Goal: Communication & Community: Answer question/provide support

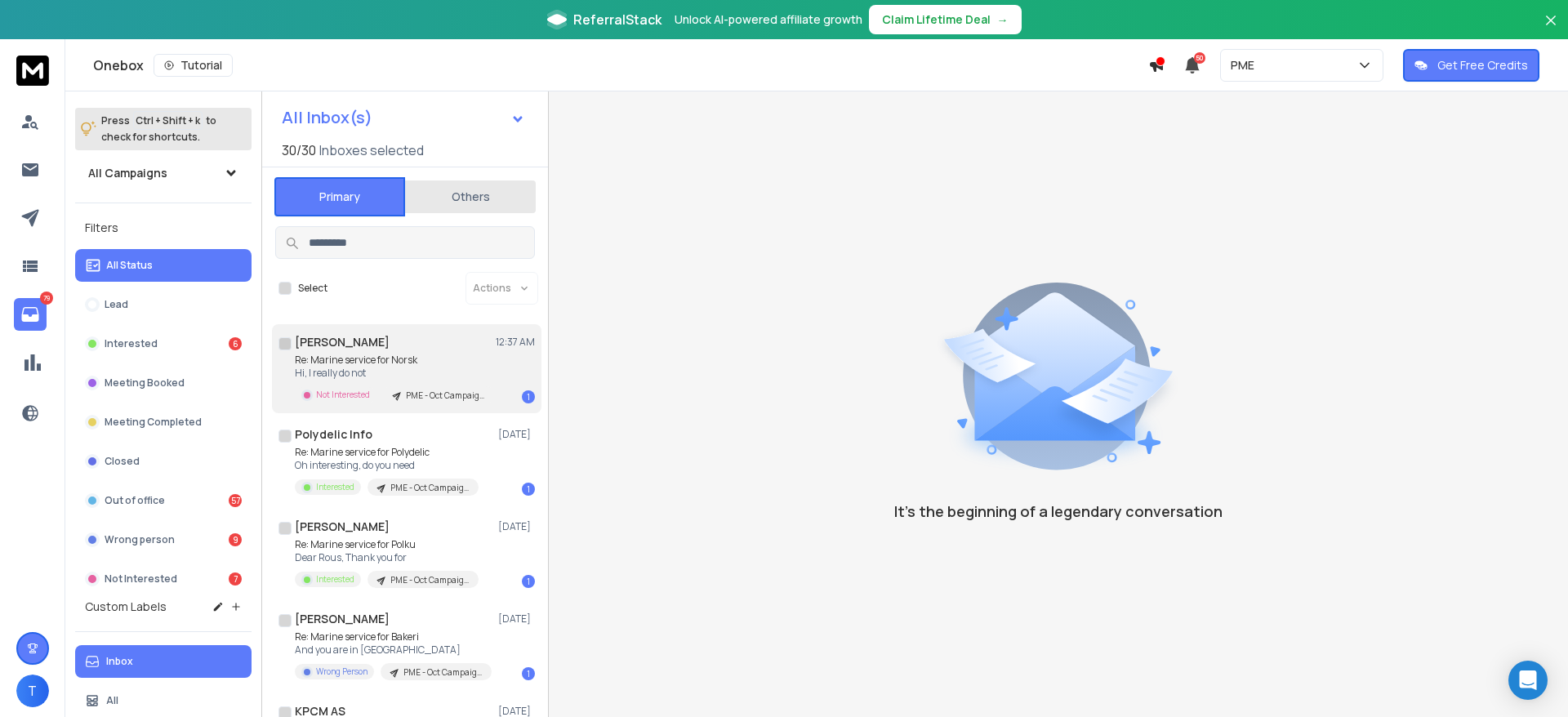
click at [465, 338] on div "[PERSON_NAME] 12:37 AM" at bounding box center [415, 342] width 240 height 16
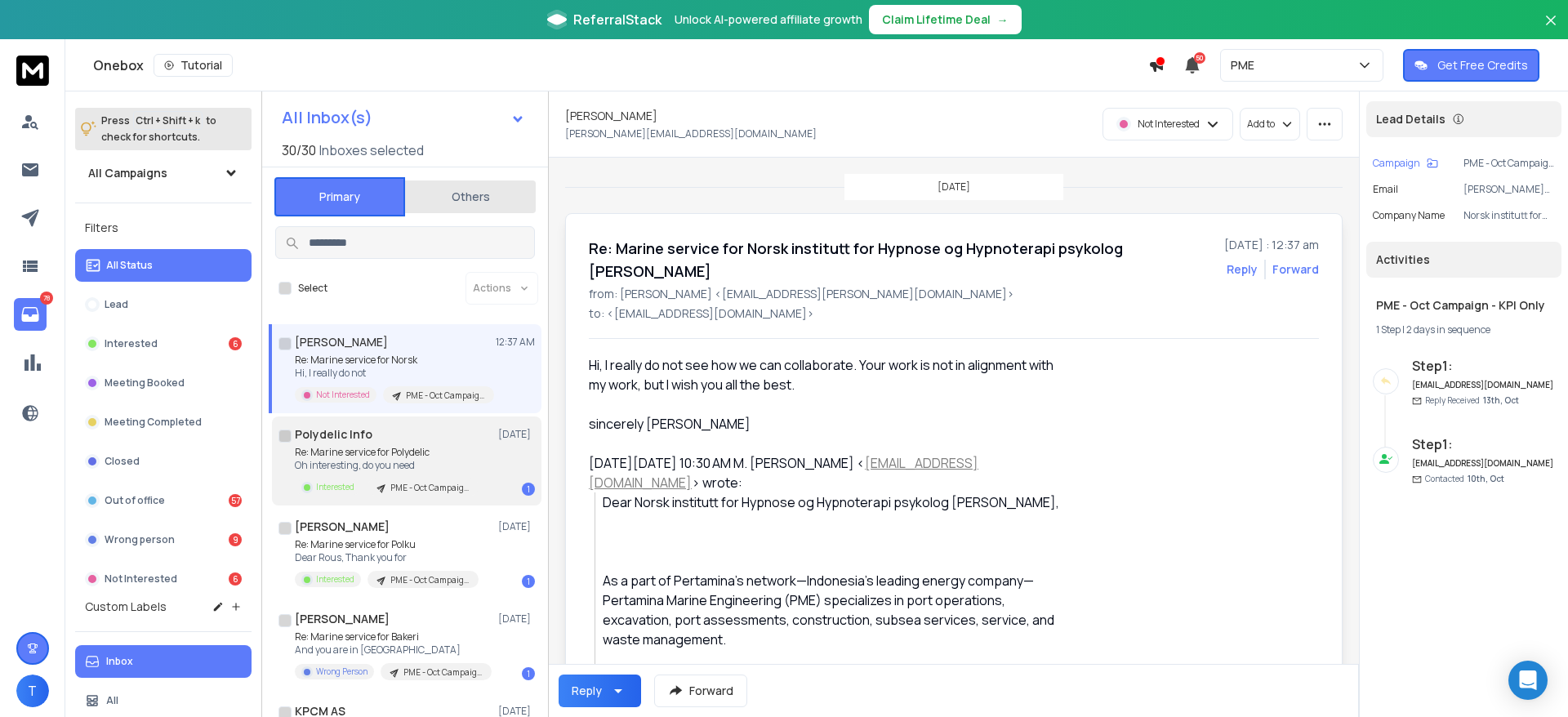
click at [436, 440] on div "Polydelic Info [DATE]" at bounding box center [415, 435] width 240 height 16
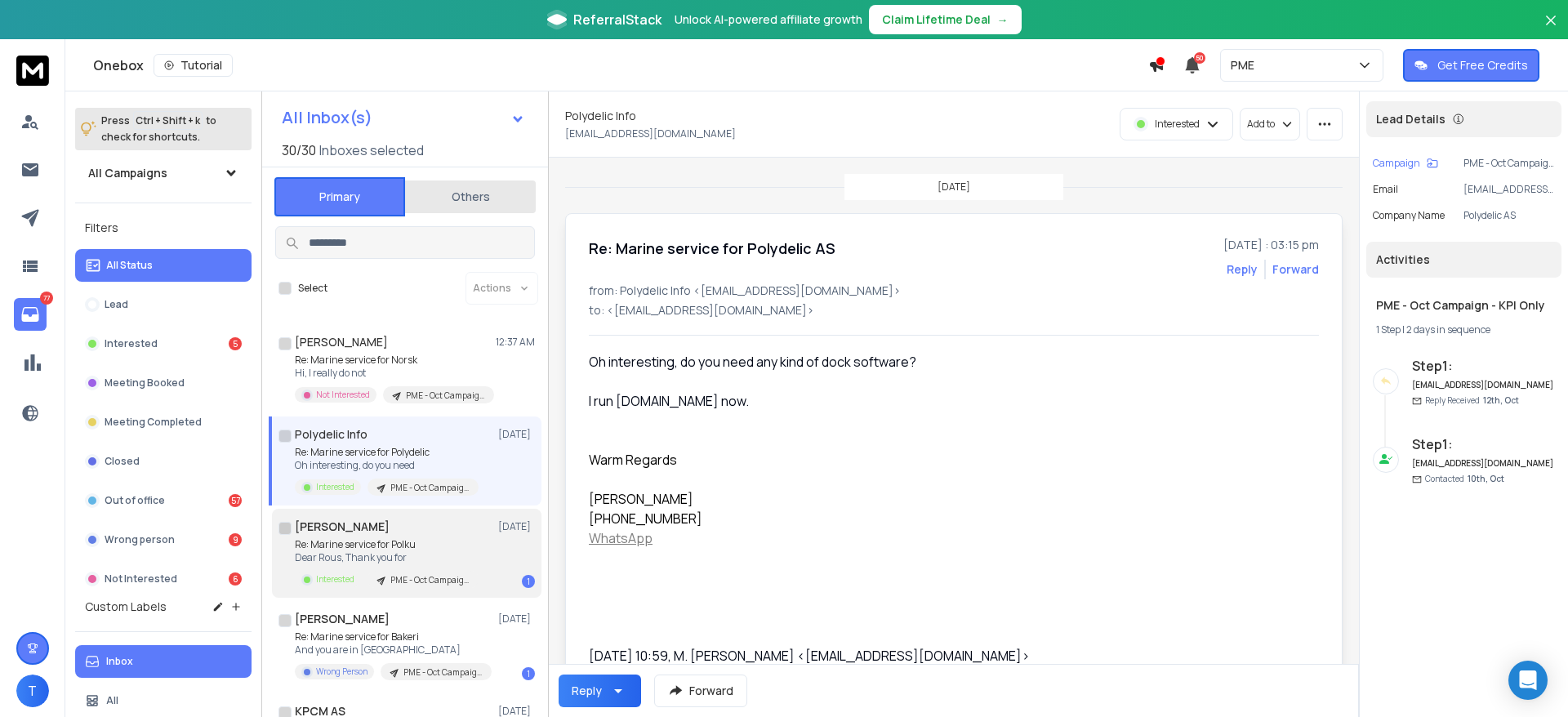
click at [420, 534] on div "[PERSON_NAME] [DATE]" at bounding box center [415, 526] width 240 height 16
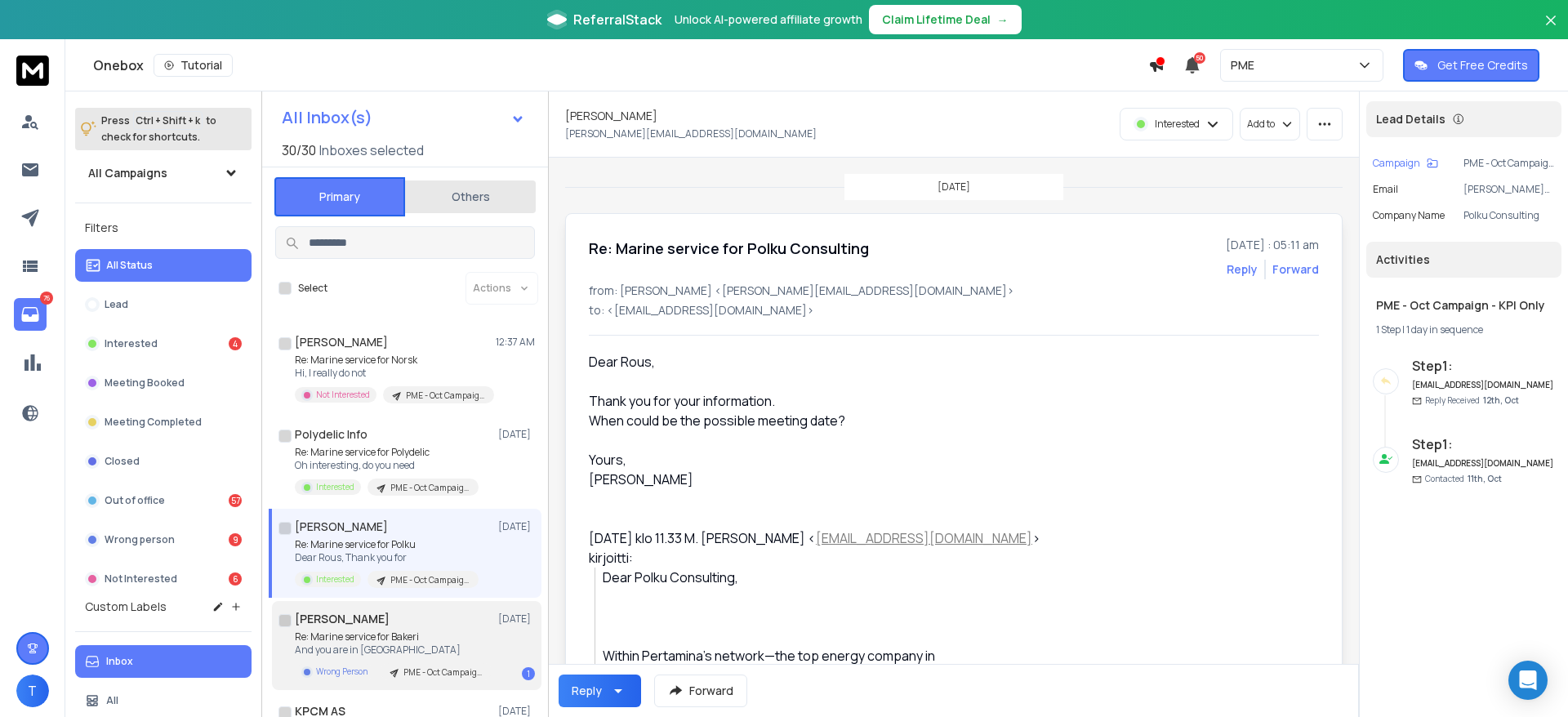
scroll to position [122, 0]
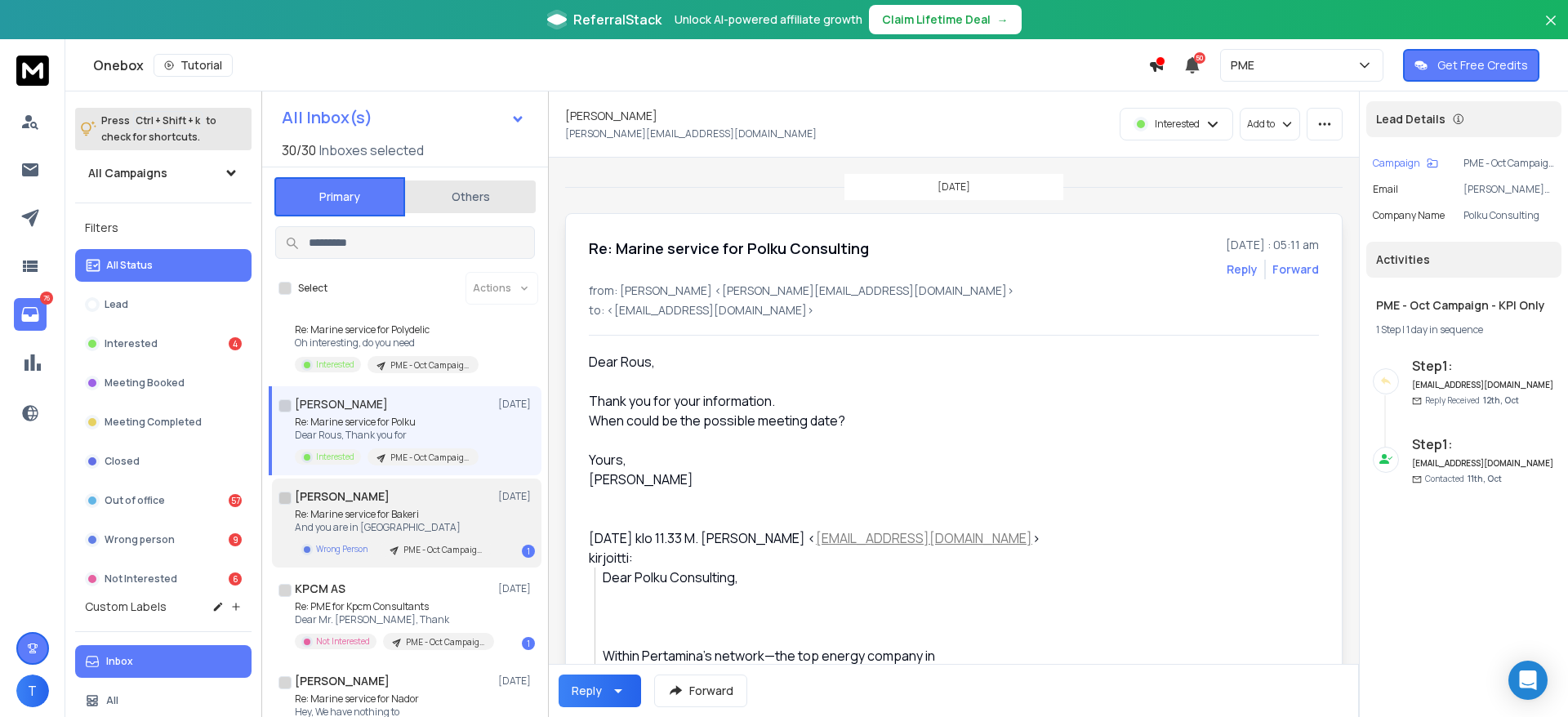
click at [420, 533] on p "And you are in [GEOGRAPHIC_DATA]" at bounding box center [393, 527] width 196 height 13
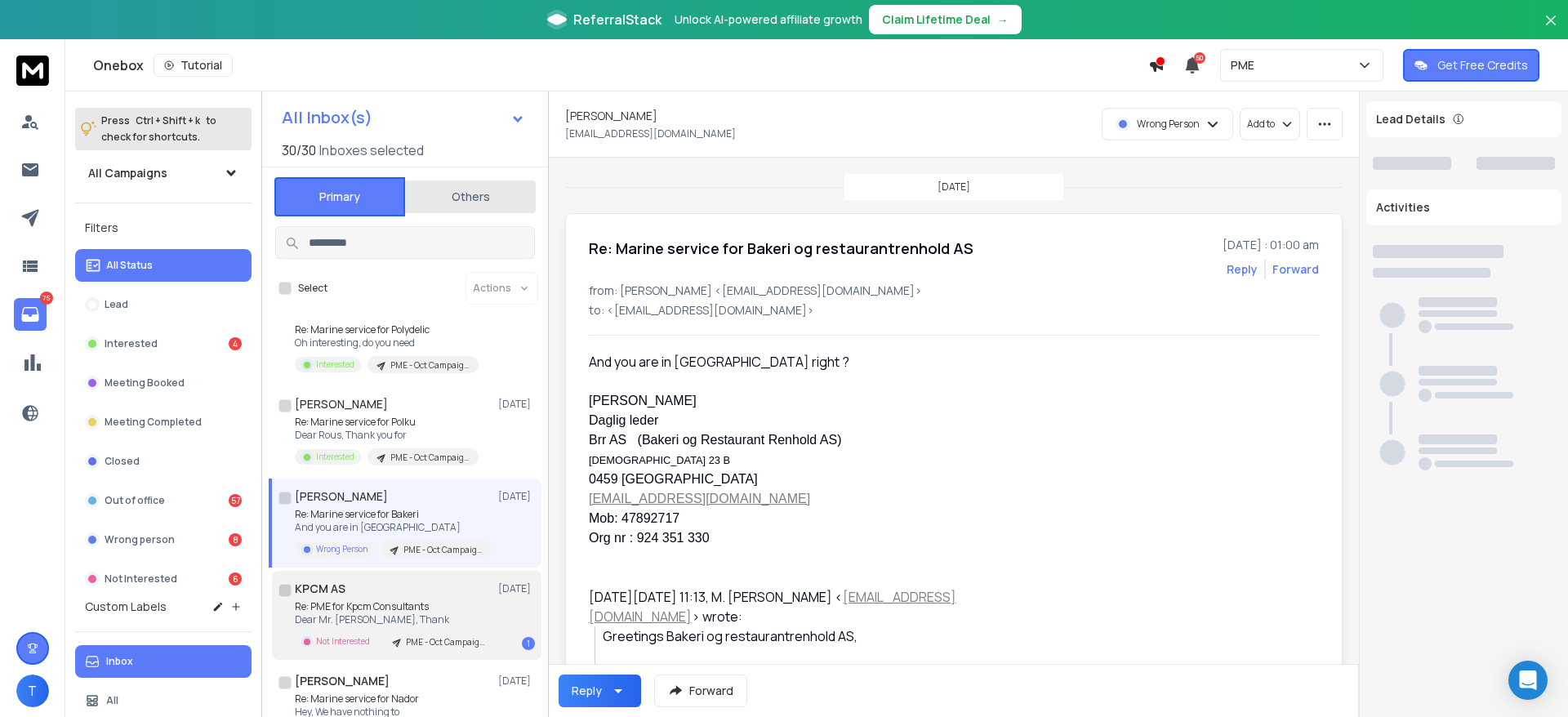
scroll to position [245, 0]
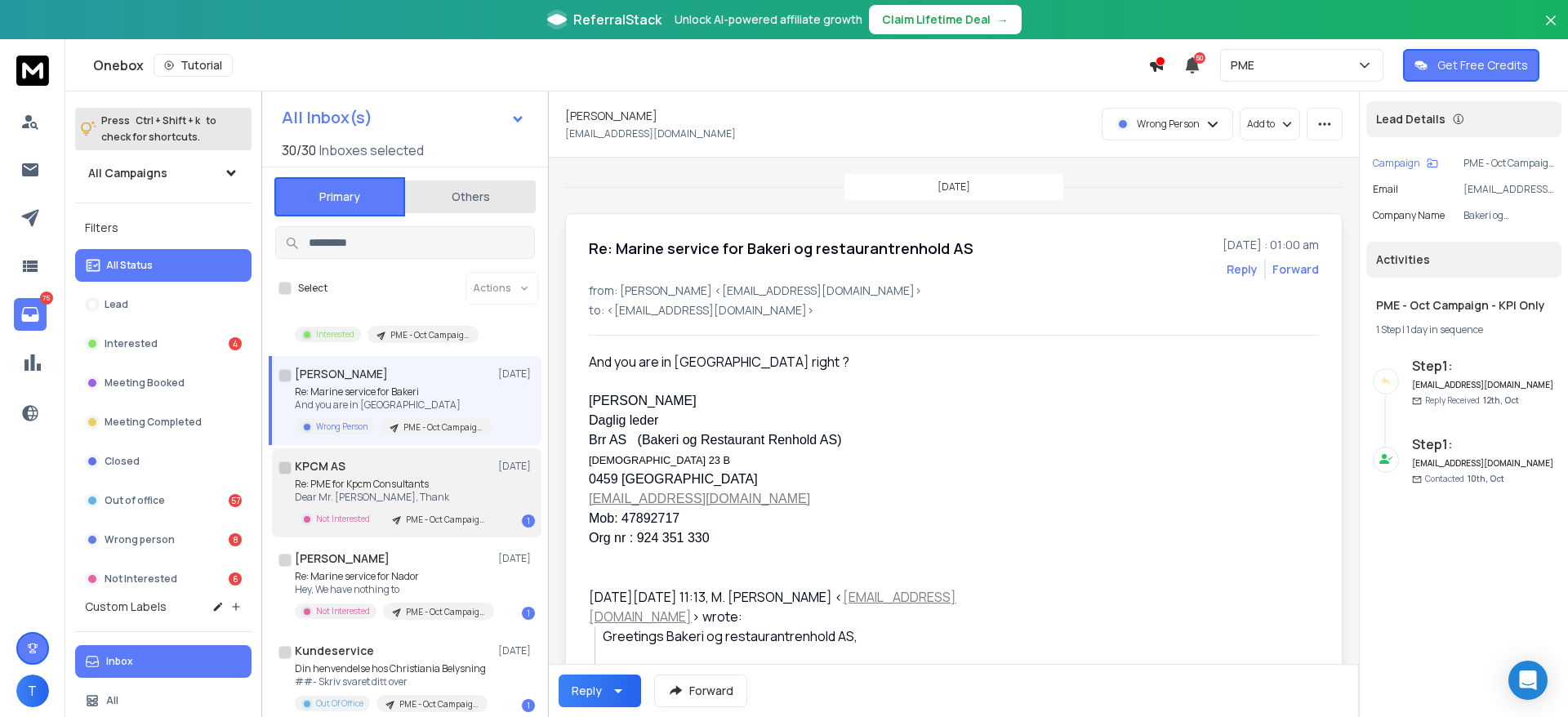
click at [403, 511] on div "PME - Oct Campaign - KPI Only" at bounding box center [438, 518] width 111 height 17
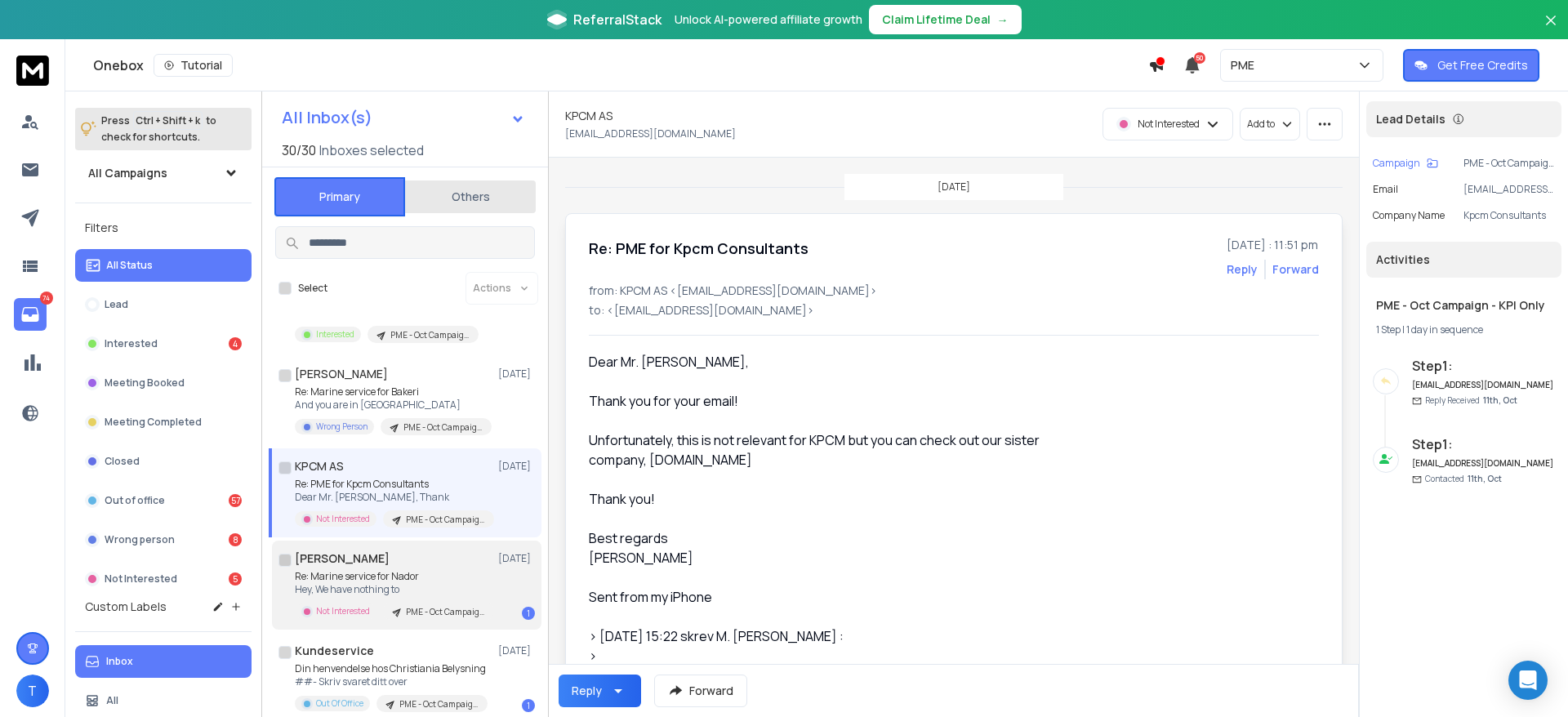
click at [390, 571] on p "Re: Marine service for Nador" at bounding box center [393, 577] width 196 height 13
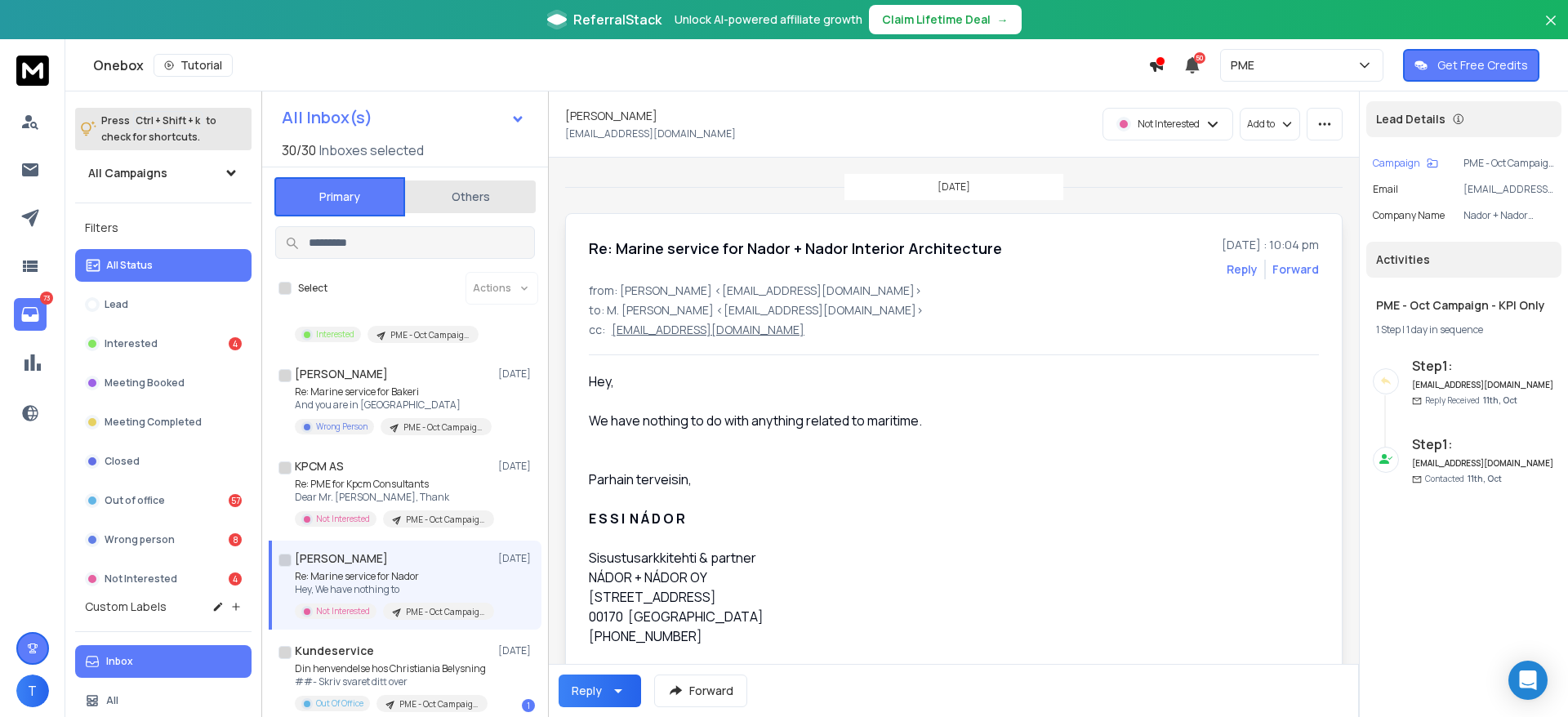
scroll to position [490, 0]
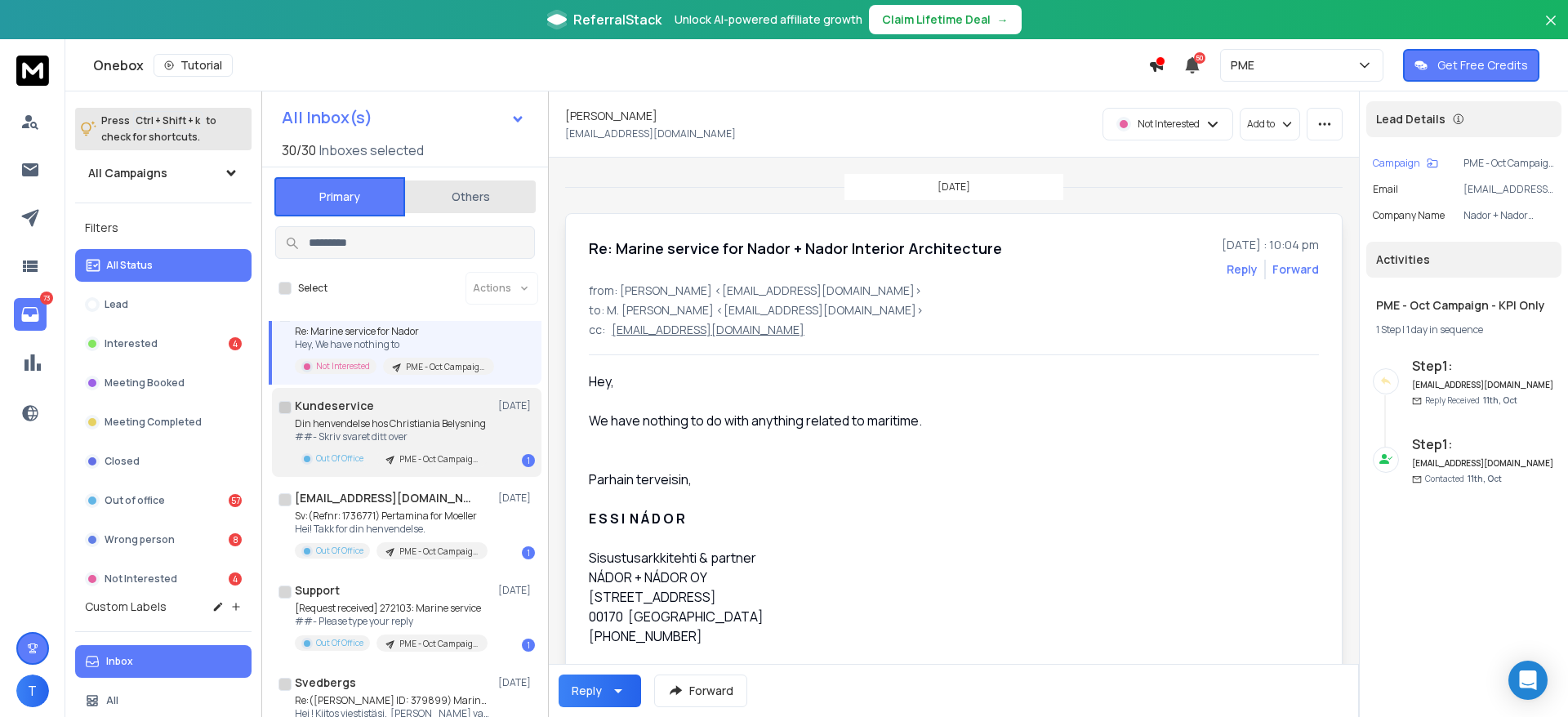
click at [412, 426] on p "Din henvendelse hos Christiania Belysning" at bounding box center [391, 424] width 193 height 13
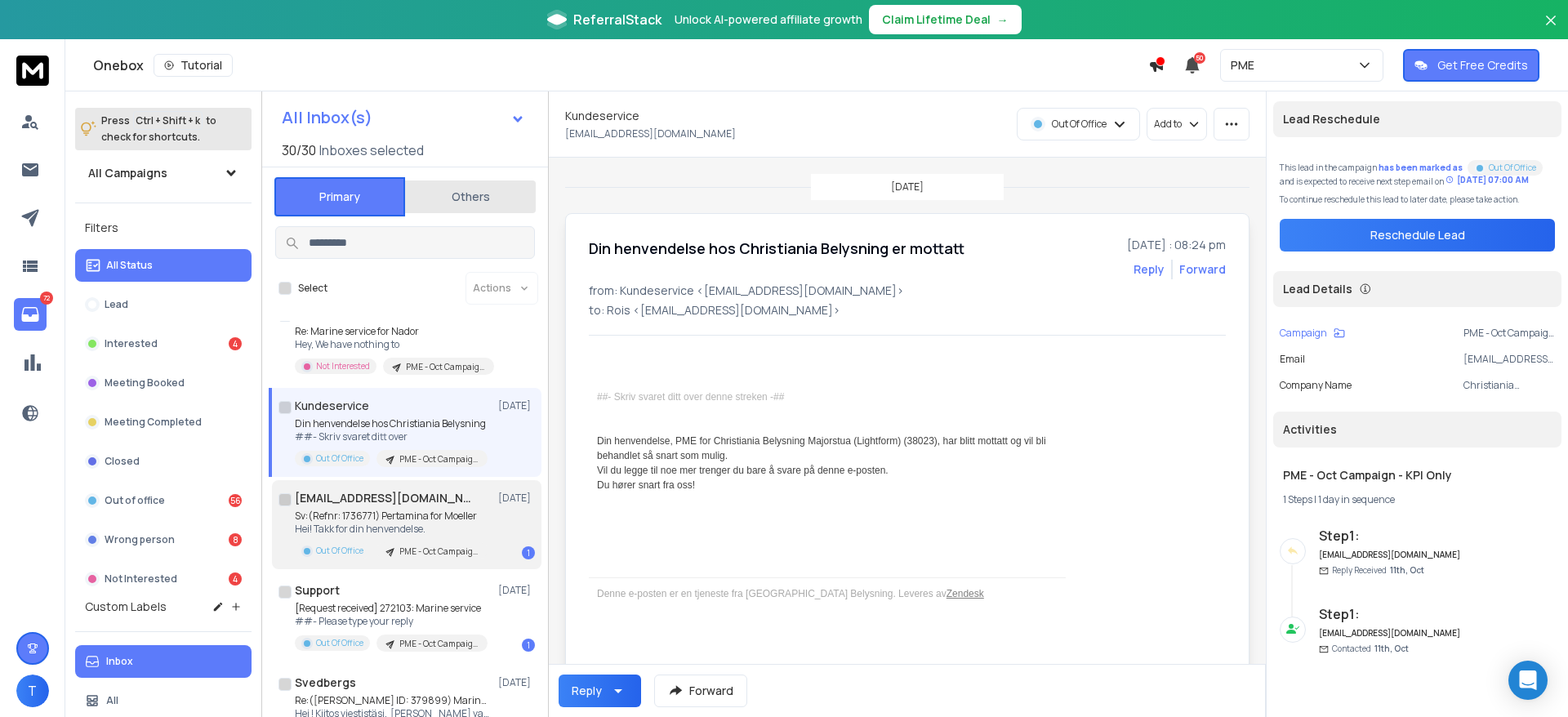
click at [370, 515] on p "Sv:(Refnr: 1736771) Pertamina for Moeller" at bounding box center [391, 515] width 193 height 13
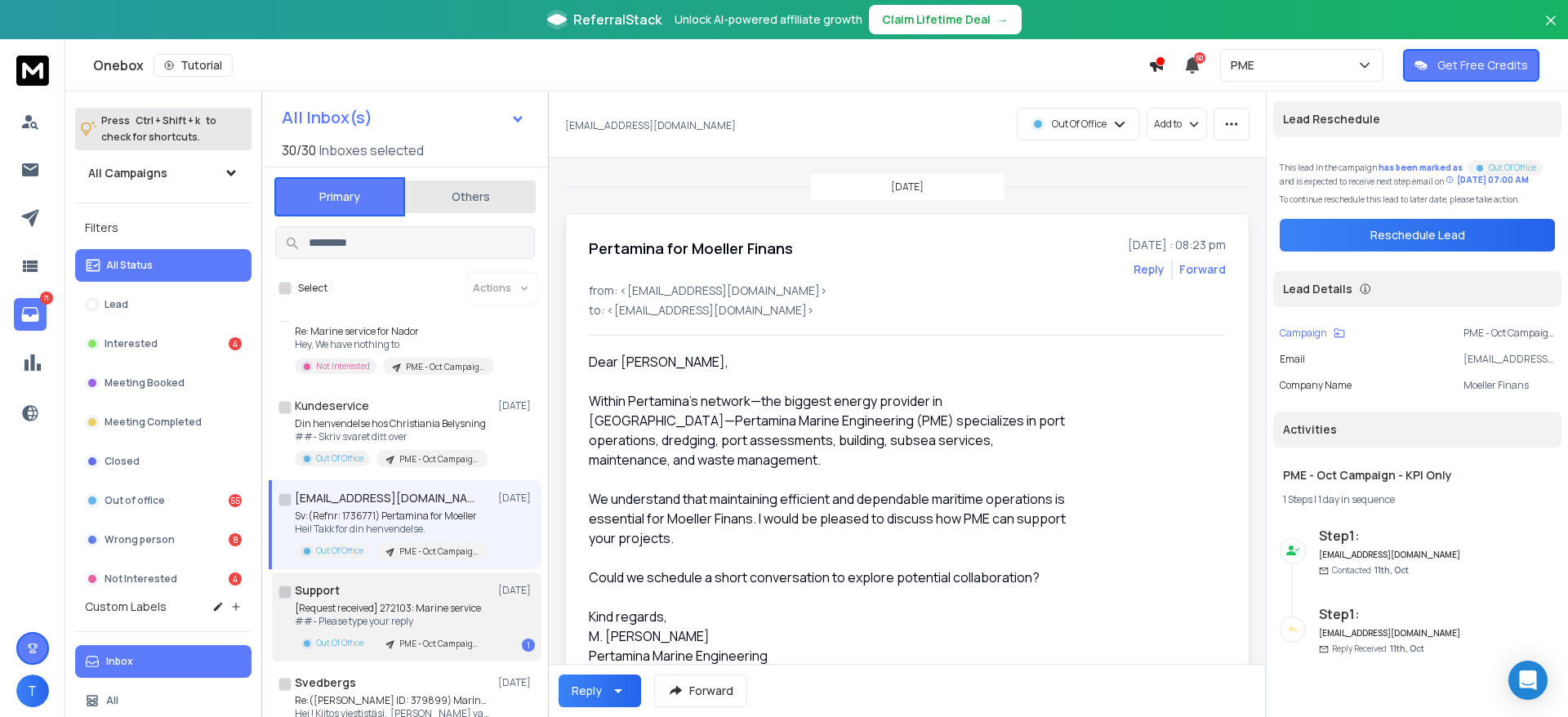
click at [378, 589] on div "Support [DATE]" at bounding box center [415, 590] width 240 height 16
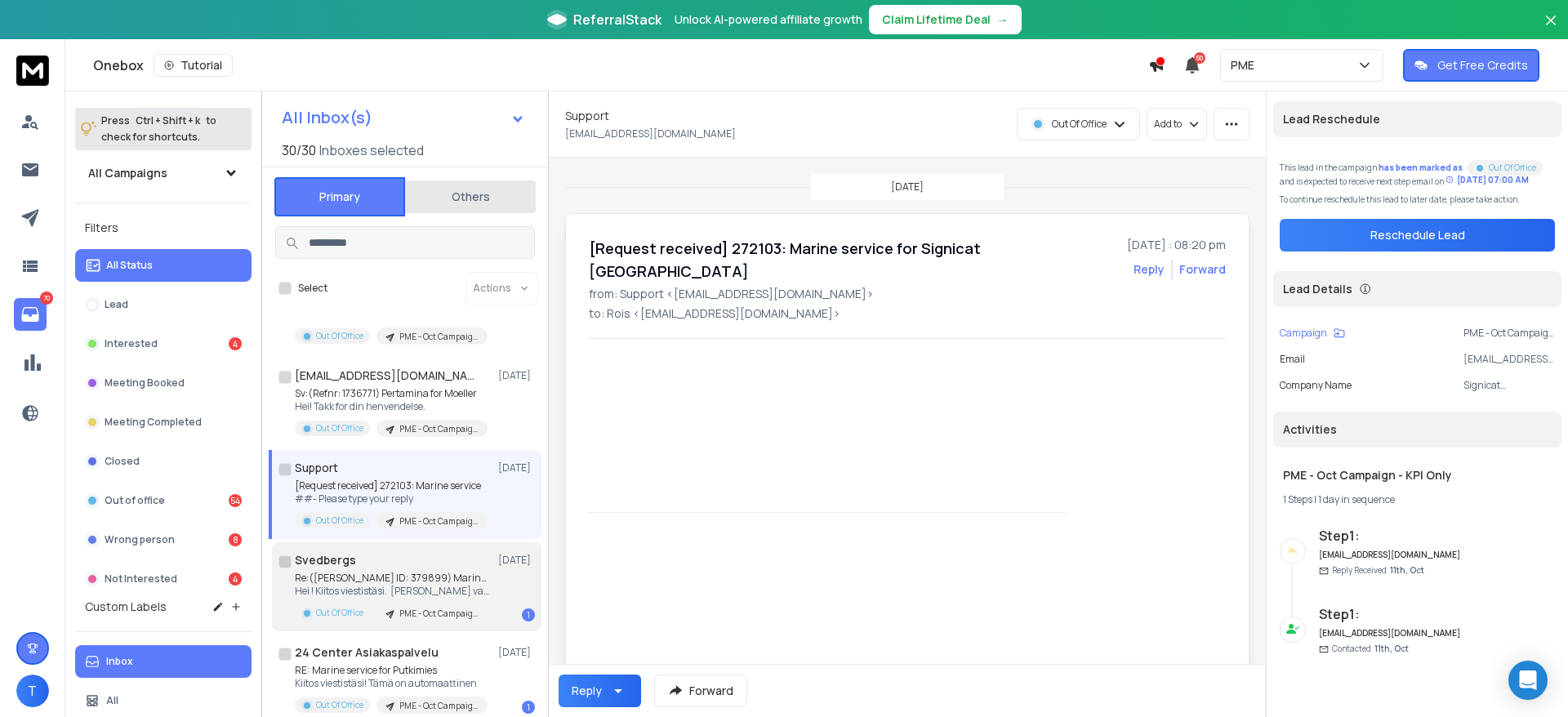
click at [390, 550] on div "[PERSON_NAME] [DATE] Re:([PERSON_NAME] ID: 379899) Marine service Hei ! Kiitos …" at bounding box center [407, 587] width 270 height 89
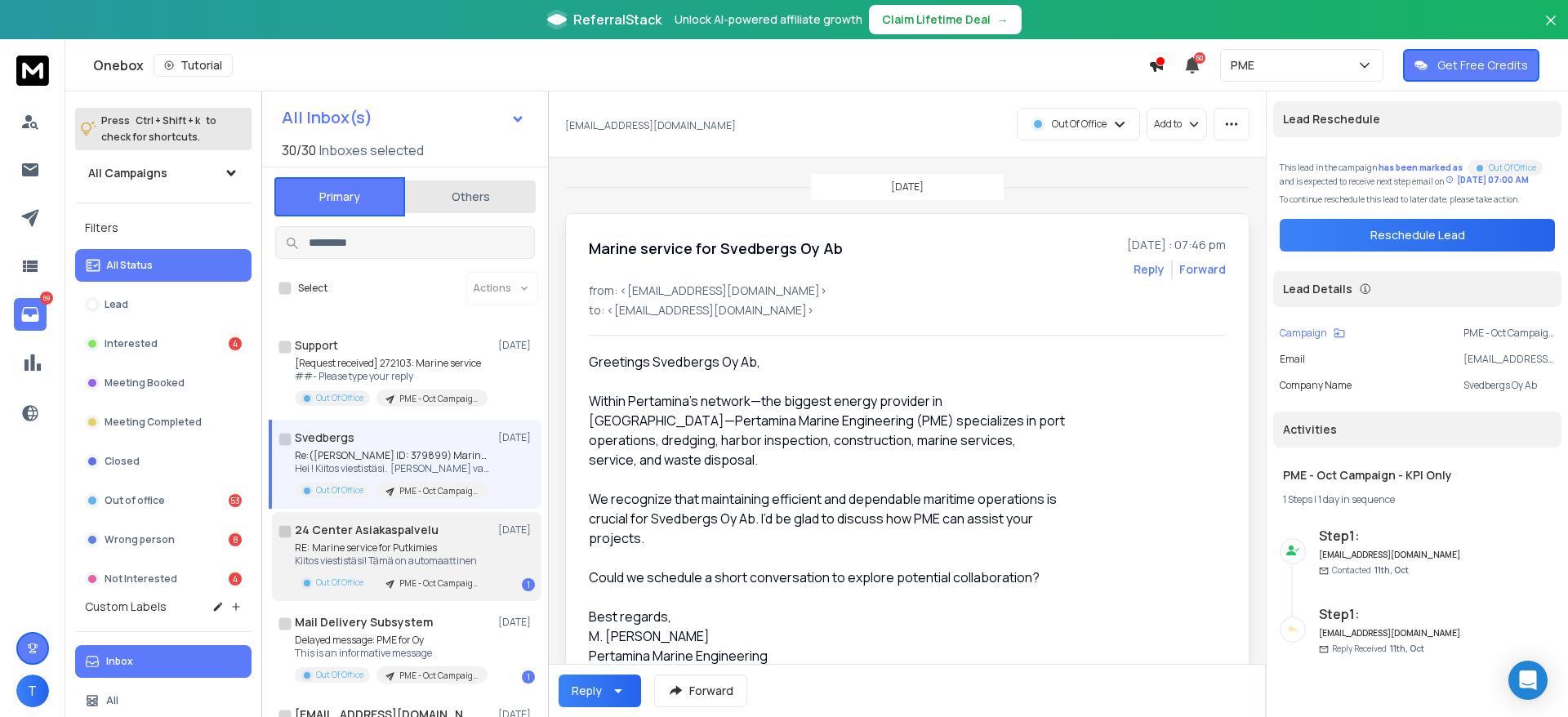
click at [381, 553] on p "RE: Marine service for Putkimies" at bounding box center [391, 548] width 193 height 13
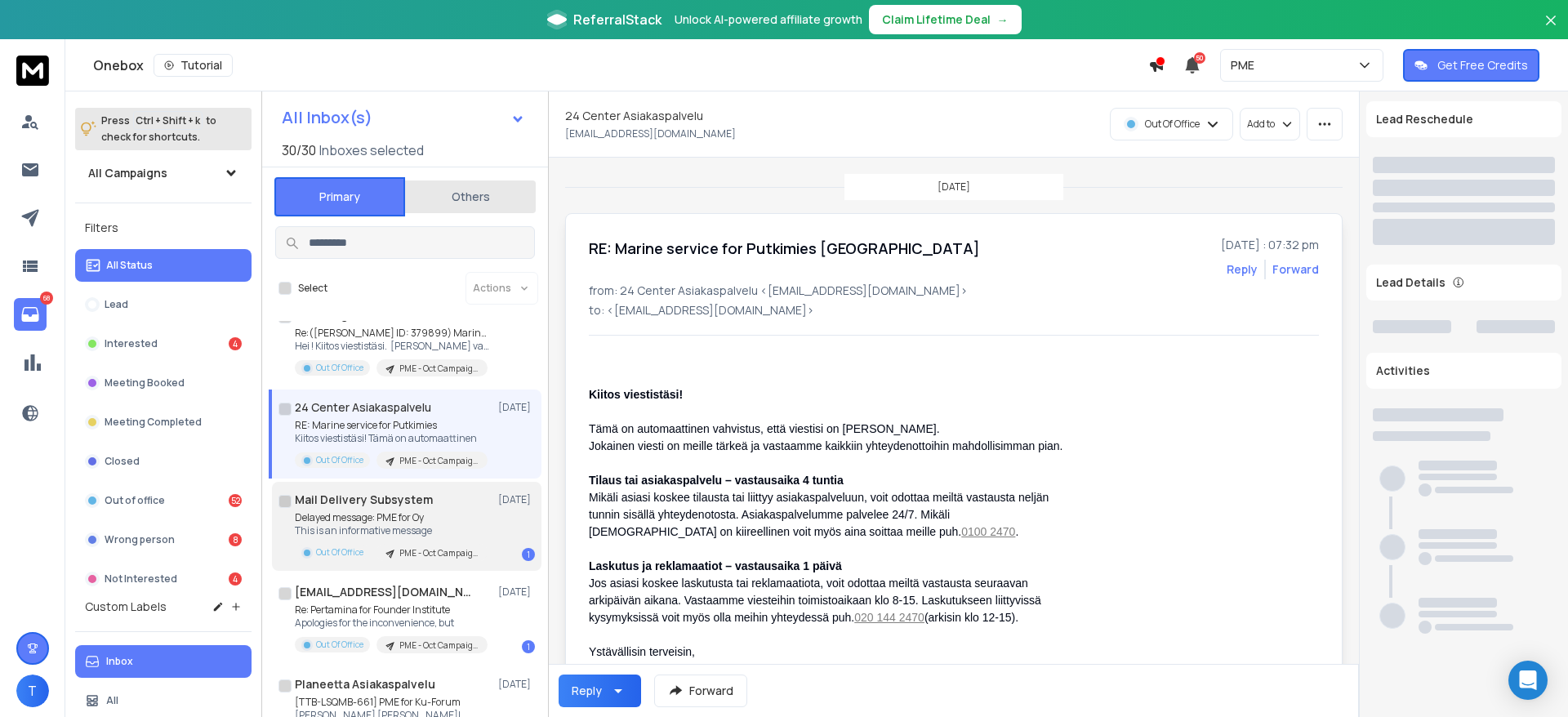
click at [390, 528] on p "This is an informative message" at bounding box center [391, 531] width 193 height 13
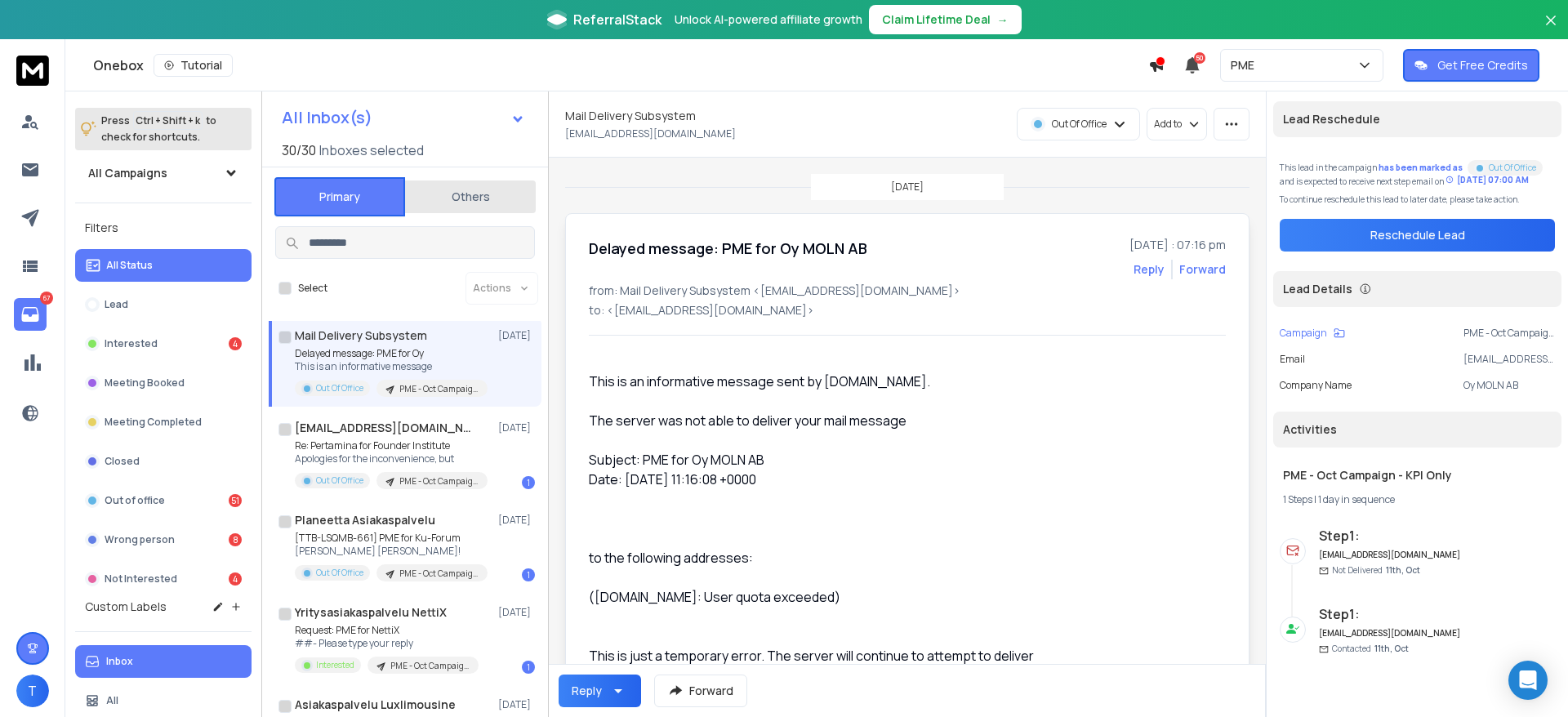
scroll to position [1103, 0]
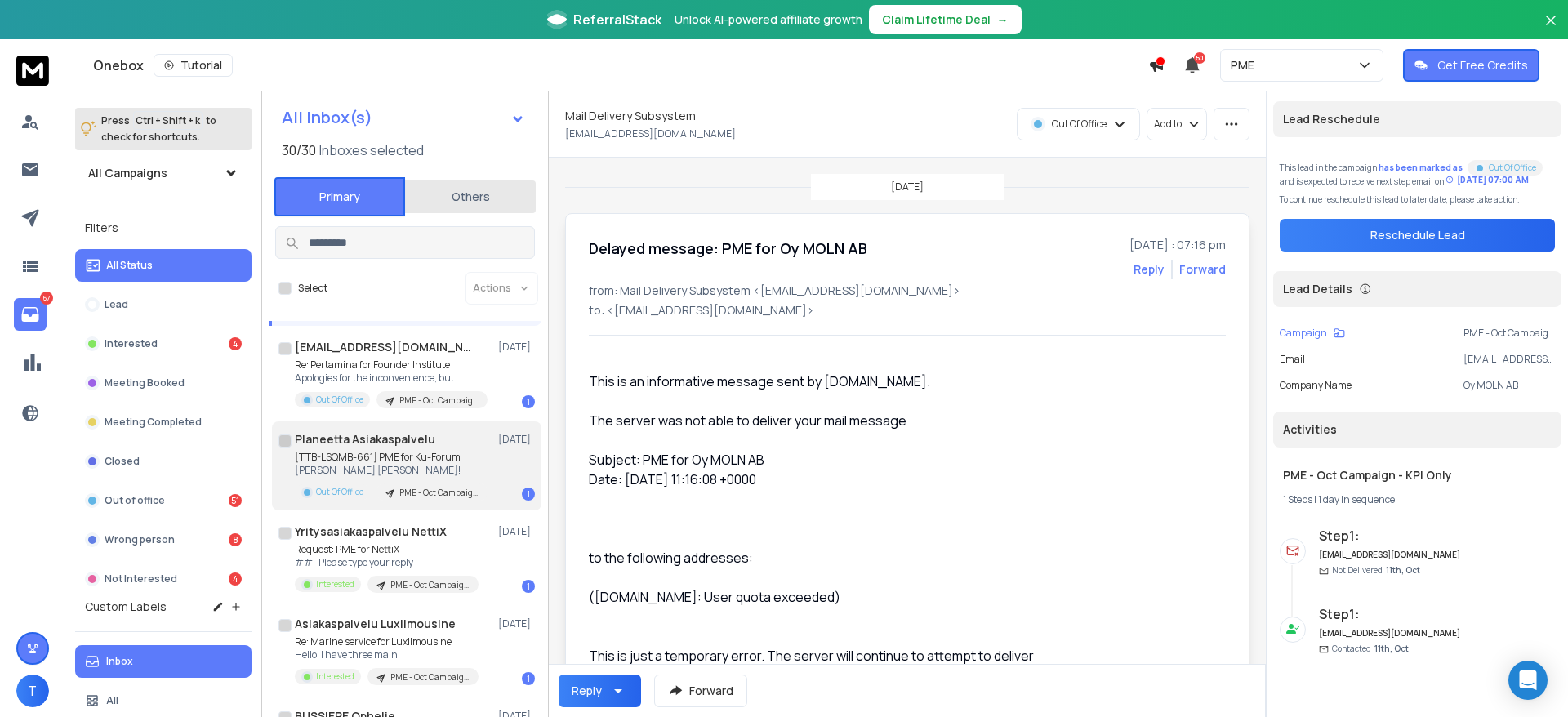
click at [404, 428] on div "Planeetta Asiakaspalvelu [DATE] [TTB-LSQMB-661] PME for Ku-Forum Hei M. [PERSON…" at bounding box center [407, 465] width 270 height 89
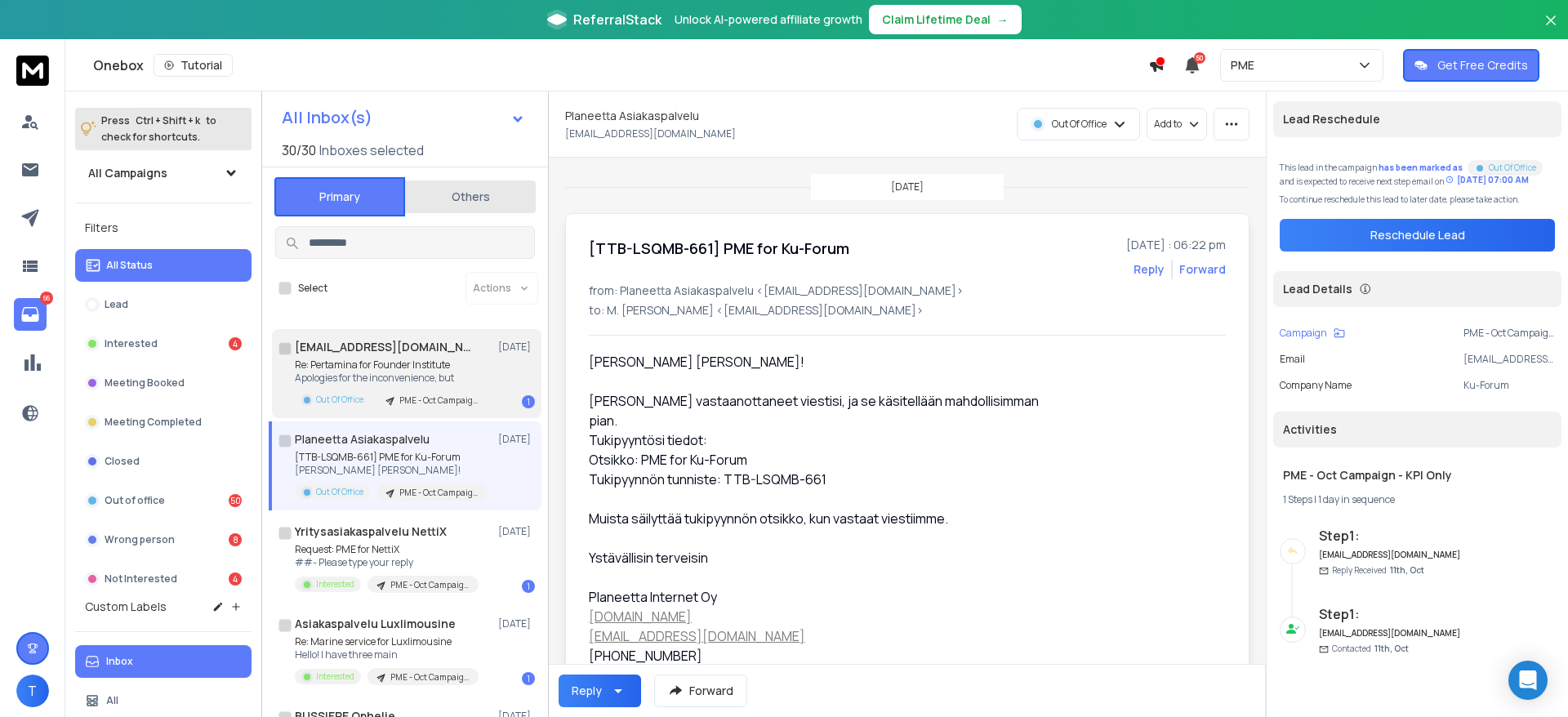
click at [410, 368] on p "Re: Pertamina for Founder Institute" at bounding box center [391, 365] width 193 height 13
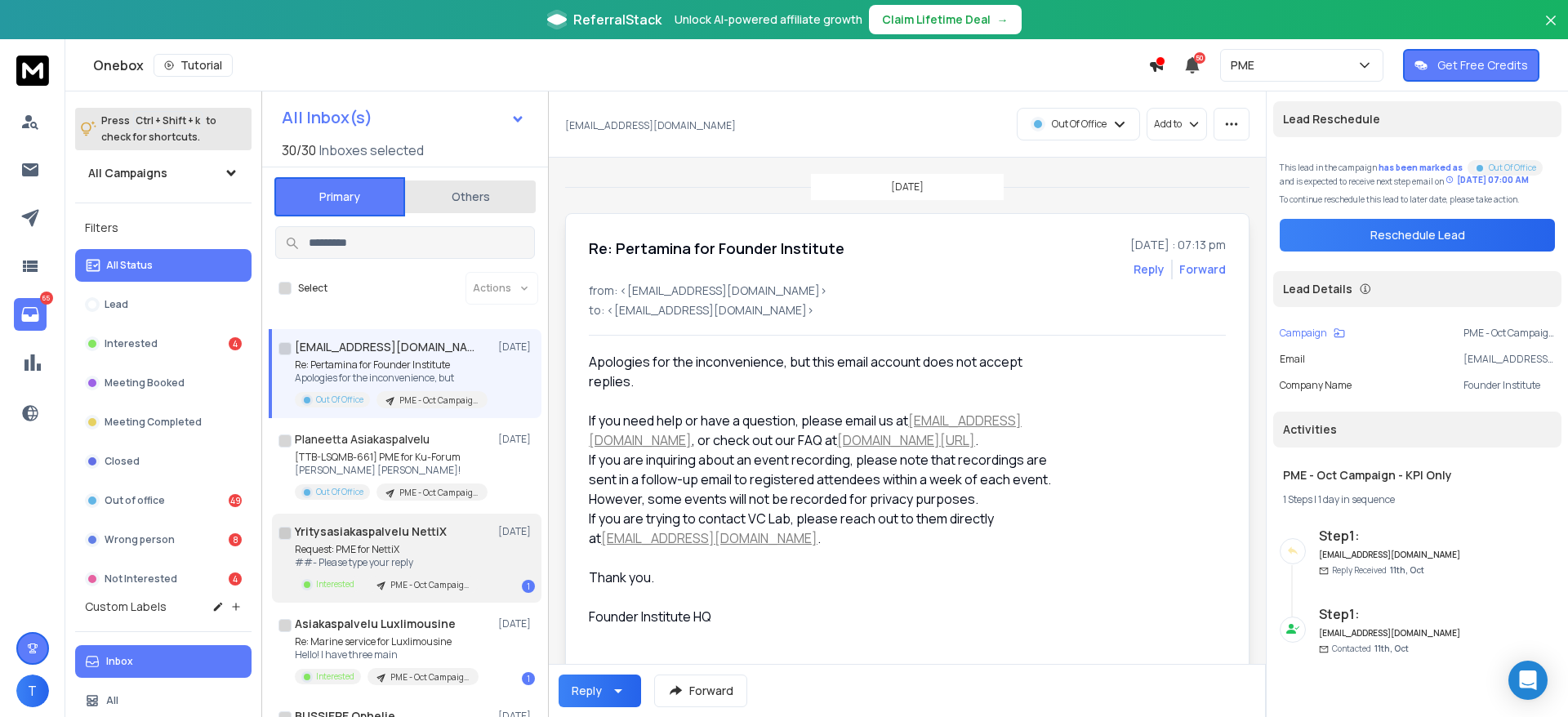
click at [372, 578] on div "PME - Oct Campaign - KPI Only" at bounding box center [423, 584] width 111 height 17
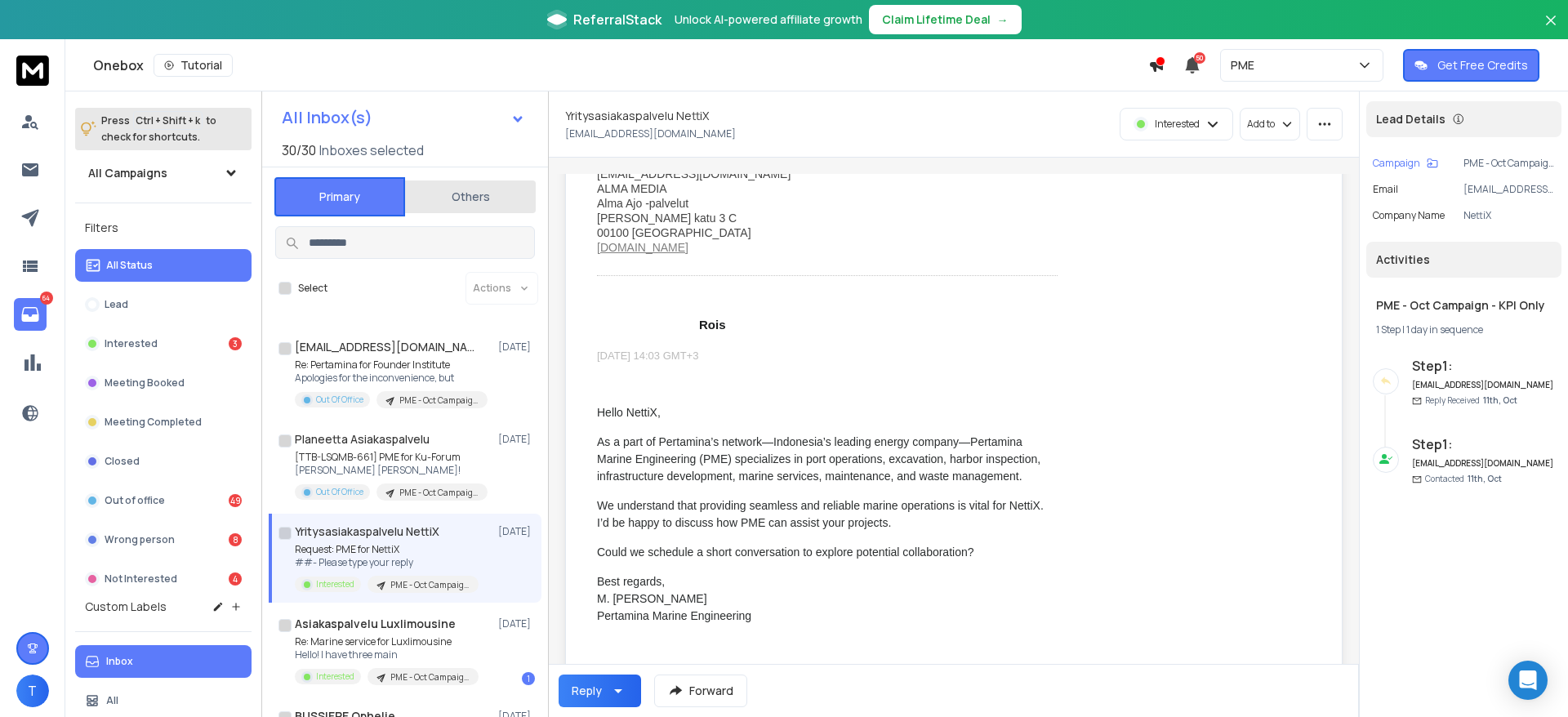
scroll to position [507, 0]
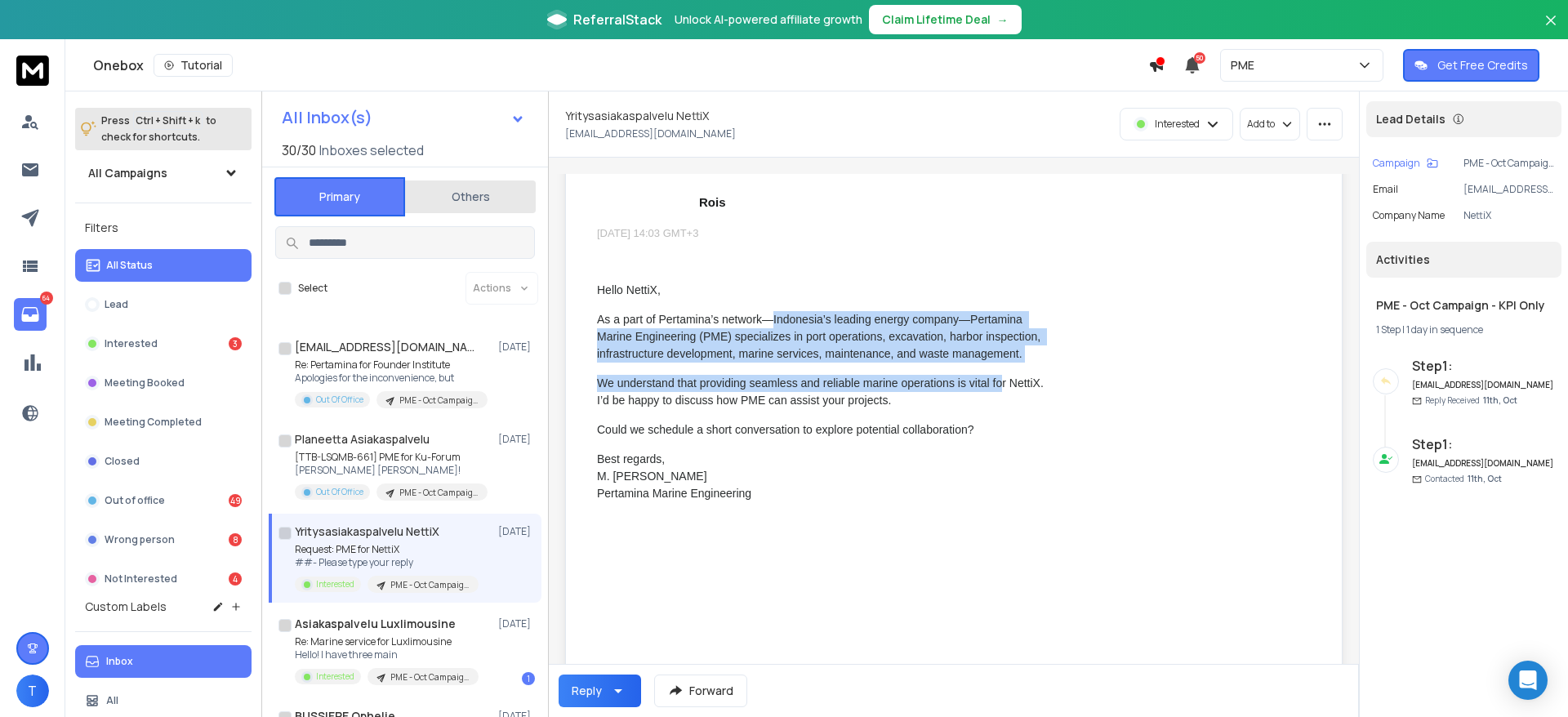
drag, startPoint x: 771, startPoint y: 325, endPoint x: 1000, endPoint y: 379, distance: 235.3
click at [1000, 379] on div "Hello NettiX, As a part of Pertamina’s network—Indonesia’s leading energy compa…" at bounding box center [828, 391] width 461 height 220
click at [833, 389] on p "We understand that providing seamless and reliable marine operations is vital f…" at bounding box center [828, 392] width 461 height 34
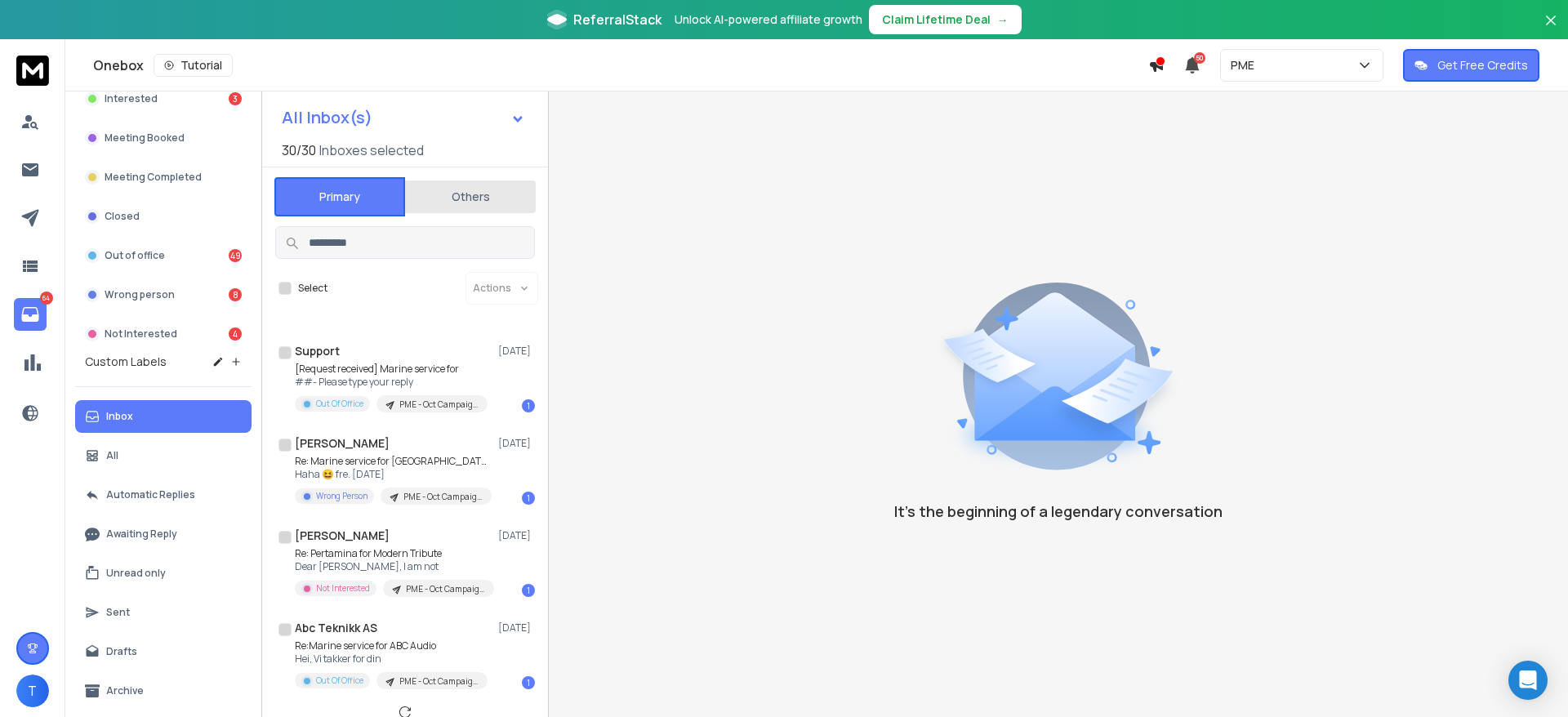
scroll to position [4273, 0]
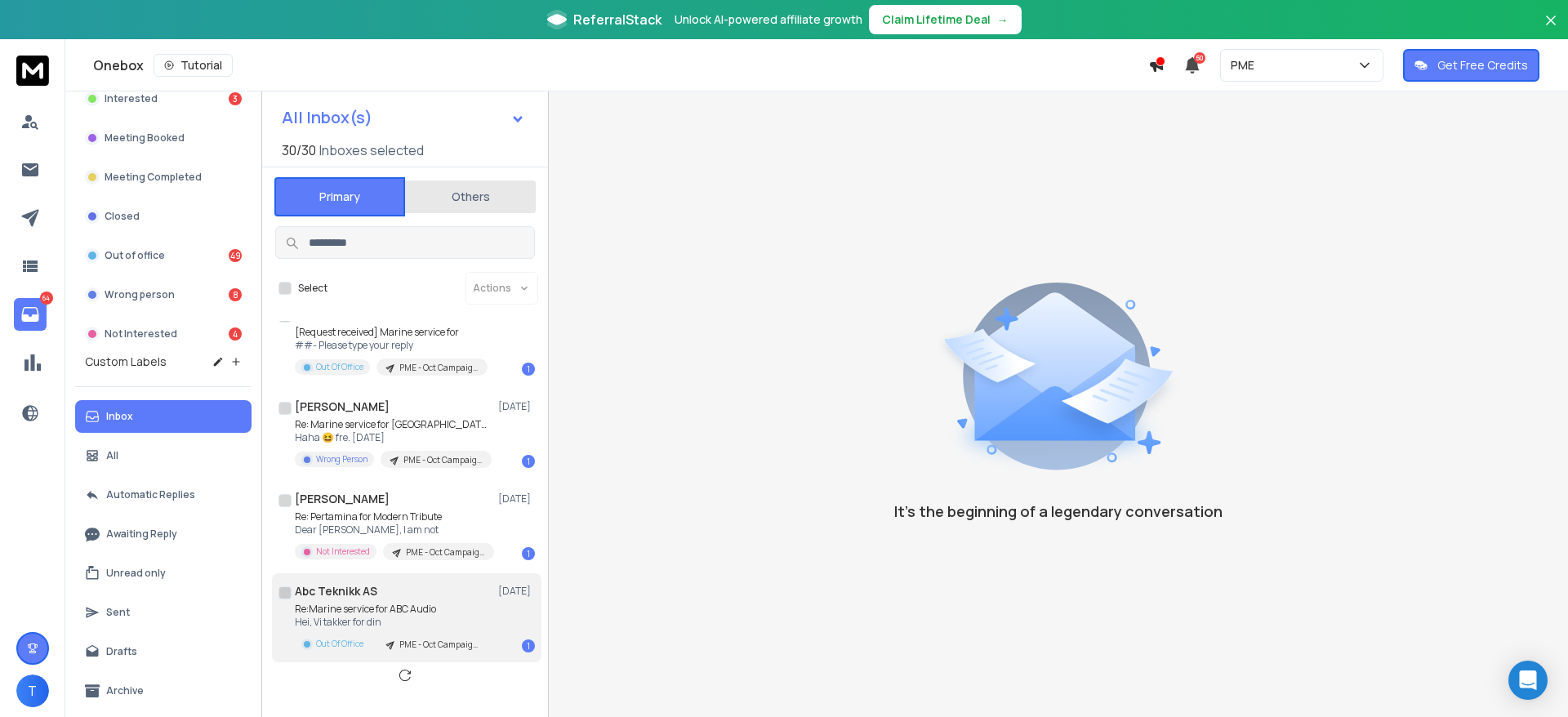
click at [352, 588] on h1 "Abc Teknikk AS" at bounding box center [336, 591] width 83 height 16
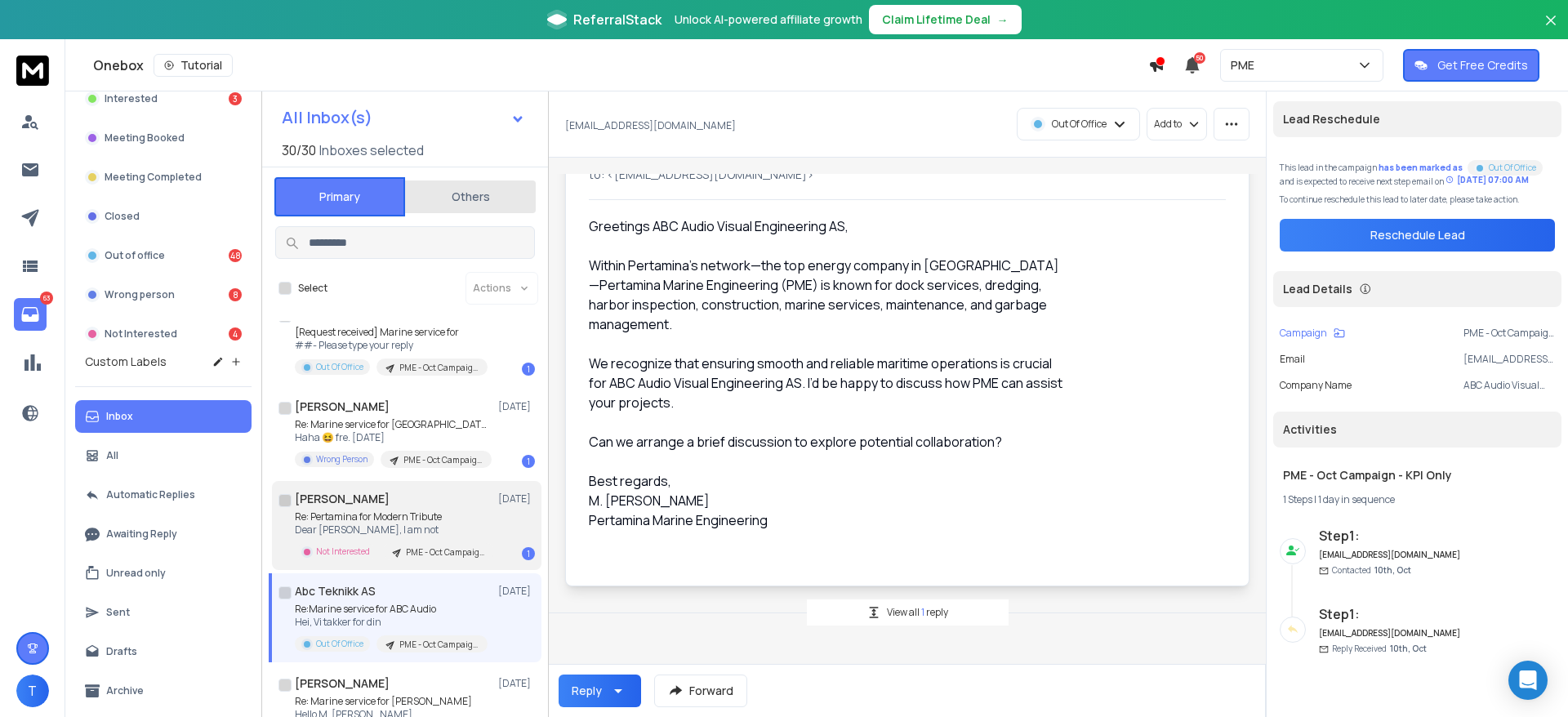
click at [385, 505] on div "[PERSON_NAME] [DATE]" at bounding box center [415, 499] width 240 height 16
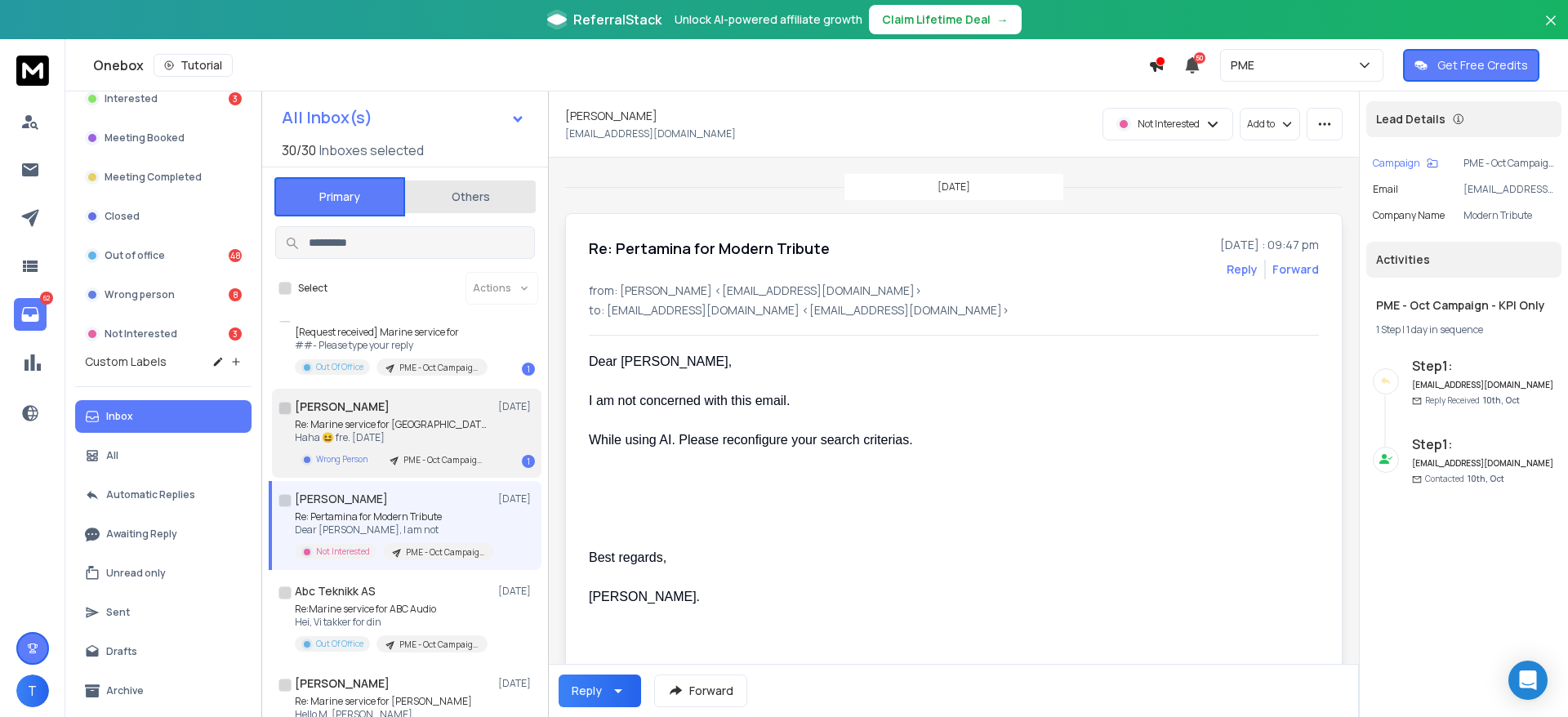
click at [389, 435] on p "Haha 😆 fre. [DATE]" at bounding box center [393, 437] width 196 height 13
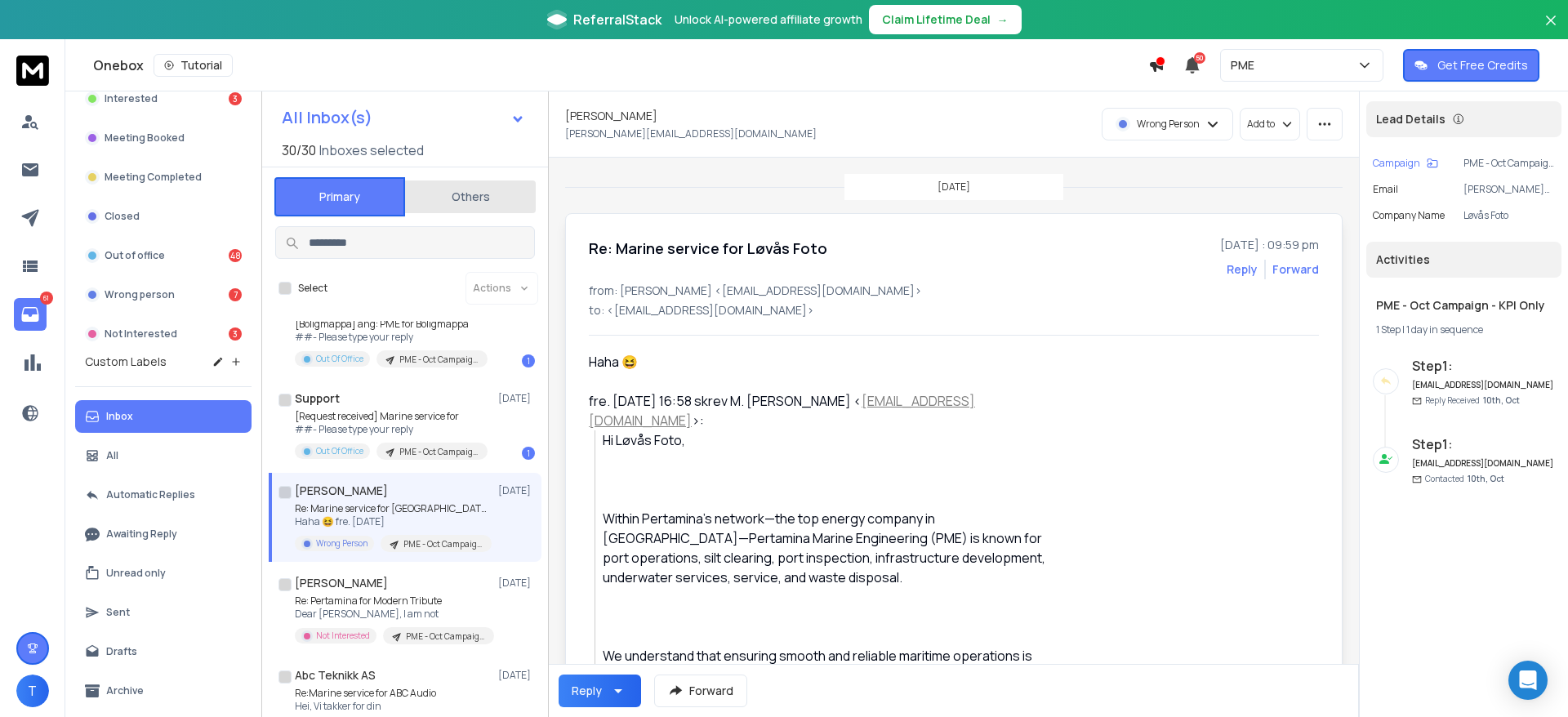
scroll to position [4151, 0]
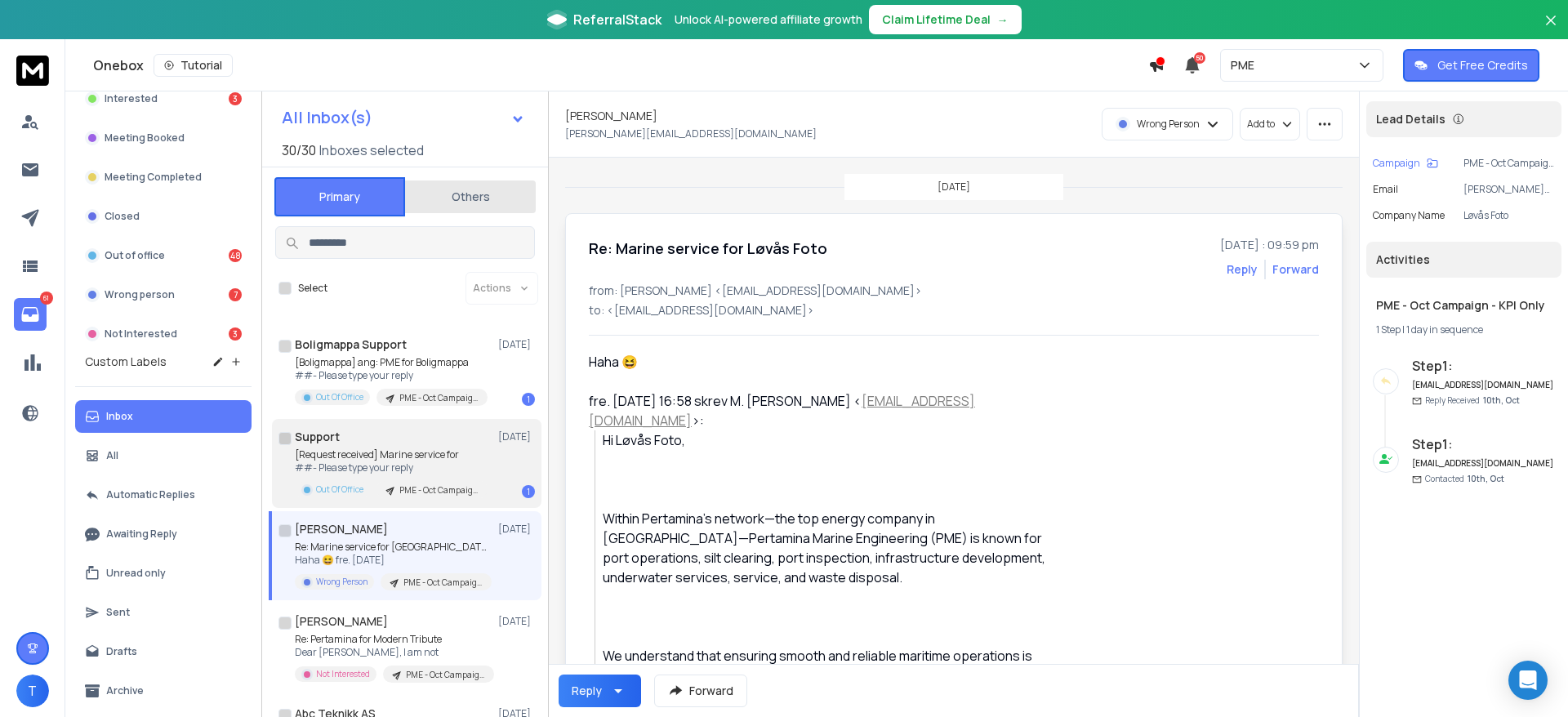
click at [394, 450] on p "[Request received] Marine service for" at bounding box center [391, 454] width 193 height 13
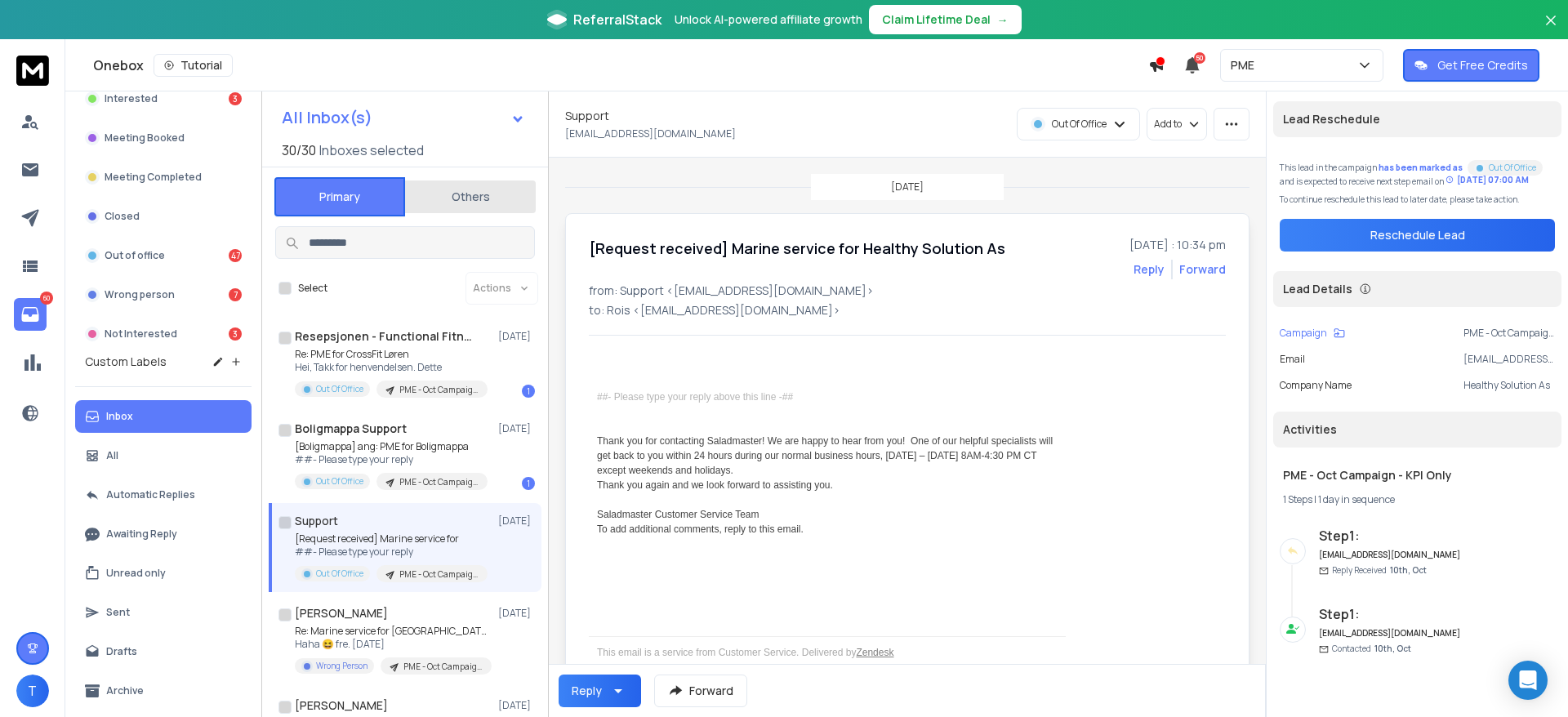
scroll to position [4028, 0]
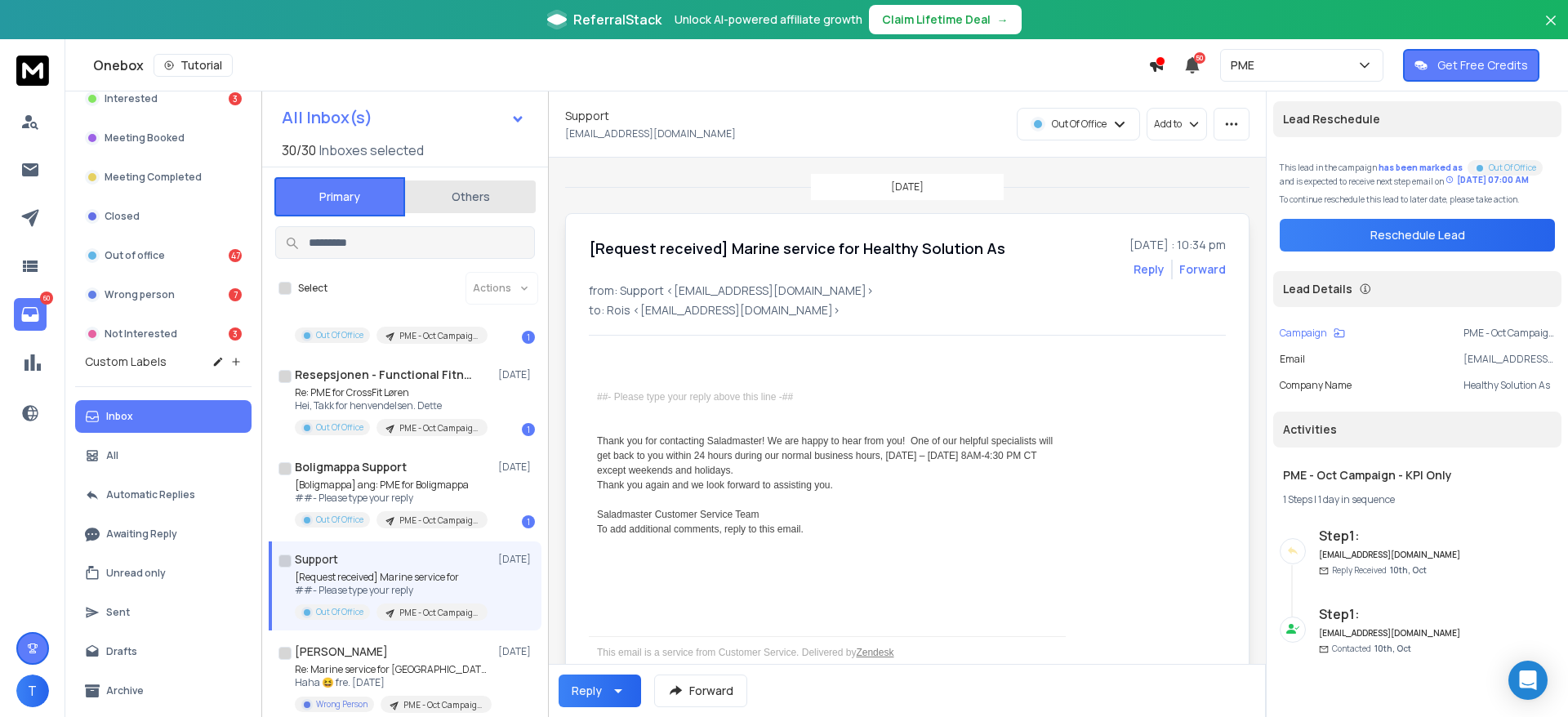
click at [369, 483] on p "[Boligmappa] ang: PME for Boligmappa" at bounding box center [391, 485] width 193 height 13
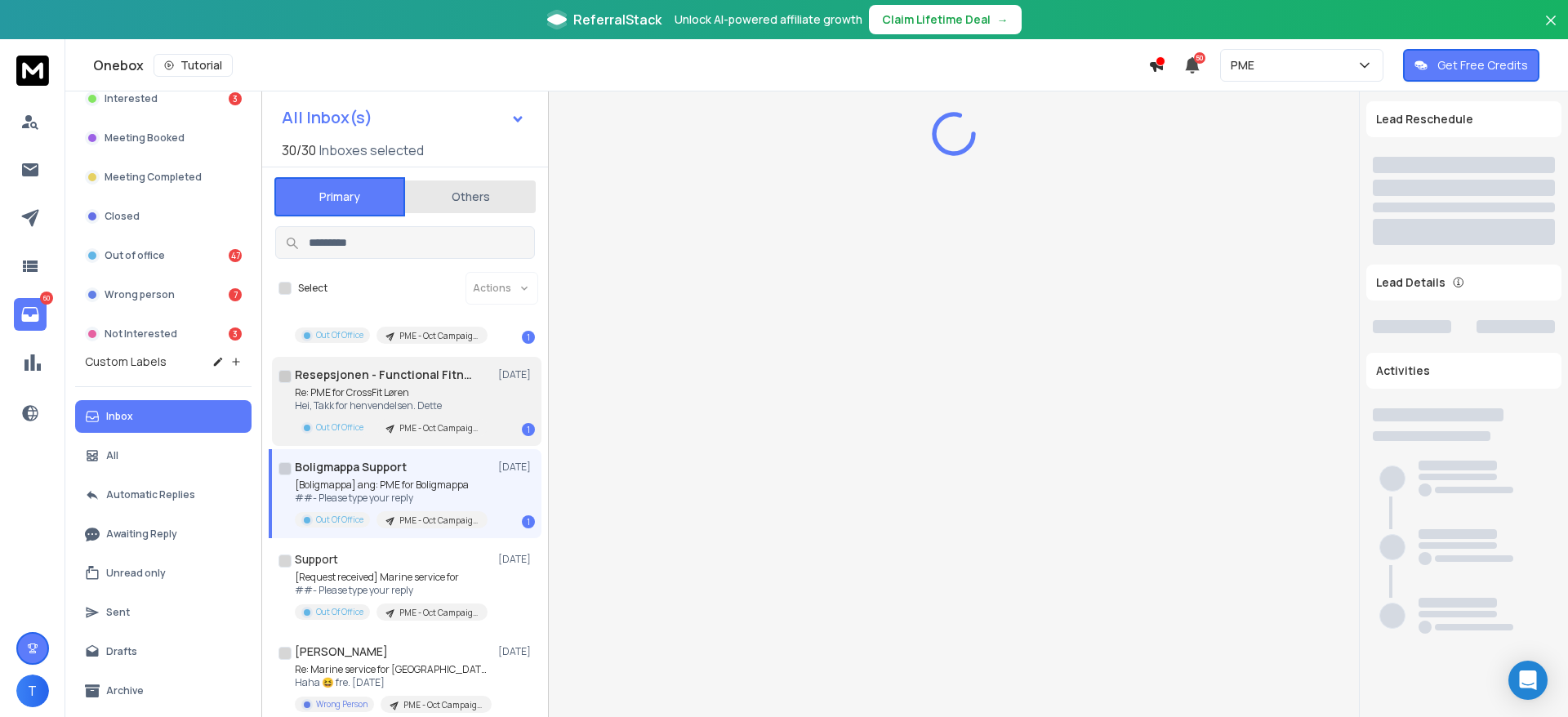
scroll to position [3905, 0]
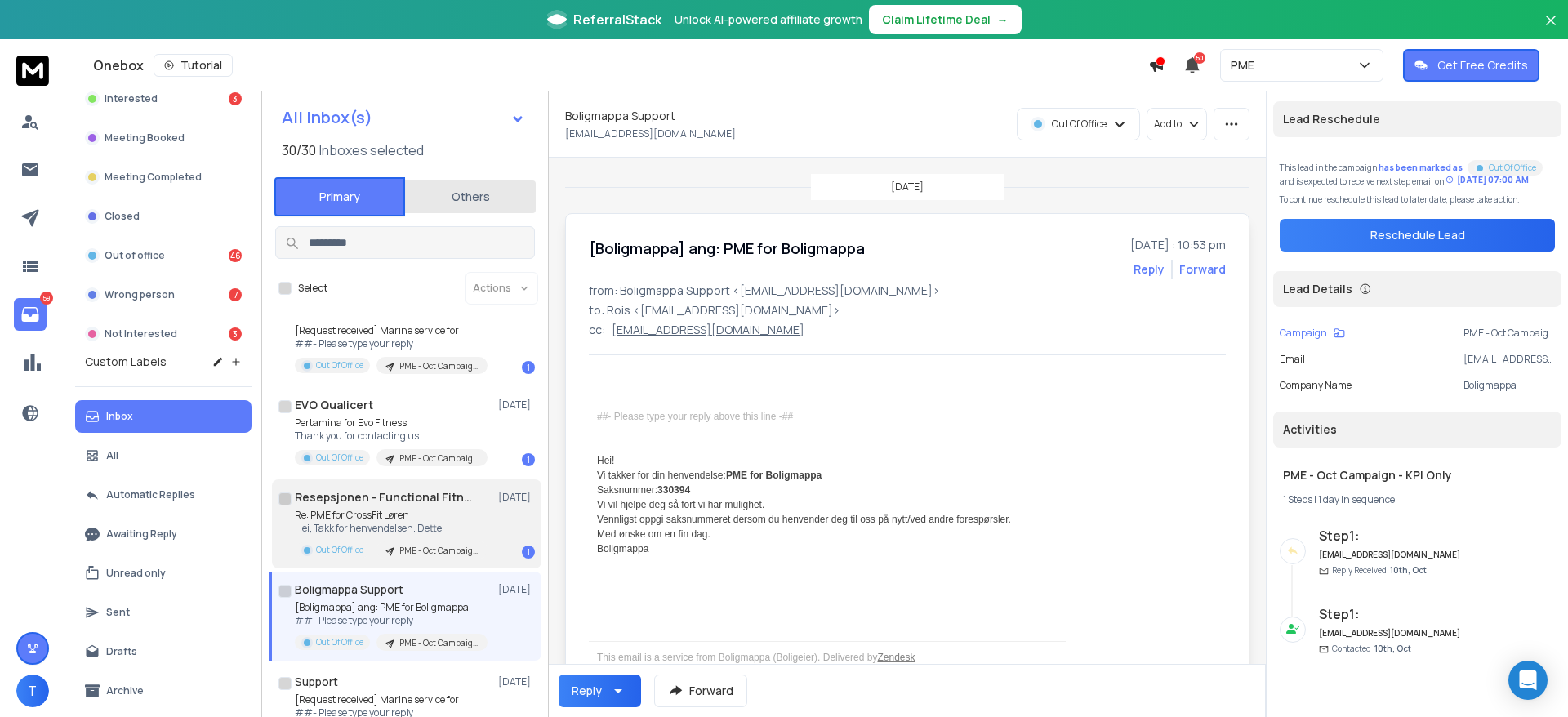
click at [397, 503] on h1 "Resepsjonen - Functional Fitness Group" at bounding box center [385, 497] width 180 height 16
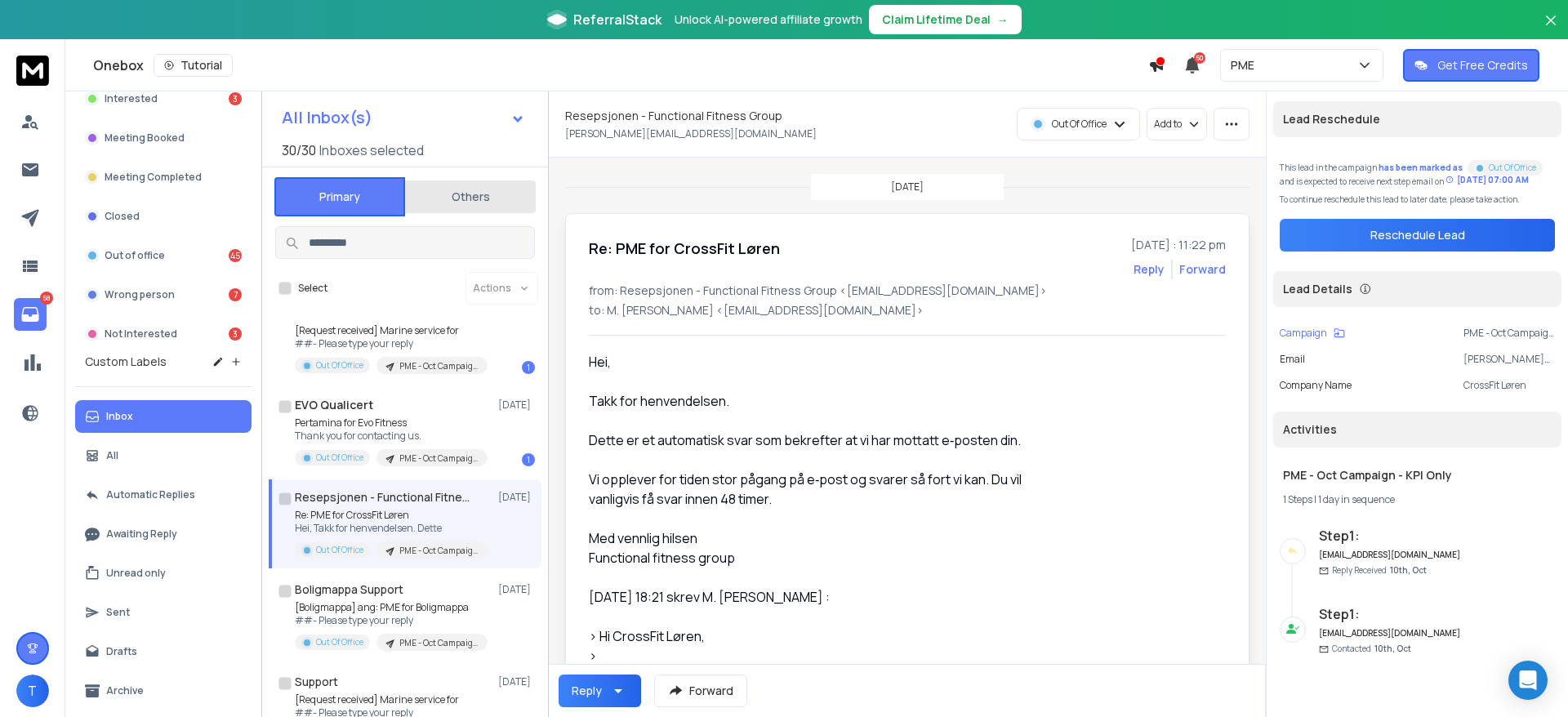
scroll to position [3783, 0]
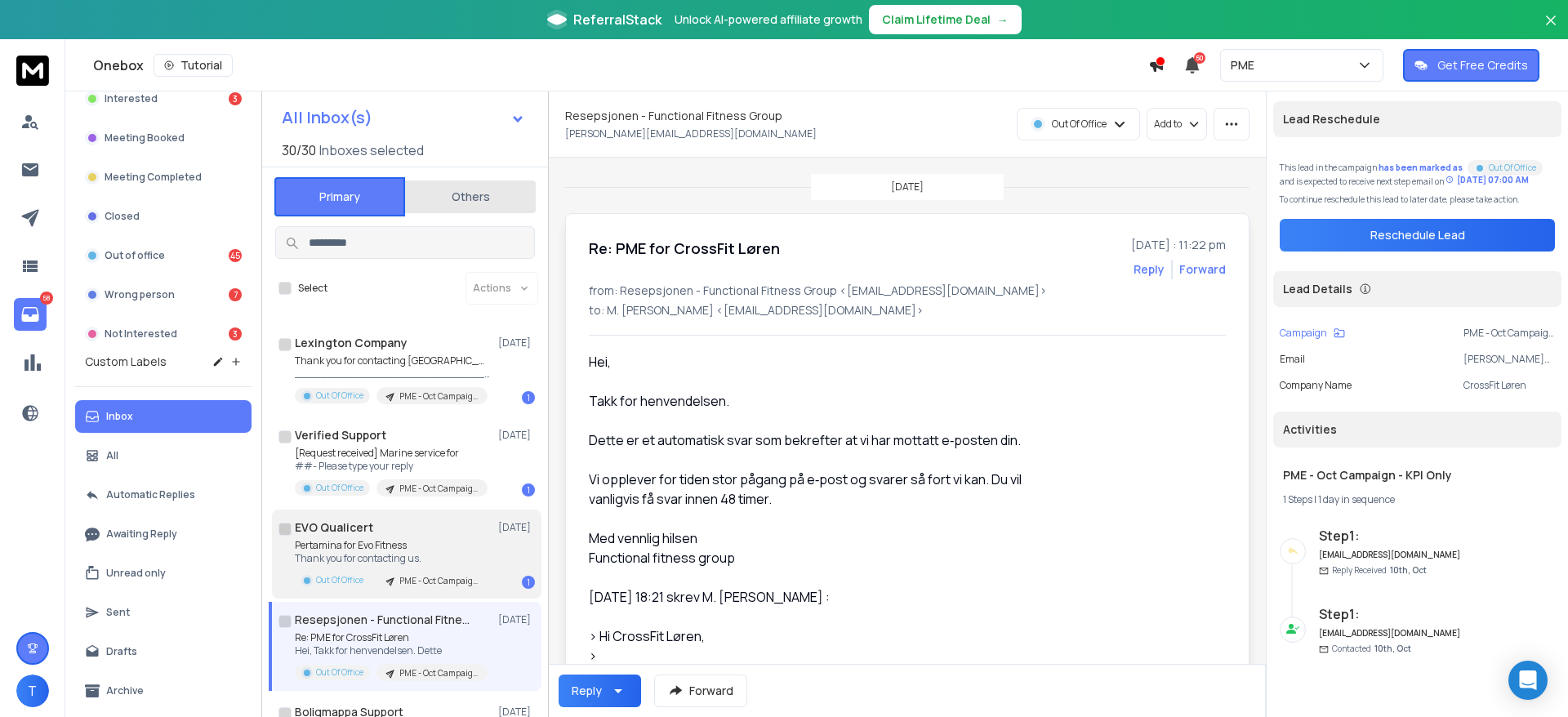
click at [356, 521] on h1 "EVO Qualicert" at bounding box center [334, 527] width 78 height 16
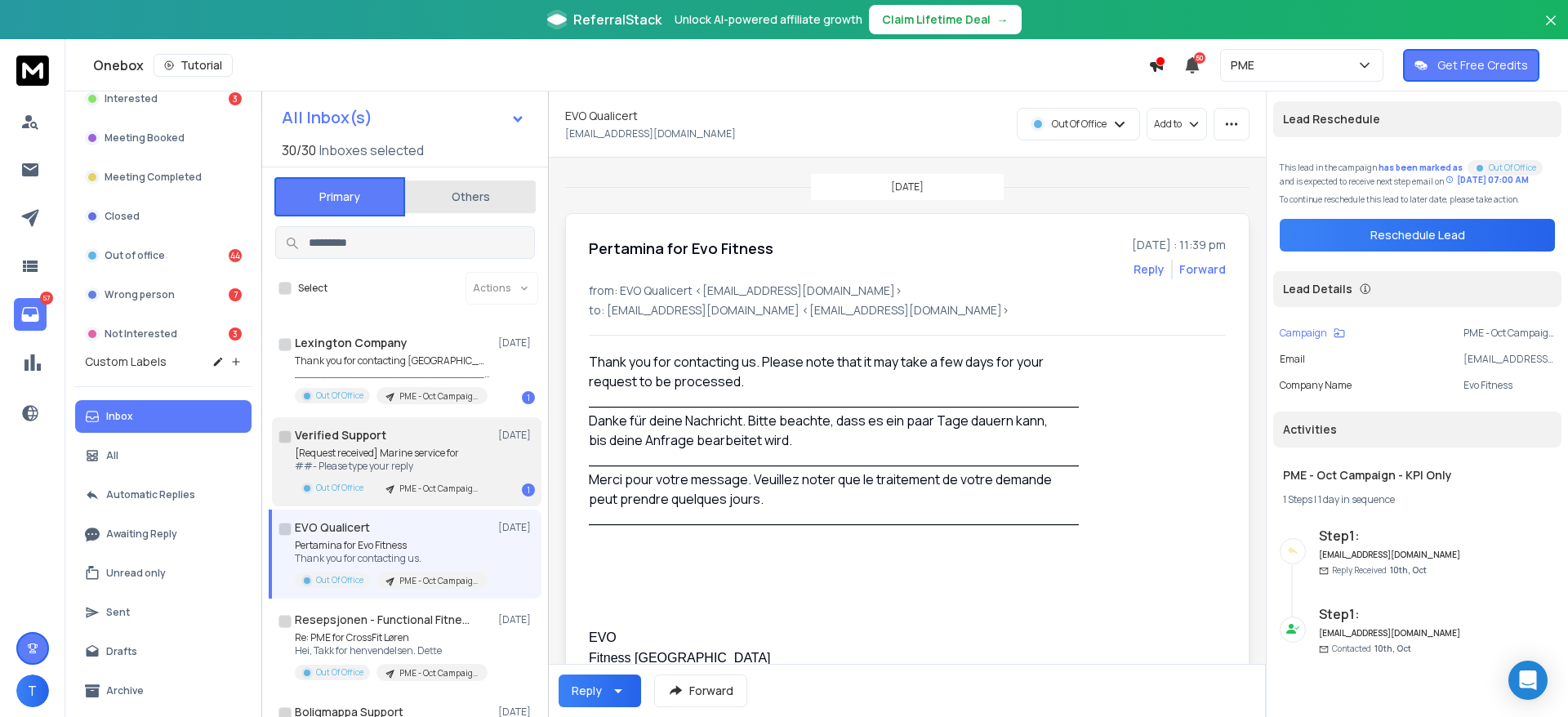
click at [391, 482] on icon at bounding box center [391, 488] width 13 height 13
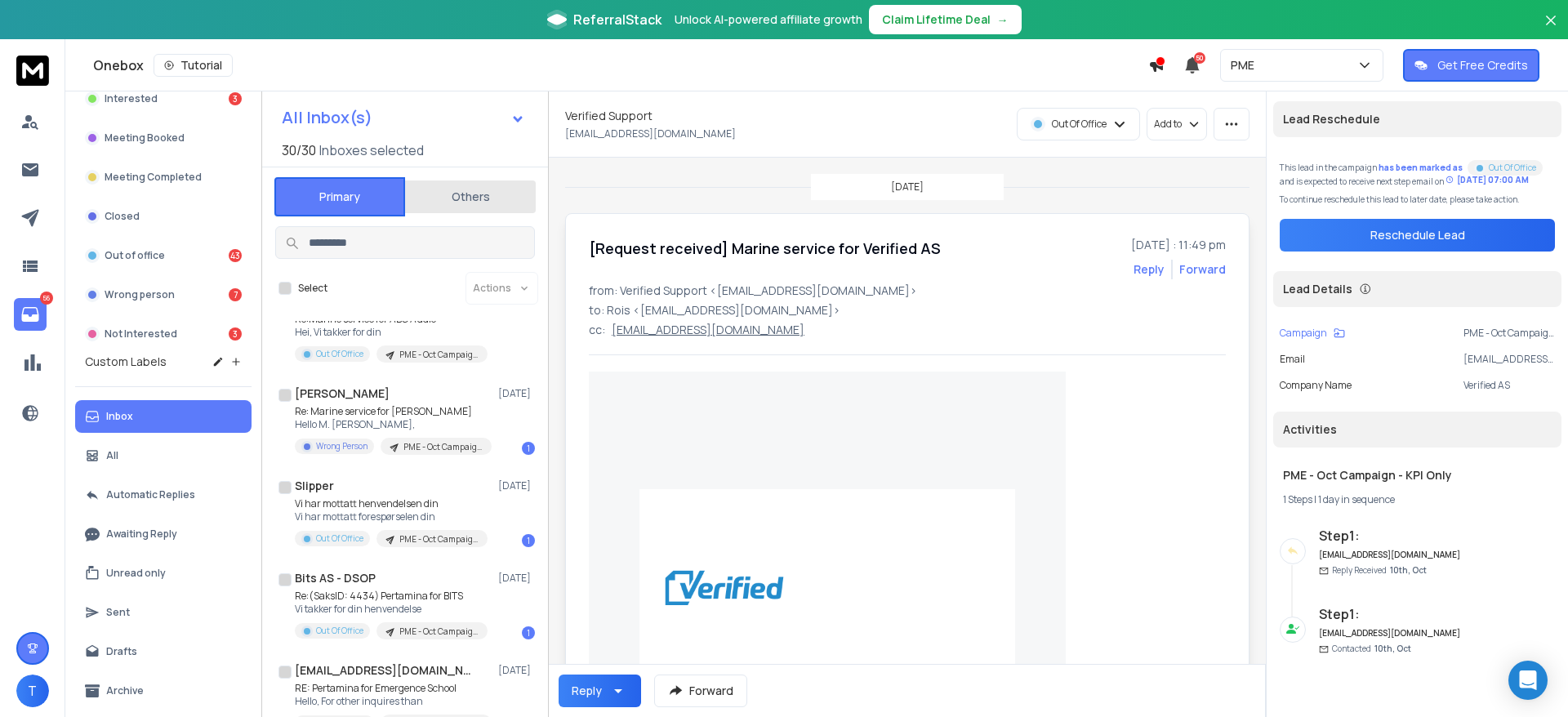
scroll to position [4518, 0]
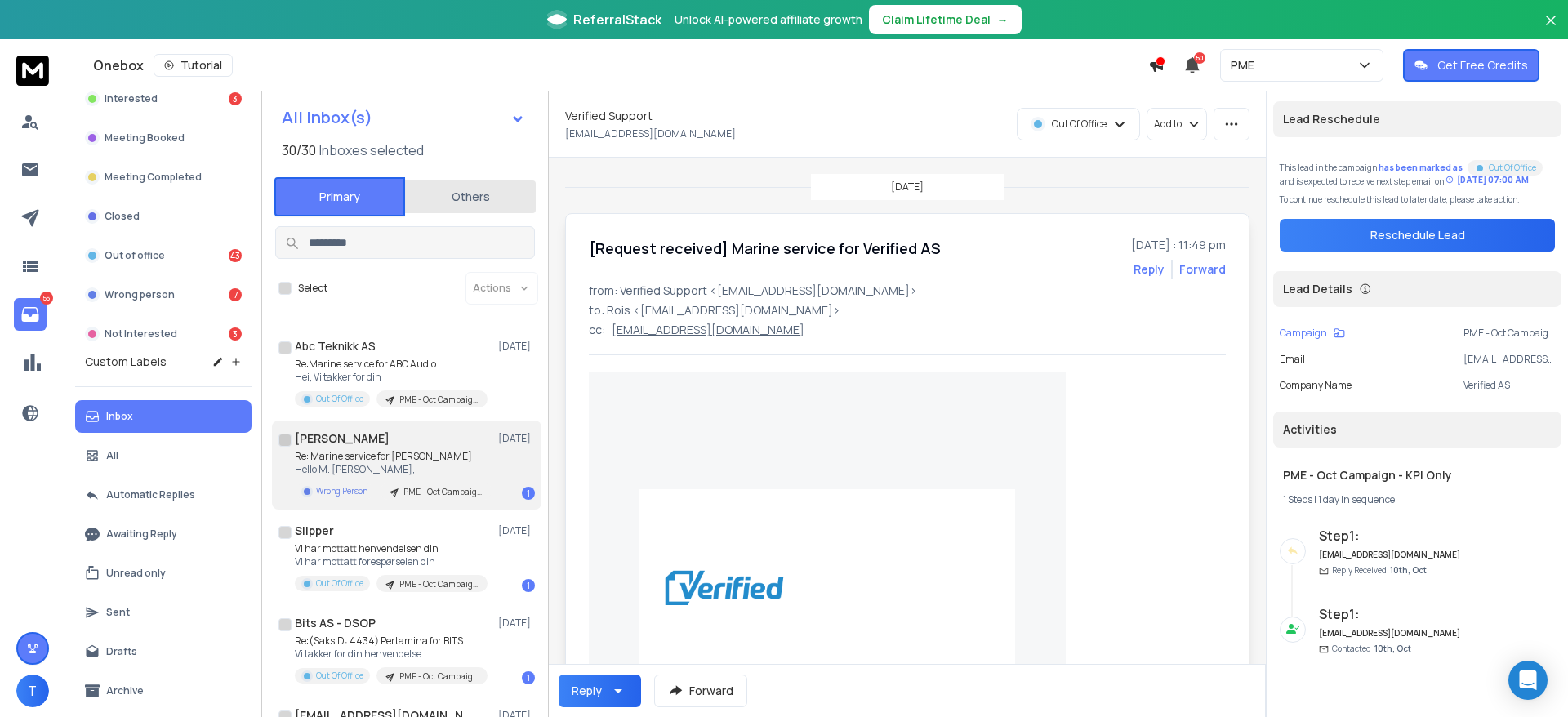
click at [391, 451] on p "Re: Marine service for [PERSON_NAME]" at bounding box center [393, 456] width 196 height 13
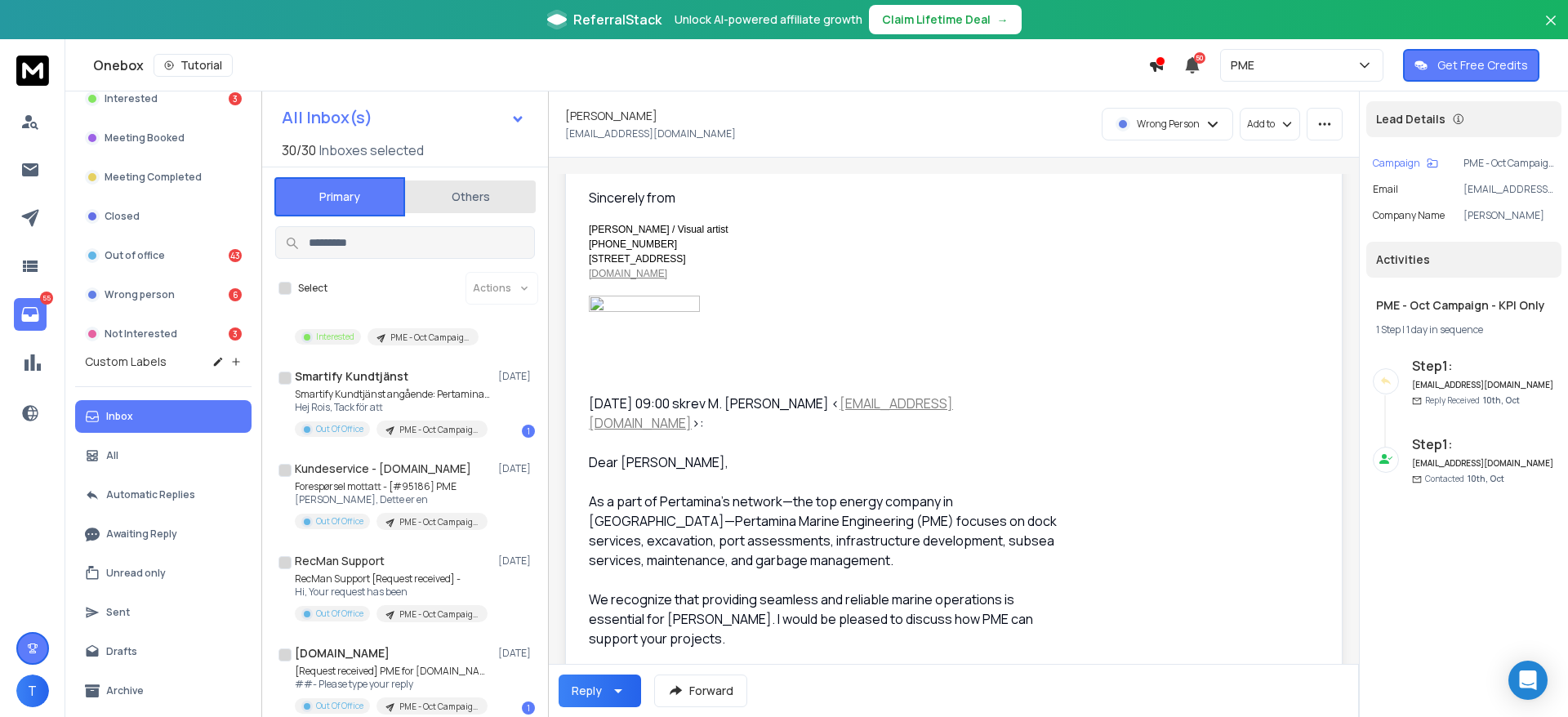
scroll to position [6110, 0]
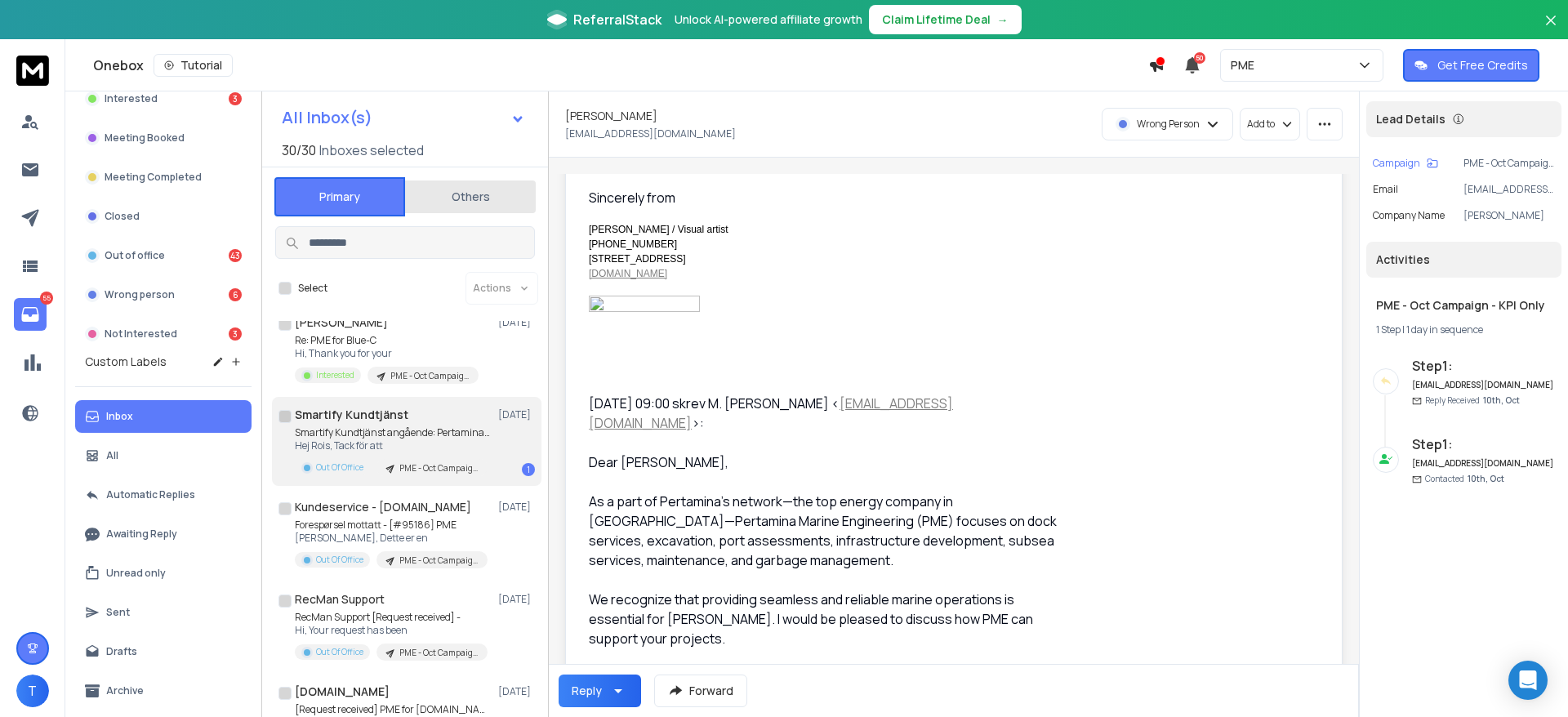
click at [381, 430] on p "Smartify Kundtjänst angående: Pertamina for" at bounding box center [393, 433] width 196 height 13
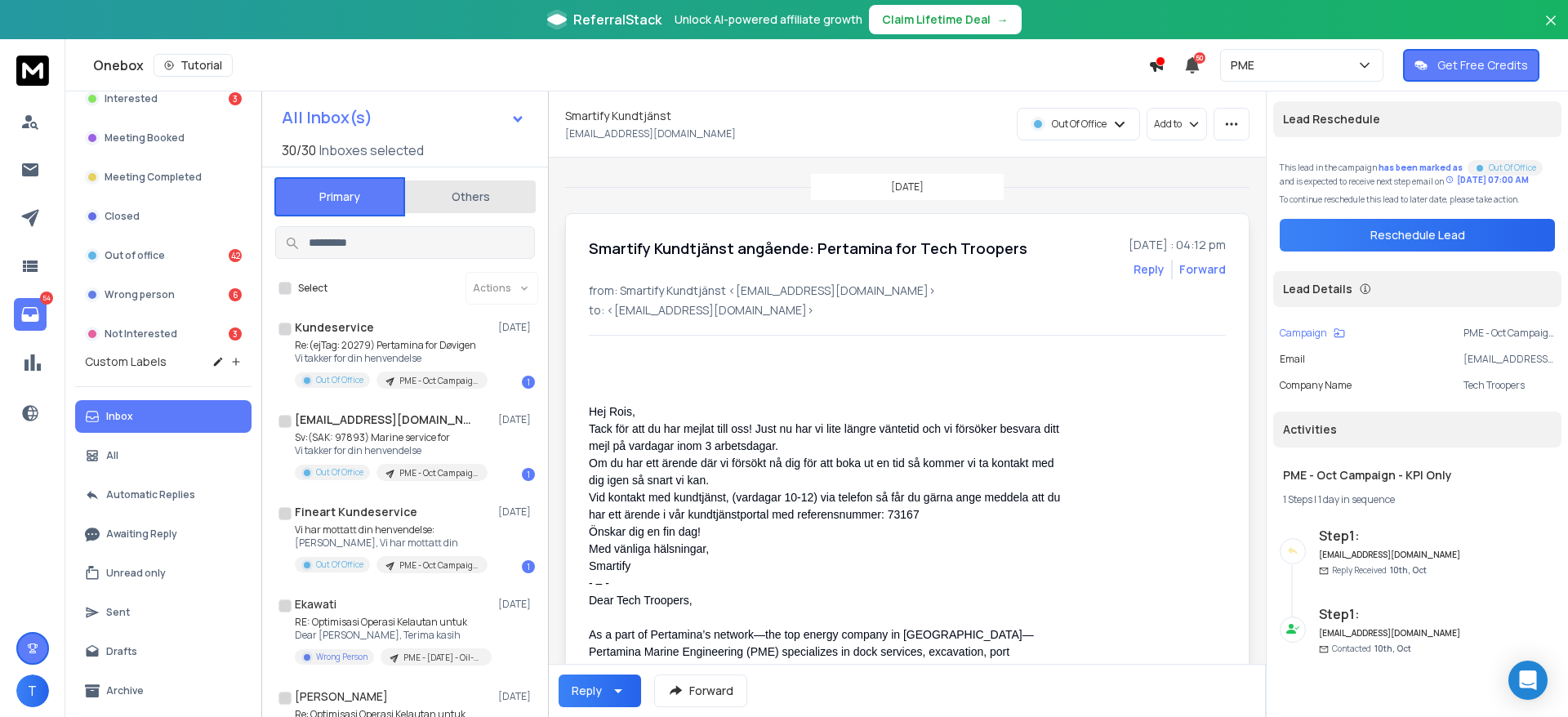
scroll to position [7091, 0]
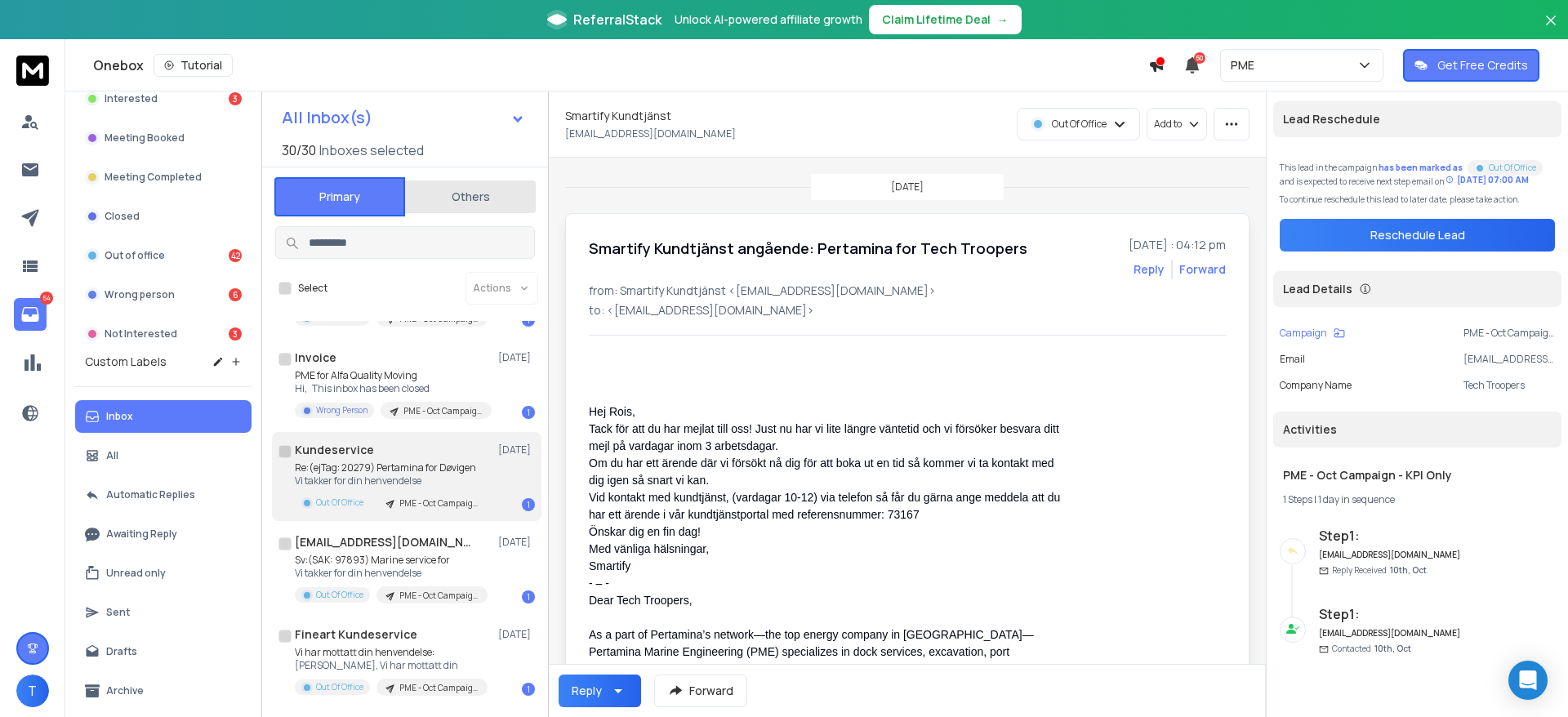
click at [408, 444] on div "Kundeservice [DATE]" at bounding box center [415, 450] width 240 height 16
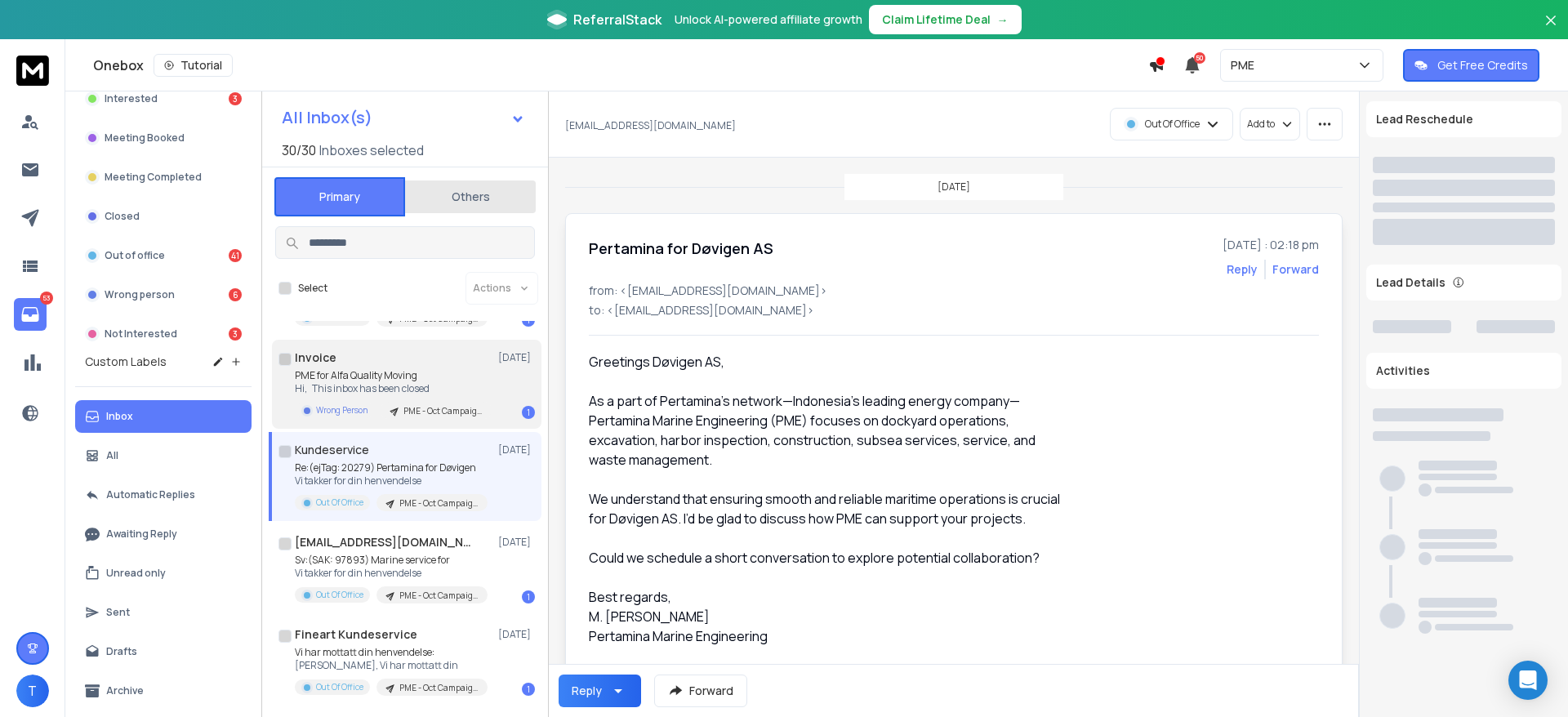
click at [385, 379] on p "PME for Alfa Quality Moving" at bounding box center [393, 375] width 196 height 13
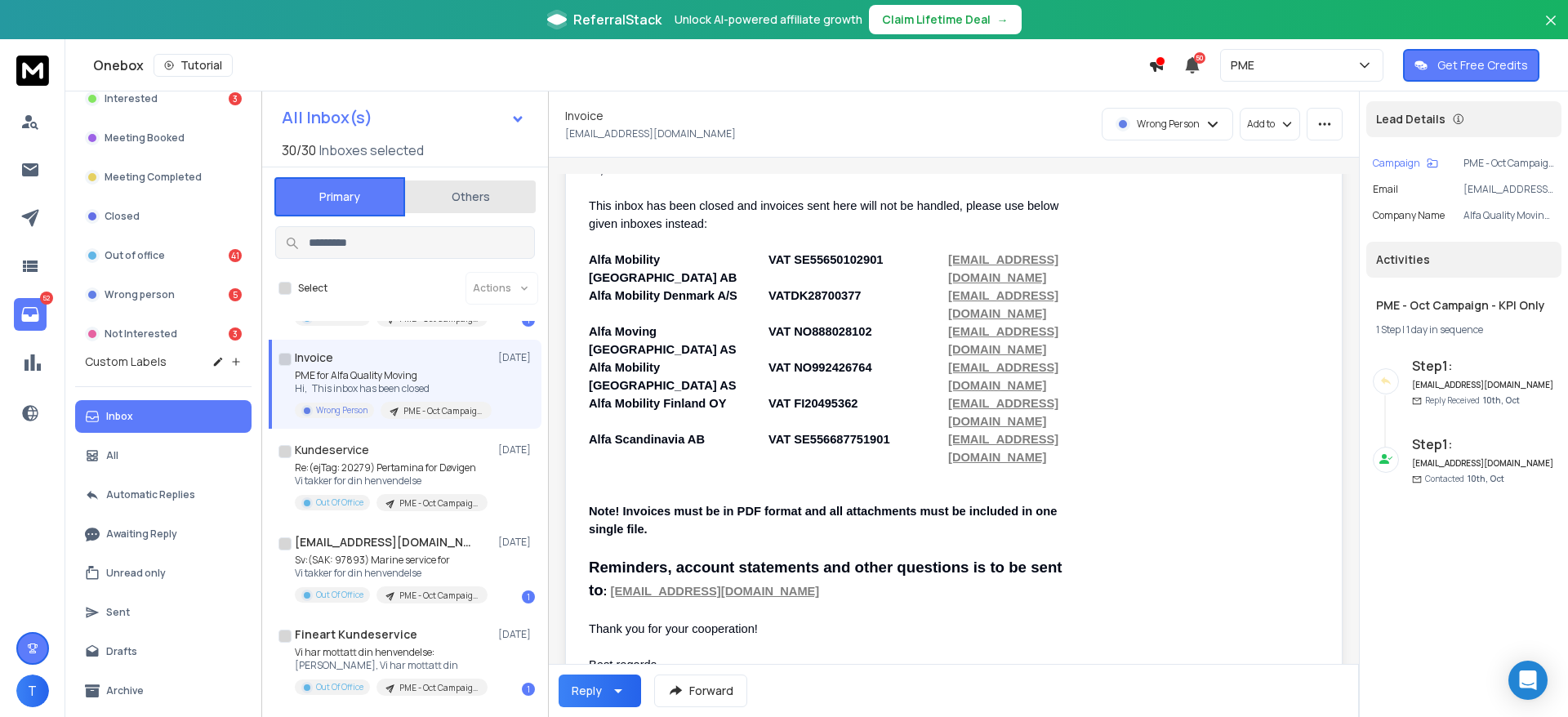
scroll to position [245, 0]
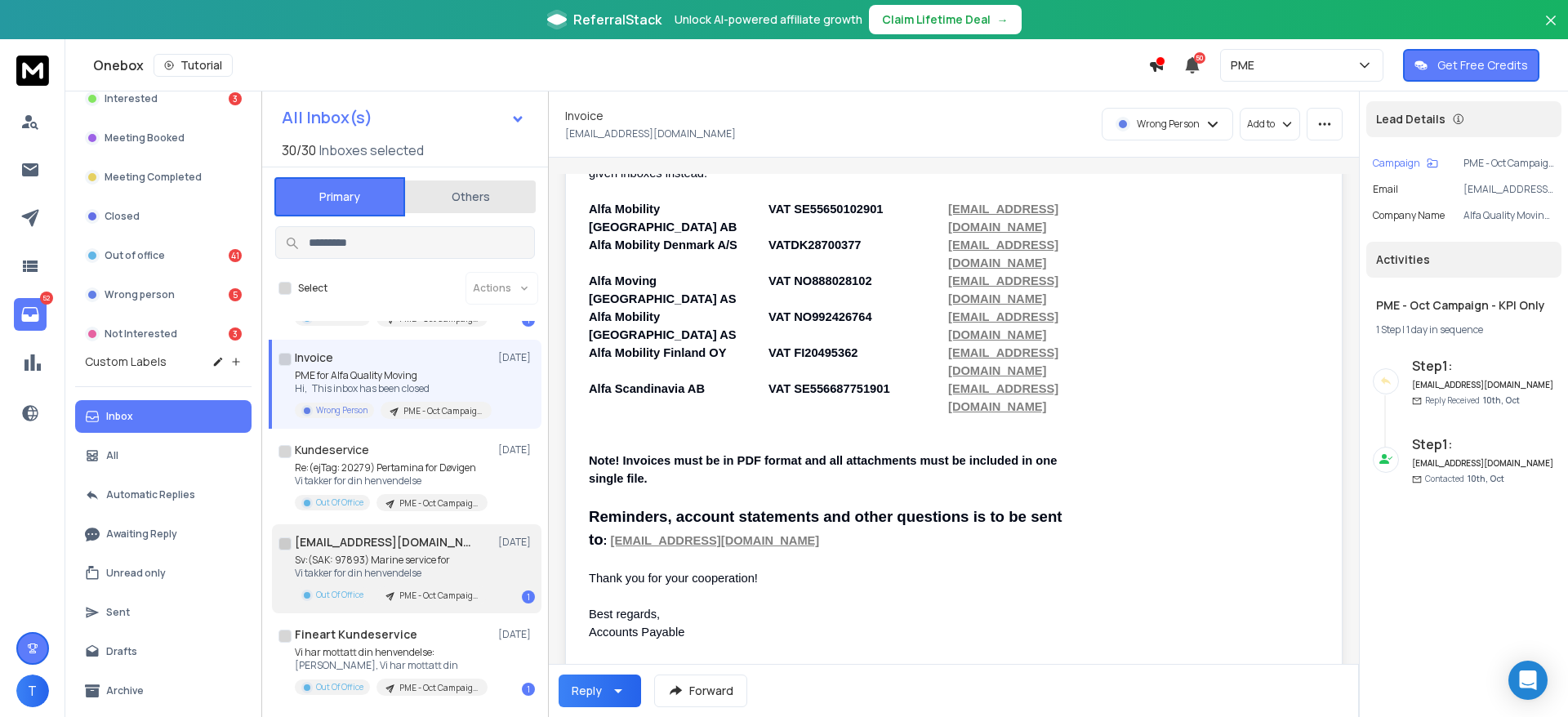
drag, startPoint x: 403, startPoint y: 565, endPoint x: 395, endPoint y: 561, distance: 8.9
click at [403, 565] on p "Sv:(SAK: 97893) Marine service for" at bounding box center [391, 560] width 193 height 13
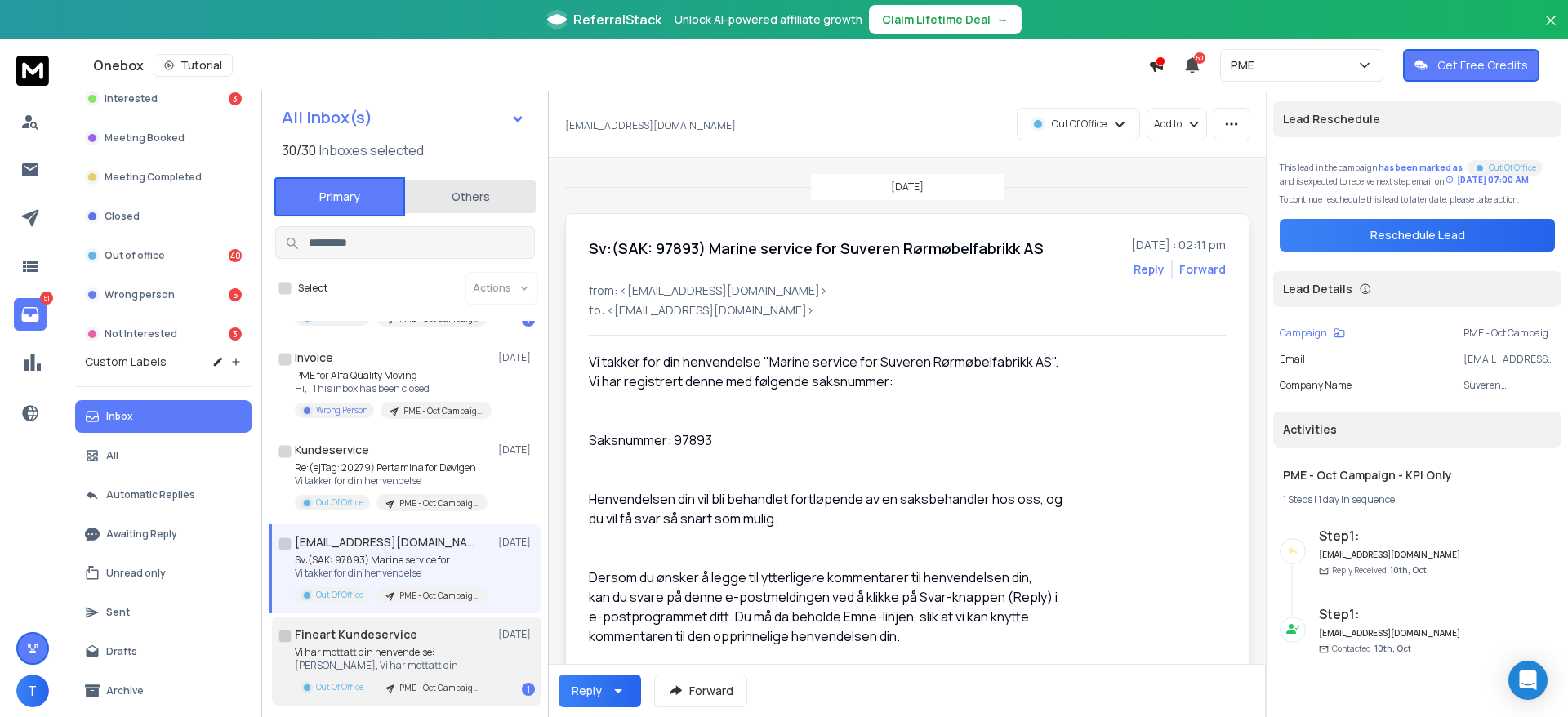
click at [421, 636] on div "Fineart Kundeservice [DATE]" at bounding box center [415, 634] width 240 height 16
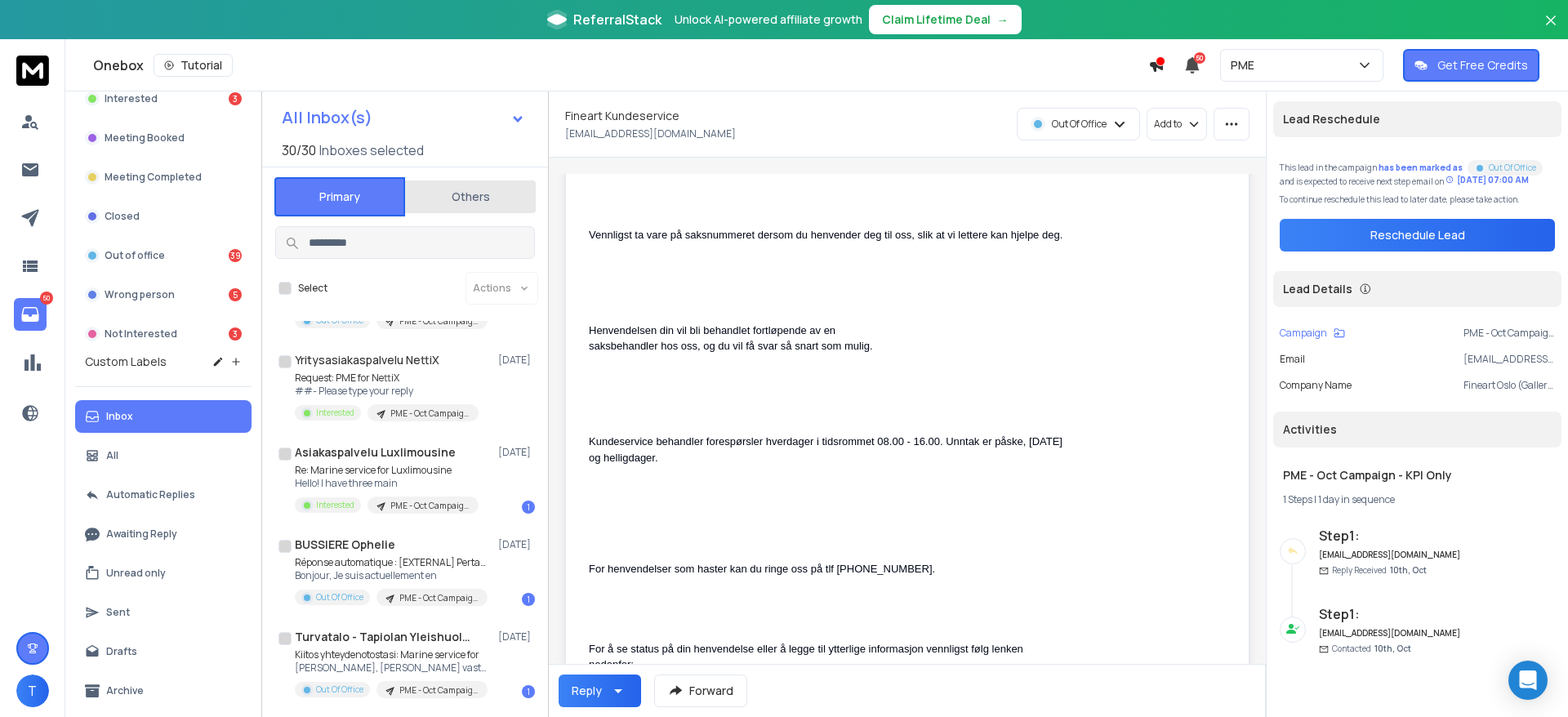
scroll to position [1348, 0]
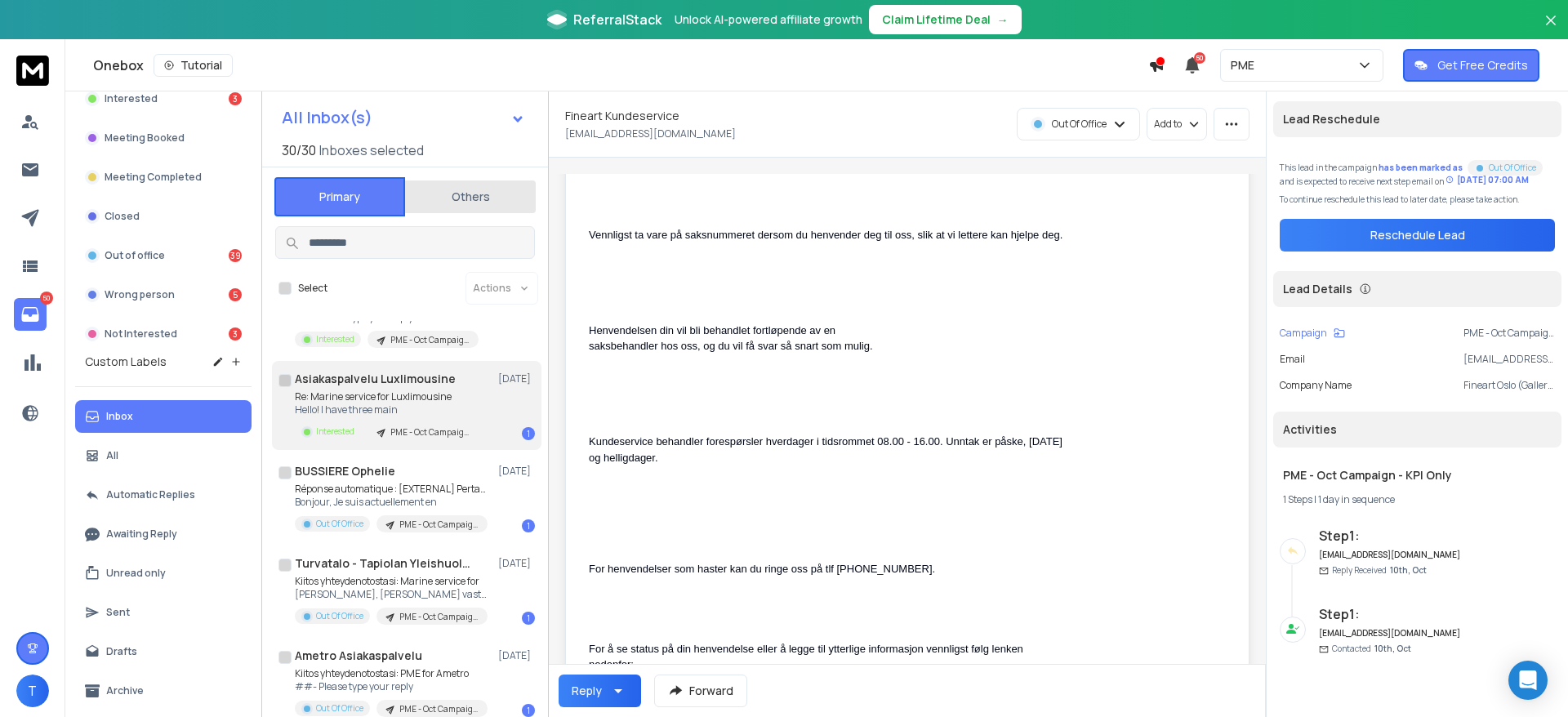
click at [447, 383] on h1 "Asiakaspalvelu Luxlimousine" at bounding box center [375, 379] width 161 height 16
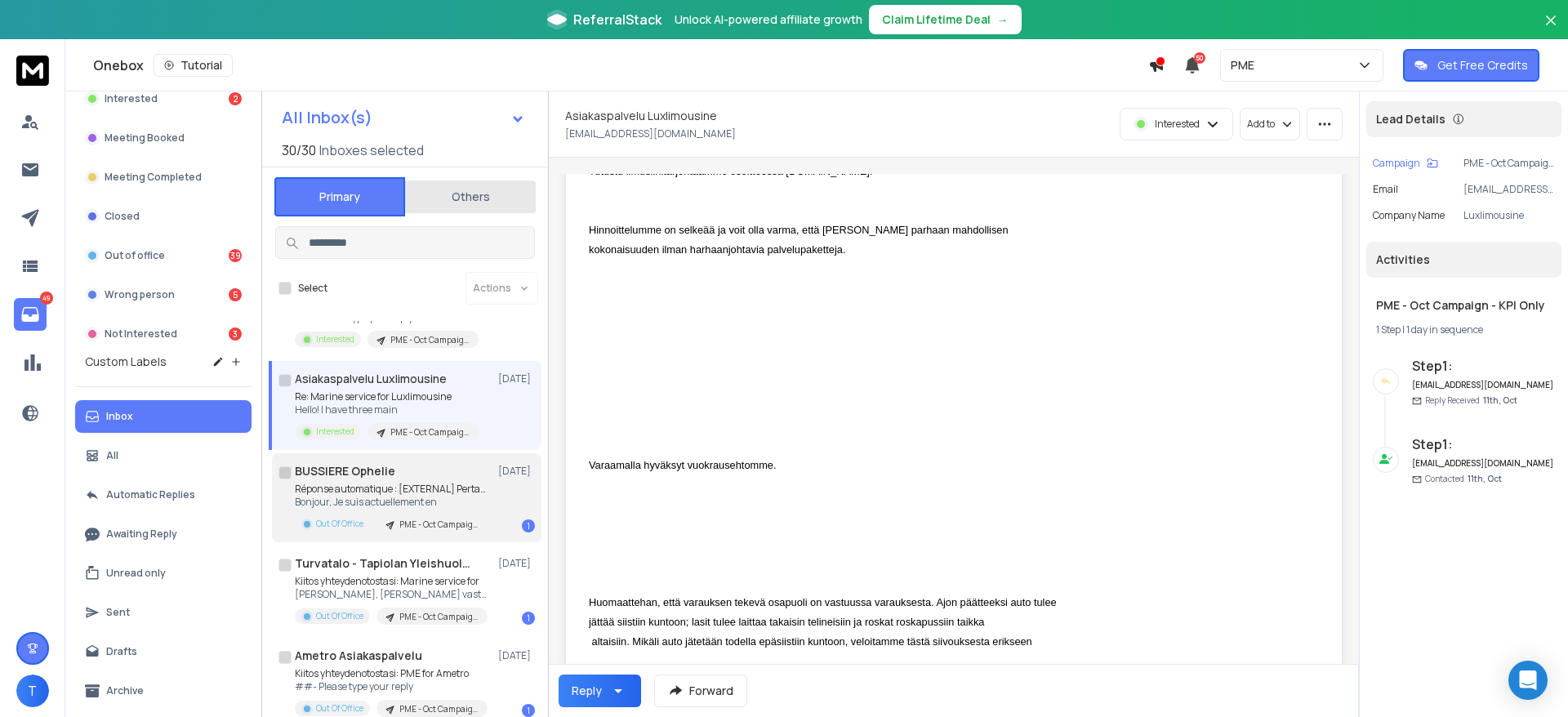
click at [369, 514] on div "Réponse automatique : [EXTERNAL] Pertamina for Bonjour, Je suis actuellement en…" at bounding box center [393, 507] width 196 height 49
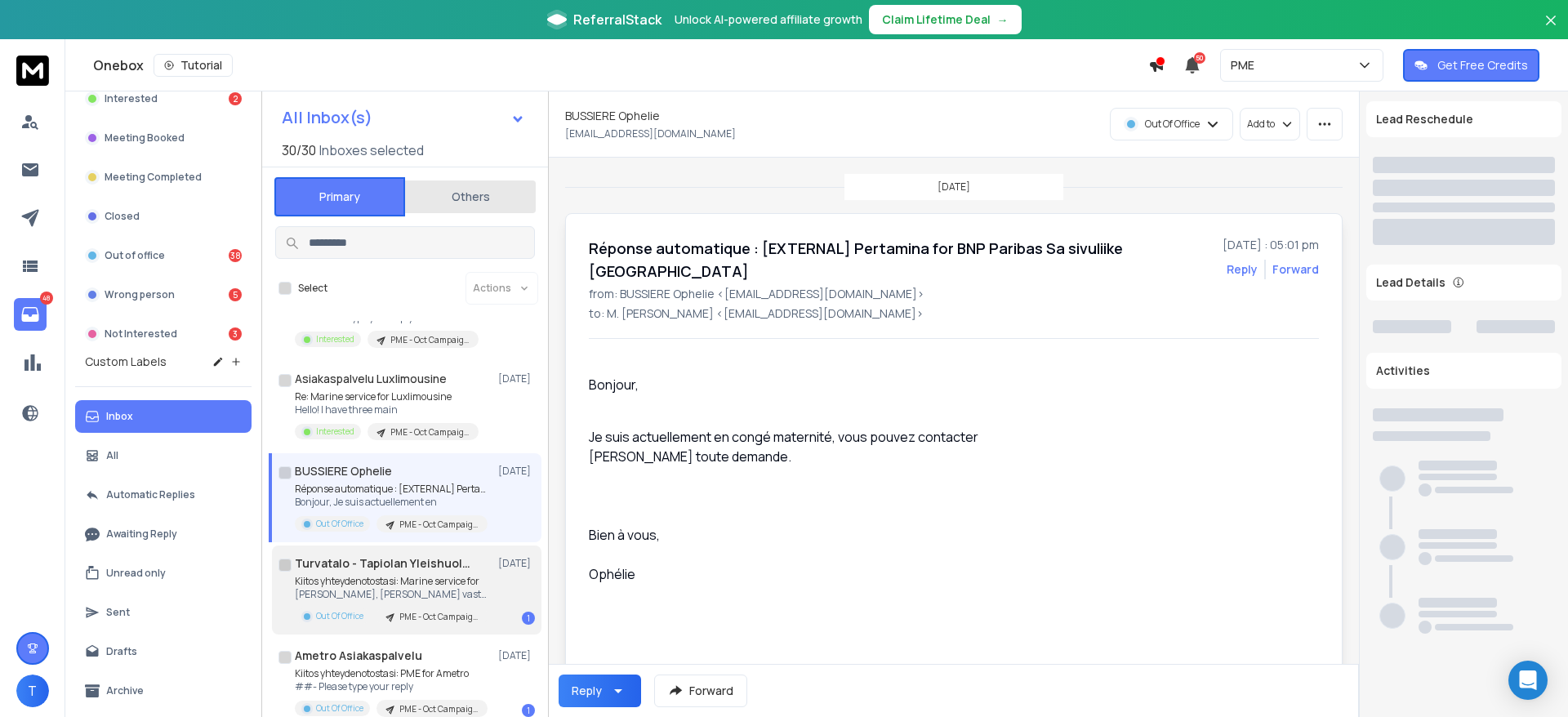
click at [401, 585] on p "Kiitos yhteydenotostasi: Marine service for" at bounding box center [393, 581] width 196 height 13
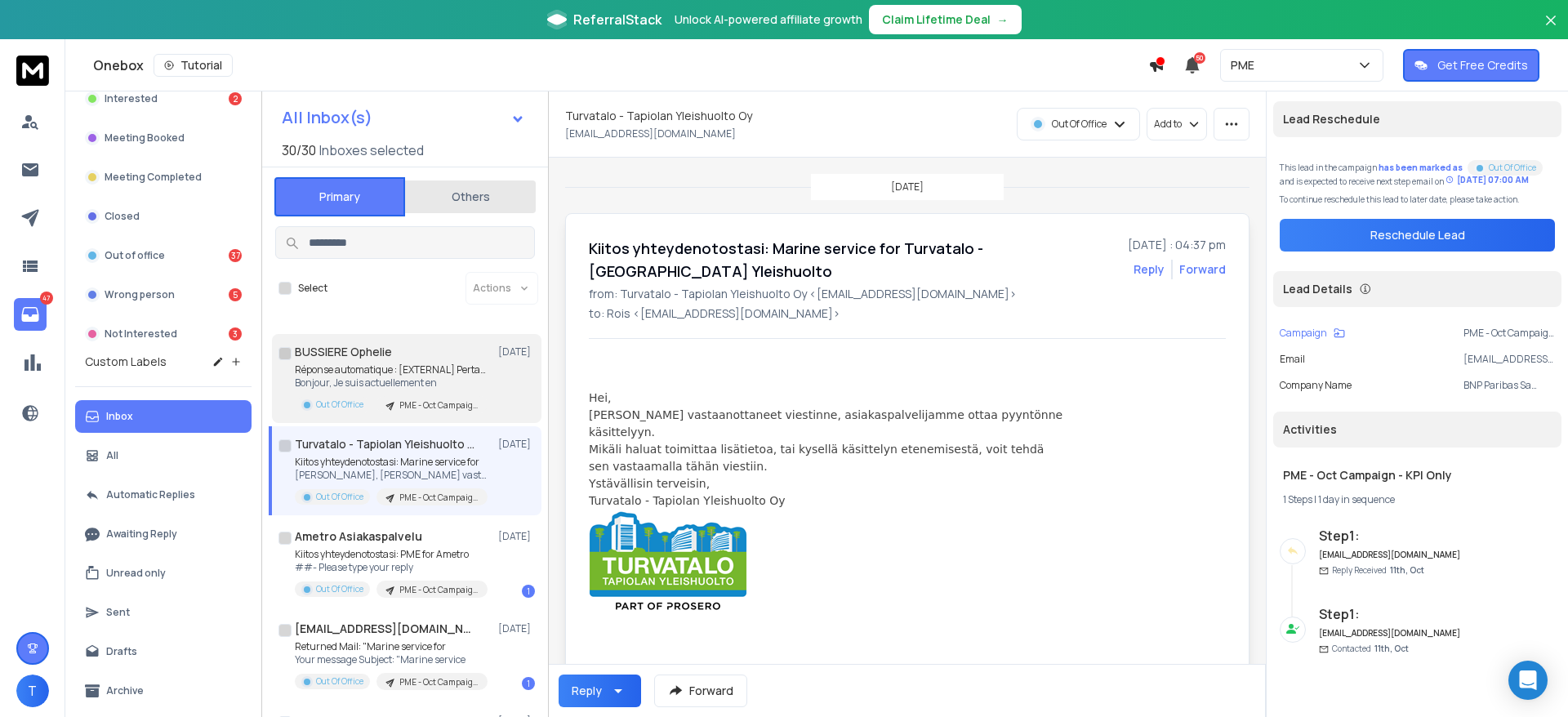
scroll to position [1470, 0]
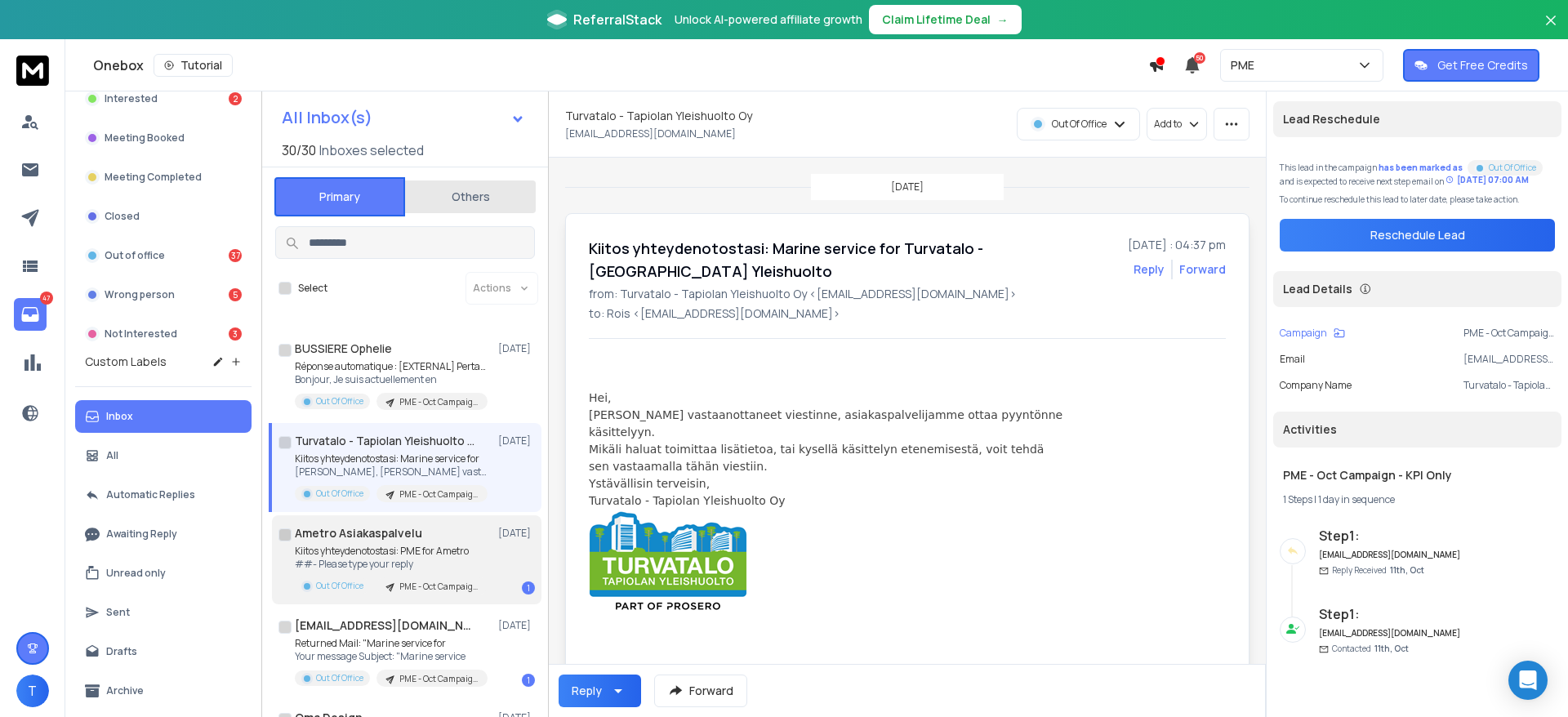
click at [412, 552] on p "Kiitos yhteydenotostasi: PME for Ametro" at bounding box center [391, 551] width 193 height 13
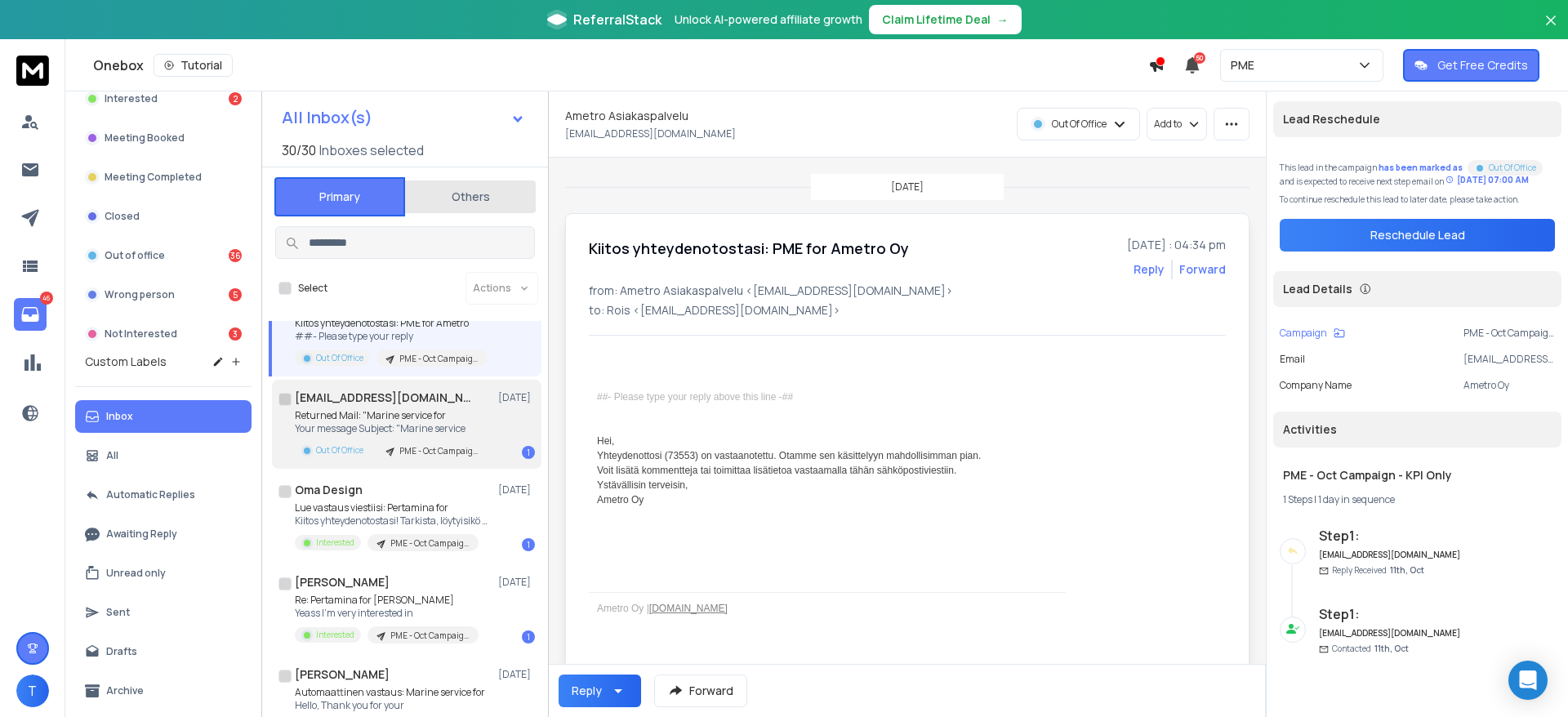
scroll to position [1715, 0]
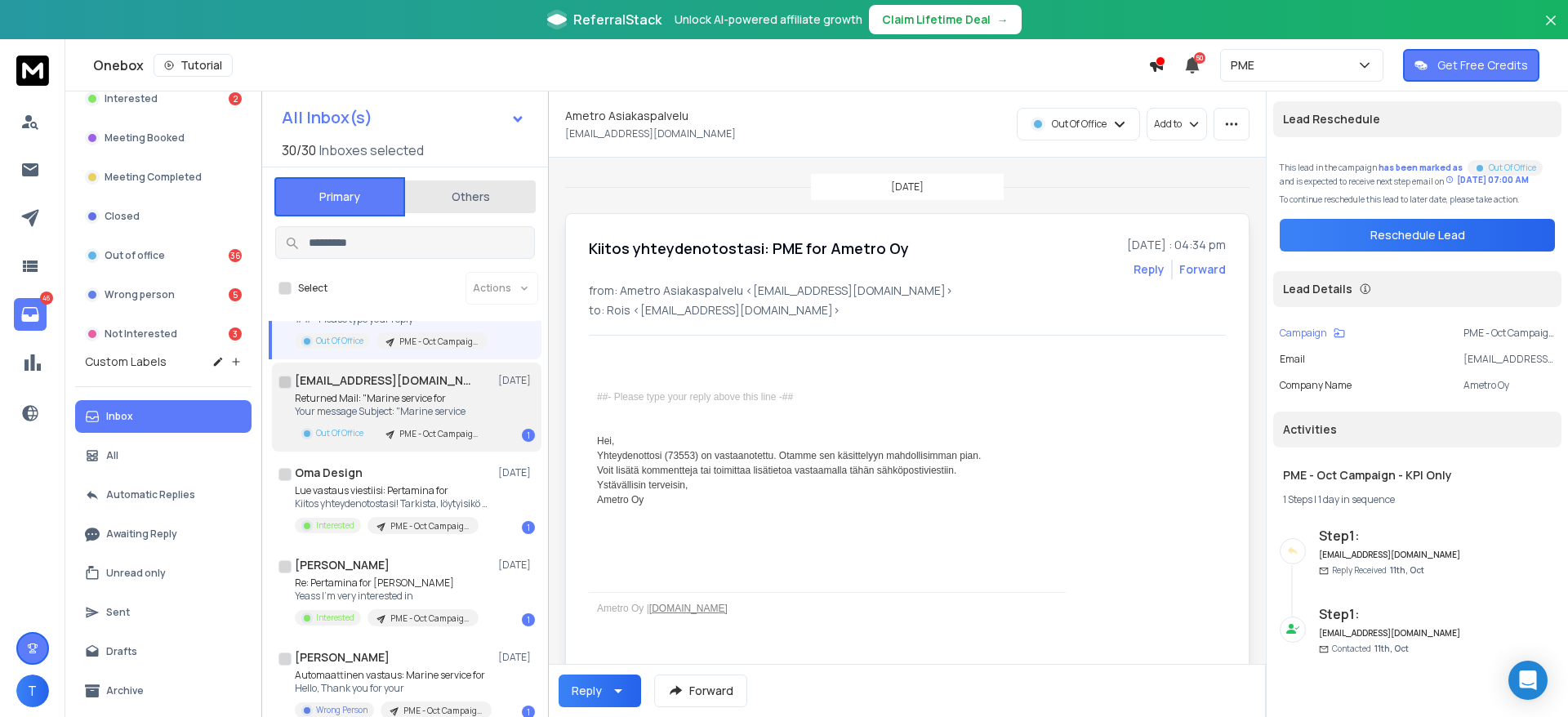
click at [334, 448] on div "[EMAIL_ADDRESS][DOMAIN_NAME] [DATE] Returned Mail: "Marine service for Your mes…" at bounding box center [407, 407] width 270 height 89
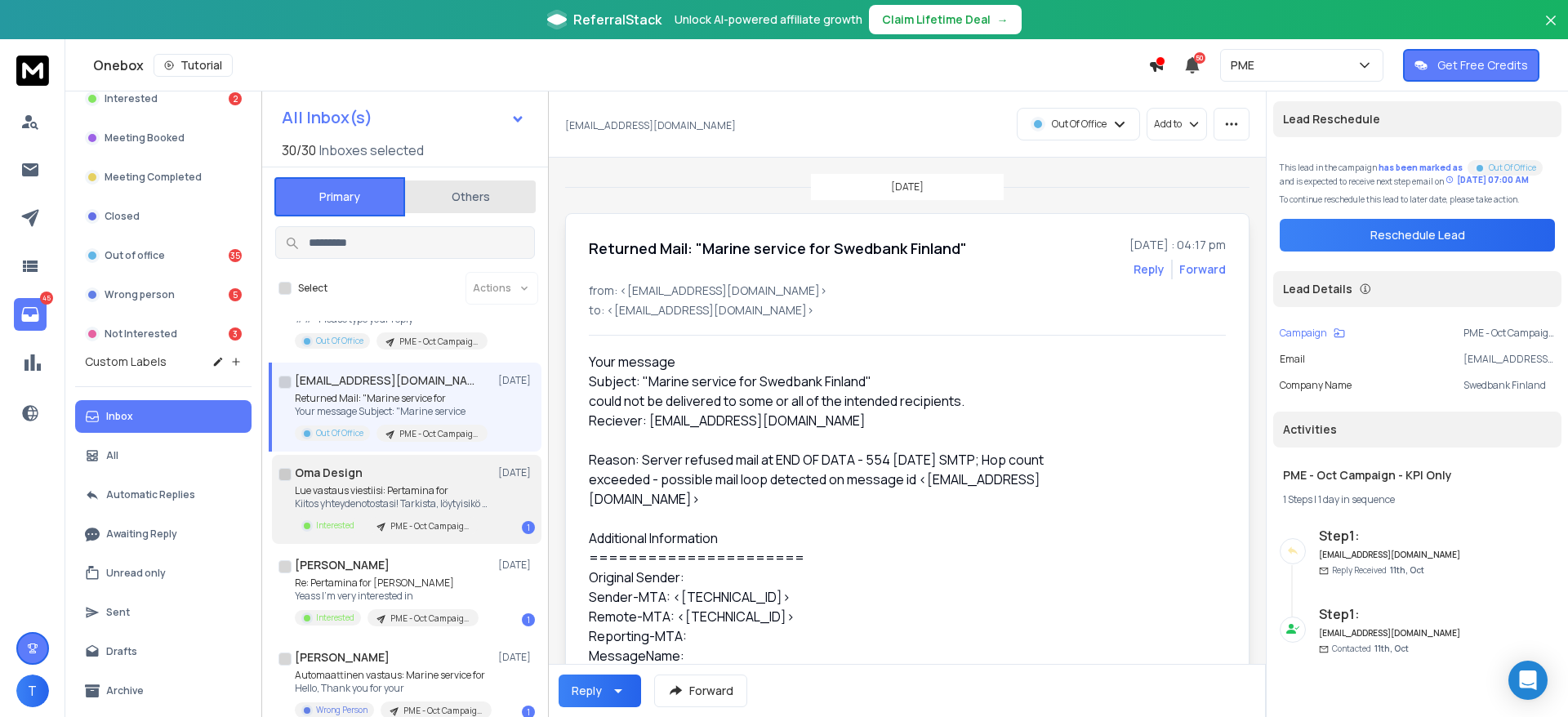
click at [409, 532] on p "PME - Oct Campaign - KPI Only" at bounding box center [429, 526] width 78 height 13
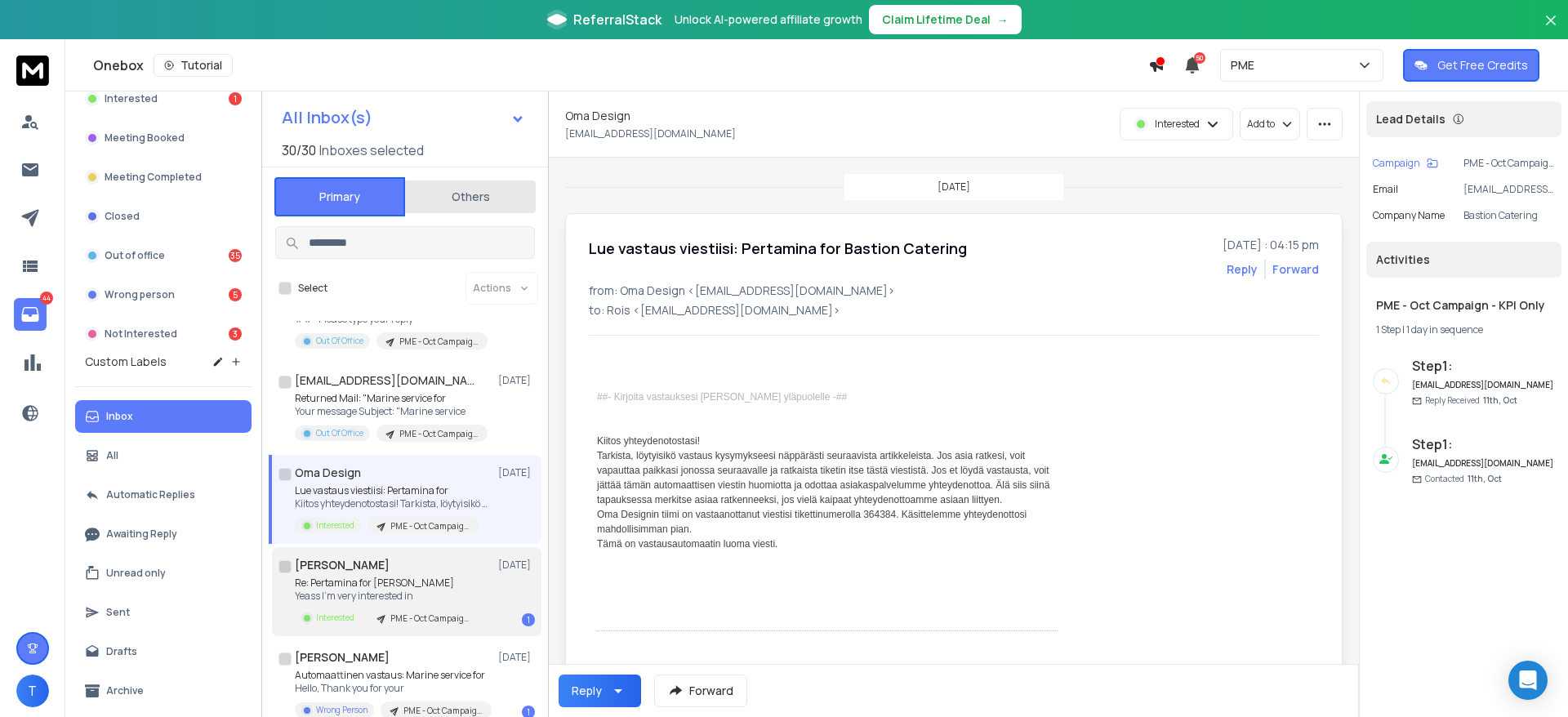
click at [421, 577] on p "Re: Pertamina for [PERSON_NAME]" at bounding box center [387, 583] width 184 height 13
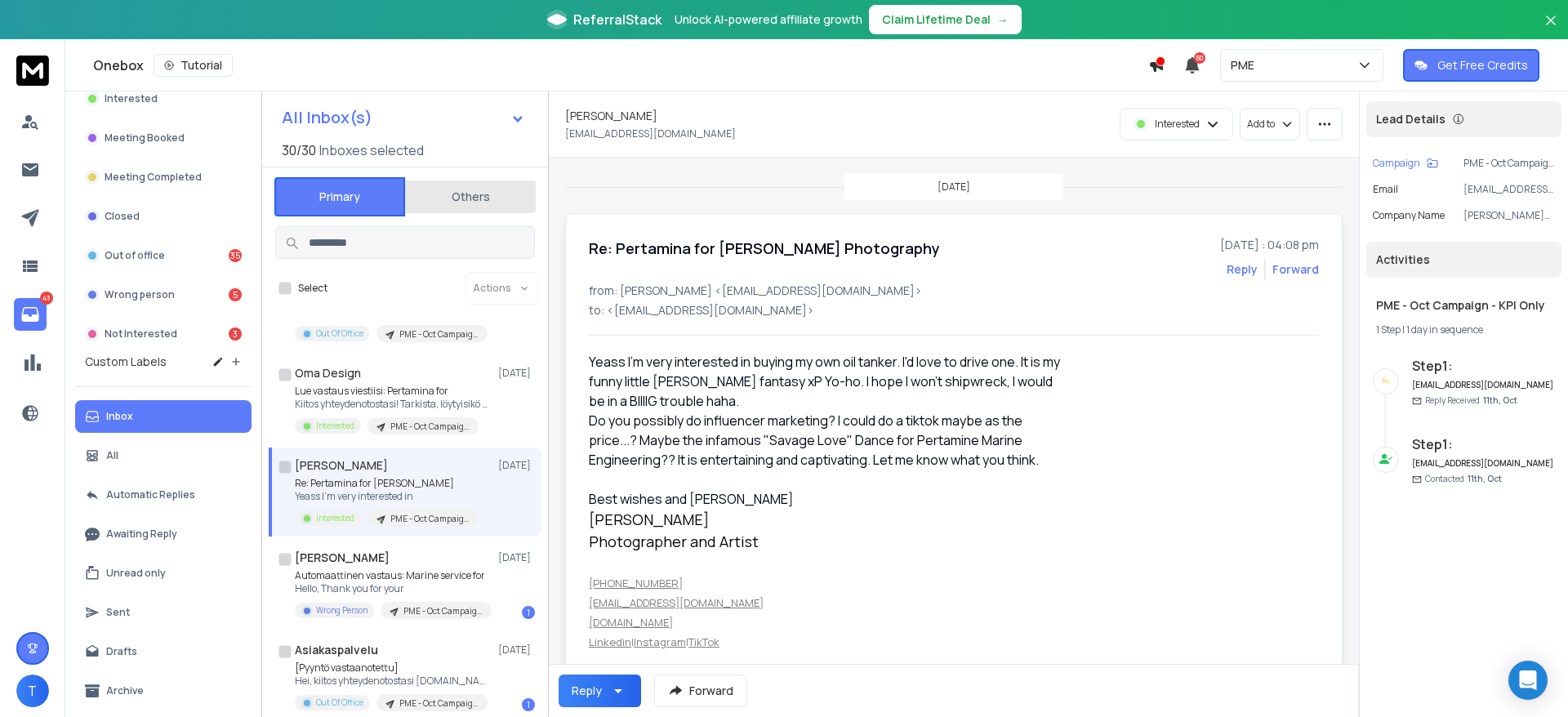
scroll to position [1838, 0]
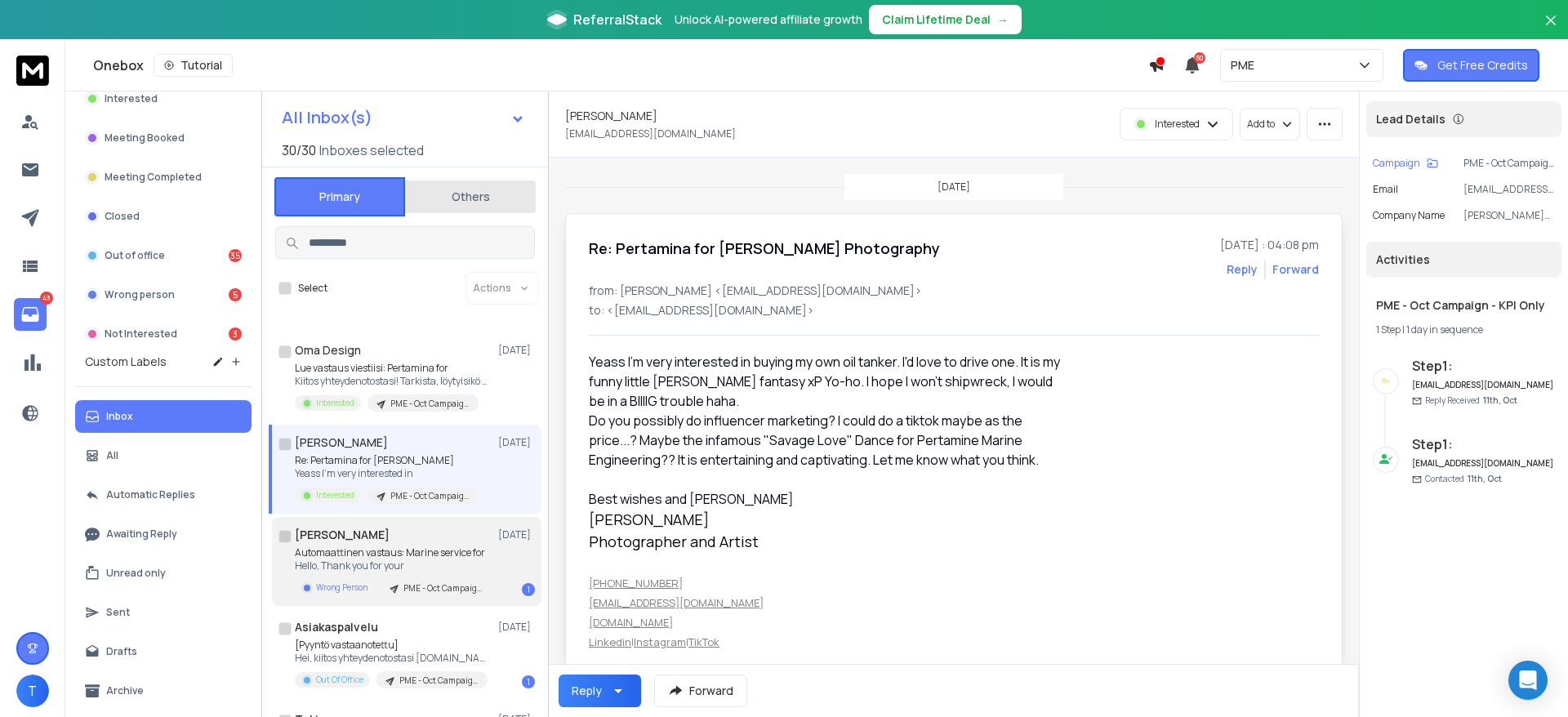
click at [402, 570] on p "Hello, Thank you for your" at bounding box center [393, 566] width 196 height 13
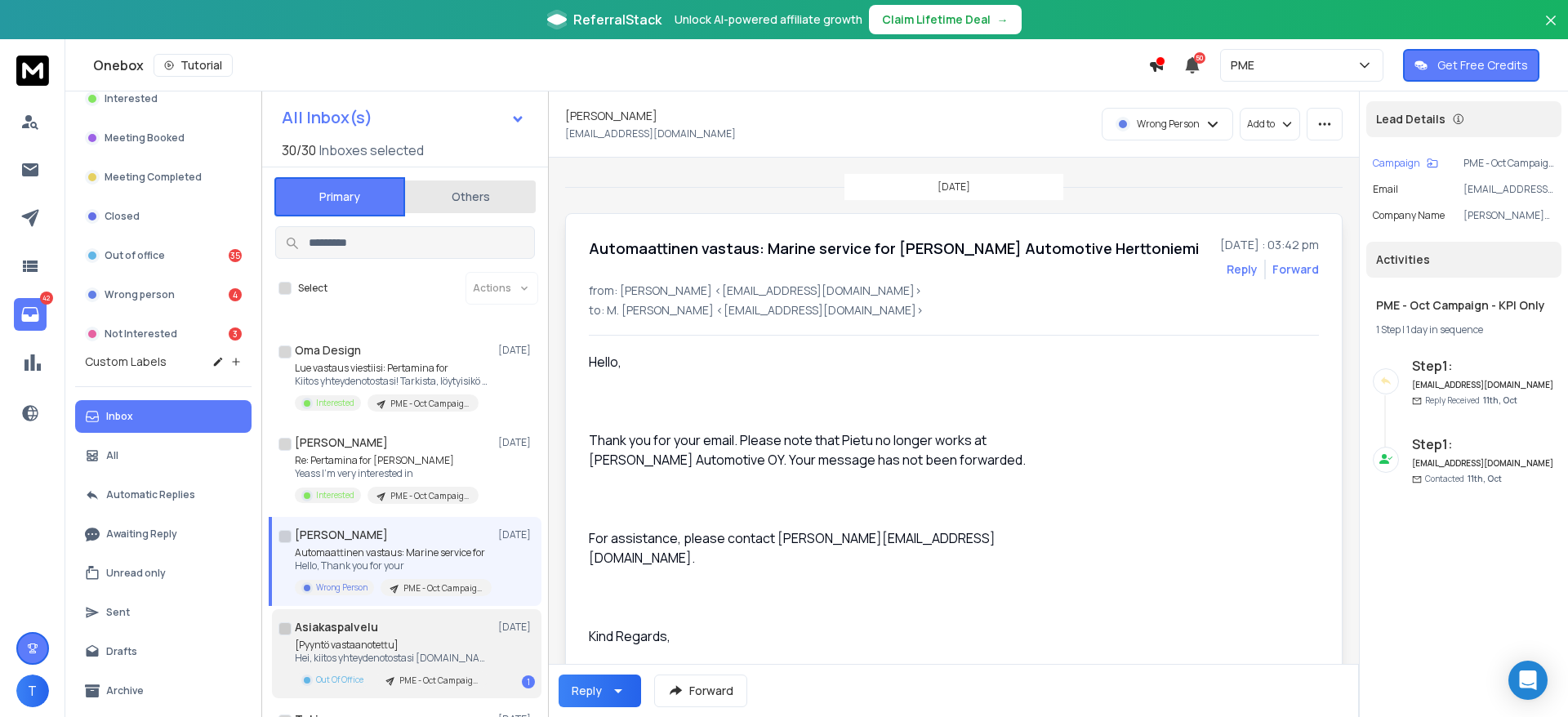
click at [399, 649] on p "[Pyyntö vastaanotettu]" at bounding box center [393, 645] width 196 height 13
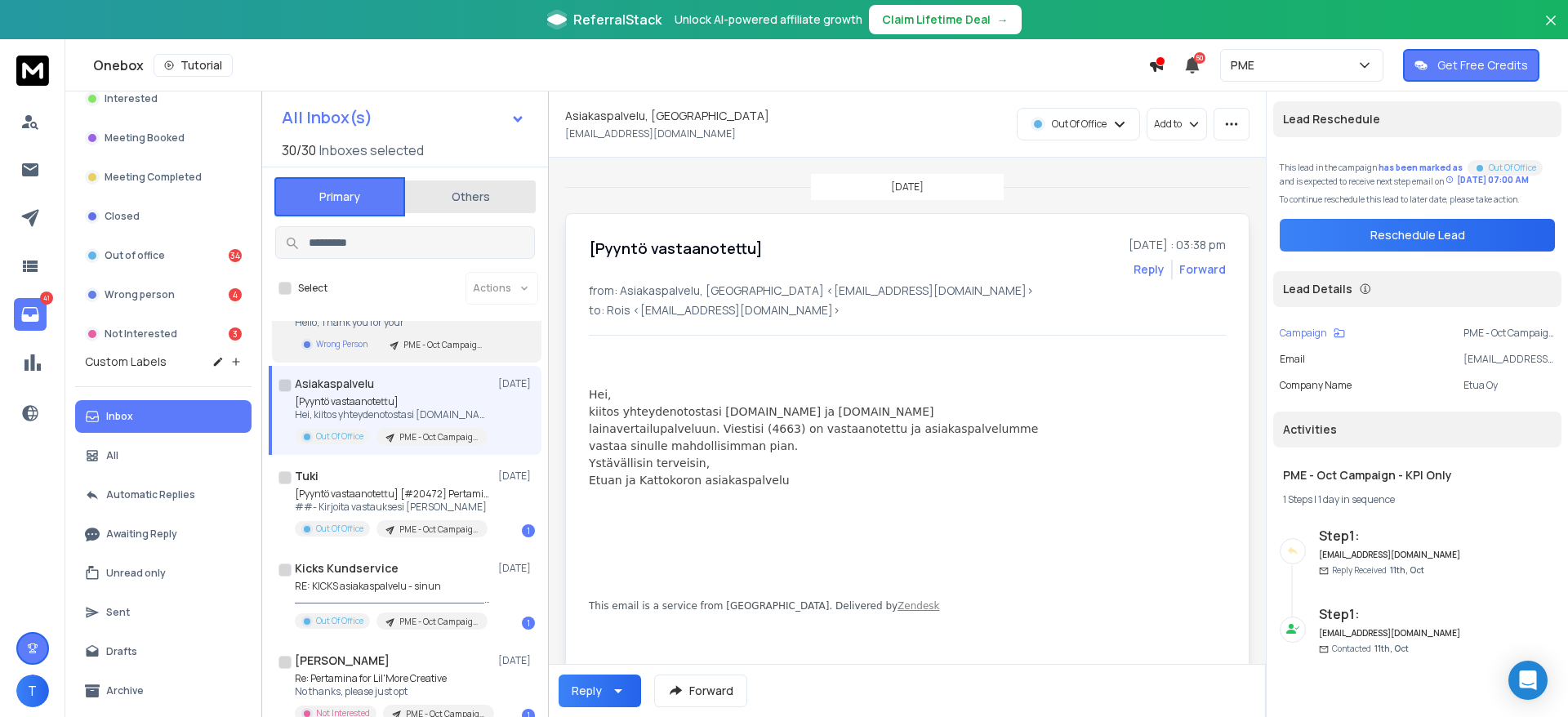
scroll to position [2083, 0]
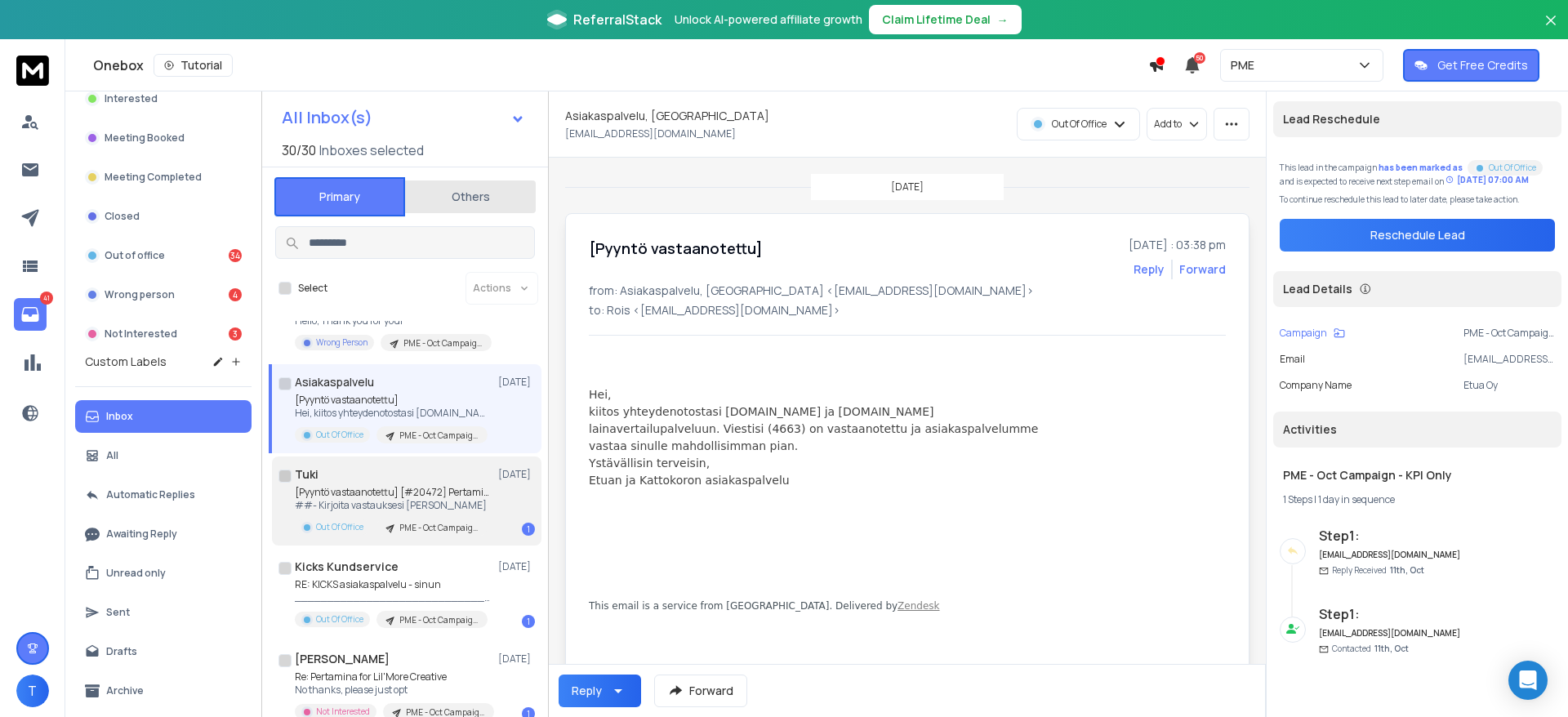
click at [365, 489] on p "[Pyyntö vastaanotettu] [#20472] Pertamina for" at bounding box center [393, 492] width 196 height 13
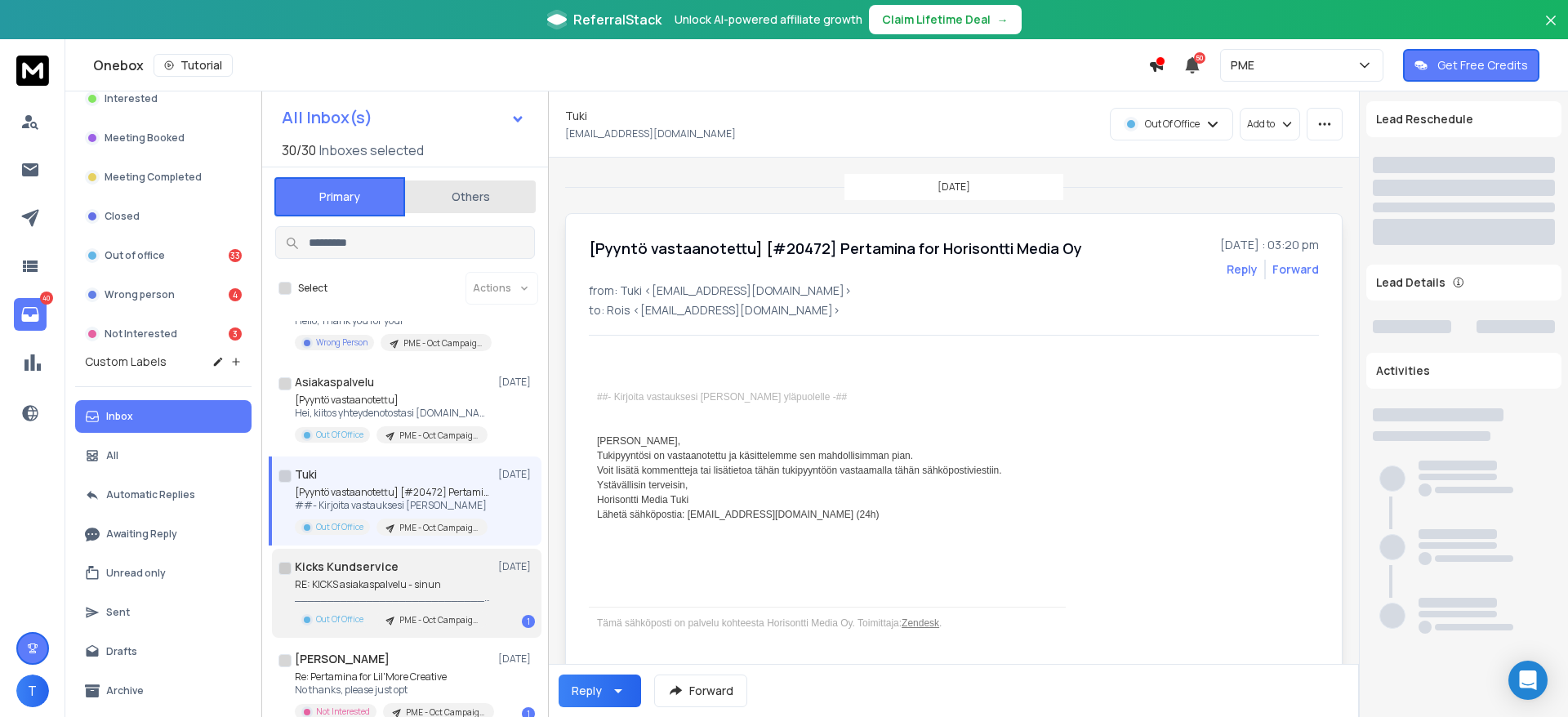
click at [390, 586] on p "RE: KICKS asiakaspalvelu - sinun" at bounding box center [393, 585] width 196 height 13
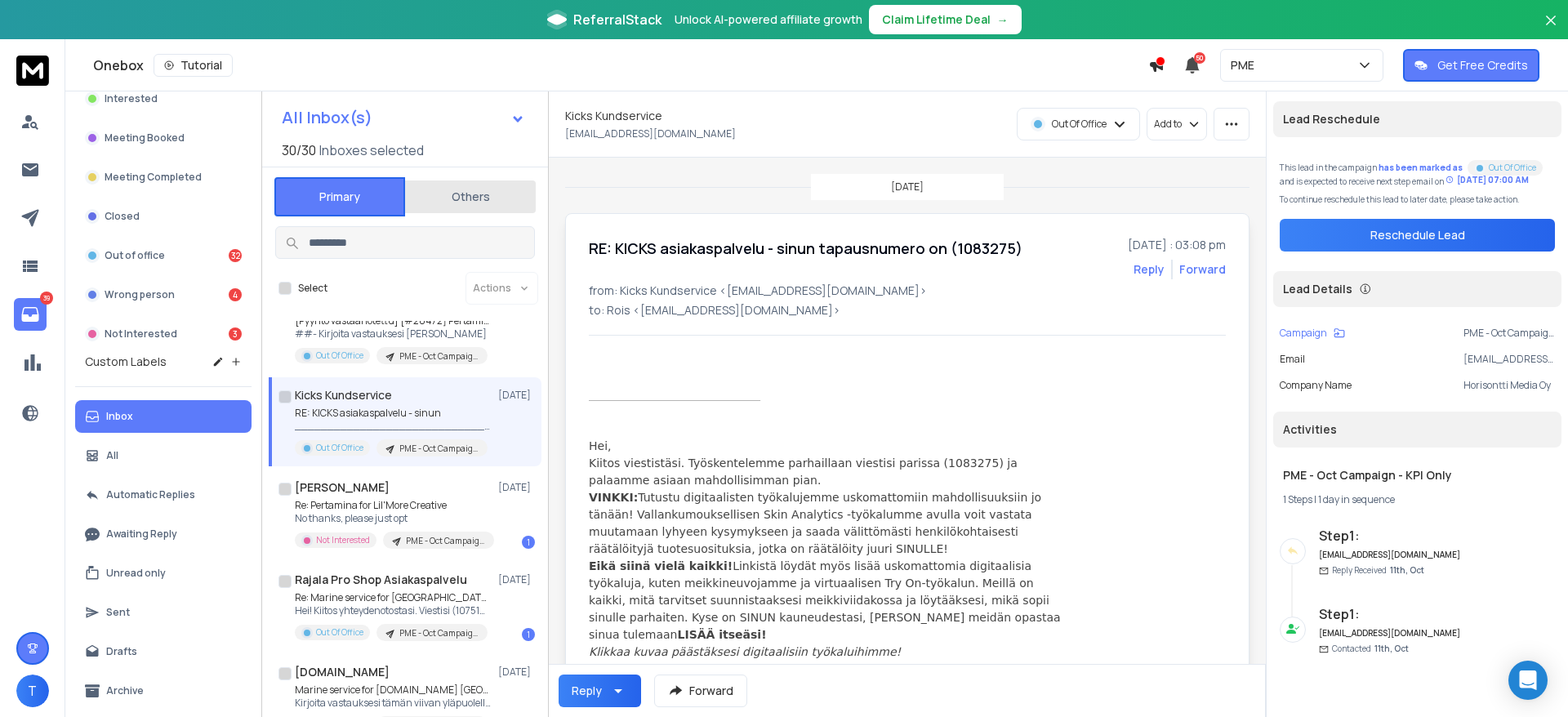
scroll to position [2327, 0]
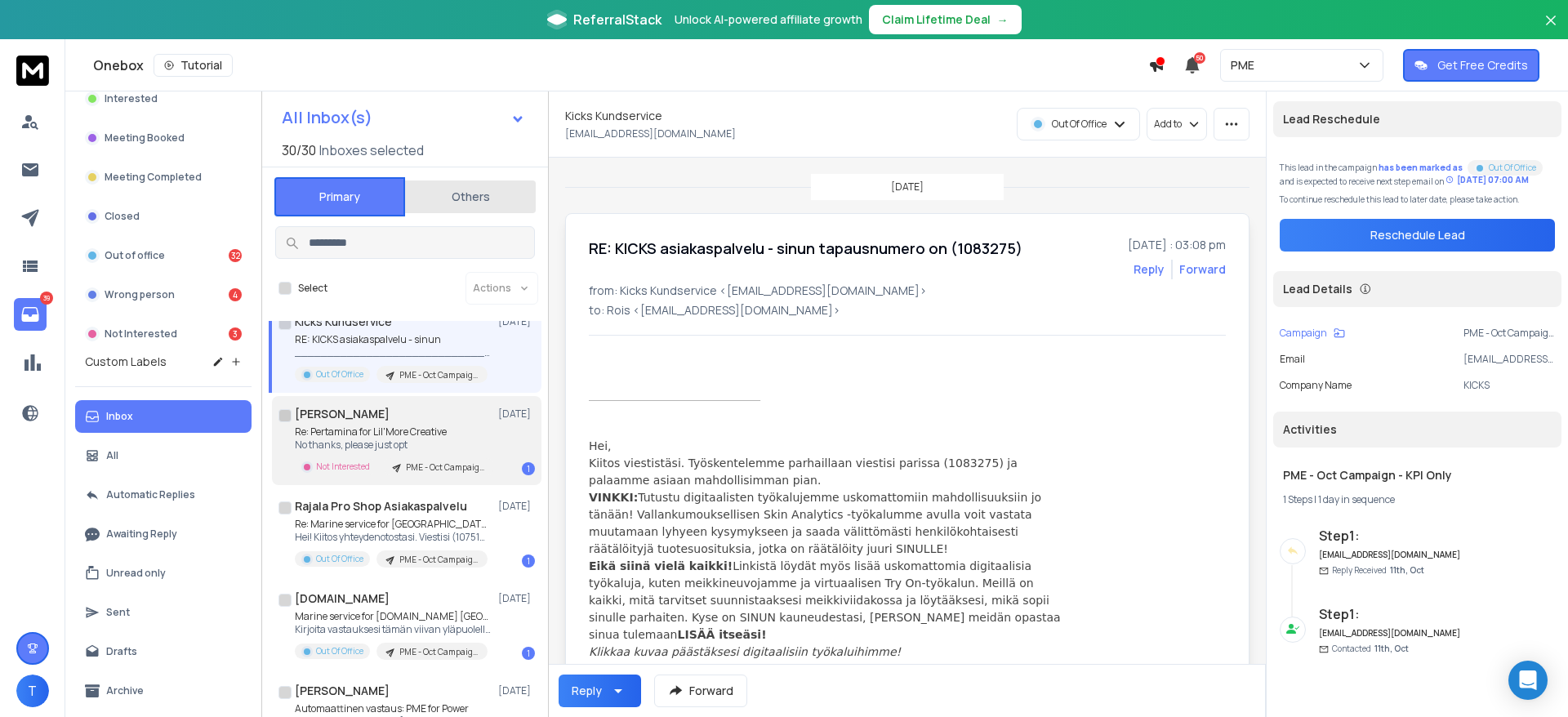
click at [360, 444] on p "No thanks, please just opt" at bounding box center [393, 445] width 196 height 13
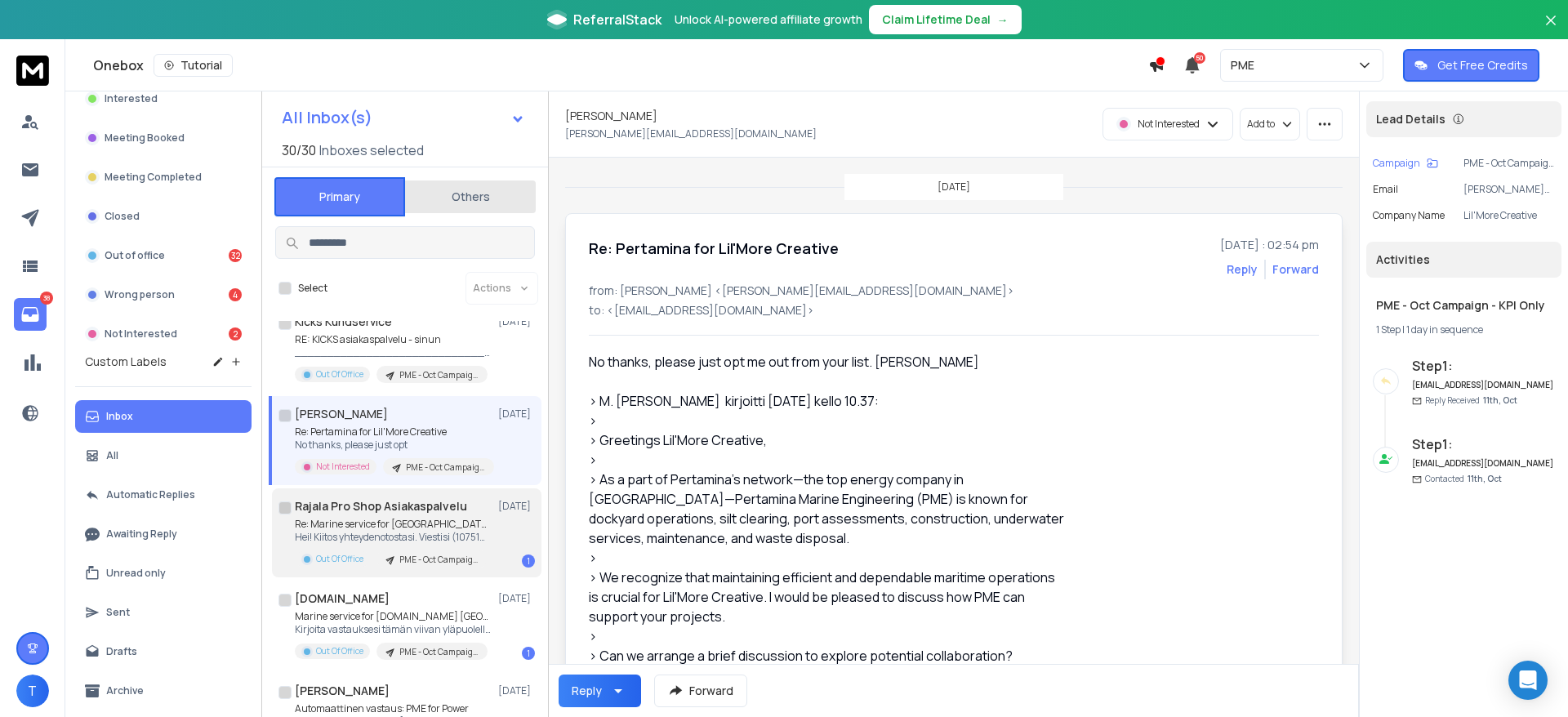
click at [412, 509] on h1 "Rajala Pro Shop Asiakaspalvelu" at bounding box center [381, 506] width 173 height 16
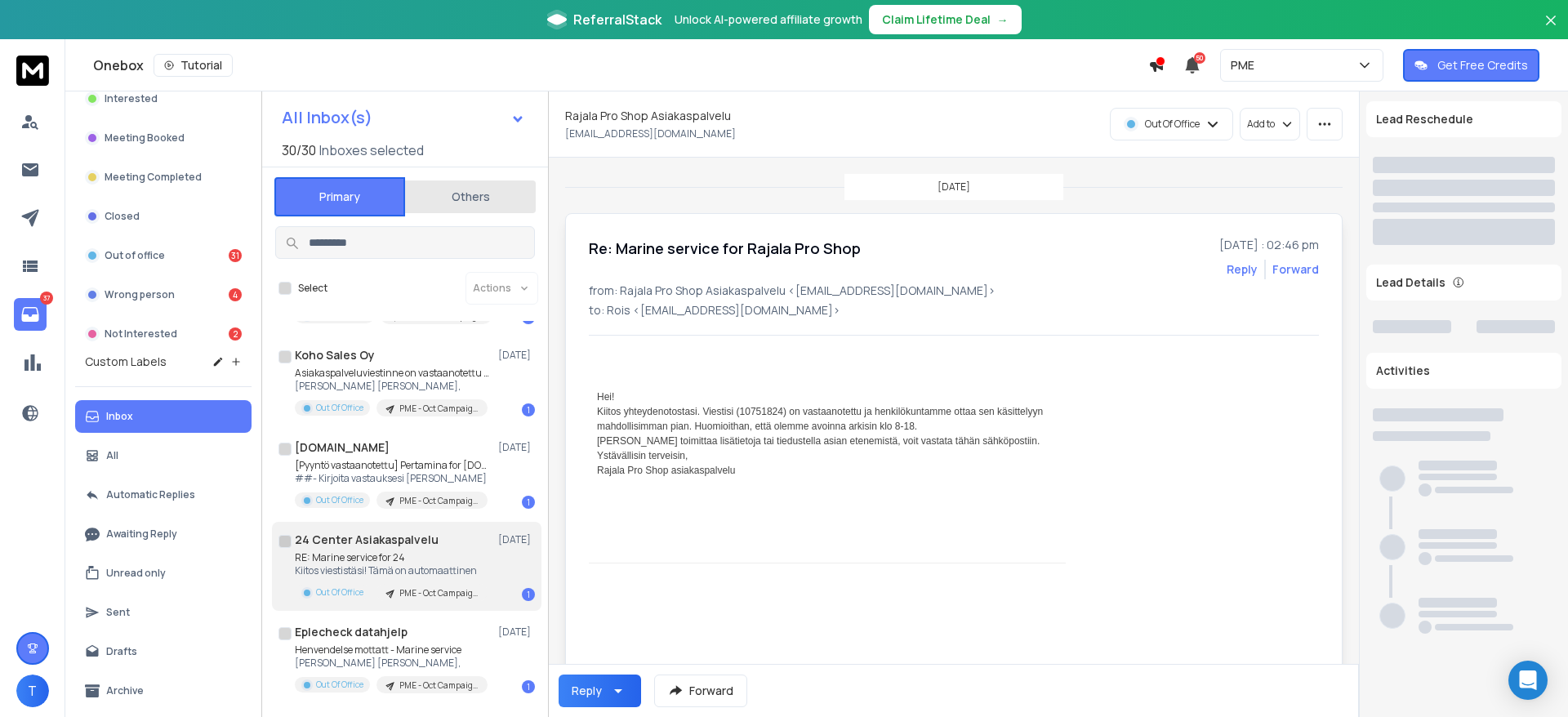
scroll to position [2818, 0]
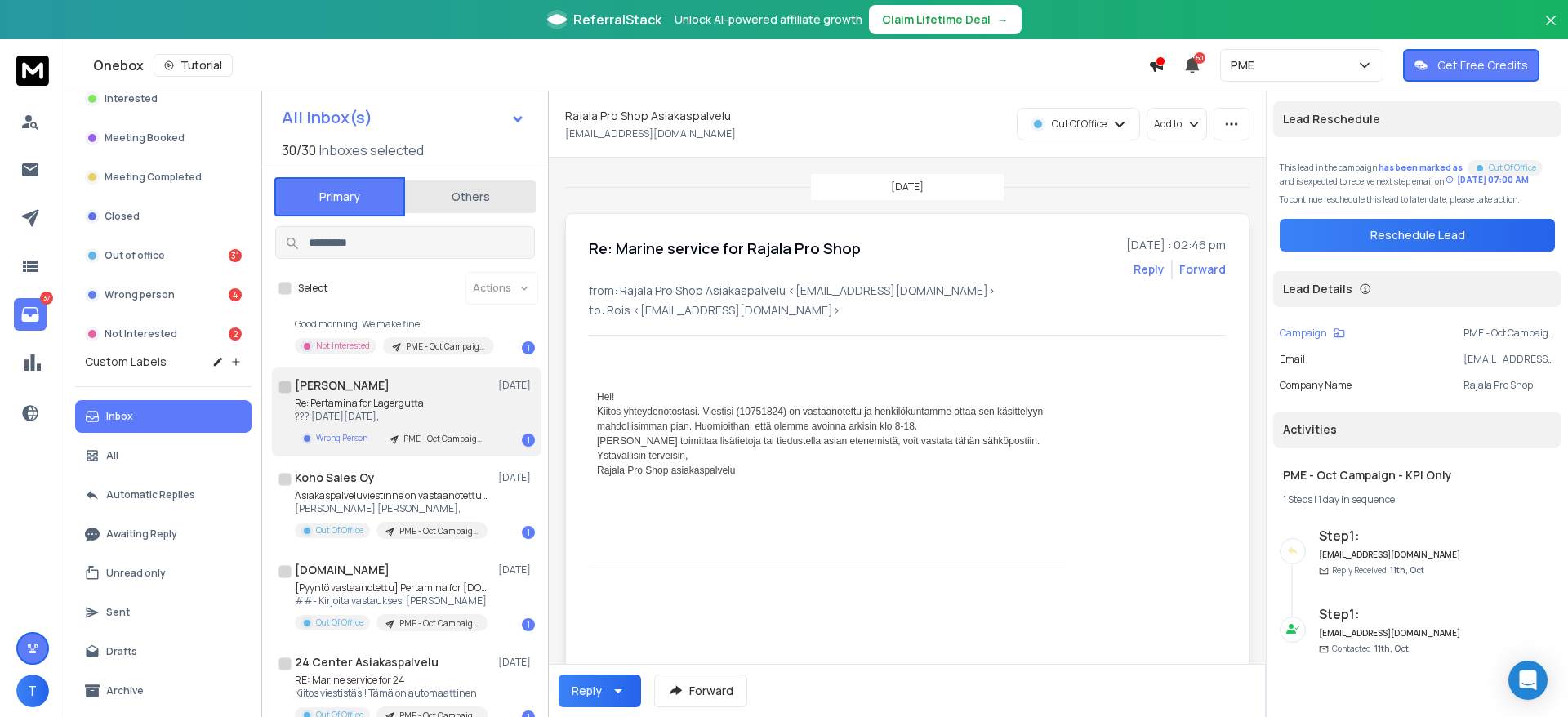
click at [359, 436] on p "Wrong Person" at bounding box center [341, 438] width 51 height 13
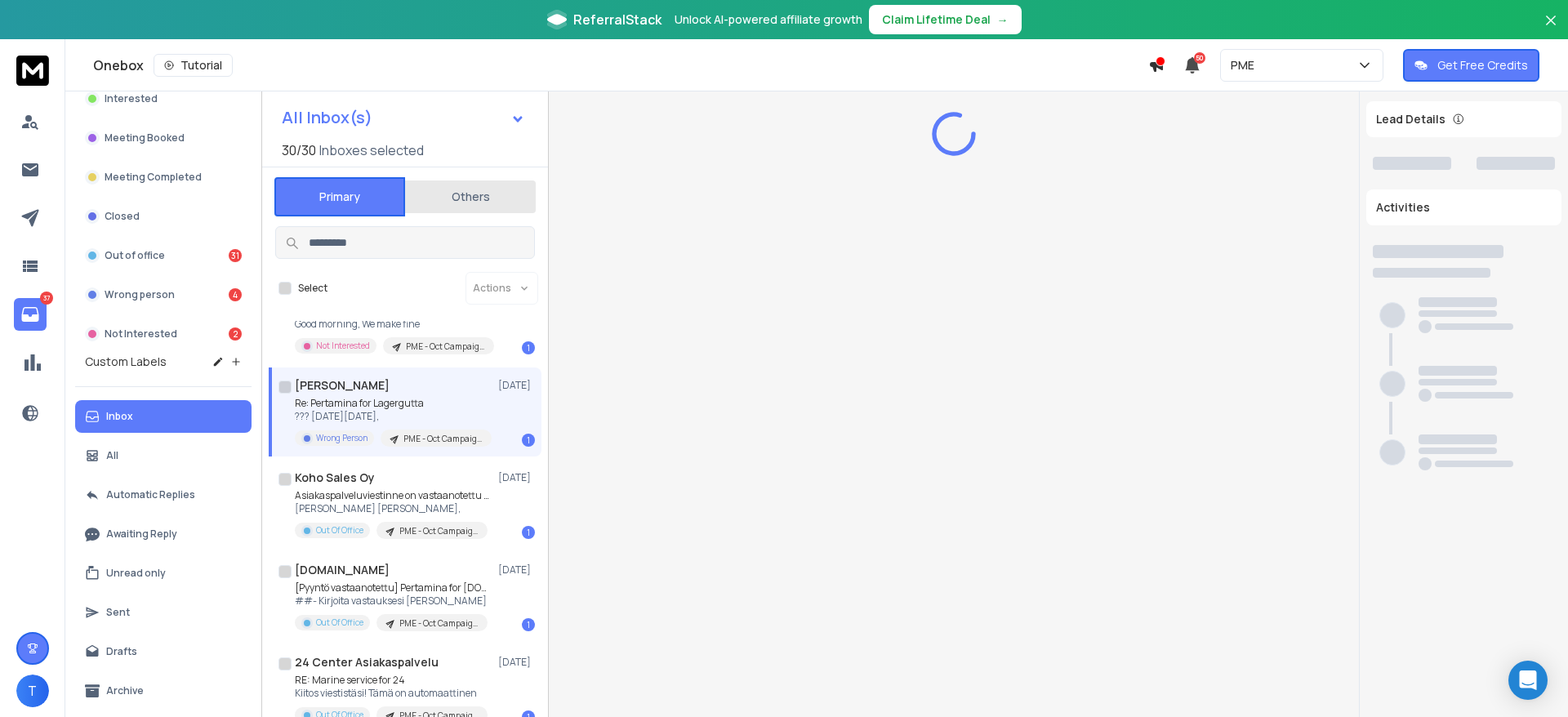
scroll to position [2695, 0]
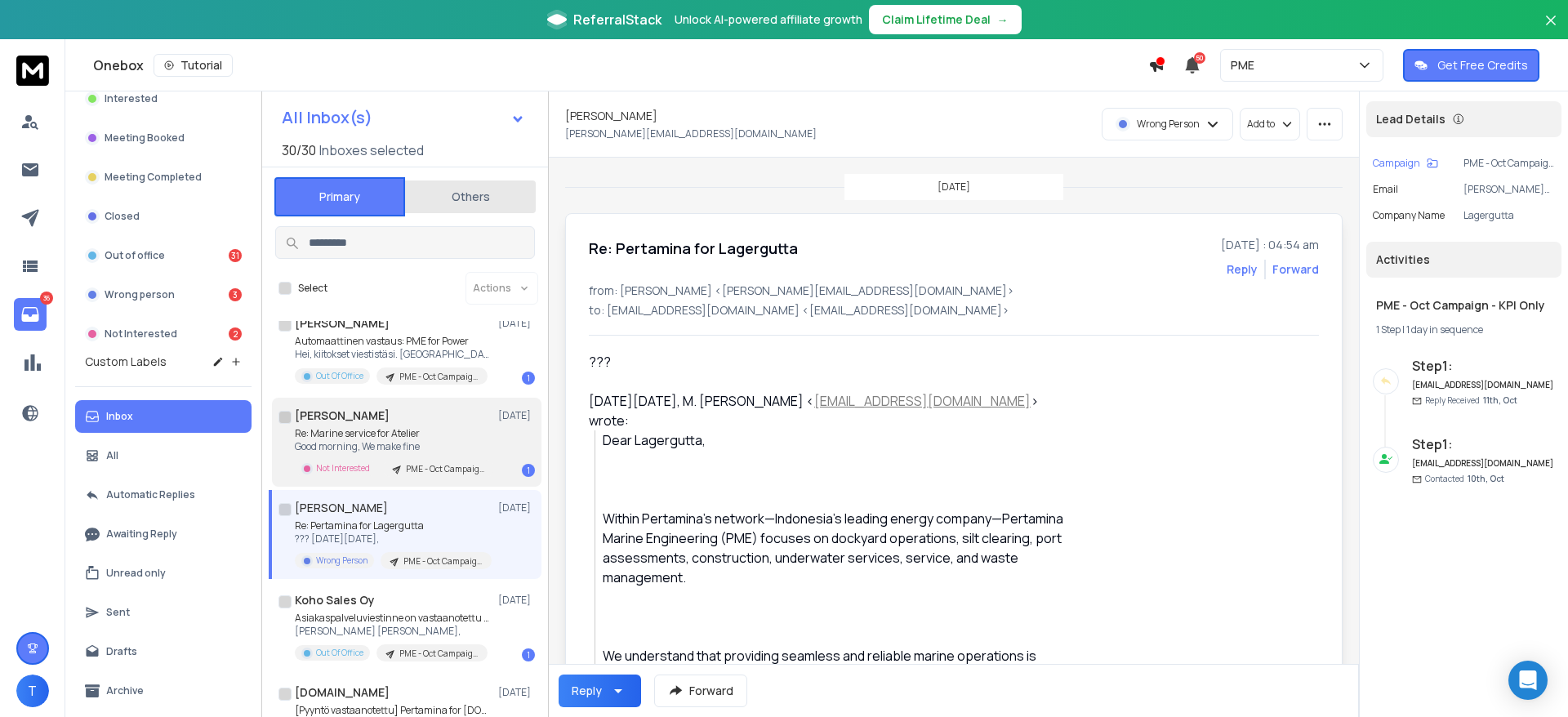
click at [443, 437] on p "Re: Marine service for Atelier" at bounding box center [393, 434] width 196 height 13
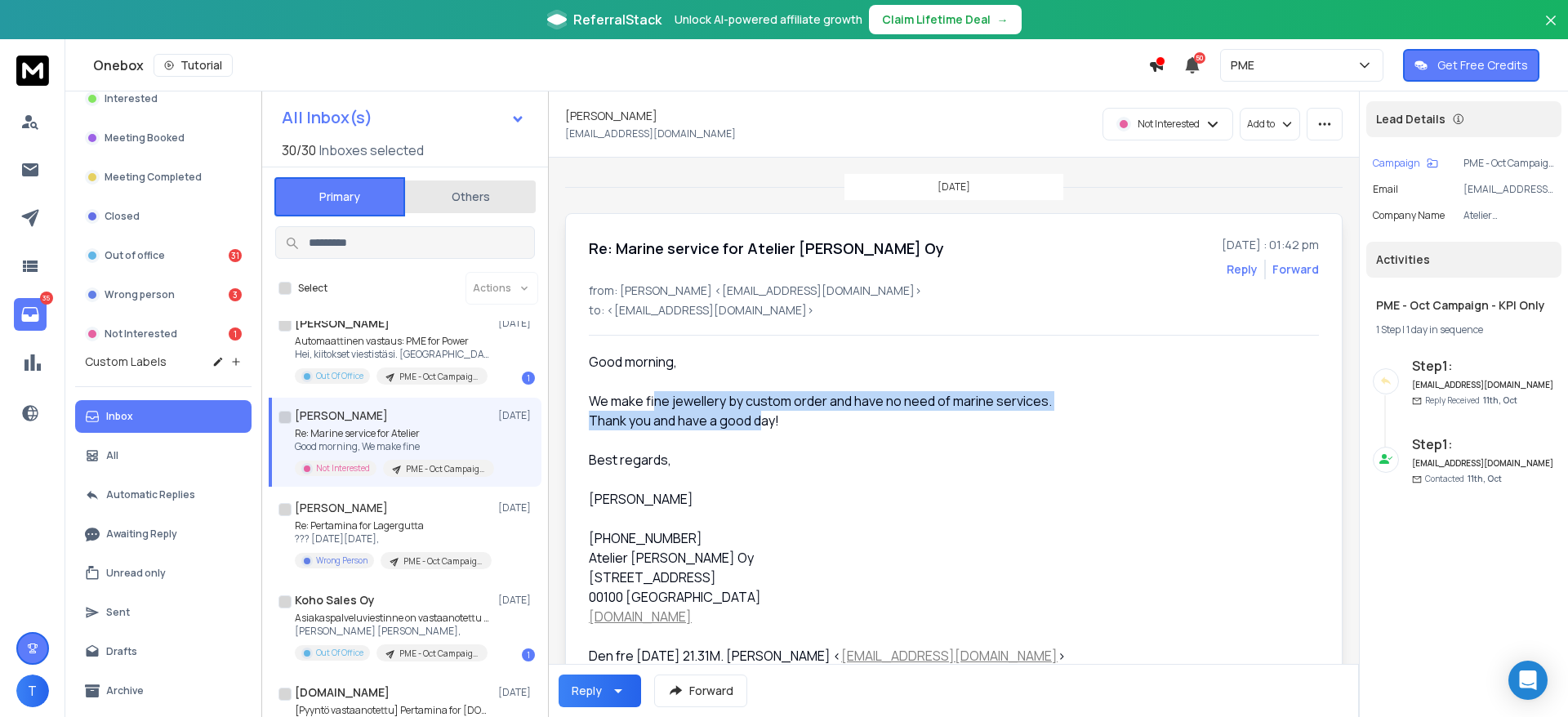
drag, startPoint x: 657, startPoint y: 399, endPoint x: 765, endPoint y: 414, distance: 109.0
click at [765, 414] on div "Good morning, We make fine jewellery by custom order and have no need of marine…" at bounding box center [828, 488] width 477 height 274
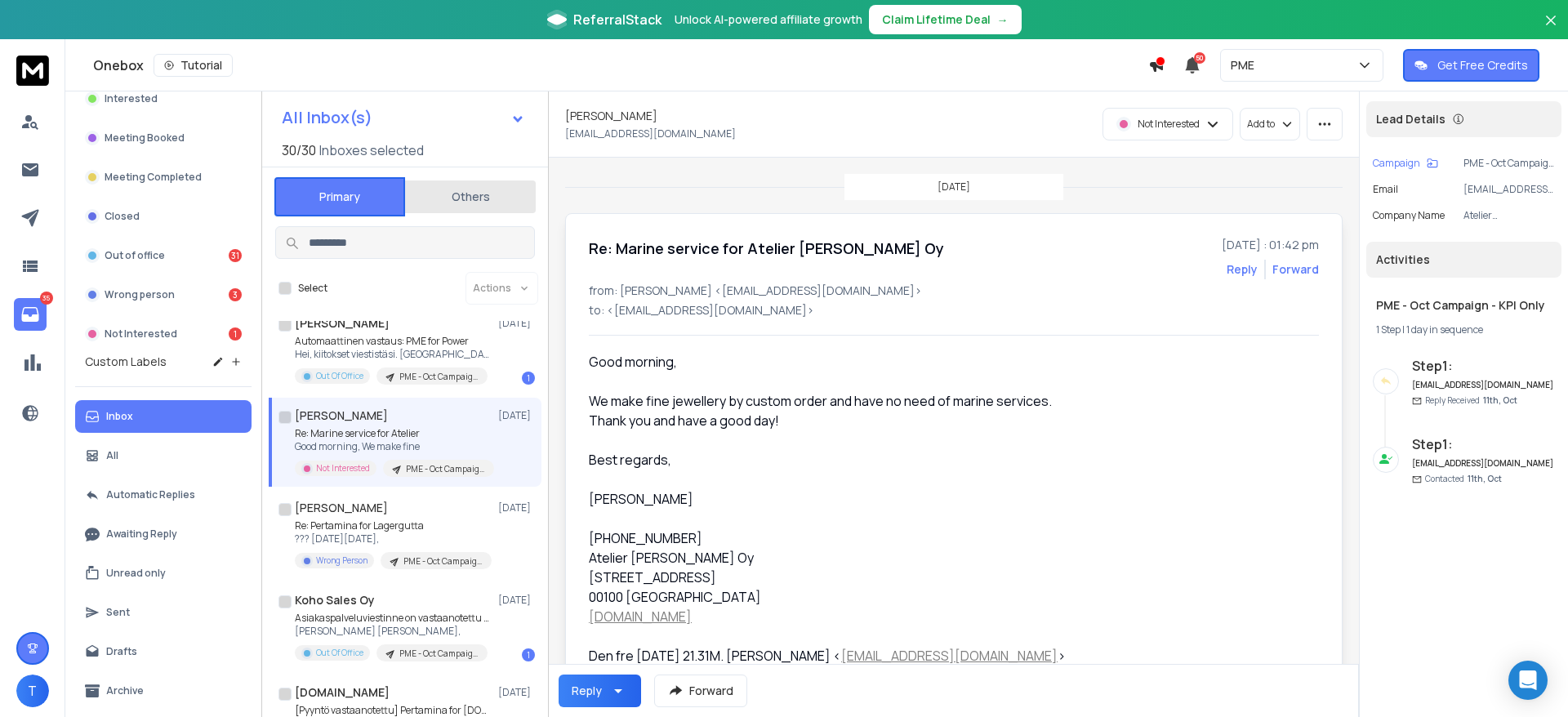
click at [607, 400] on div "We make fine jewellery by custom order and have no need of marine services." at bounding box center [828, 401] width 477 height 20
click at [407, 373] on p "PME - Oct Campaign - KPI Only" at bounding box center [438, 377] width 78 height 13
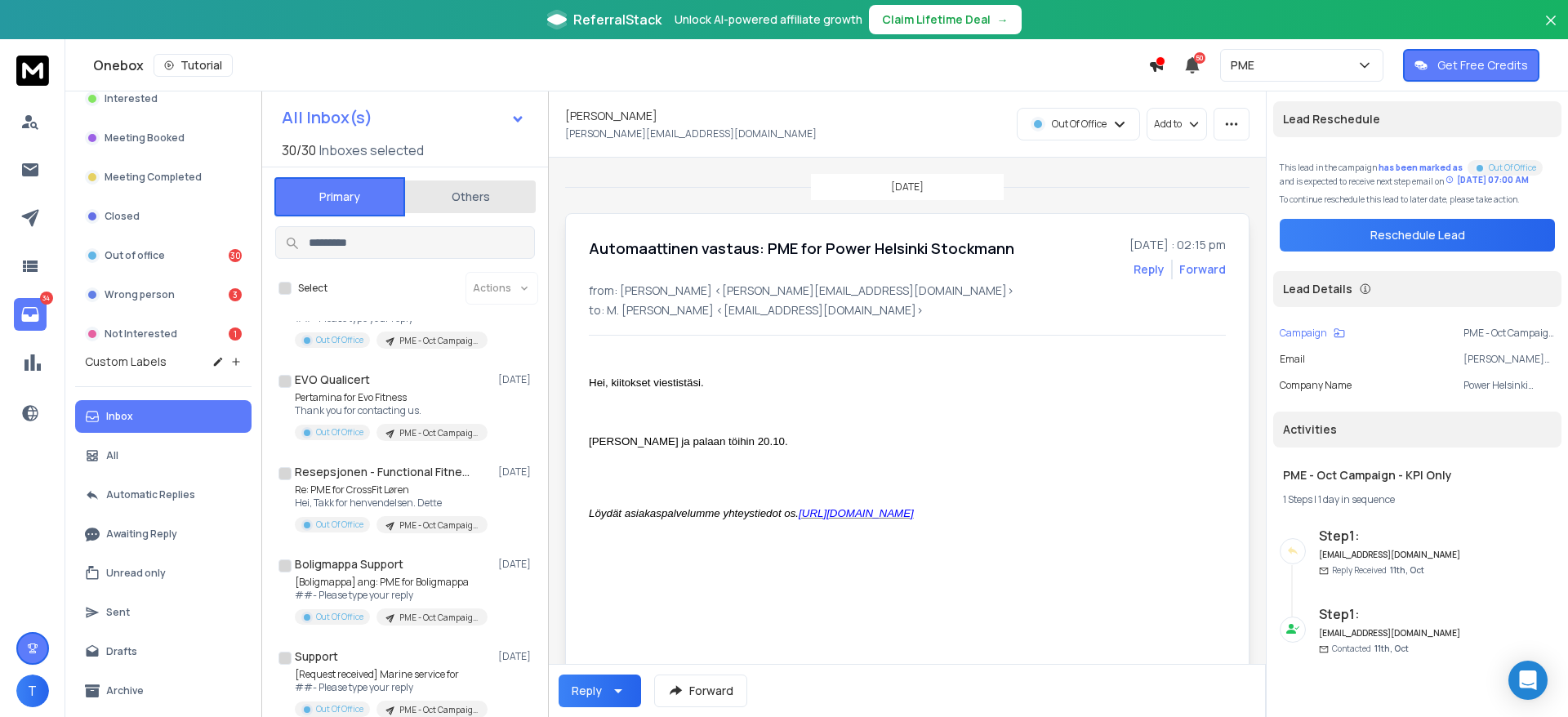
scroll to position [3308, 0]
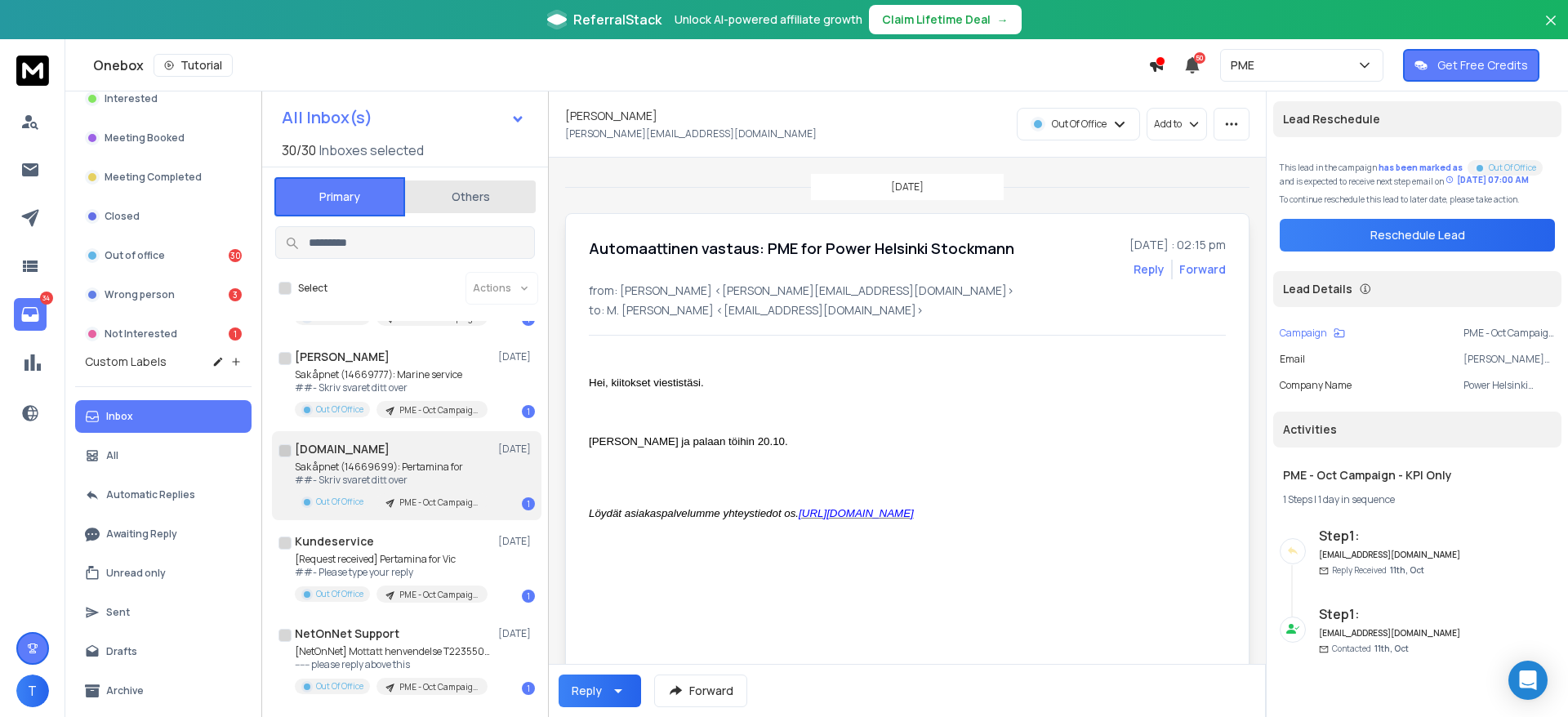
click at [408, 376] on p "Sak åpnet (14669777): Marine service" at bounding box center [391, 374] width 193 height 13
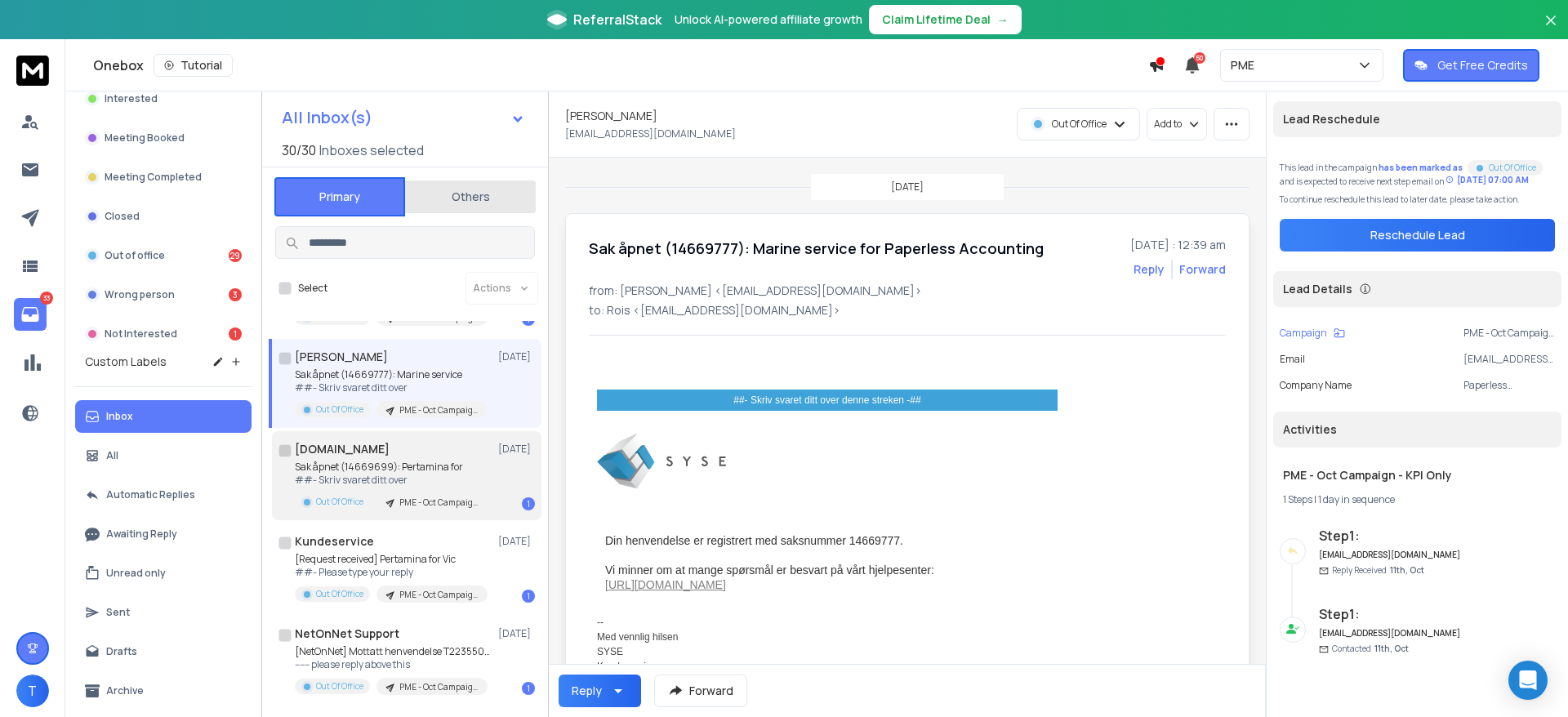
click at [377, 484] on p "##- Skriv svaret ditt over" at bounding box center [391, 480] width 193 height 13
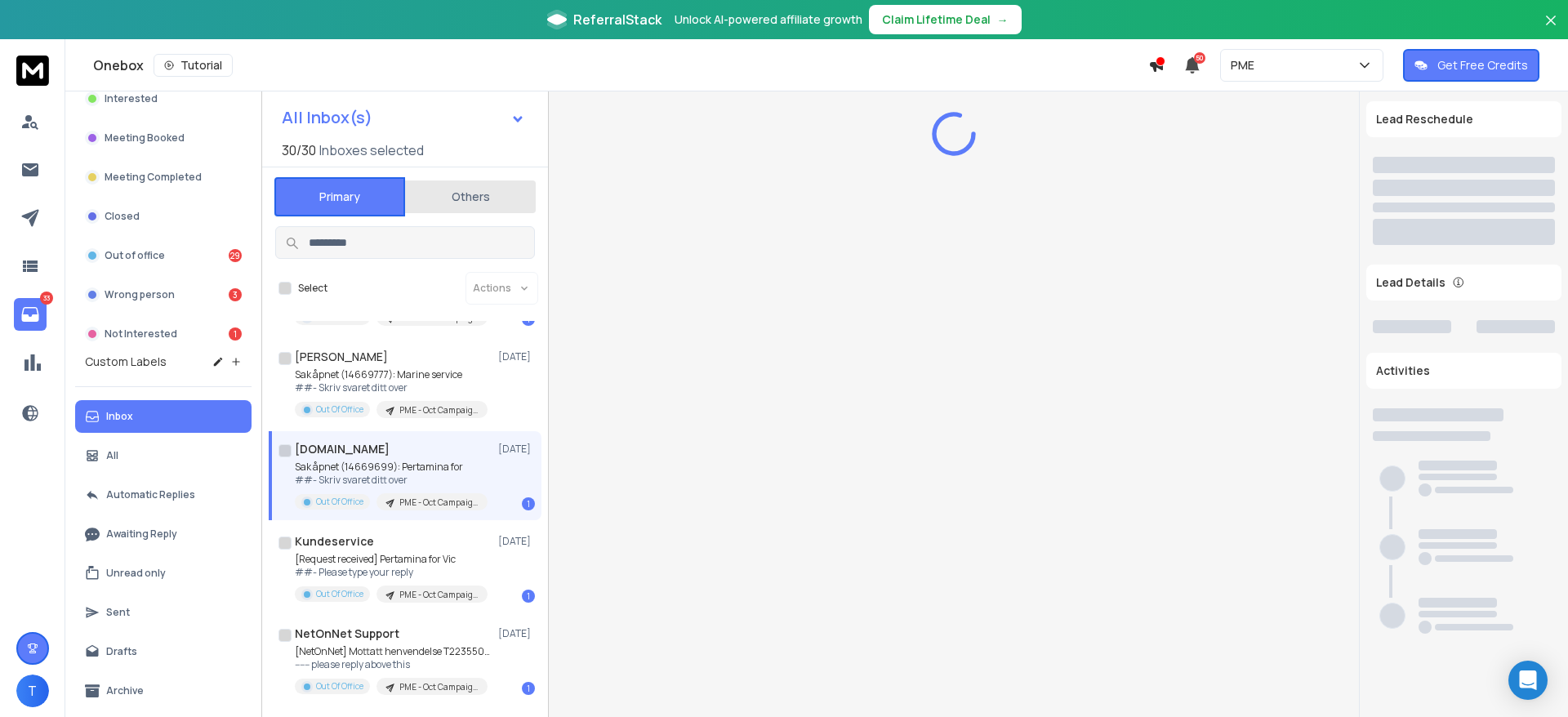
scroll to position [3186, 0]
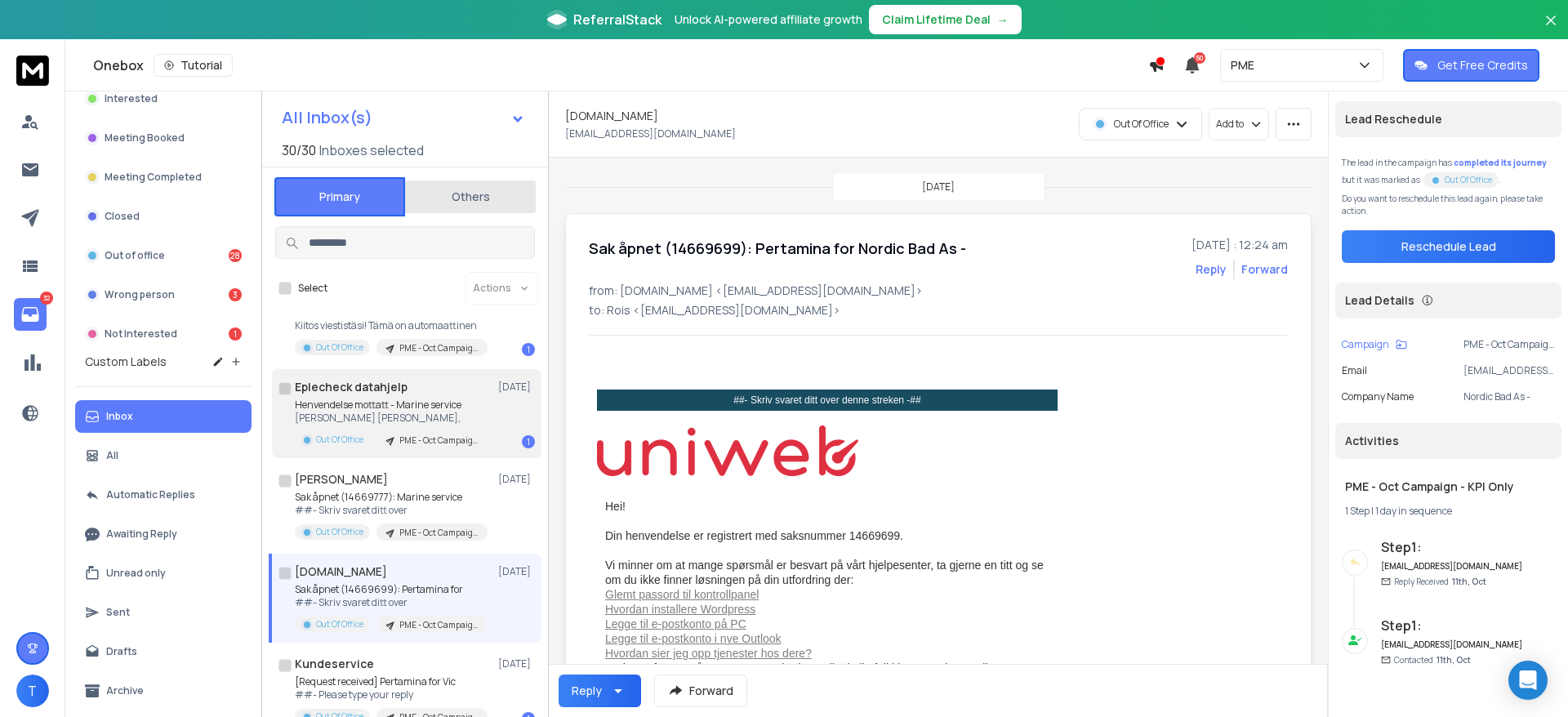
click at [393, 431] on div "PME - Oct Campaign - KPI Only" at bounding box center [432, 439] width 111 height 17
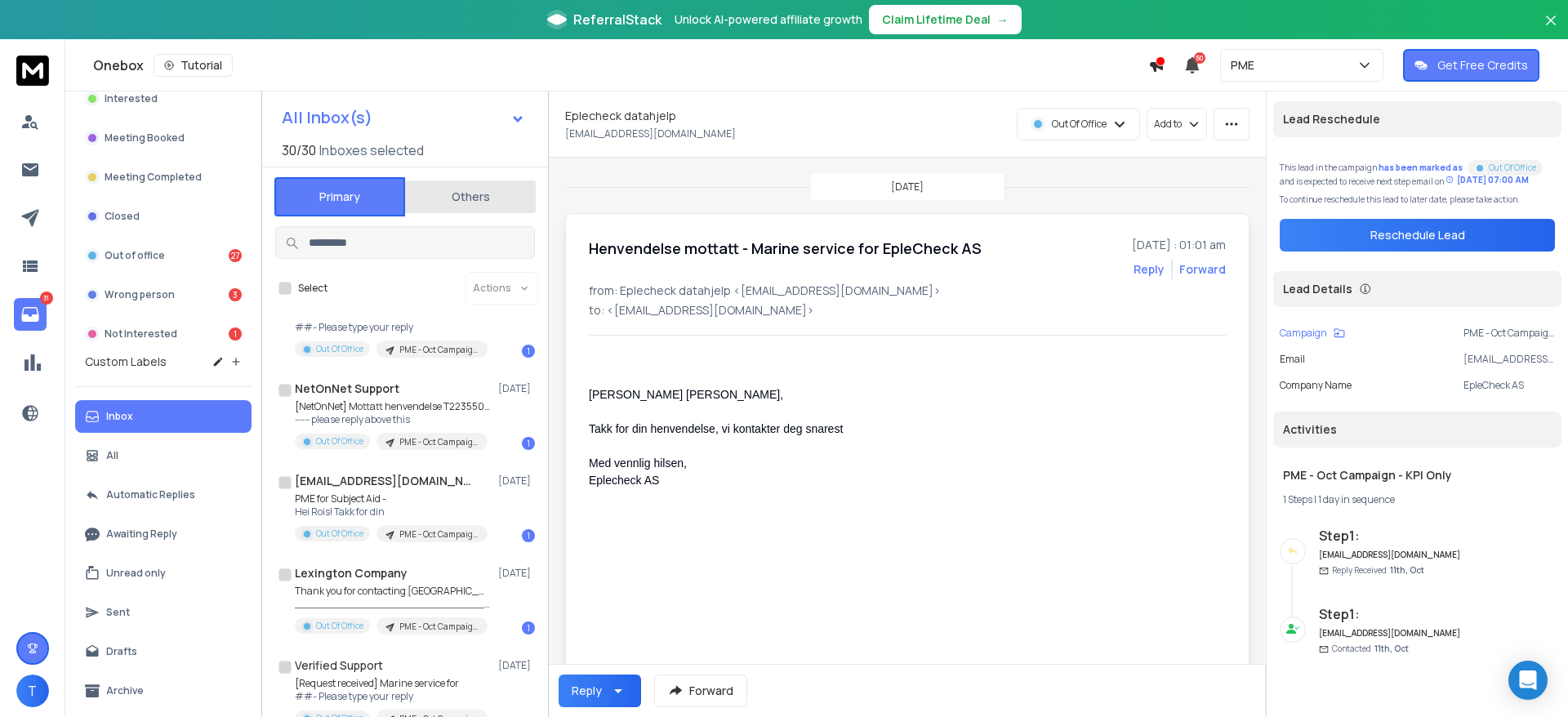
click at [393, 430] on div "[NetOnNet] Mottatt henvendelse T2235500: "PME ------ please reply above this Ou…" at bounding box center [393, 425] width 196 height 49
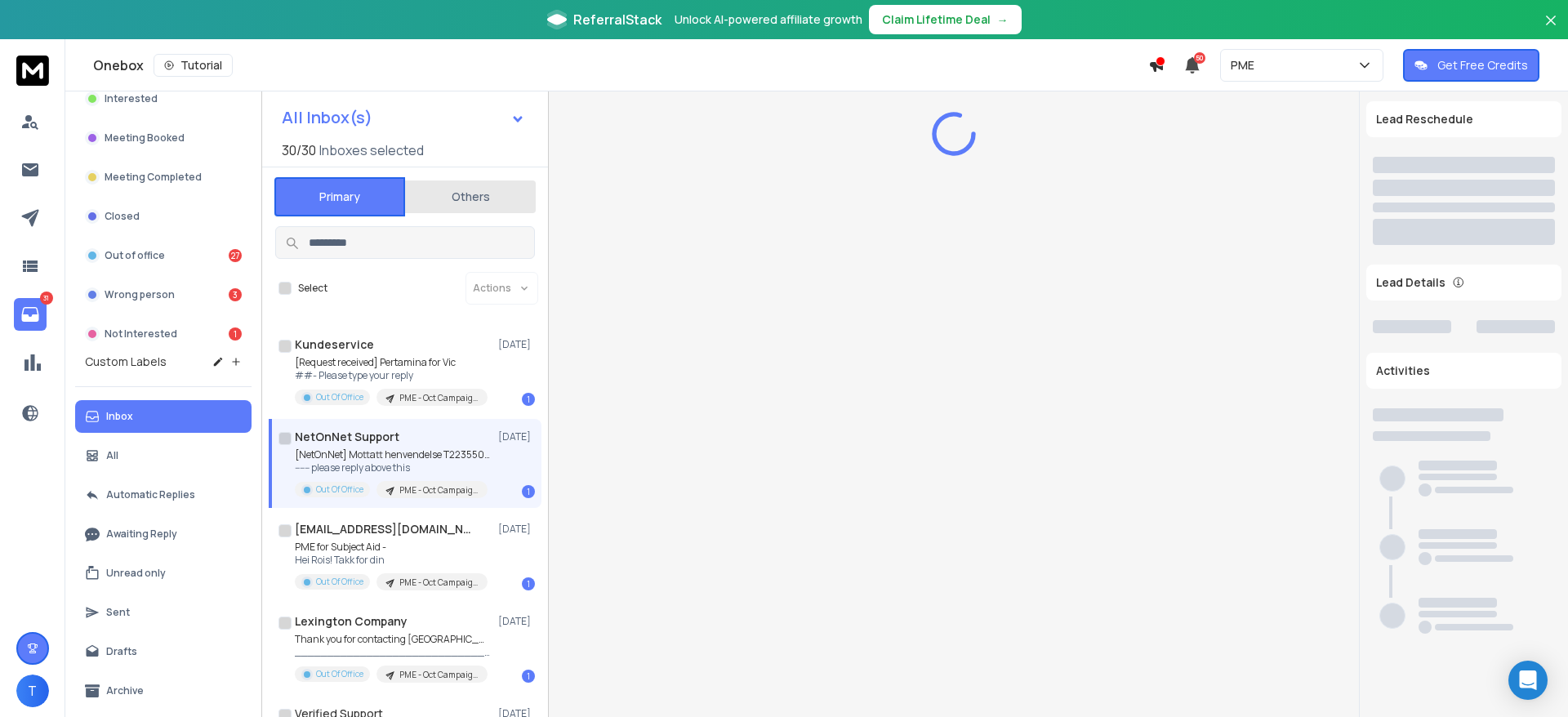
scroll to position [3430, 0]
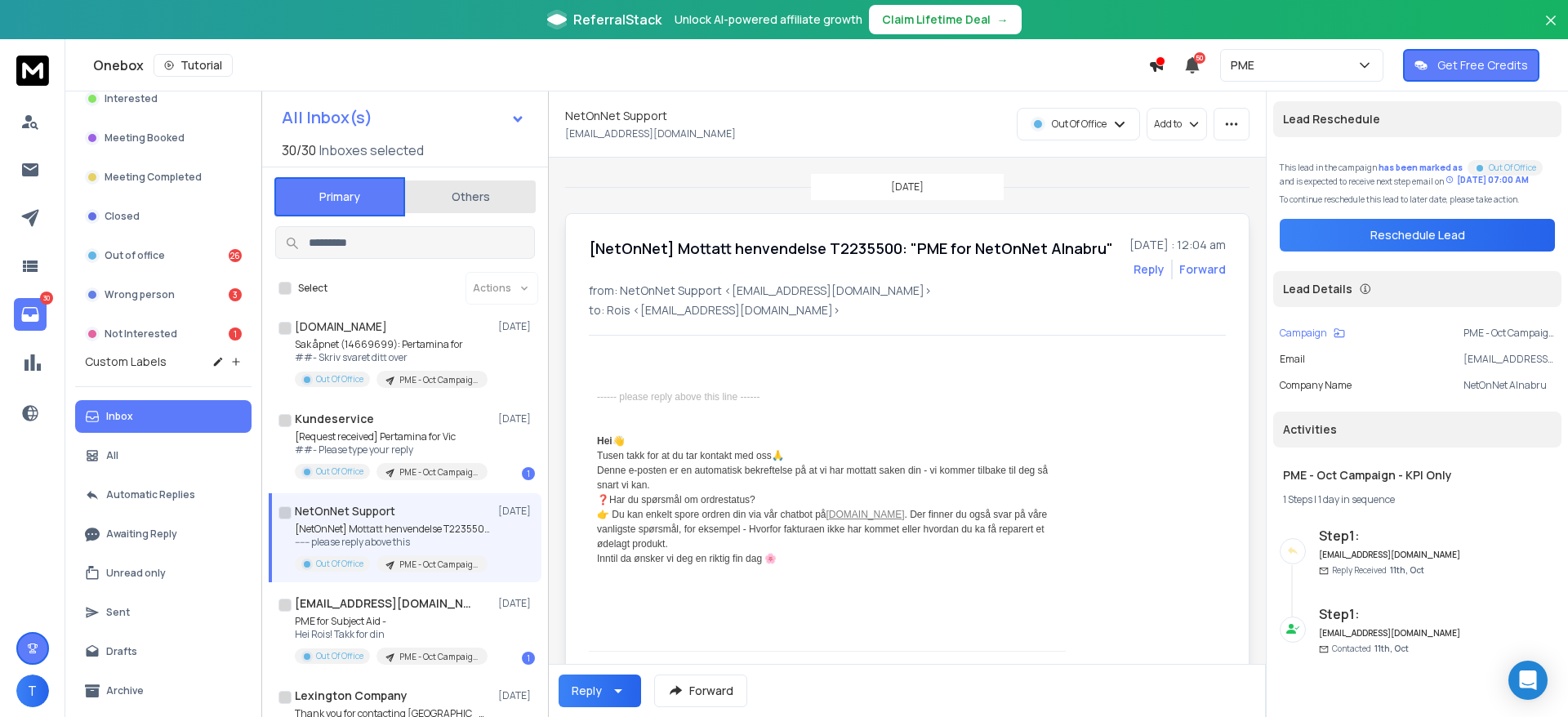
click at [393, 430] on p "[Request received] Pertamina for Vic" at bounding box center [391, 436] width 193 height 13
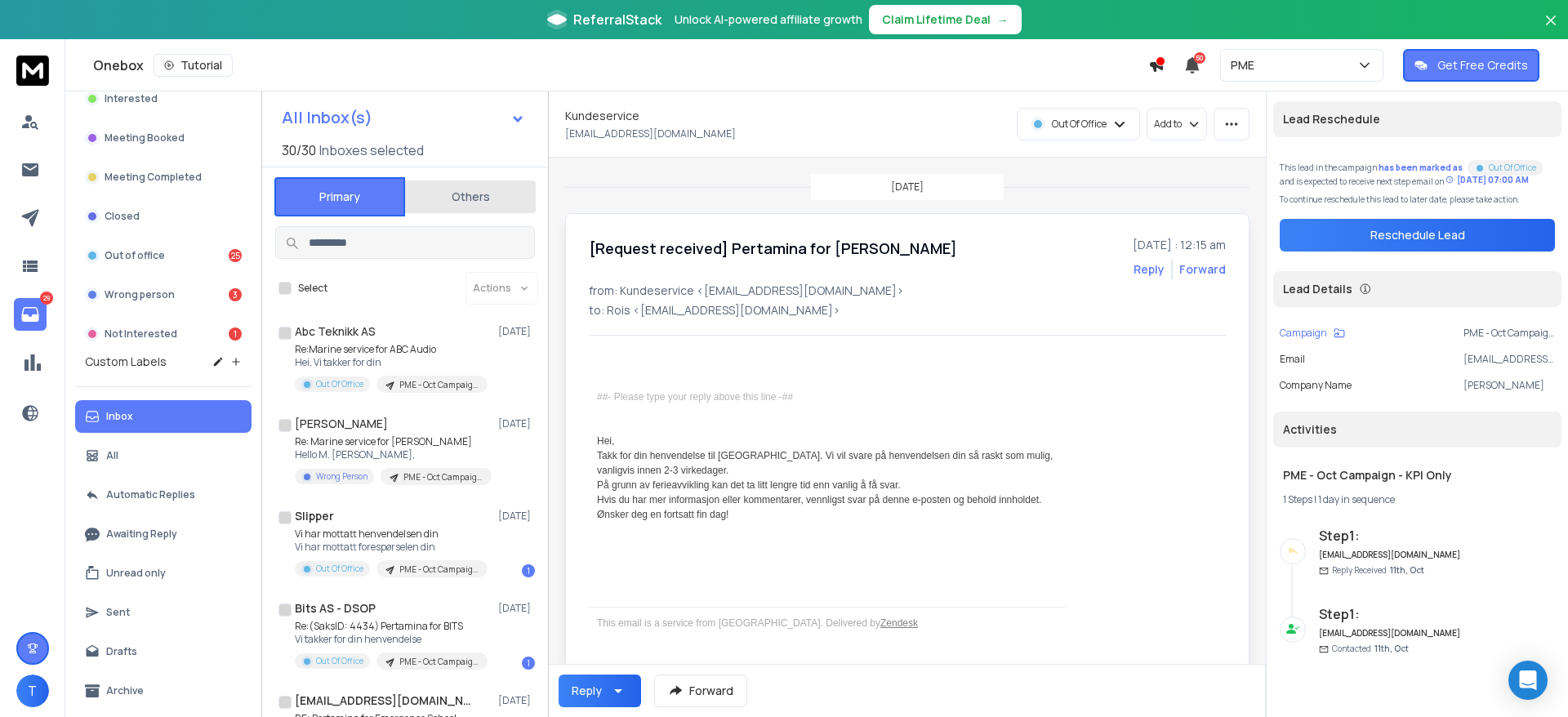
scroll to position [4656, 0]
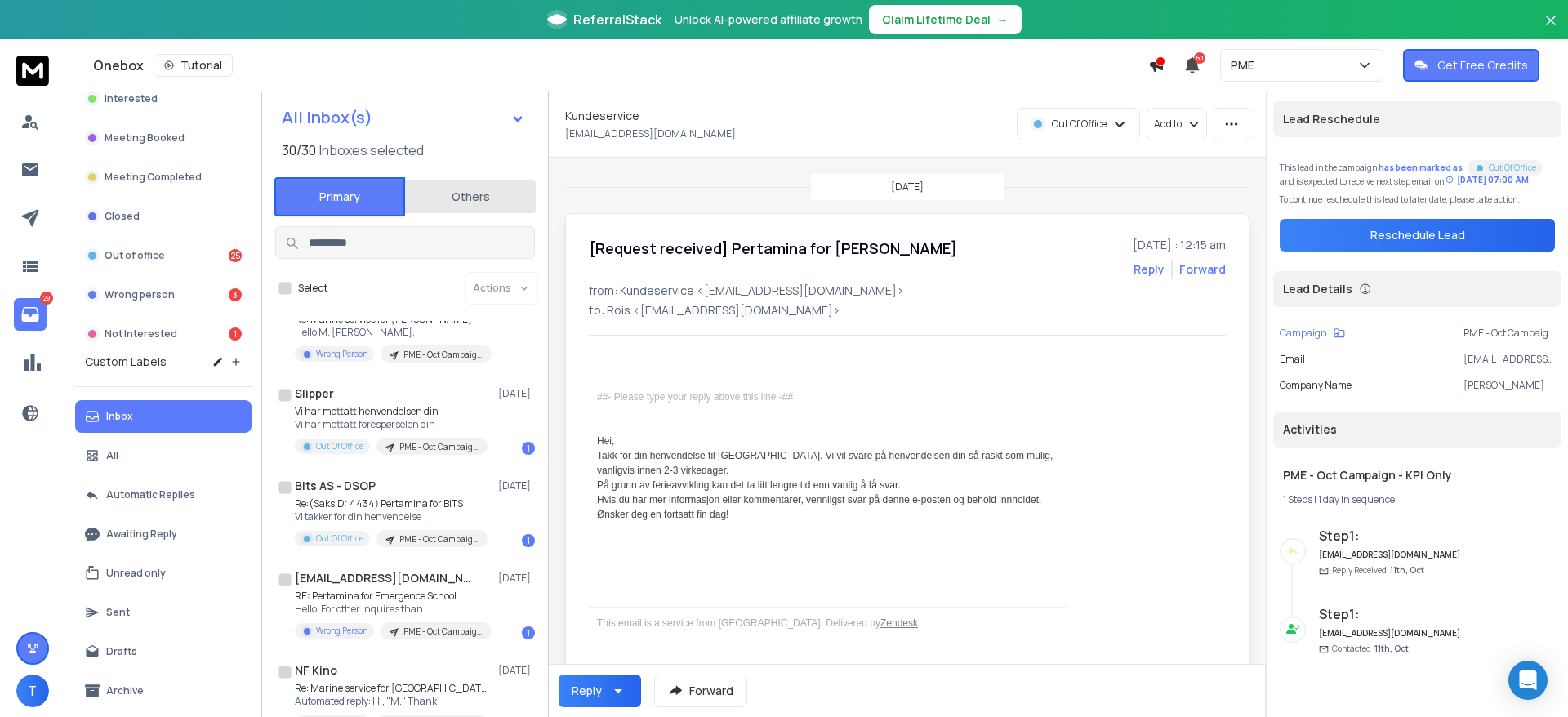
click at [393, 430] on p "Vi har mottatt forespørselen din" at bounding box center [391, 425] width 193 height 13
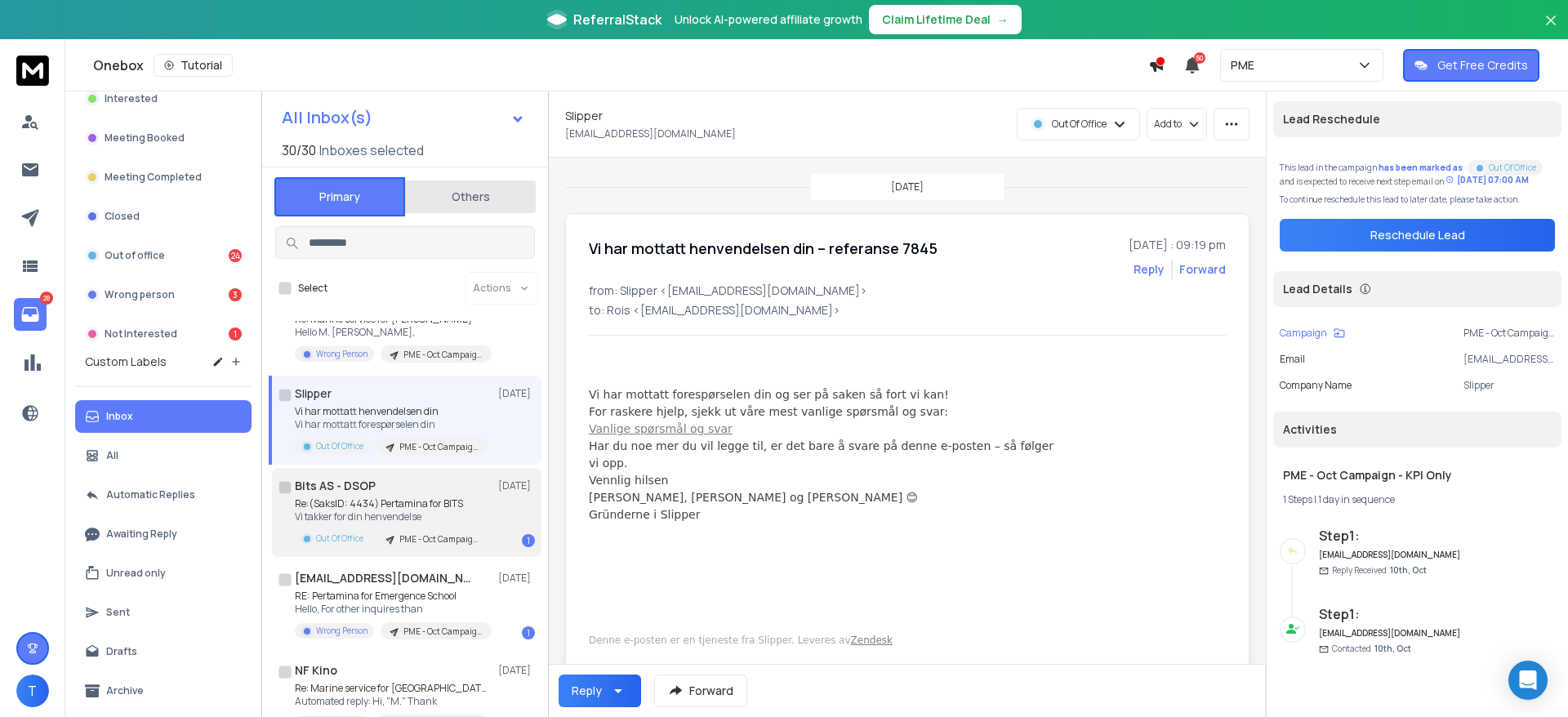
click at [407, 504] on p "Re:(SaksID: 4434) Pertamina for BITS" at bounding box center [391, 504] width 193 height 13
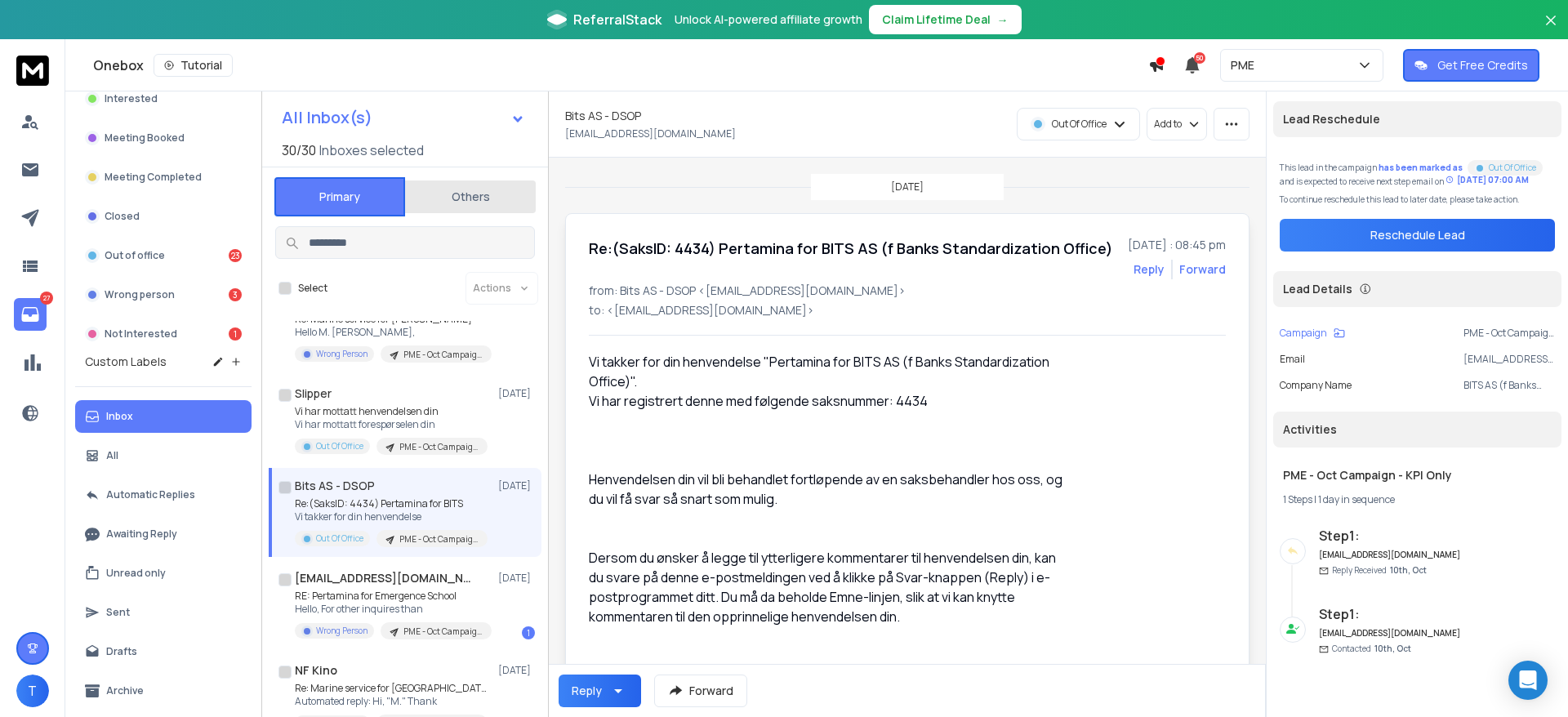
scroll to position [4778, 0]
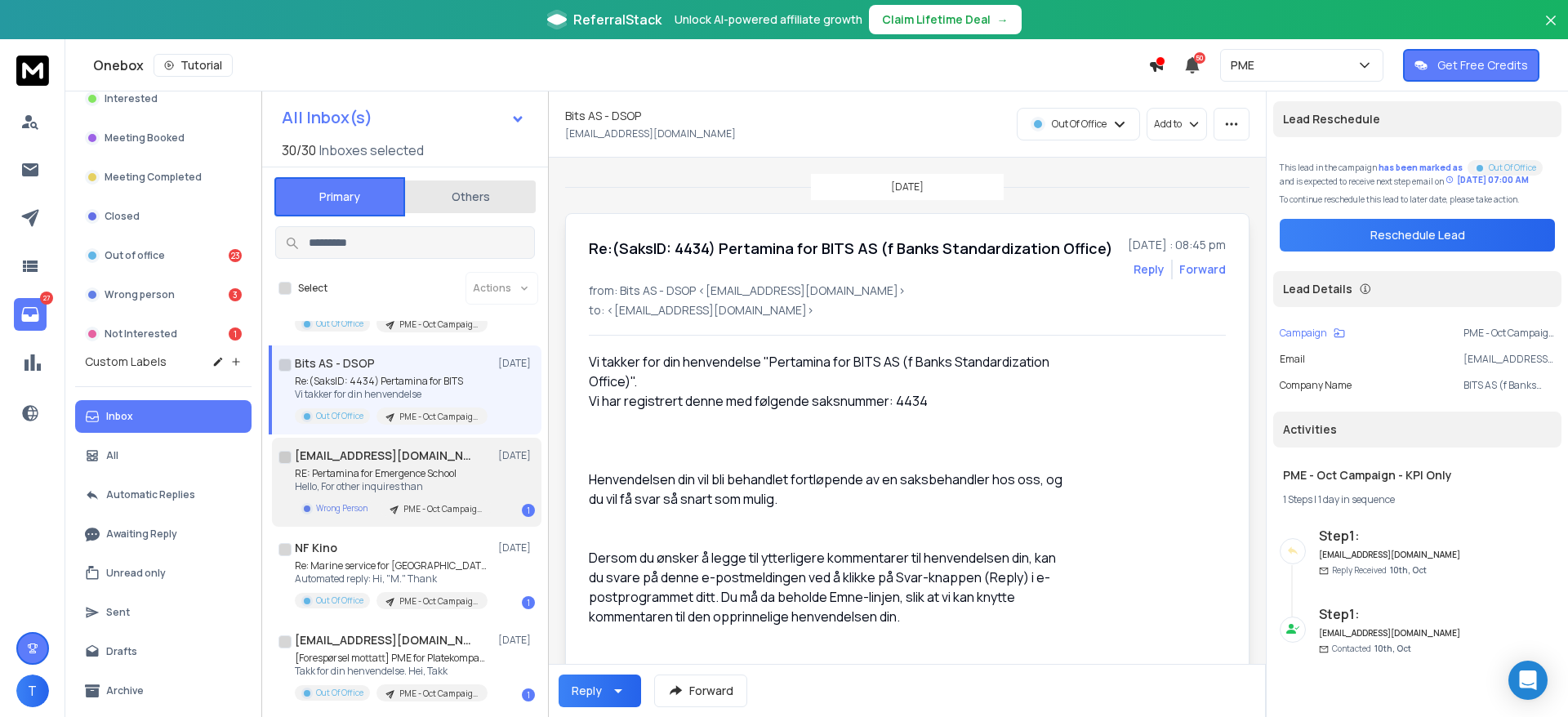
click at [375, 498] on div "RE: Pertamina for Emergence School Hello, For other inquires than Wrong Person …" at bounding box center [393, 491] width 197 height 49
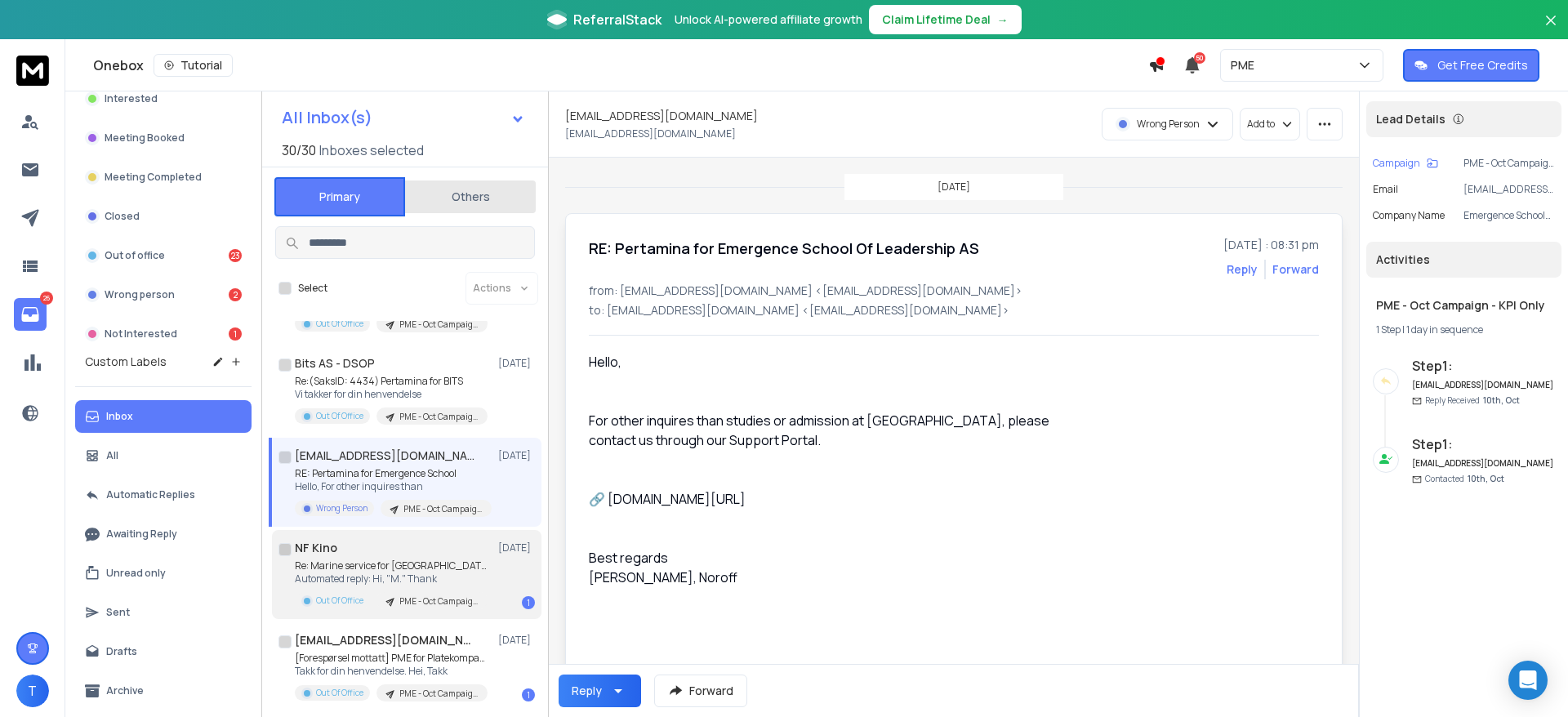
click at [413, 576] on p "Automated reply: Hi, "M." Thank" at bounding box center [393, 578] width 196 height 13
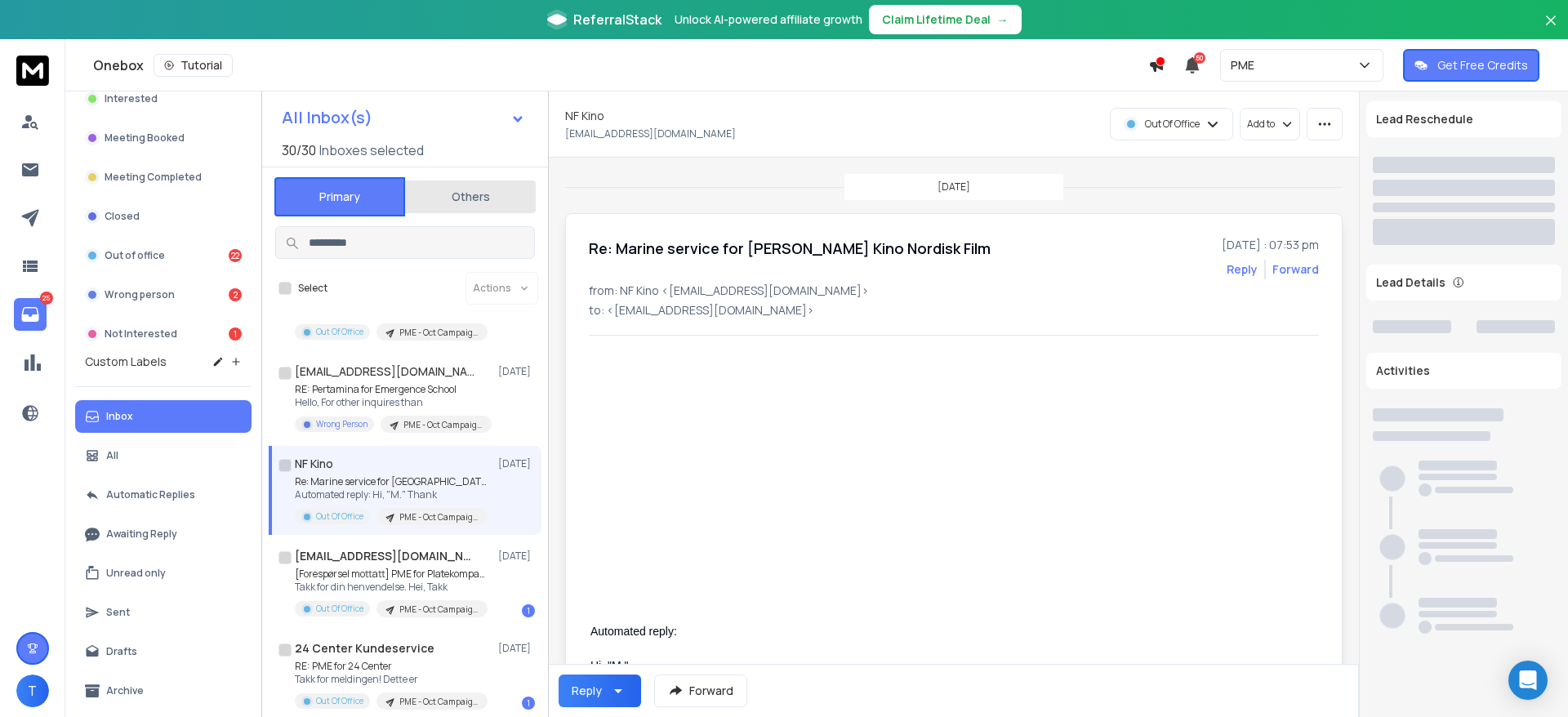
scroll to position [5023, 0]
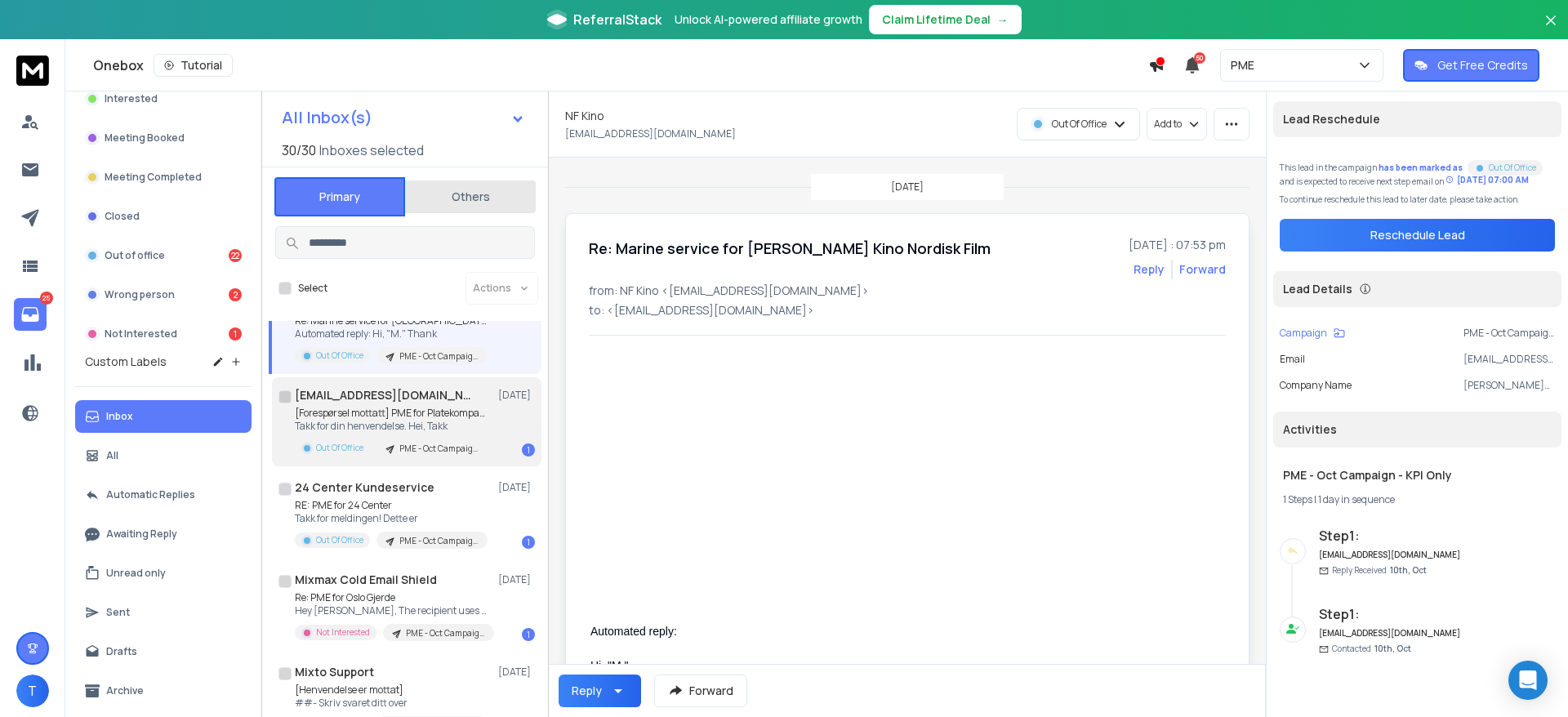
click at [377, 409] on p "[Forespørsel mottatt] PME for Platekompaniet:" at bounding box center [393, 413] width 196 height 13
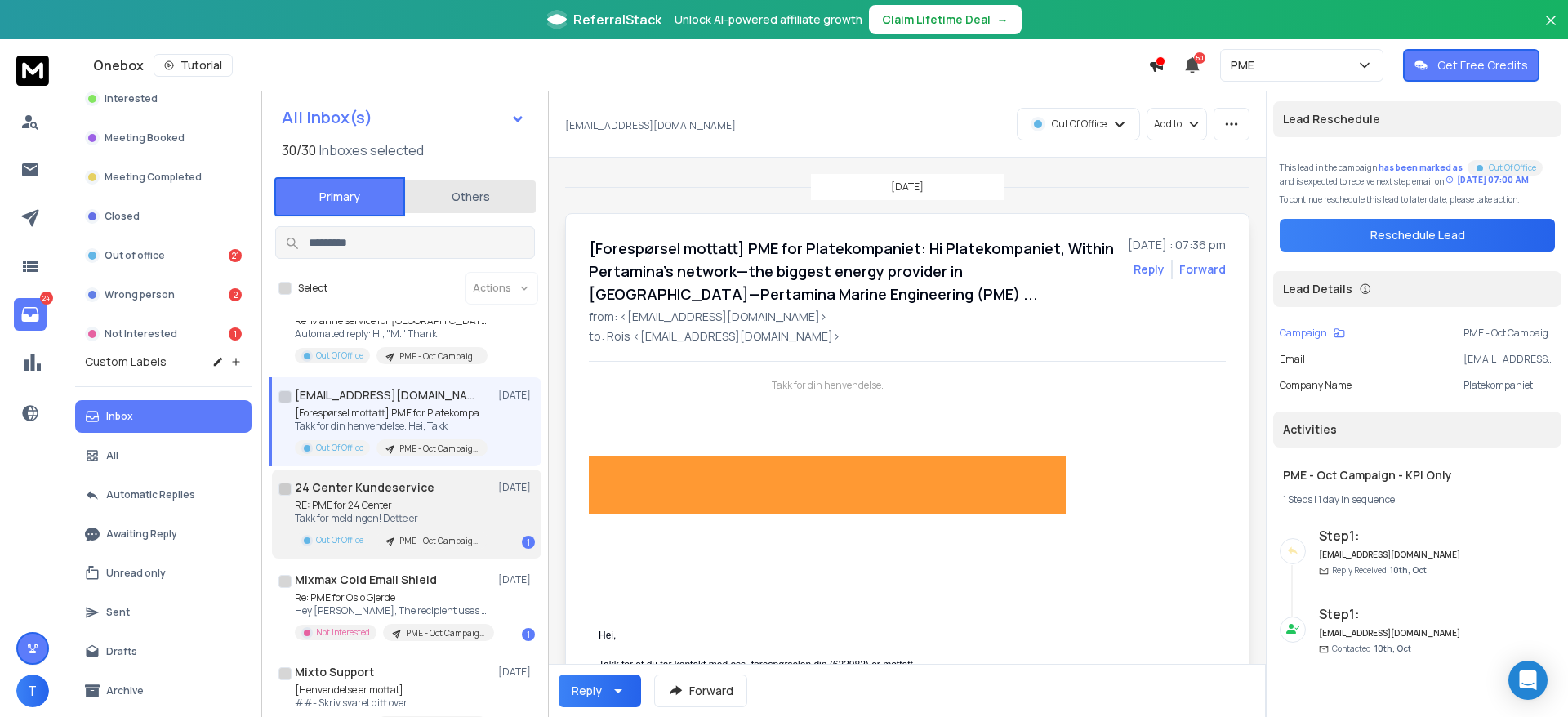
click at [394, 521] on p "Takk for meldingen! Dette er" at bounding box center [391, 518] width 193 height 13
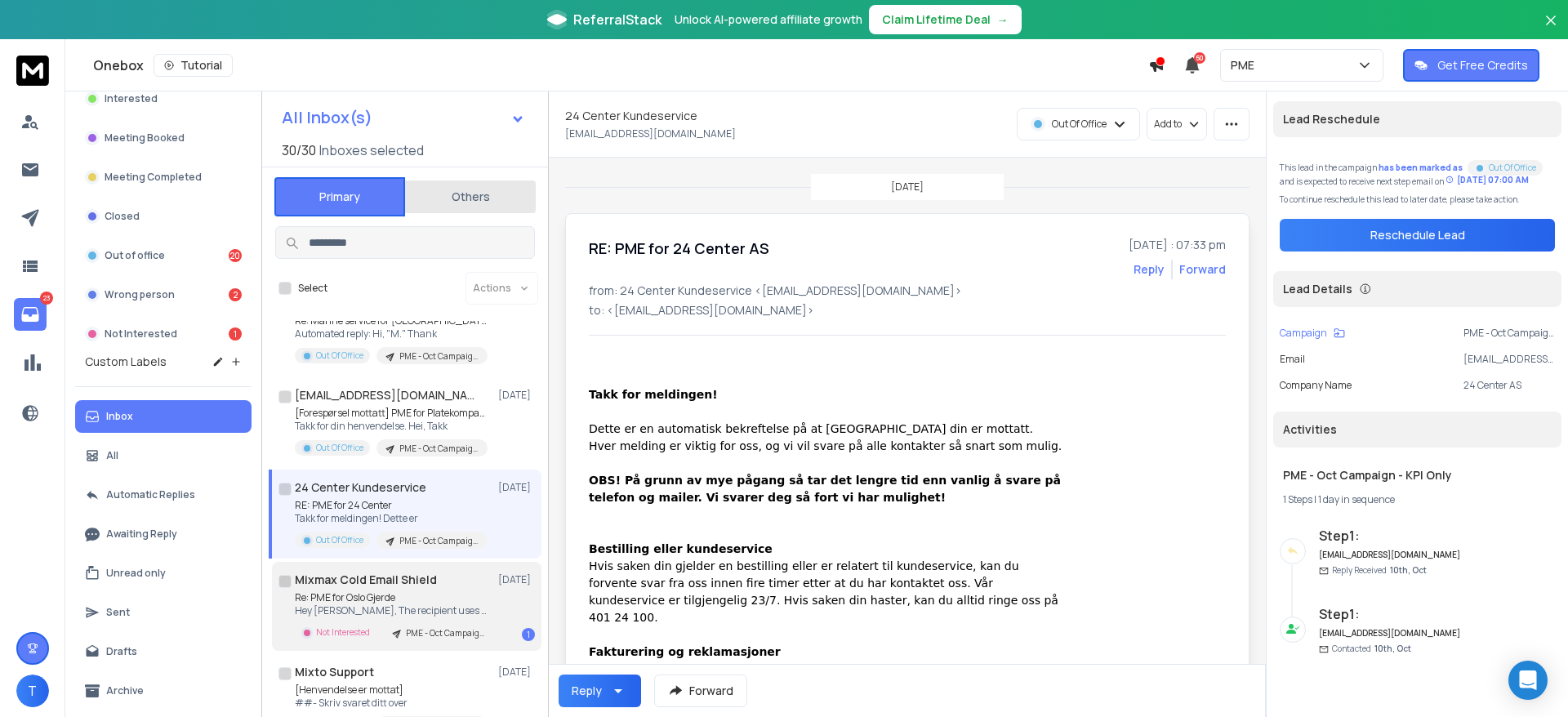
click at [381, 595] on p "Re: PME for Oslo Gjerde" at bounding box center [393, 597] width 196 height 13
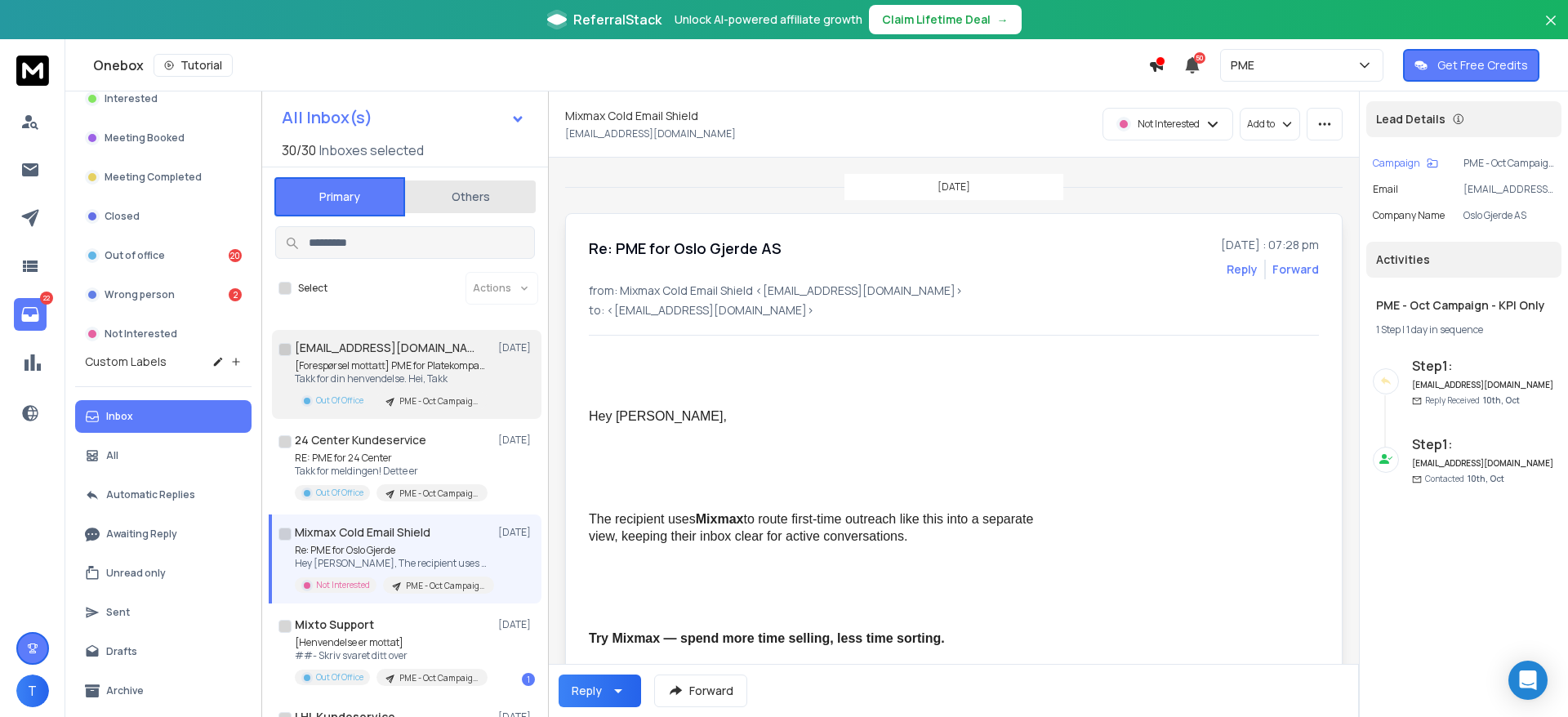
scroll to position [5145, 0]
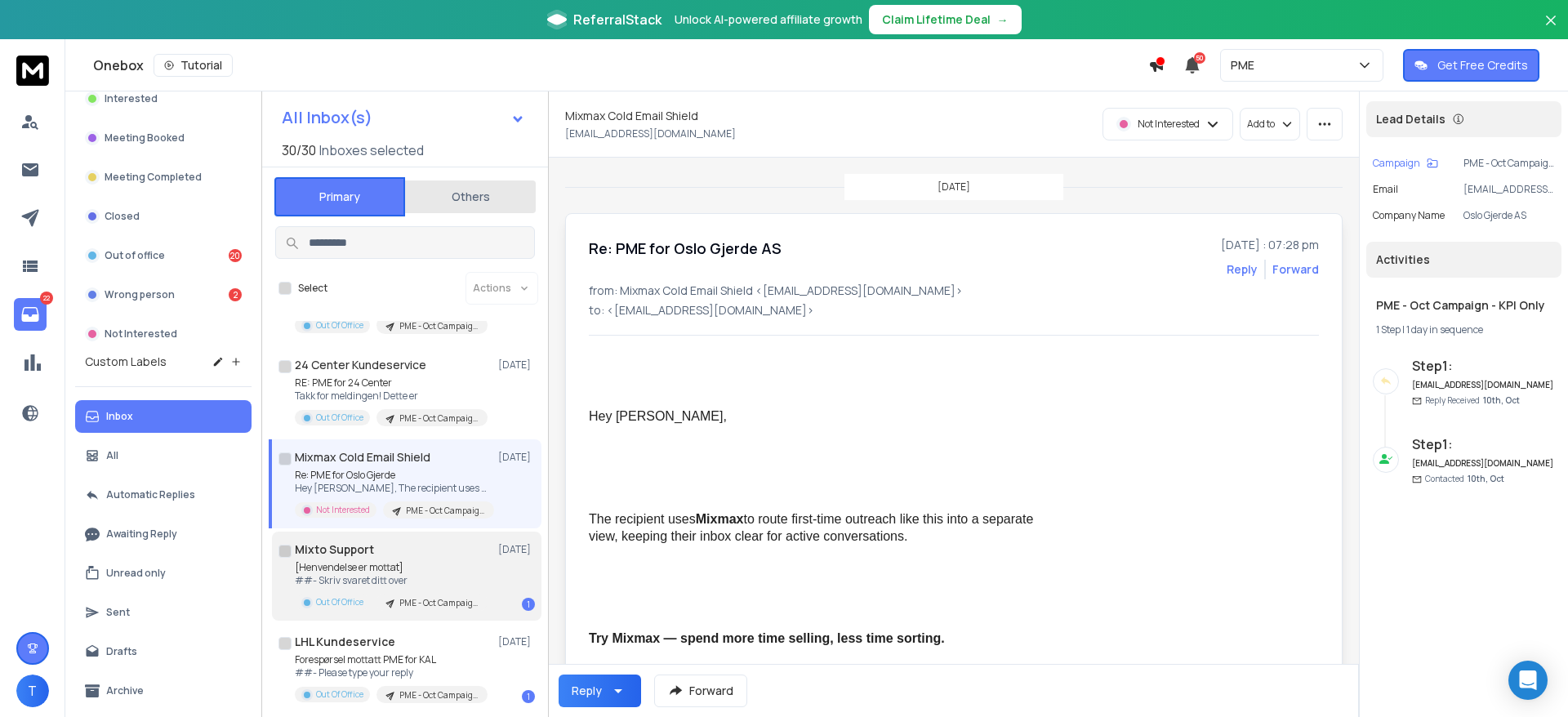
click at [411, 556] on div "Mixto Support [DATE]" at bounding box center [415, 550] width 240 height 16
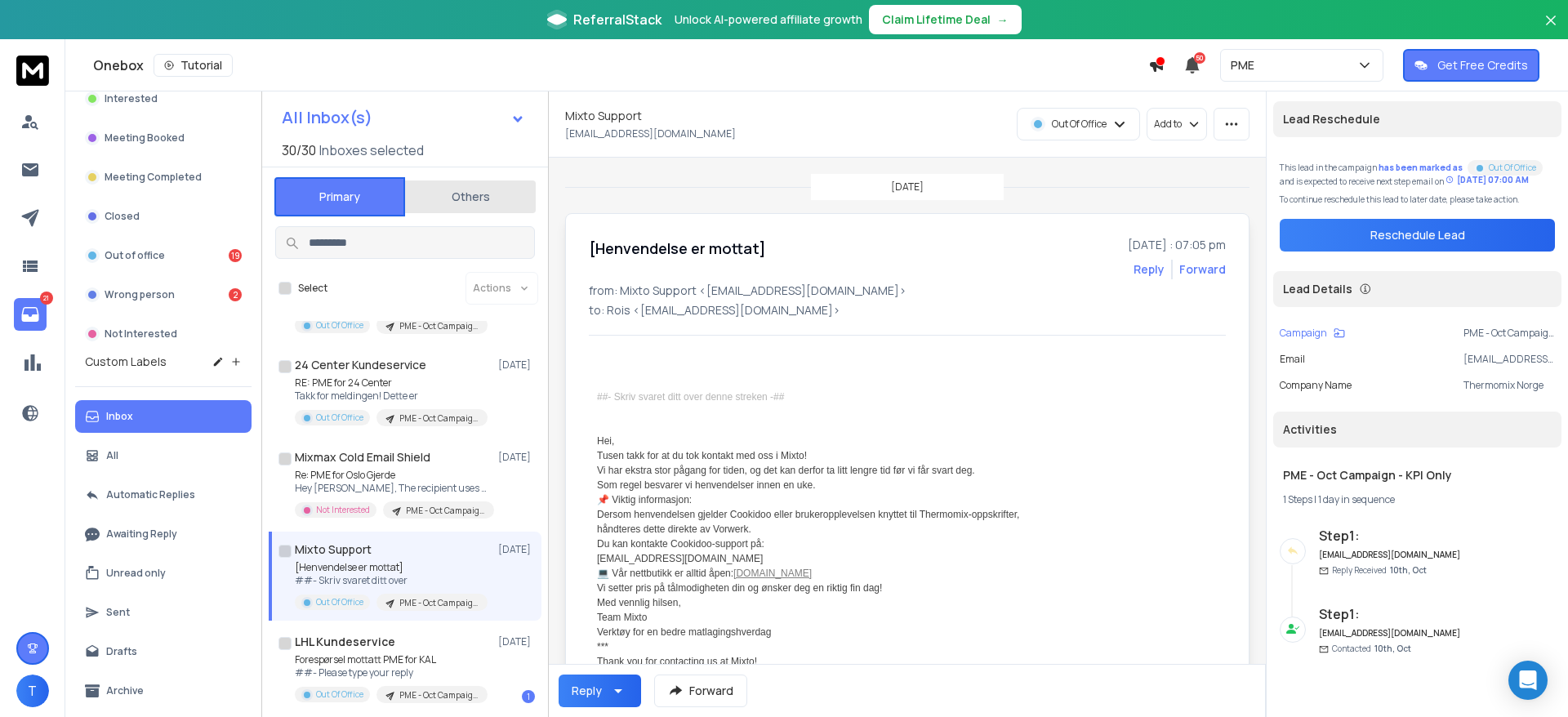
scroll to position [5268, 0]
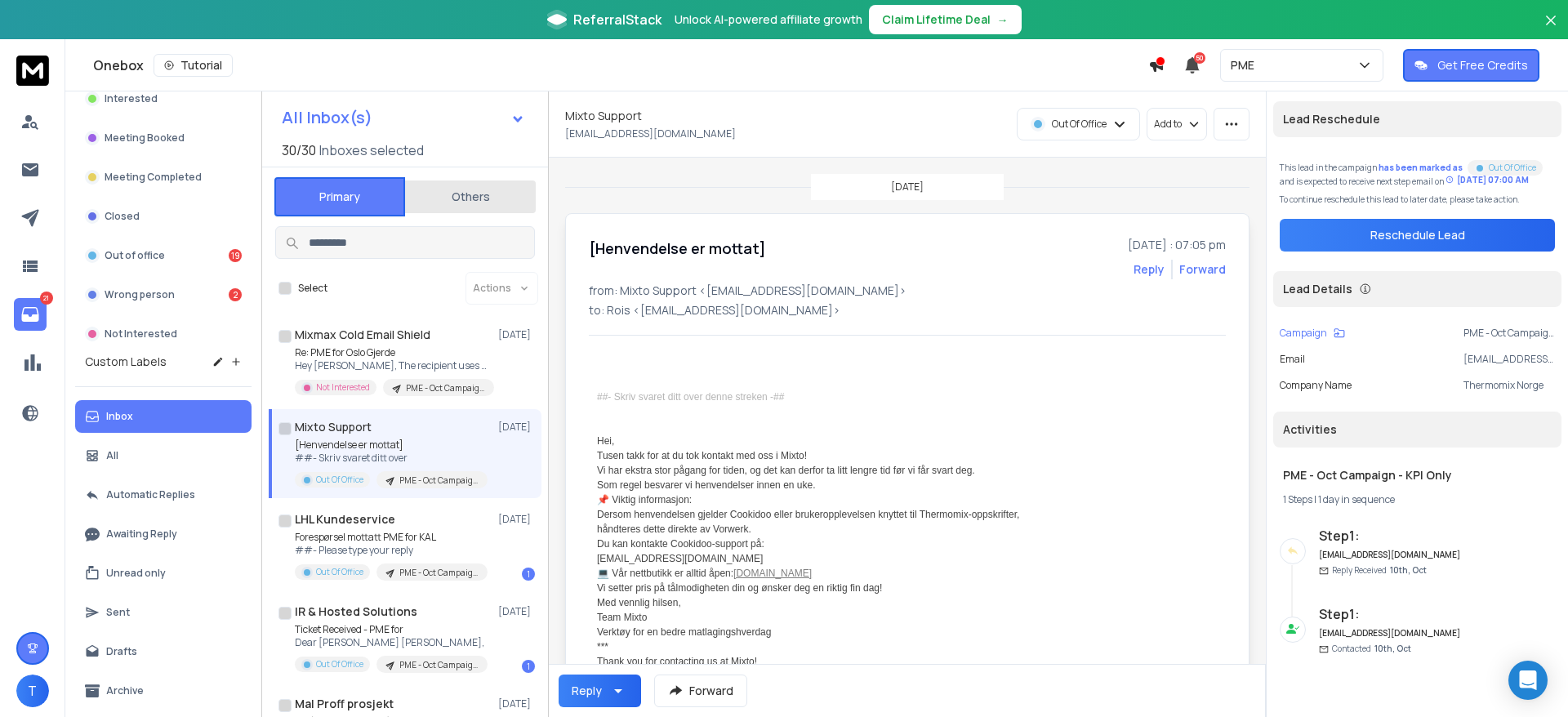
click at [412, 556] on p "##- Please type your reply" at bounding box center [391, 551] width 193 height 13
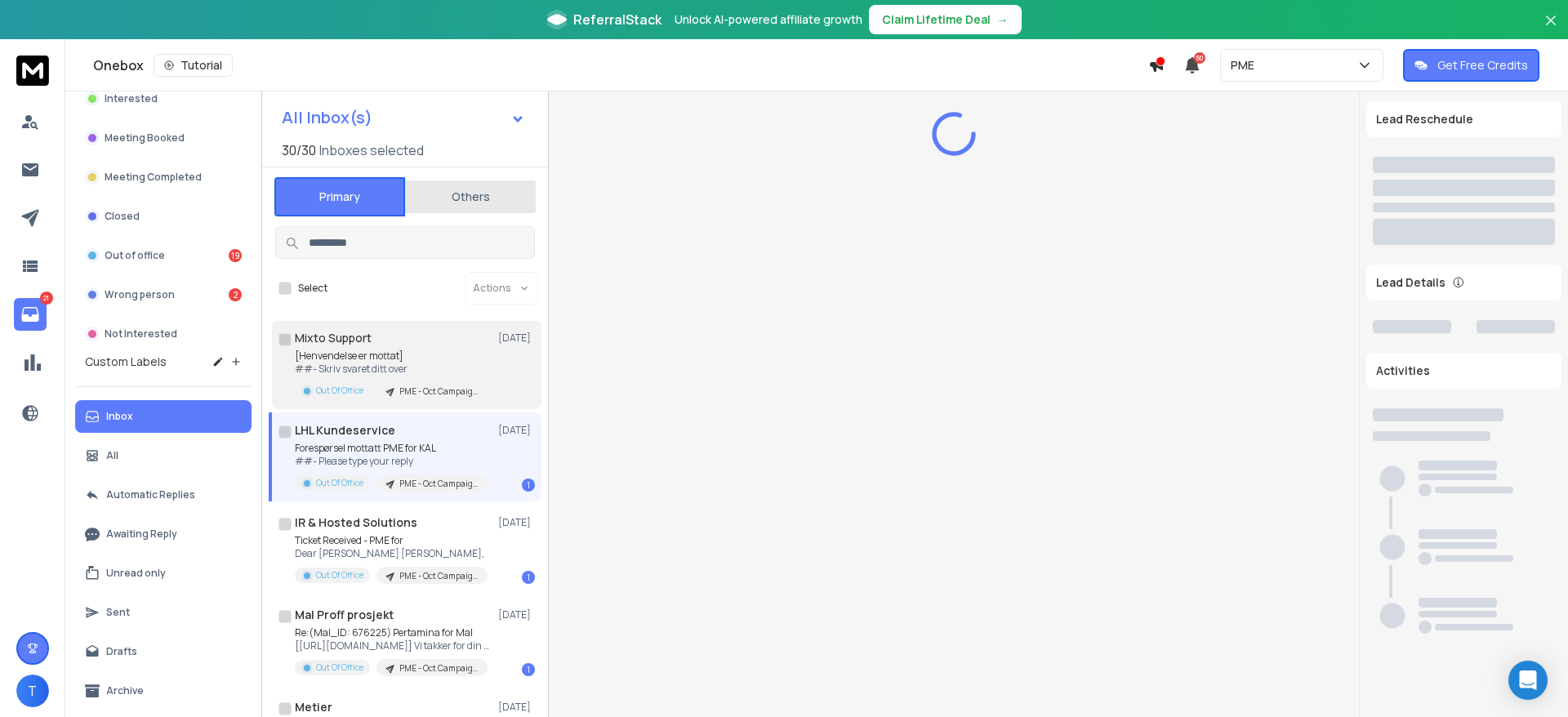
scroll to position [5513, 0]
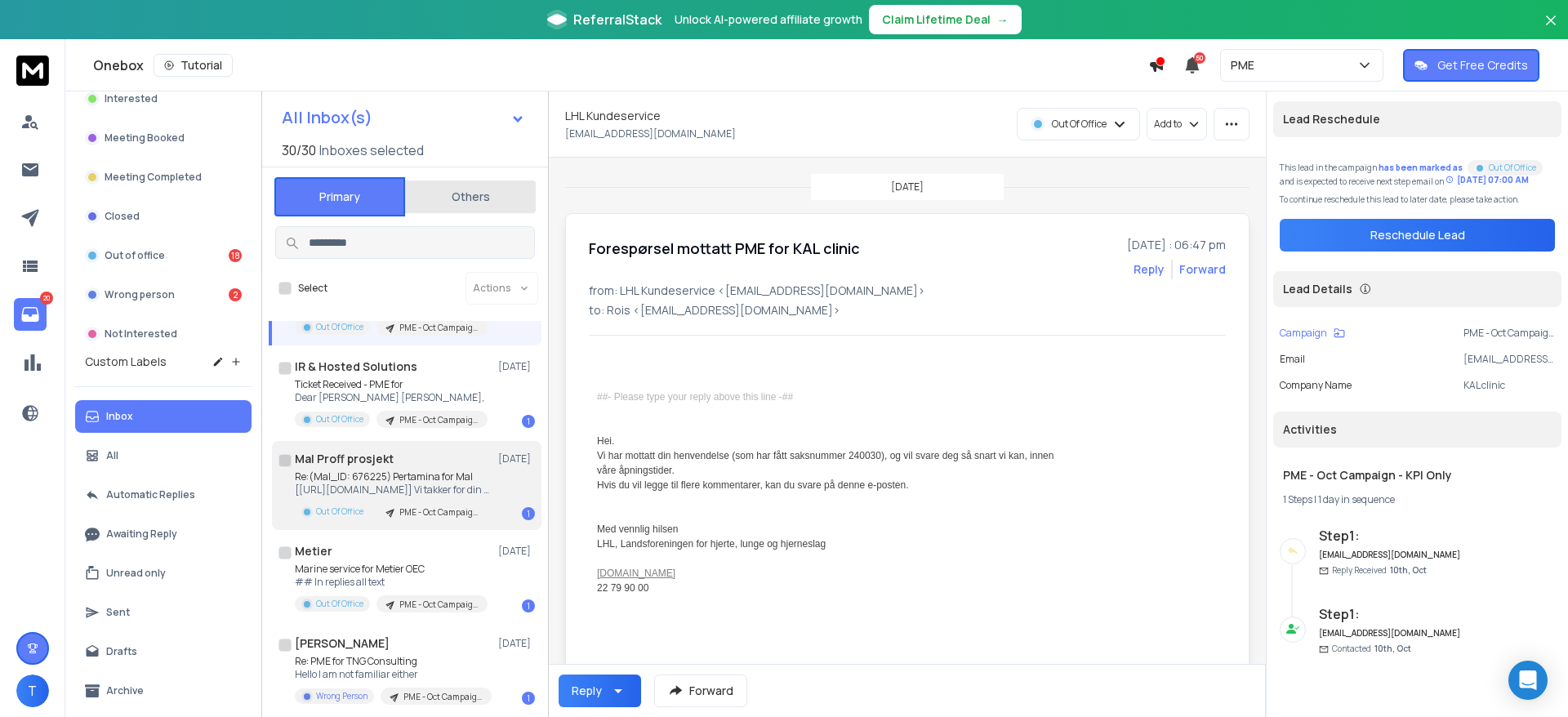
click at [400, 485] on p "[[URL][DOMAIN_NAME]] Vi takker for din henvendelse" at bounding box center [393, 489] width 196 height 13
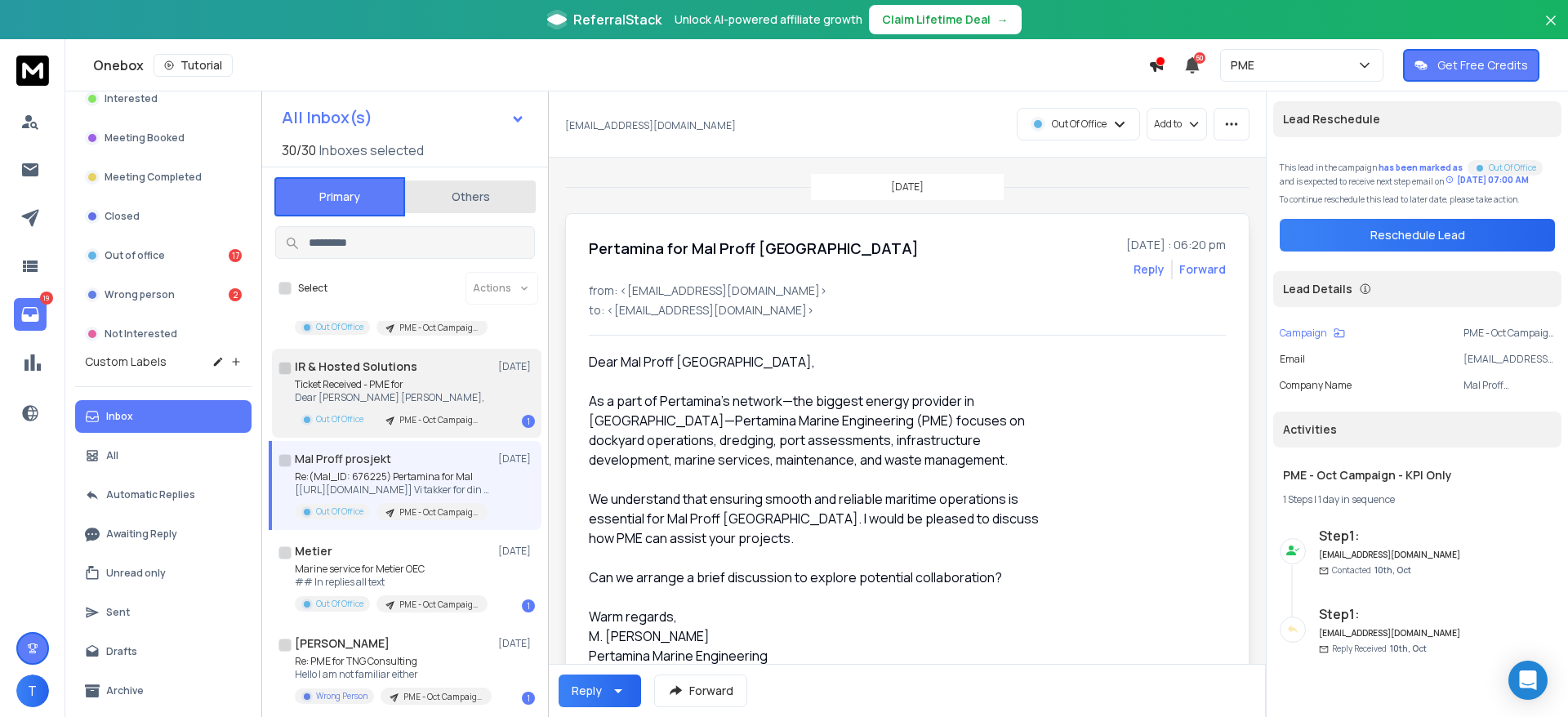
click at [413, 376] on div "IR & Hosted Solutions [DATE] Ticket Received - PME for Dear M. [PERSON_NAME], O…" at bounding box center [415, 393] width 240 height 69
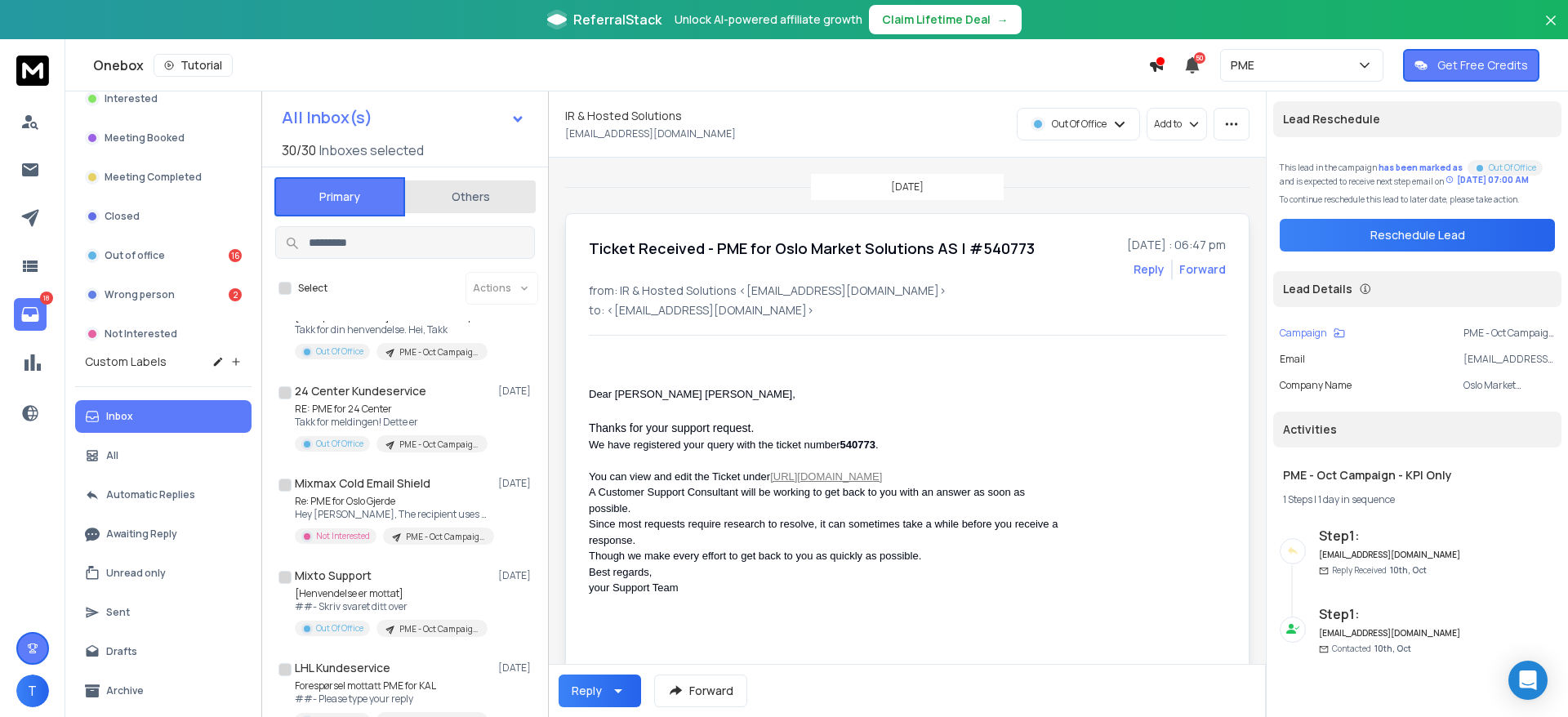
click at [397, 554] on div "[PERSON_NAME] 12:37 AM Re: Marine service for Norsk Hi, I really do not Not Int…" at bounding box center [405, 587] width 286 height 531
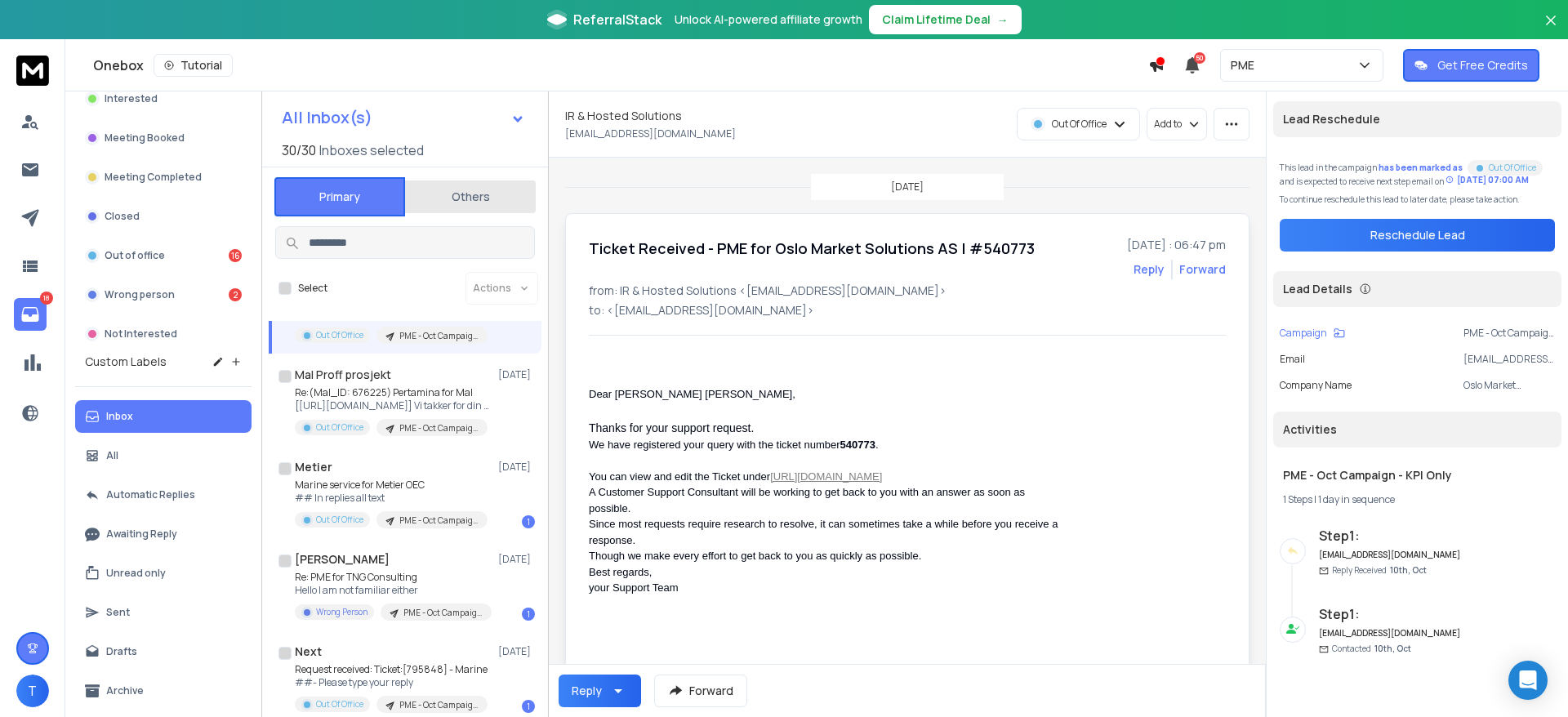
scroll to position [5635, 0]
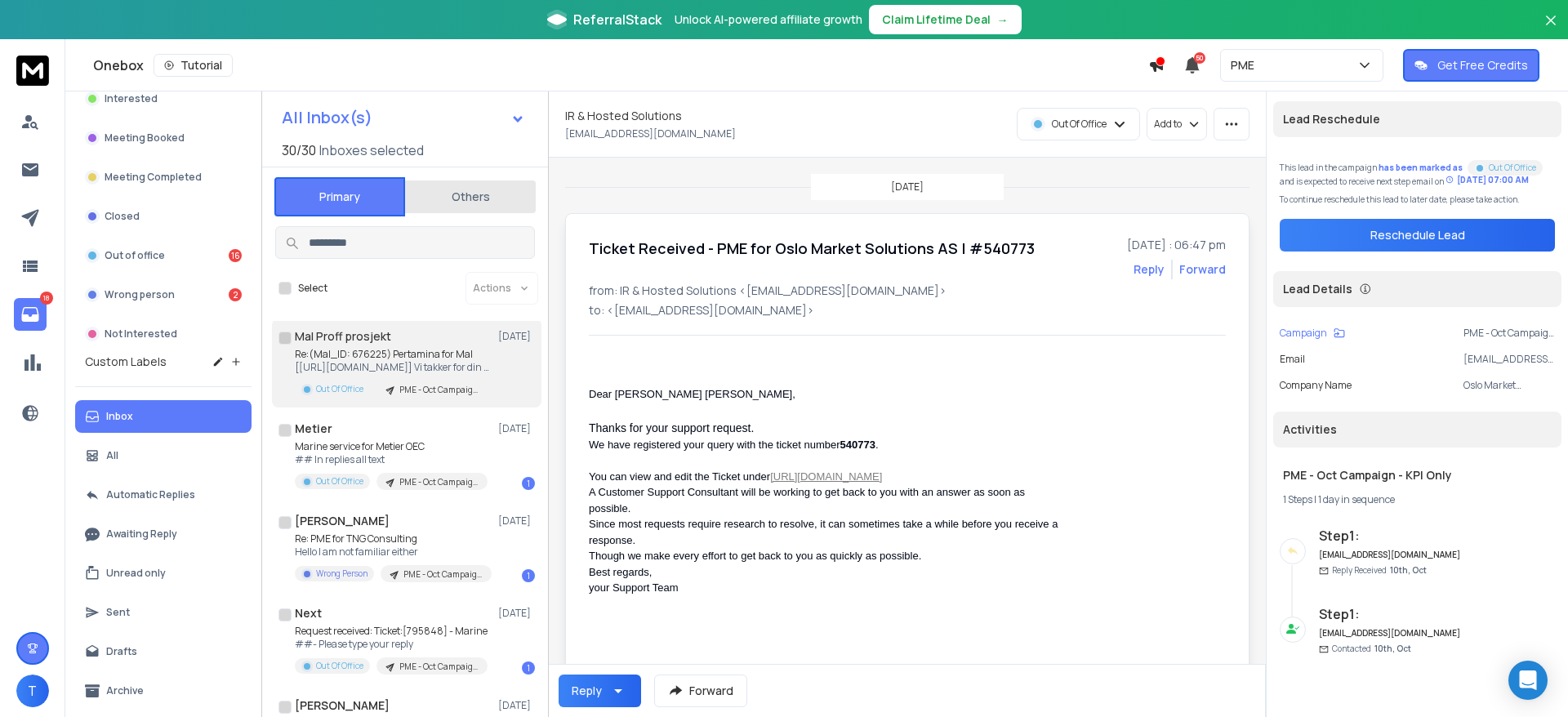
click at [380, 398] on div "Mal Proff prosjekt [DATE] Re:(Mal_ID: 676225) Pertamina for Mal [[URL][DOMAIN_N…" at bounding box center [407, 363] width 270 height 89
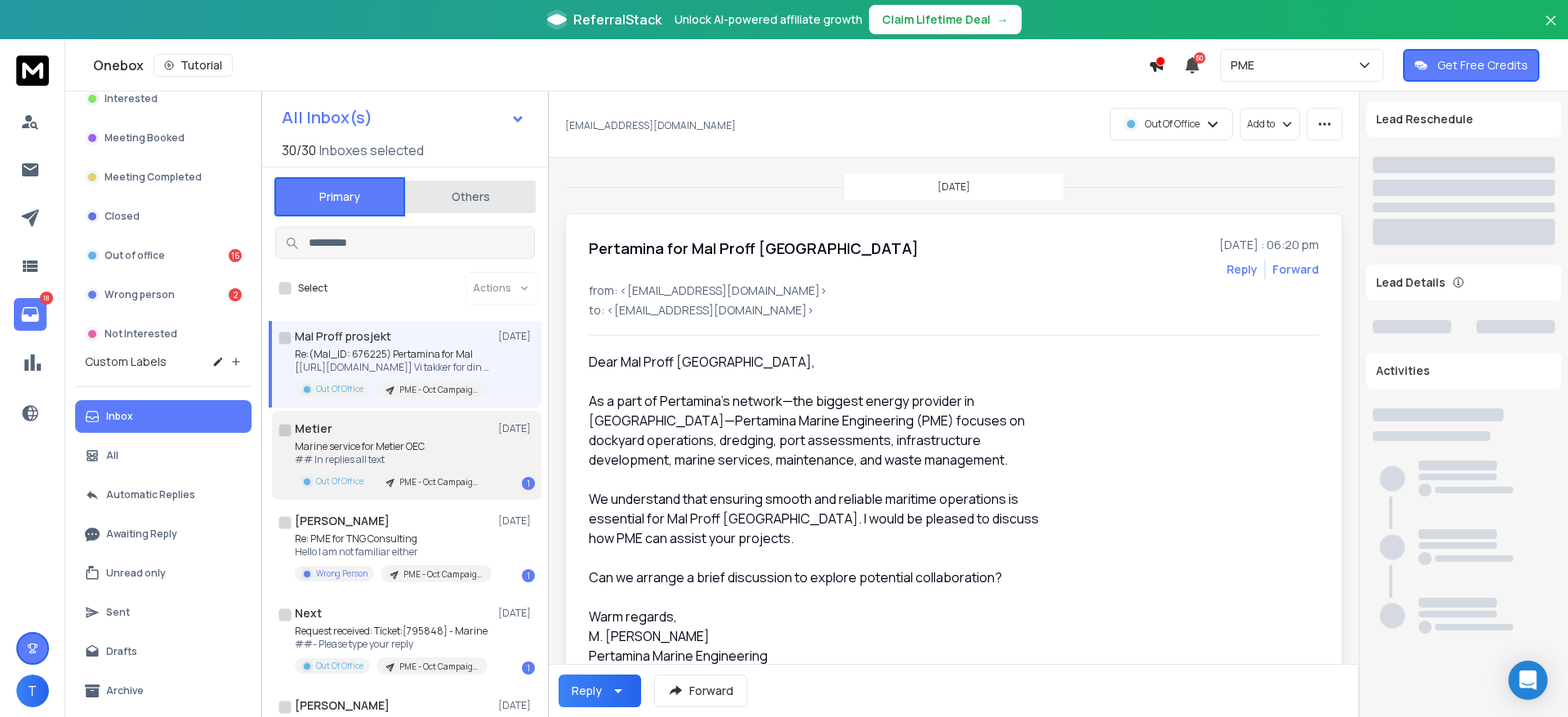
click at [378, 447] on p "Marine service for Metier OEC" at bounding box center [391, 446] width 193 height 13
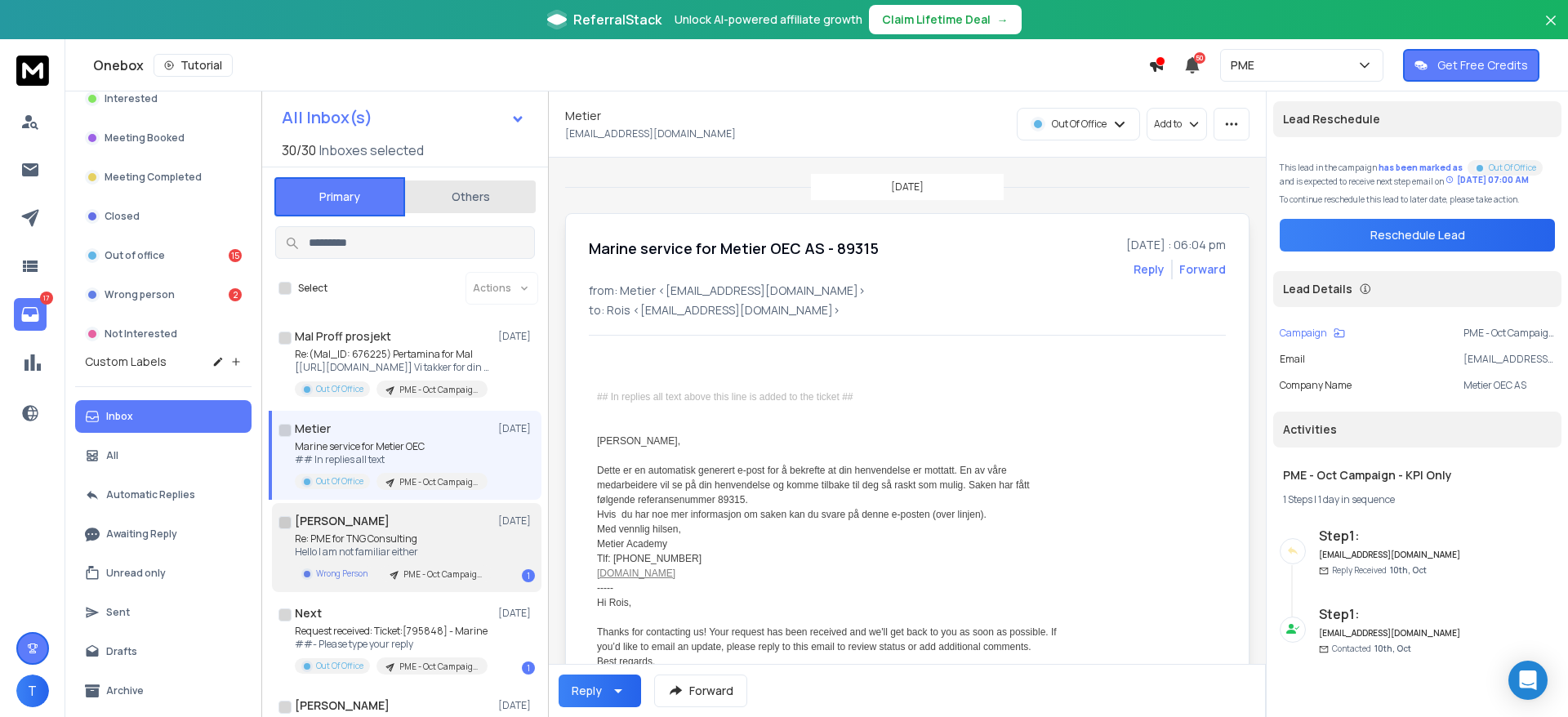
click at [391, 562] on div "Re: PME for TNG Consulting Hello I am not familiar either Wrong Person PME - Oc…" at bounding box center [393, 557] width 197 height 49
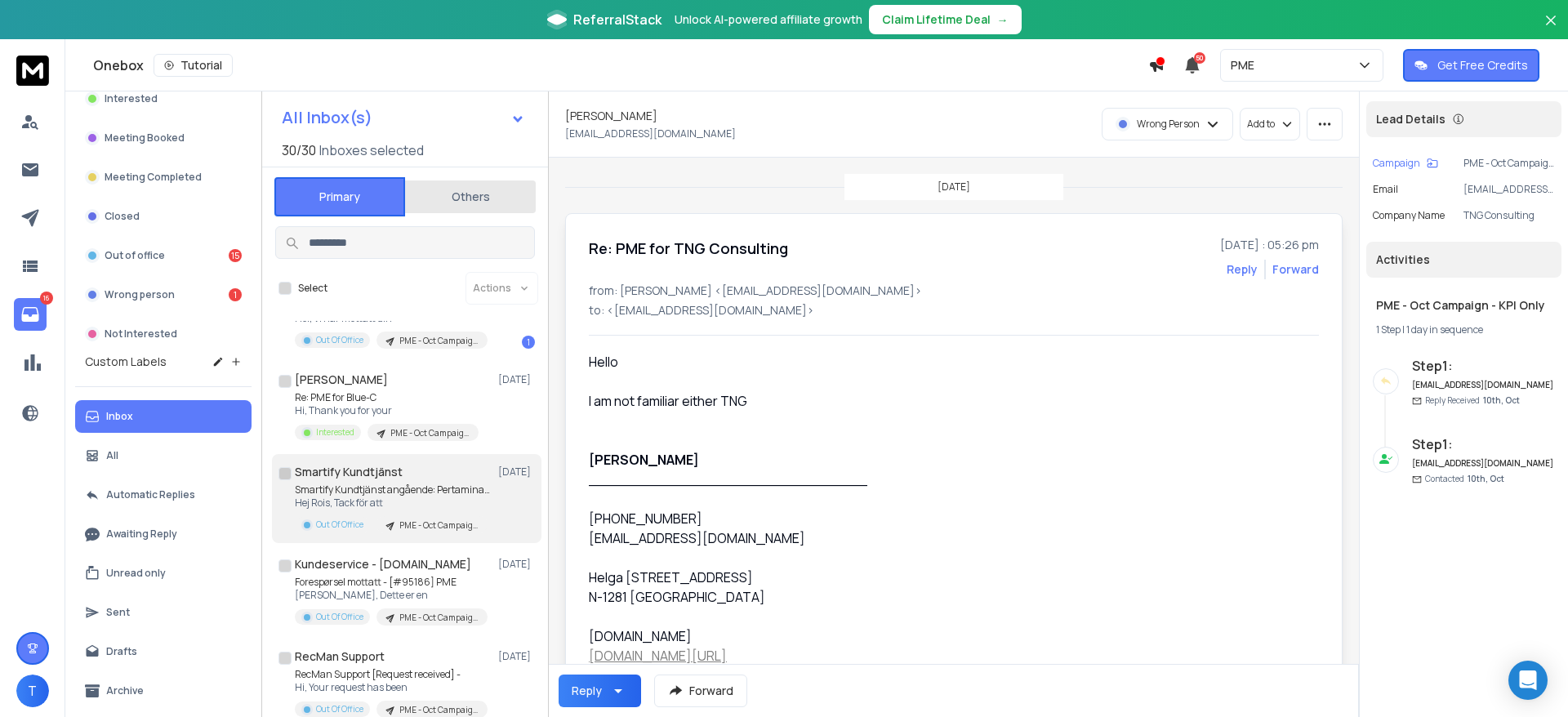
scroll to position [6003, 0]
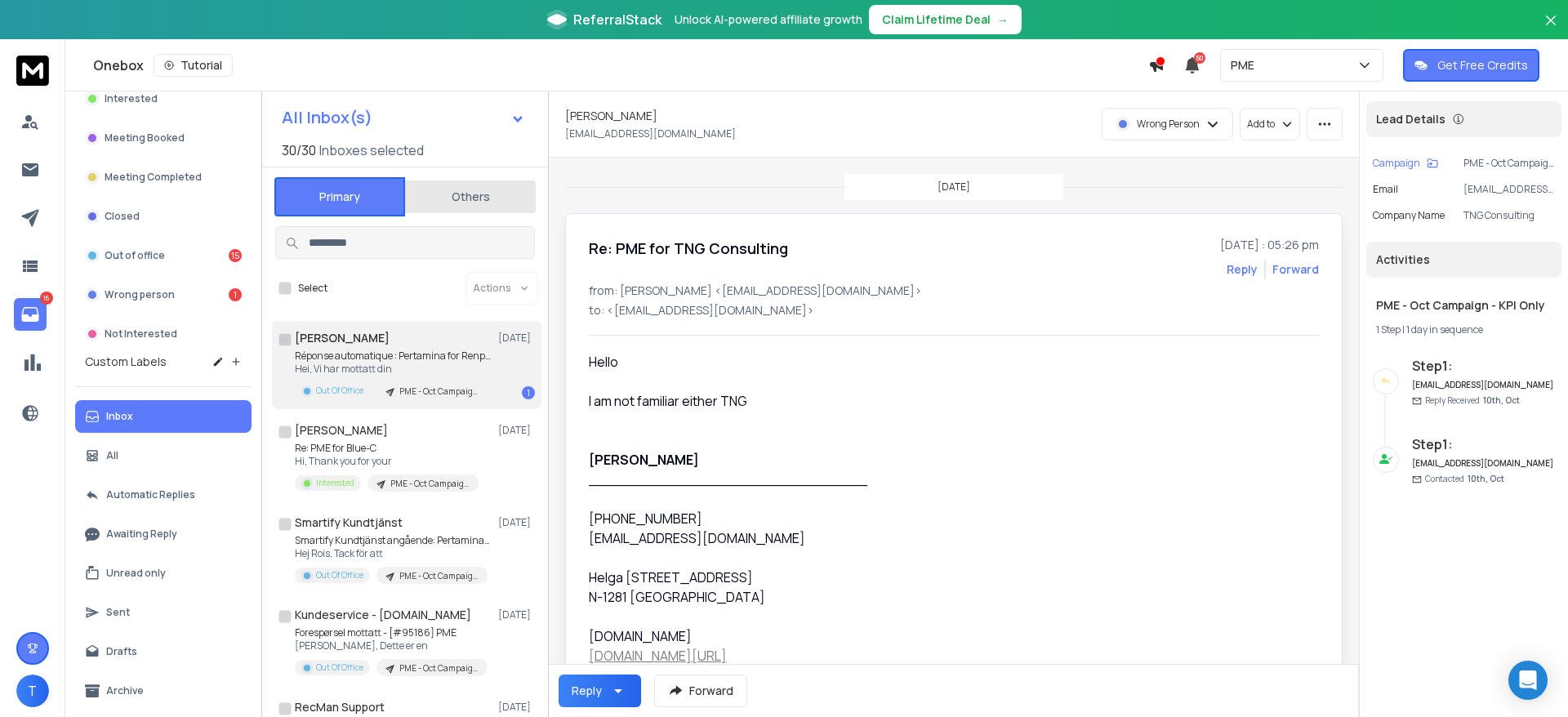
click at [408, 385] on p "PME - Oct Campaign - KPI Only" at bounding box center [438, 391] width 78 height 13
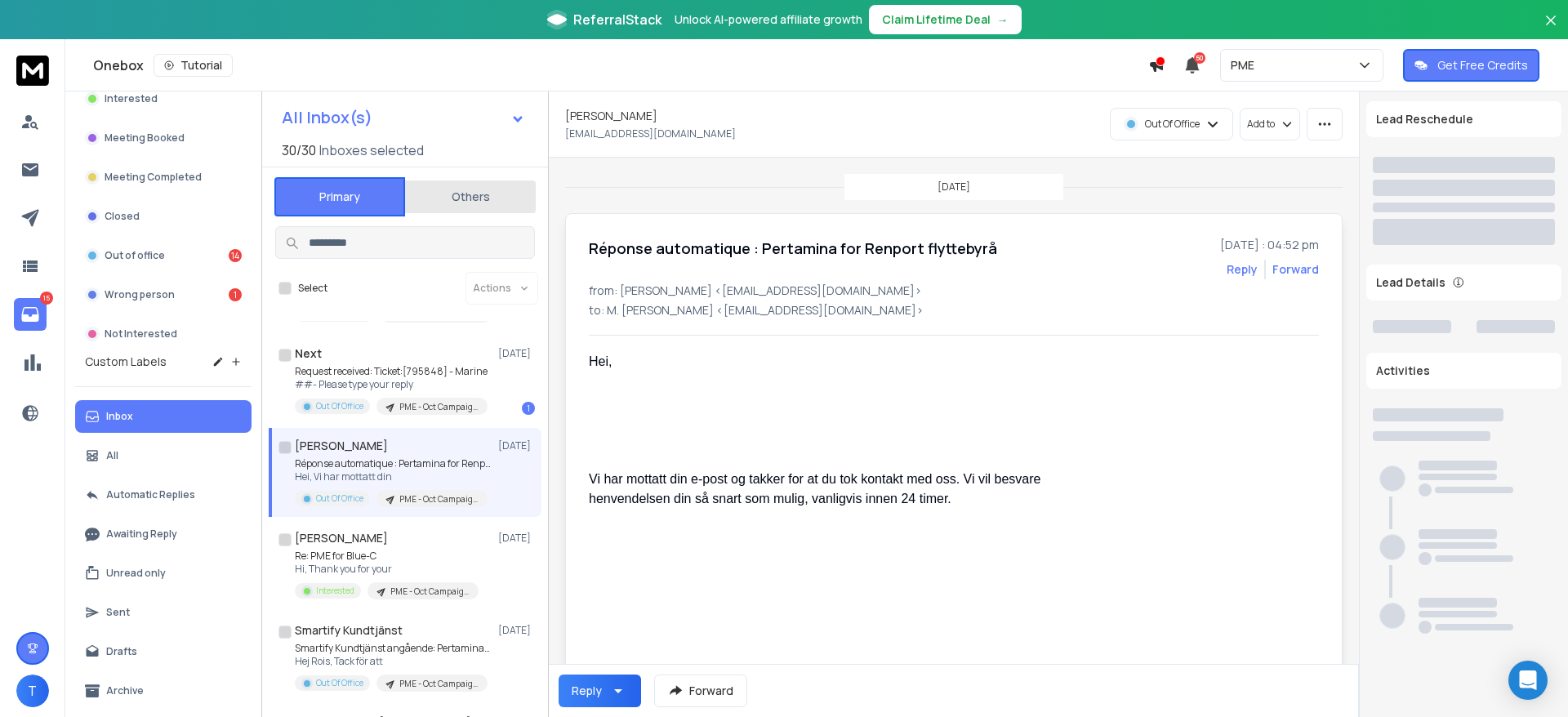
scroll to position [5880, 0]
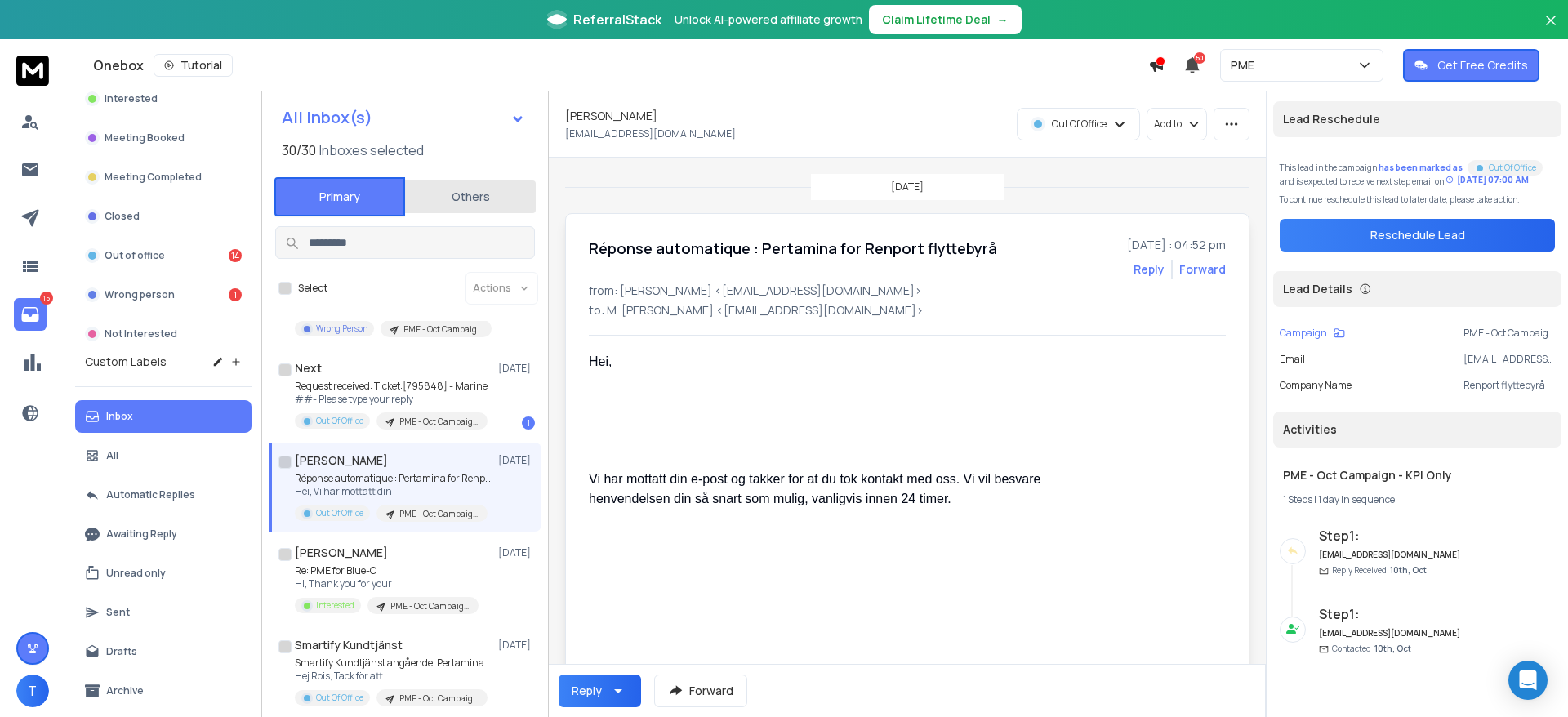
click at [408, 385] on p "Request received: Ticket:[795848] - Marine" at bounding box center [391, 386] width 193 height 13
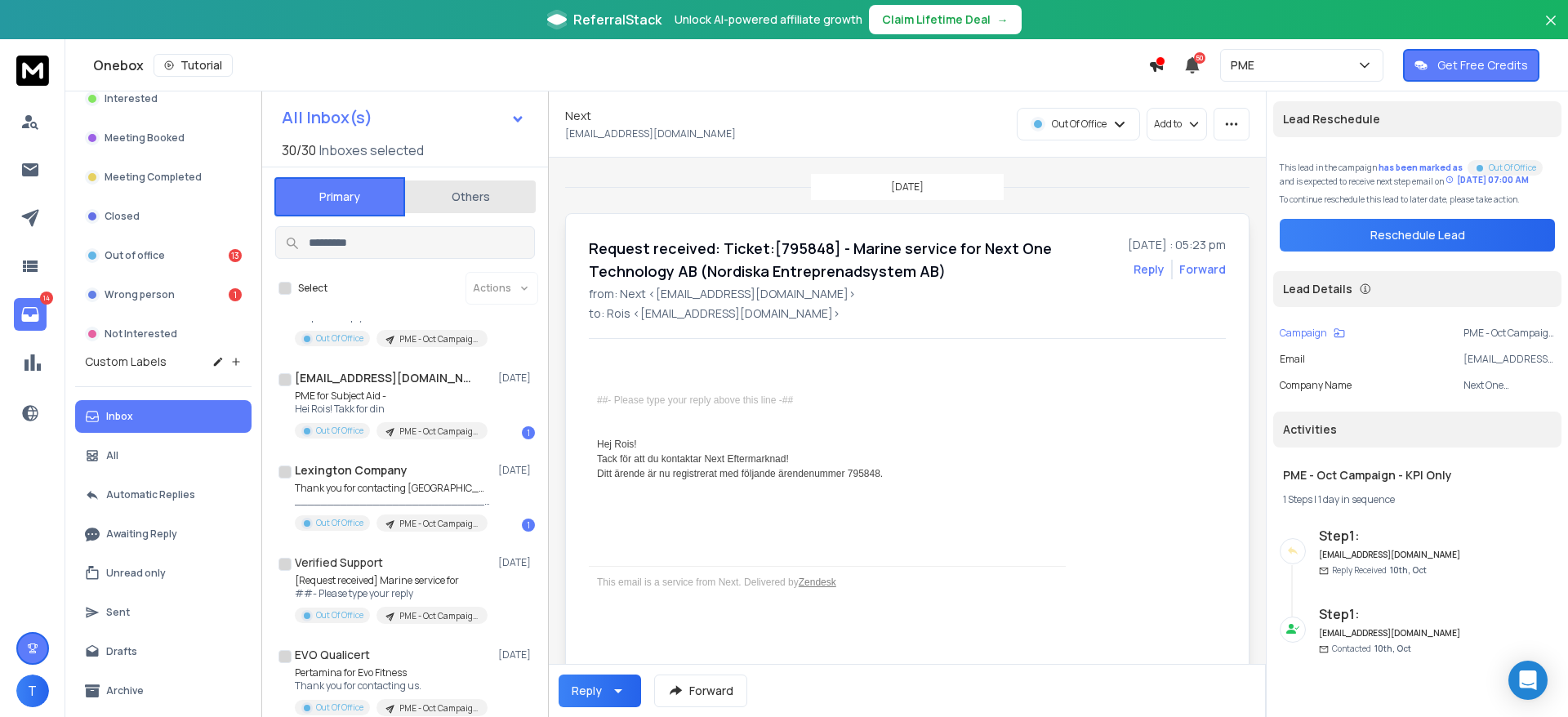
scroll to position [3553, 0]
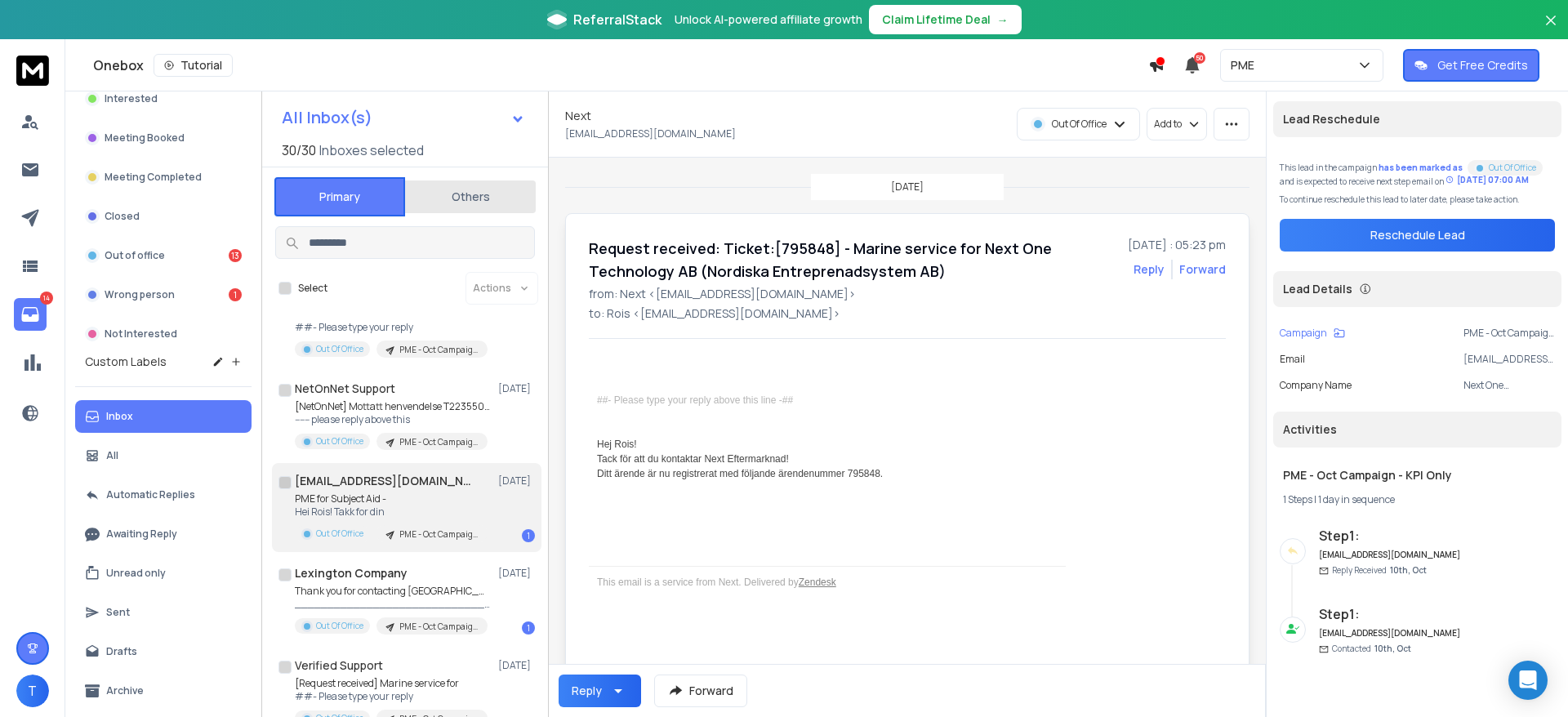
click at [365, 523] on div "PME for Subject Aid - Hei Rois! Takk for din Out Of Office PME - Oct Campaign -…" at bounding box center [391, 516] width 193 height 49
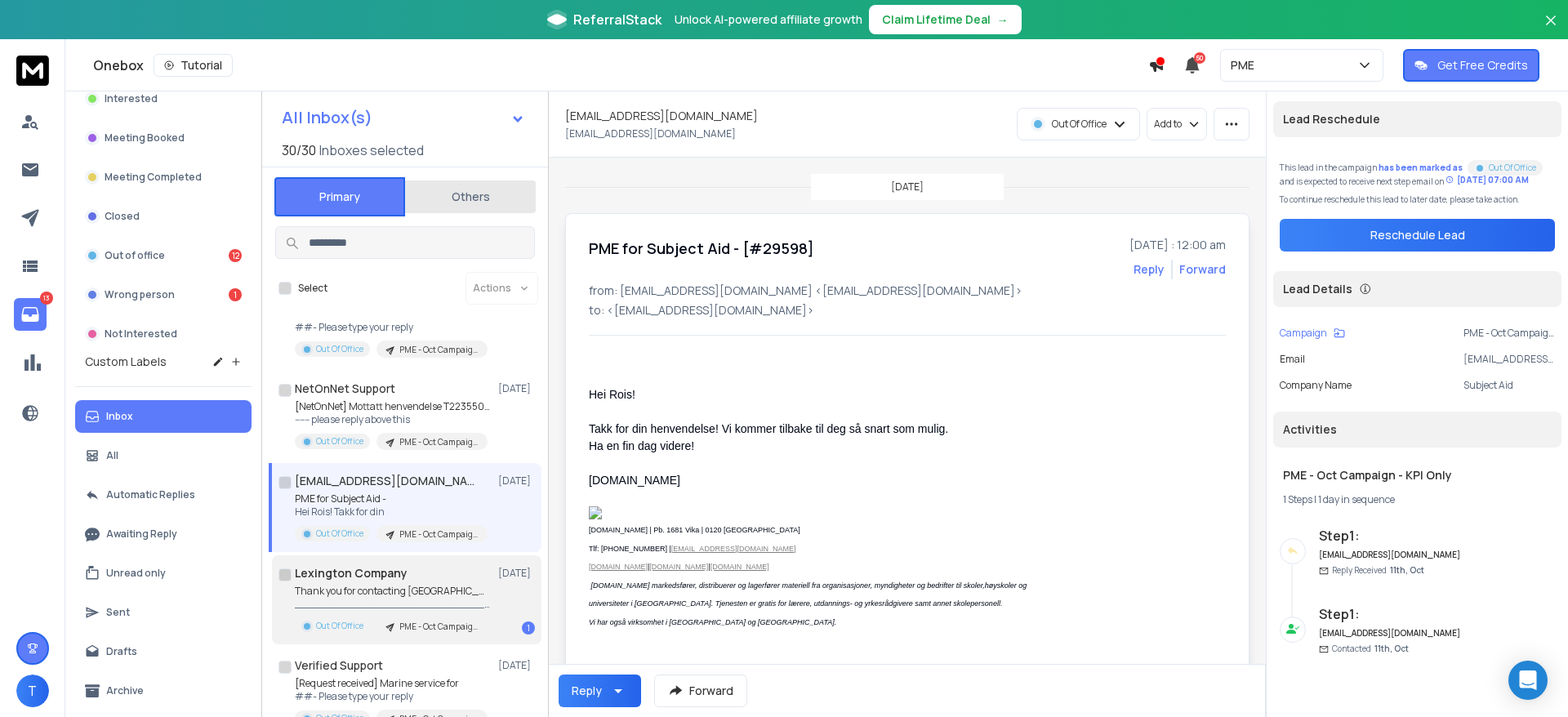
click at [435, 606] on p "________________________________________________ Hello! Thank you for" at bounding box center [393, 605] width 196 height 13
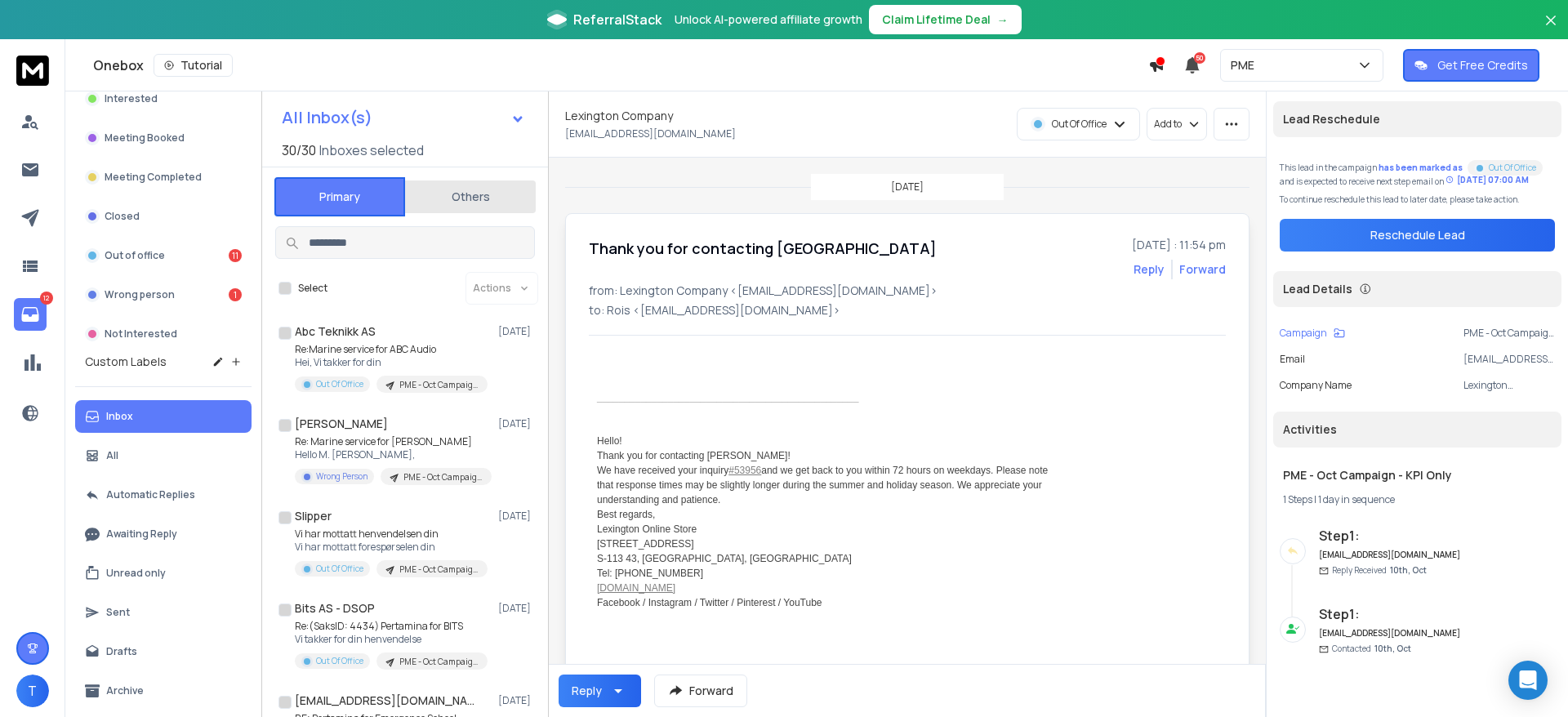
scroll to position [4778, 0]
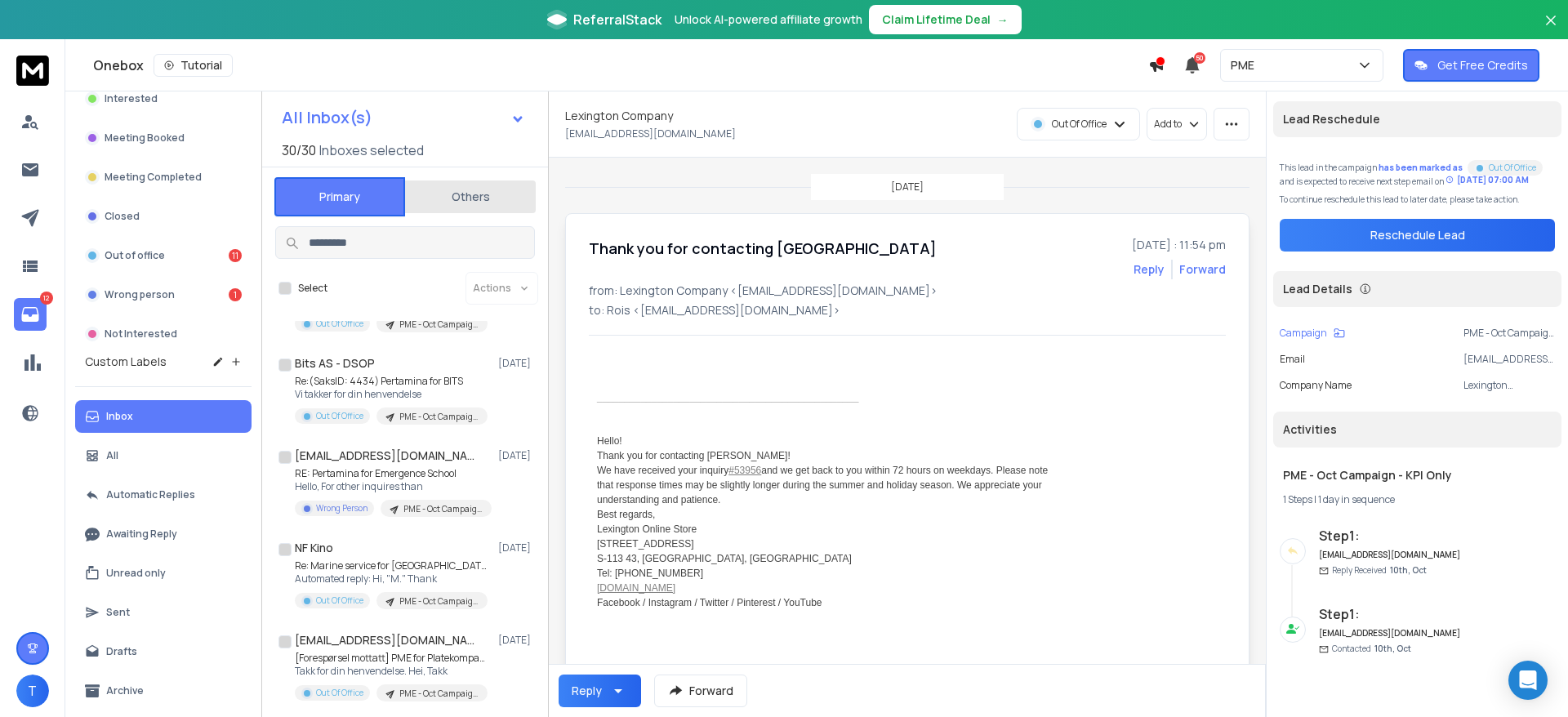
click at [401, 488] on p "Hello, For other inquires than" at bounding box center [393, 487] width 196 height 13
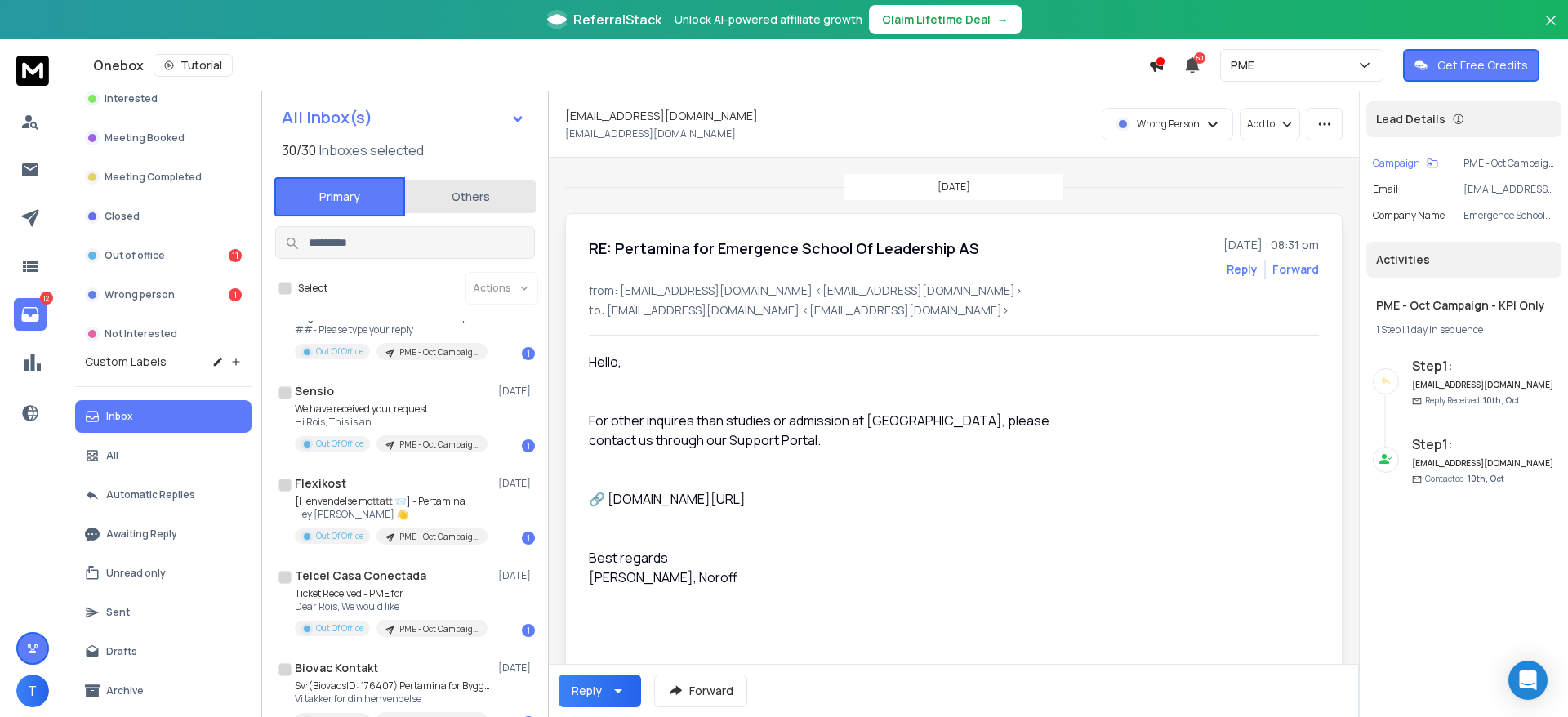
scroll to position [6738, 0]
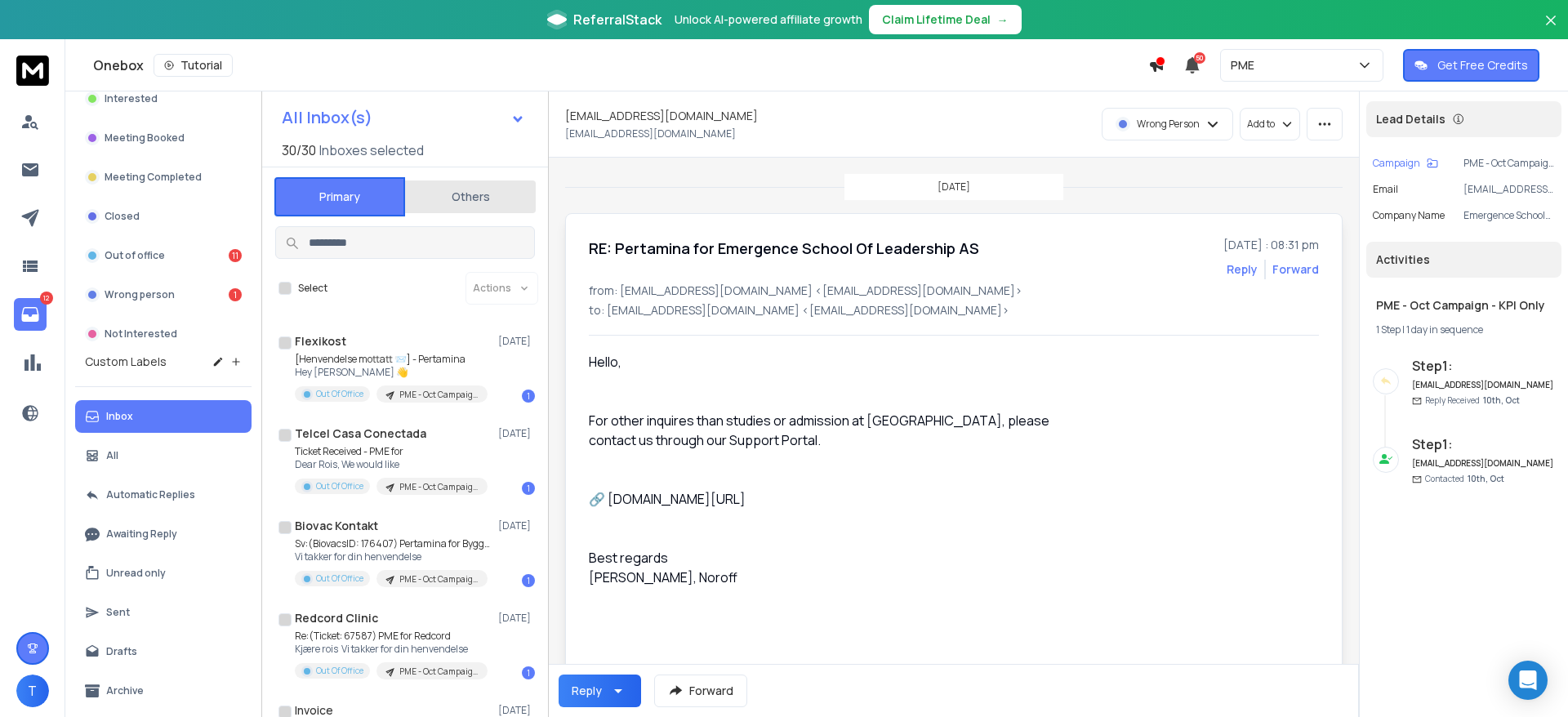
click at [354, 419] on div "Telcel Casa Conectada [DATE] Ticket Received - PME for Dear Rois, We would like…" at bounding box center [407, 460] width 270 height 89
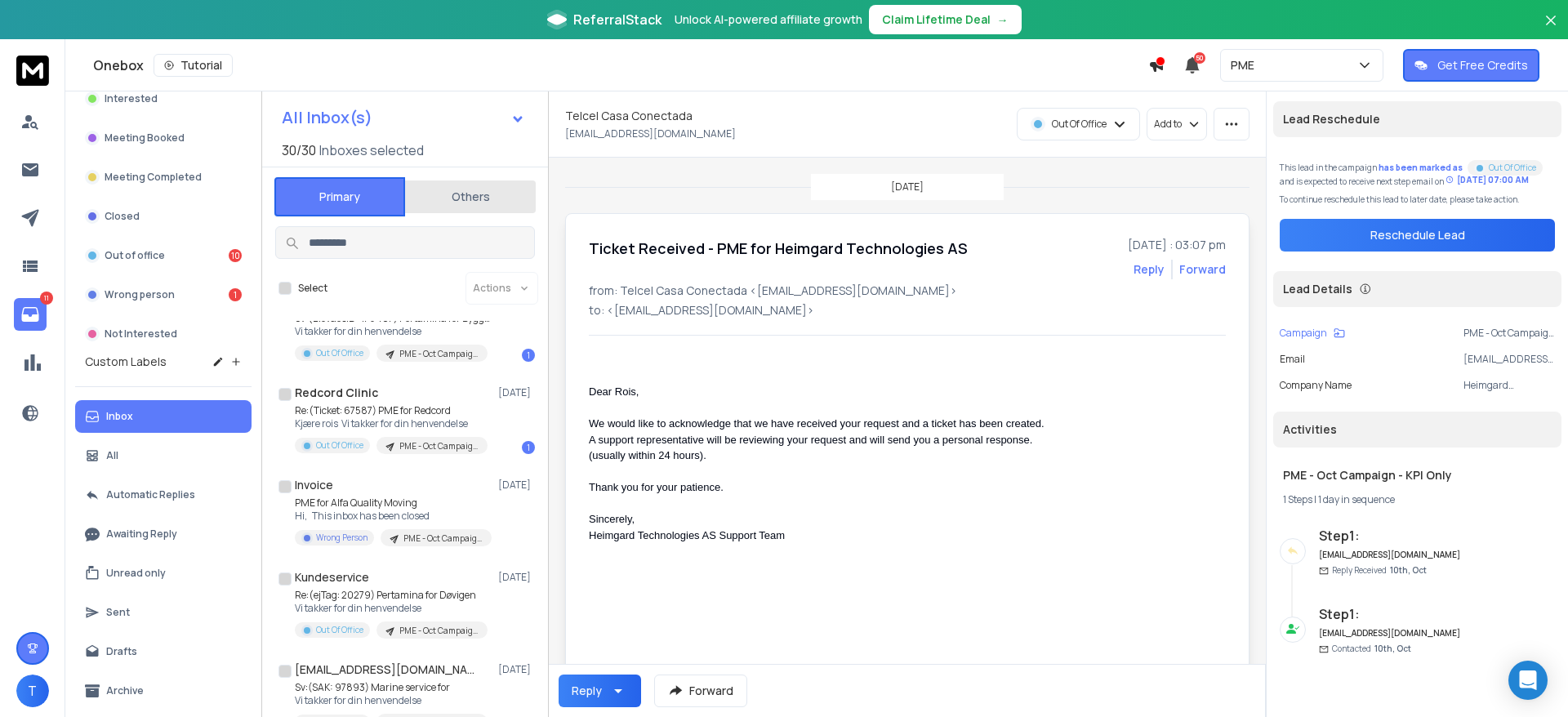
scroll to position [6983, 0]
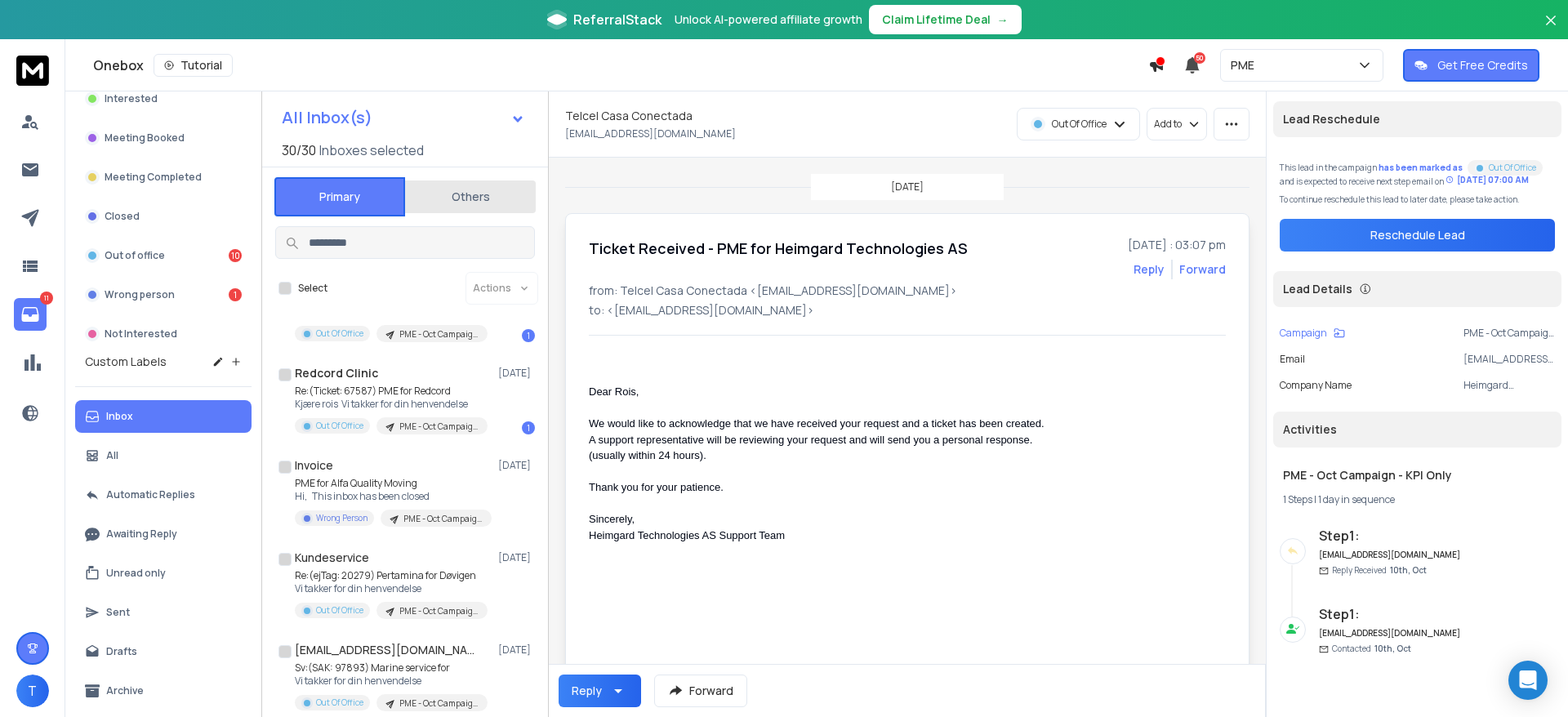
click at [355, 423] on p "Out Of Office" at bounding box center [339, 426] width 48 height 13
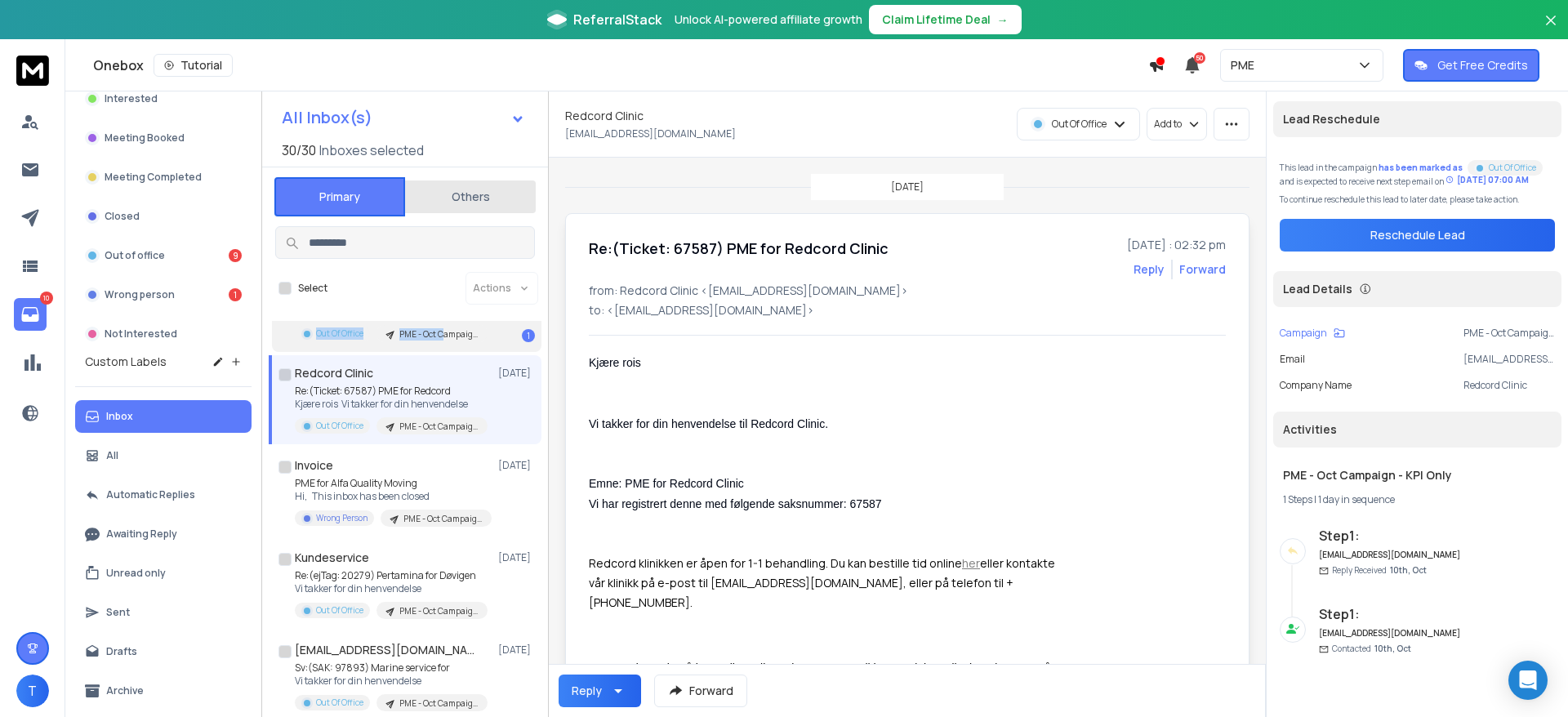
drag, startPoint x: 444, startPoint y: 327, endPoint x: 454, endPoint y: 334, distance: 12.2
click at [454, 334] on div "Sv:(BiovacsID: 176407) Pertamina for Byggebolig Vi takker for din henvendelse O…" at bounding box center [393, 317] width 196 height 49
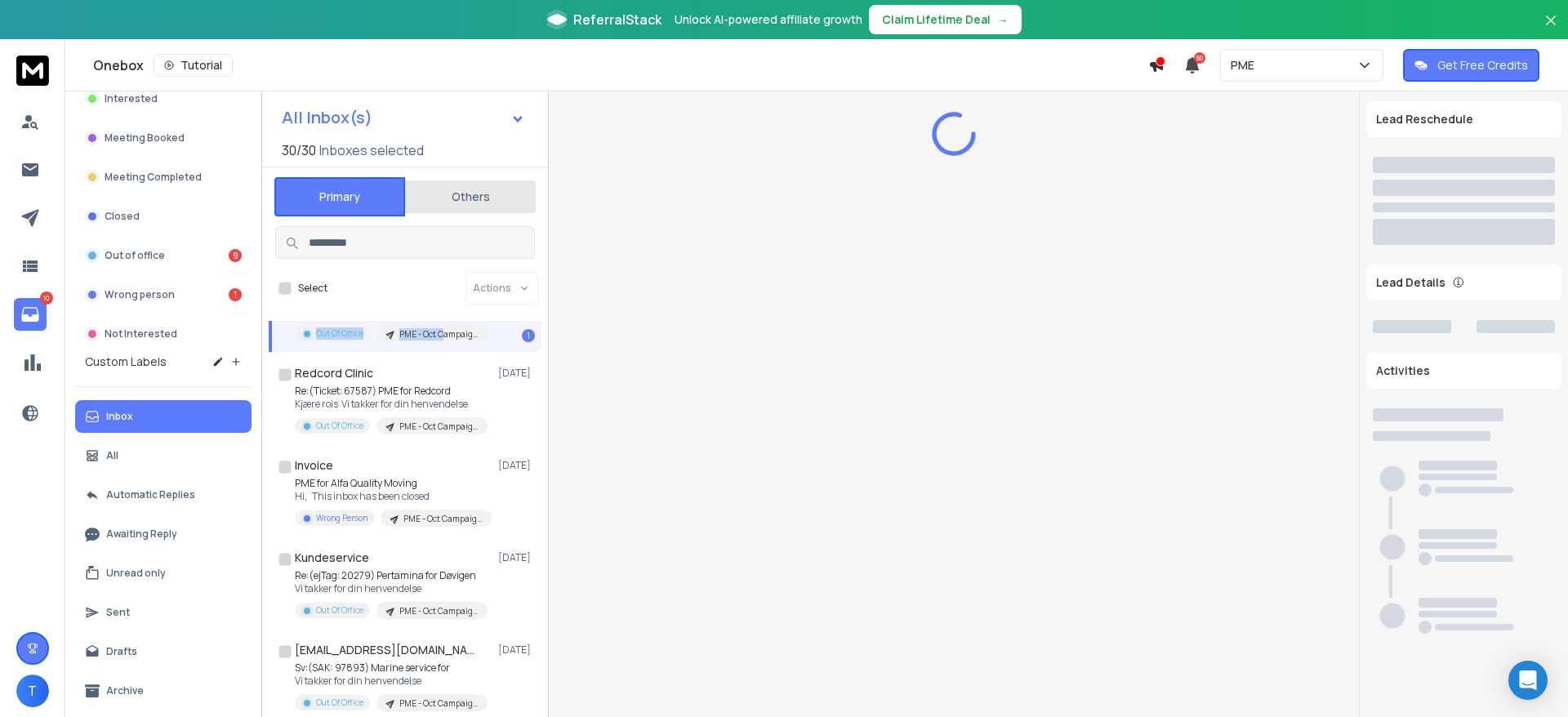
scroll to position [6960, 0]
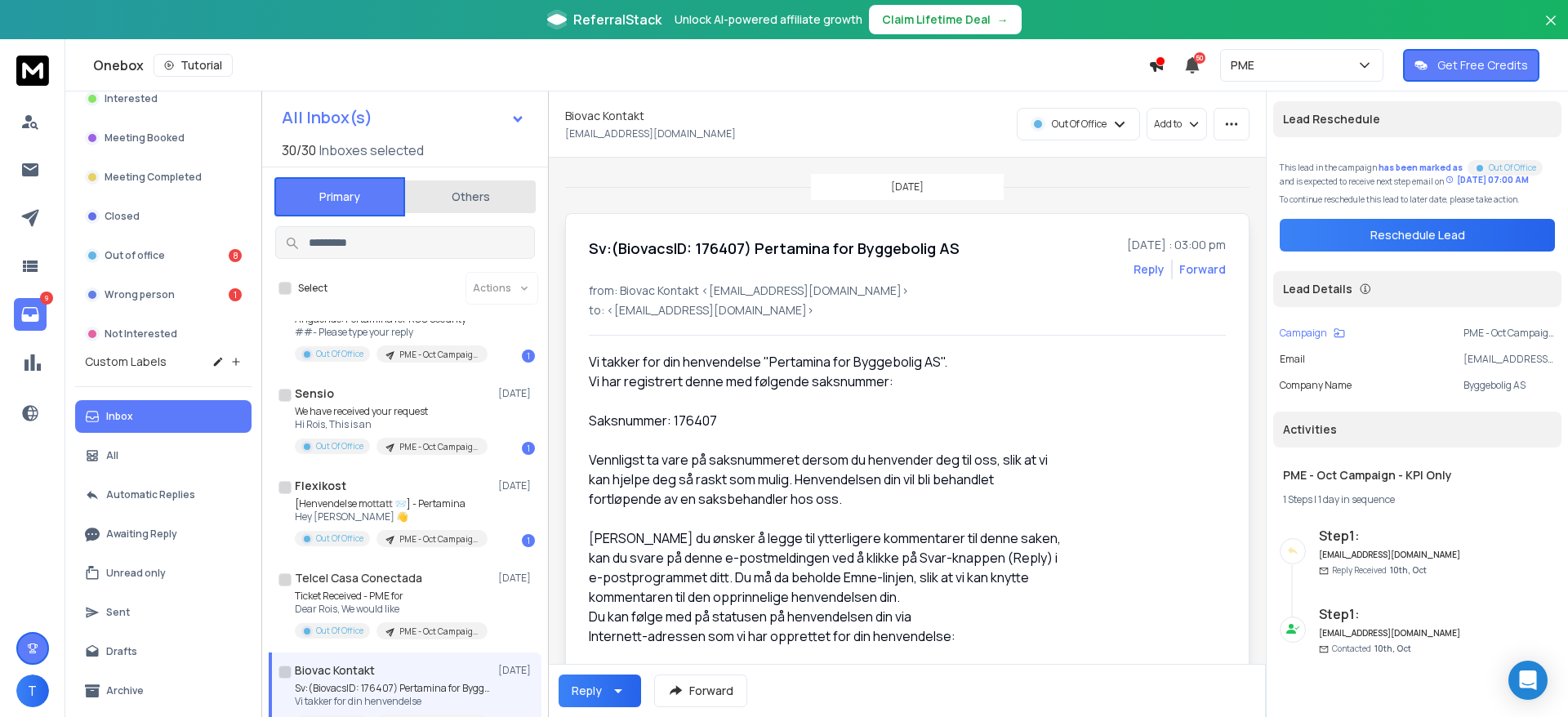
scroll to position [6471, 0]
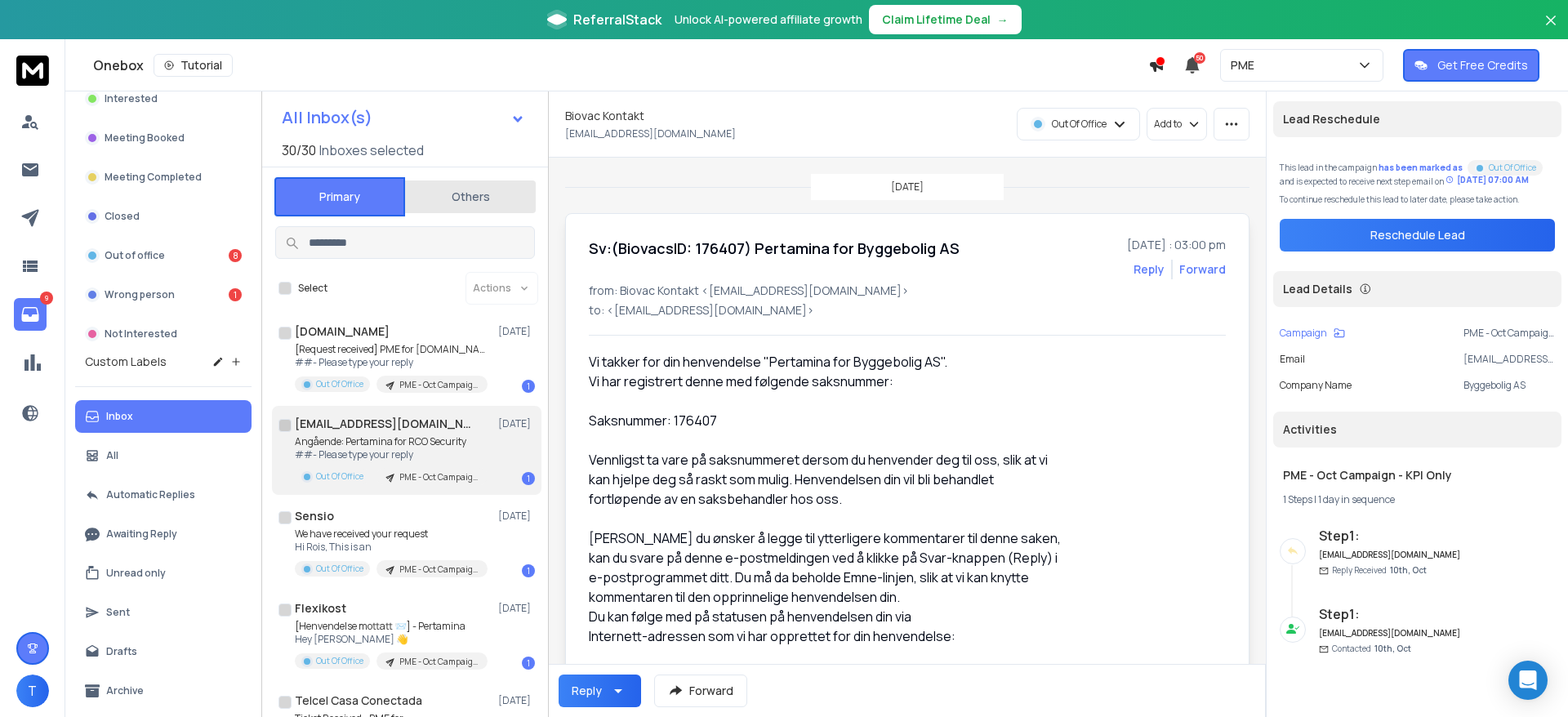
click at [397, 425] on div "[EMAIL_ADDRESS][DOMAIN_NAME] [DATE]" at bounding box center [415, 424] width 240 height 16
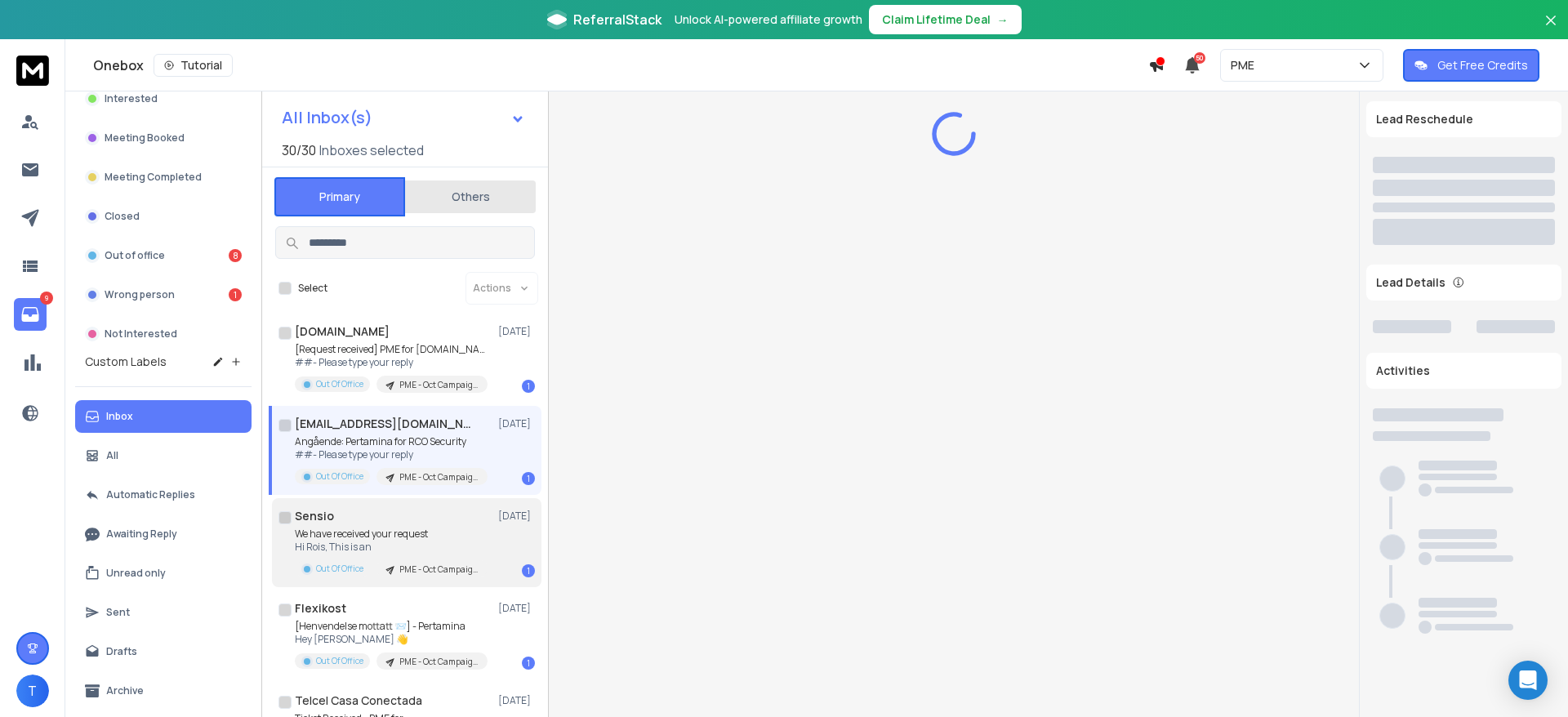
click at [406, 541] on p "Hi Rois, This is an" at bounding box center [391, 547] width 193 height 13
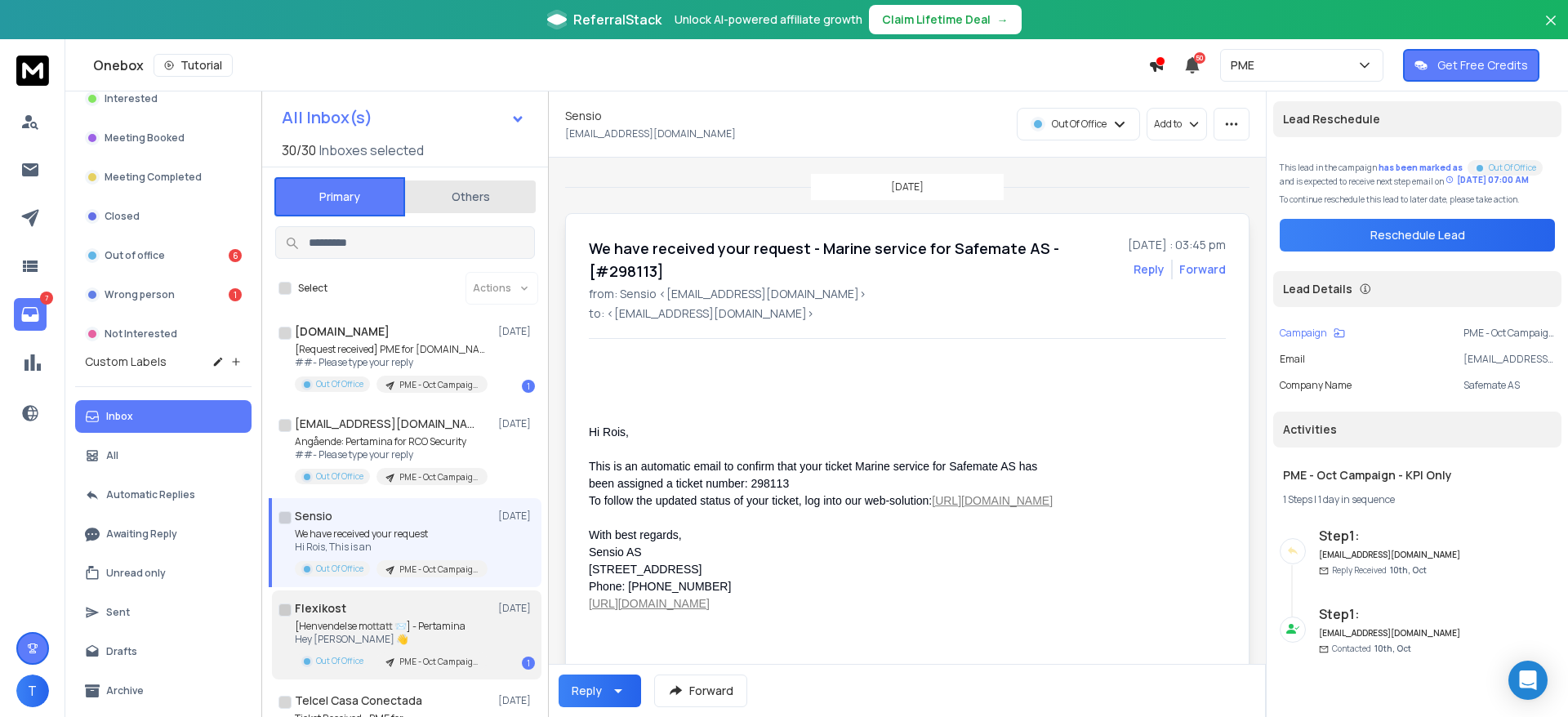
click at [421, 651] on div "[Henvendelse mottatt 📨] - Pertamina Hey [PERSON_NAME] 👋 Out Of Office PME - Oct…" at bounding box center [391, 644] width 193 height 49
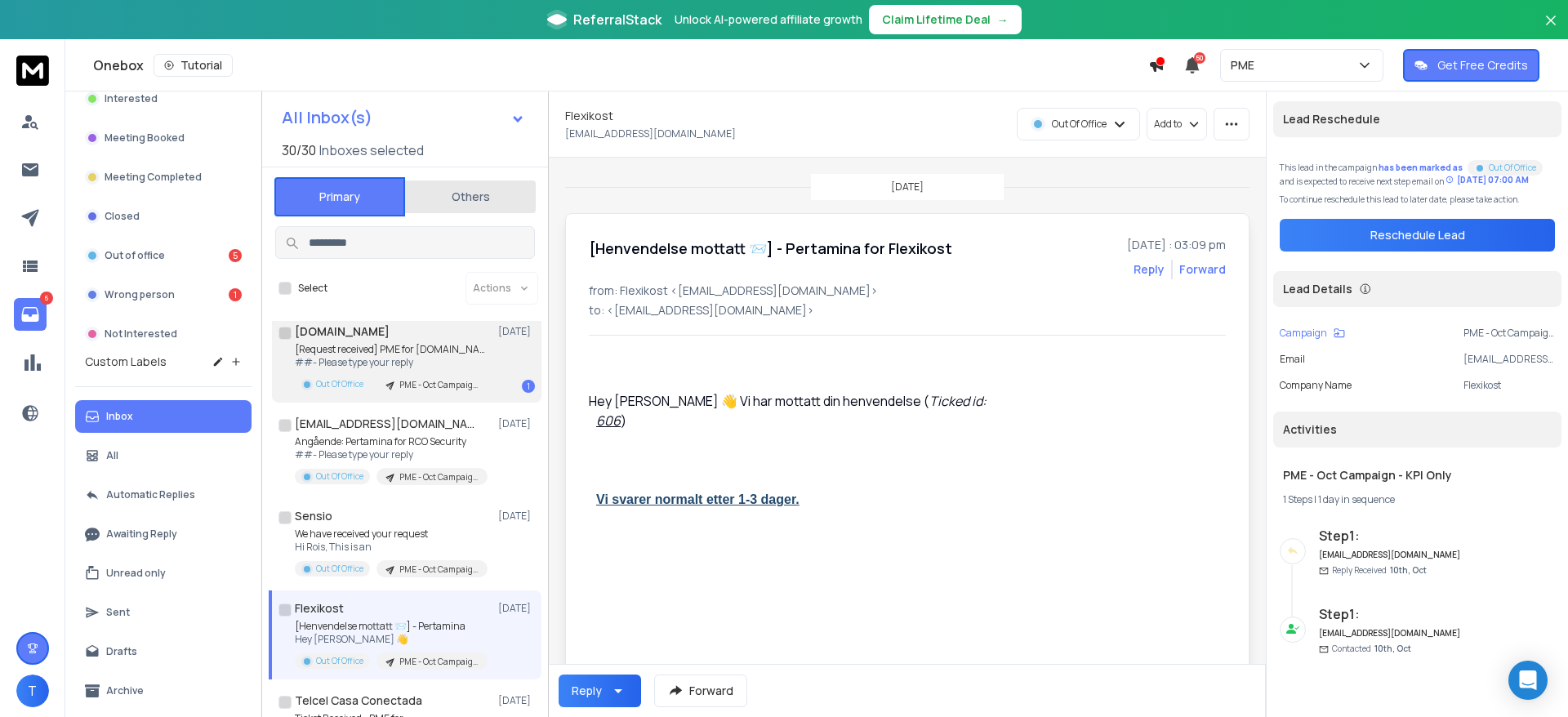
click at [409, 368] on p "##- Please type your reply" at bounding box center [393, 363] width 196 height 13
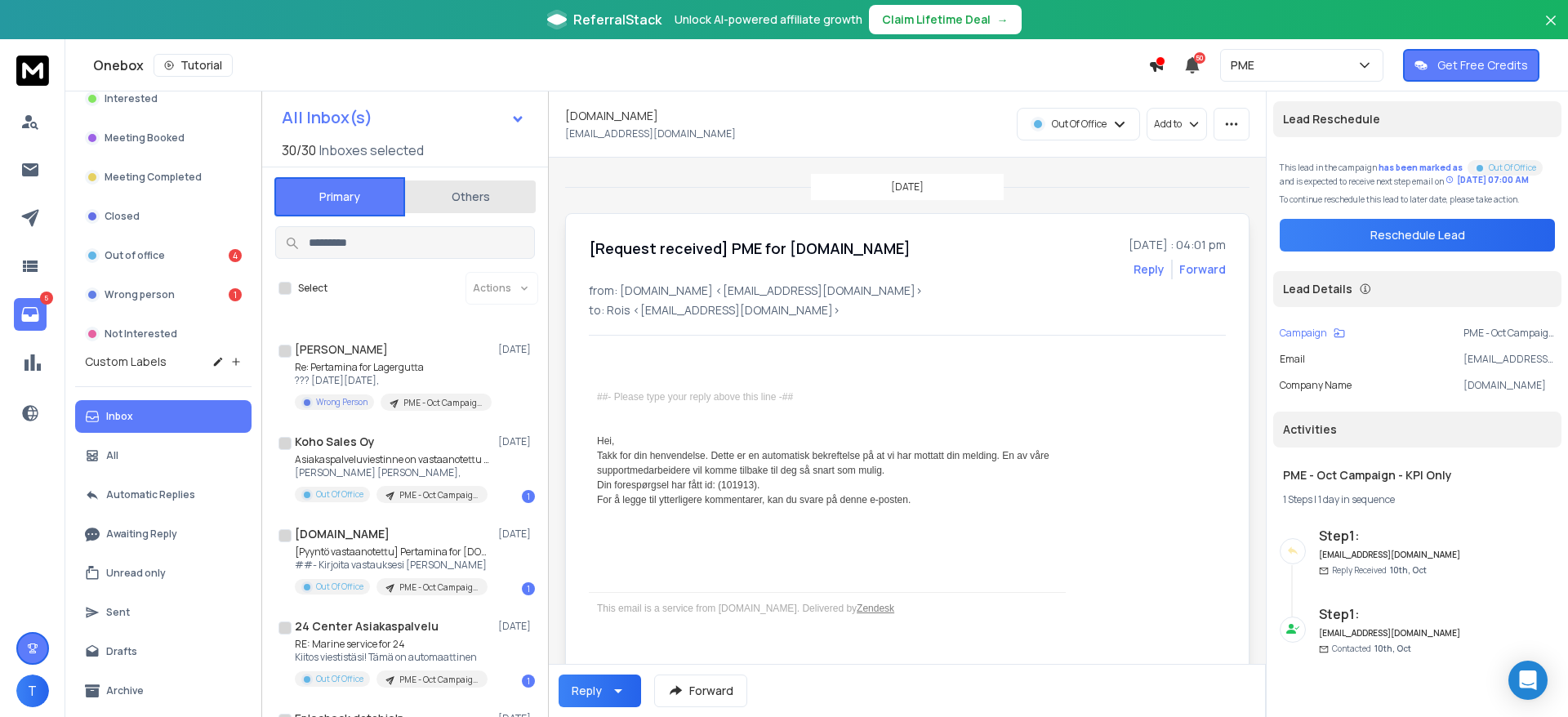
scroll to position [2918, 0]
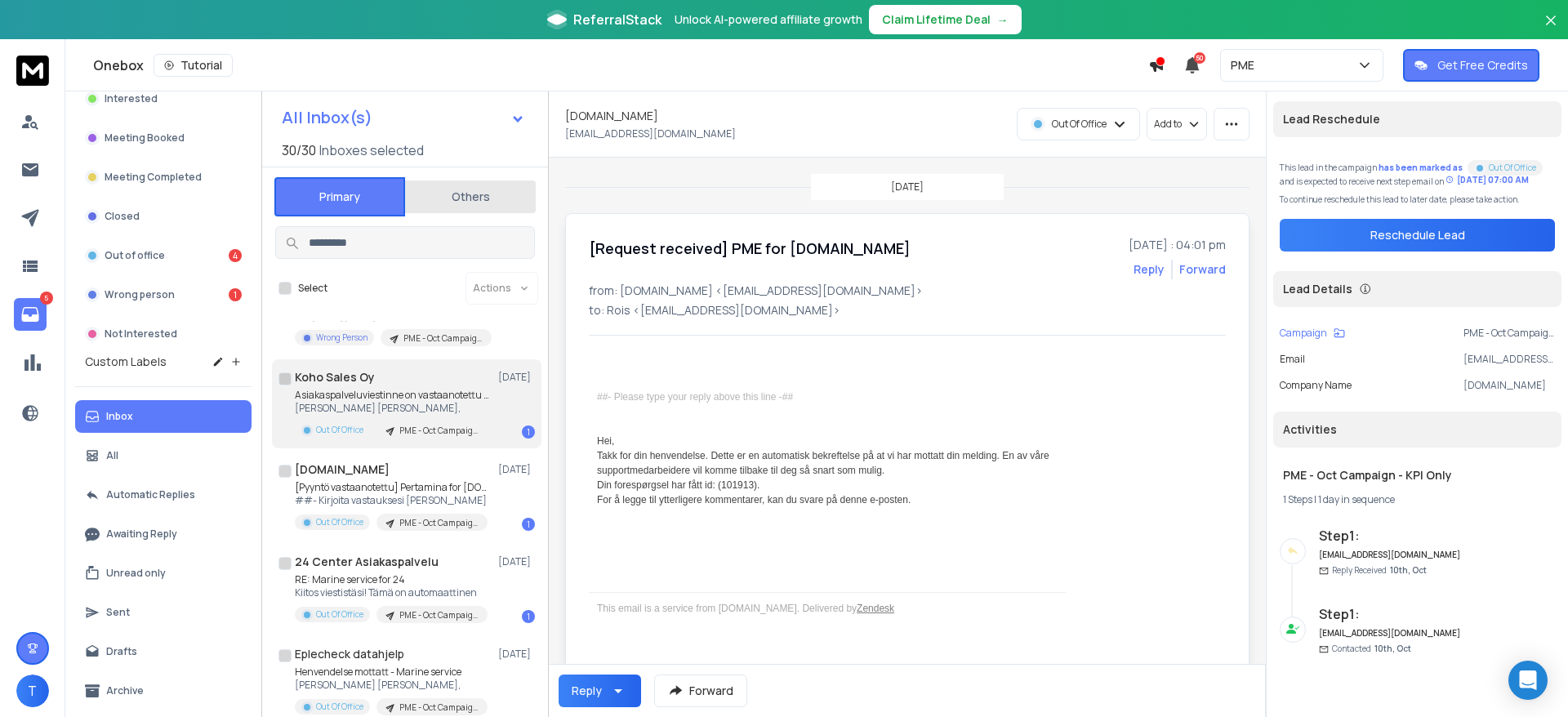
click at [376, 424] on div "Out Of Office PME - Oct Campaign - KPI Only" at bounding box center [393, 429] width 196 height 17
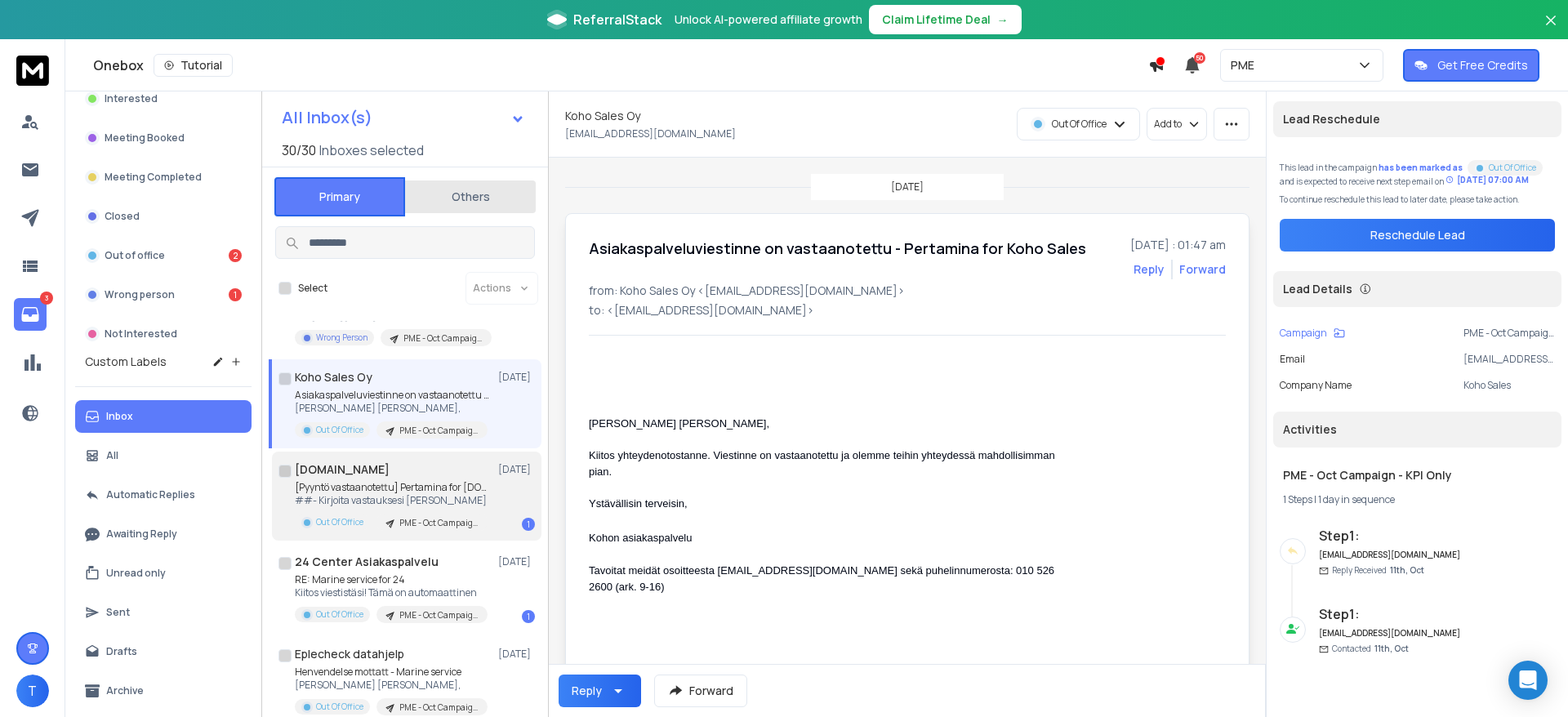
click at [380, 482] on p "[Pyyntö vastaanotettu] Pertamina for [DOMAIN_NAME]" at bounding box center [393, 488] width 196 height 13
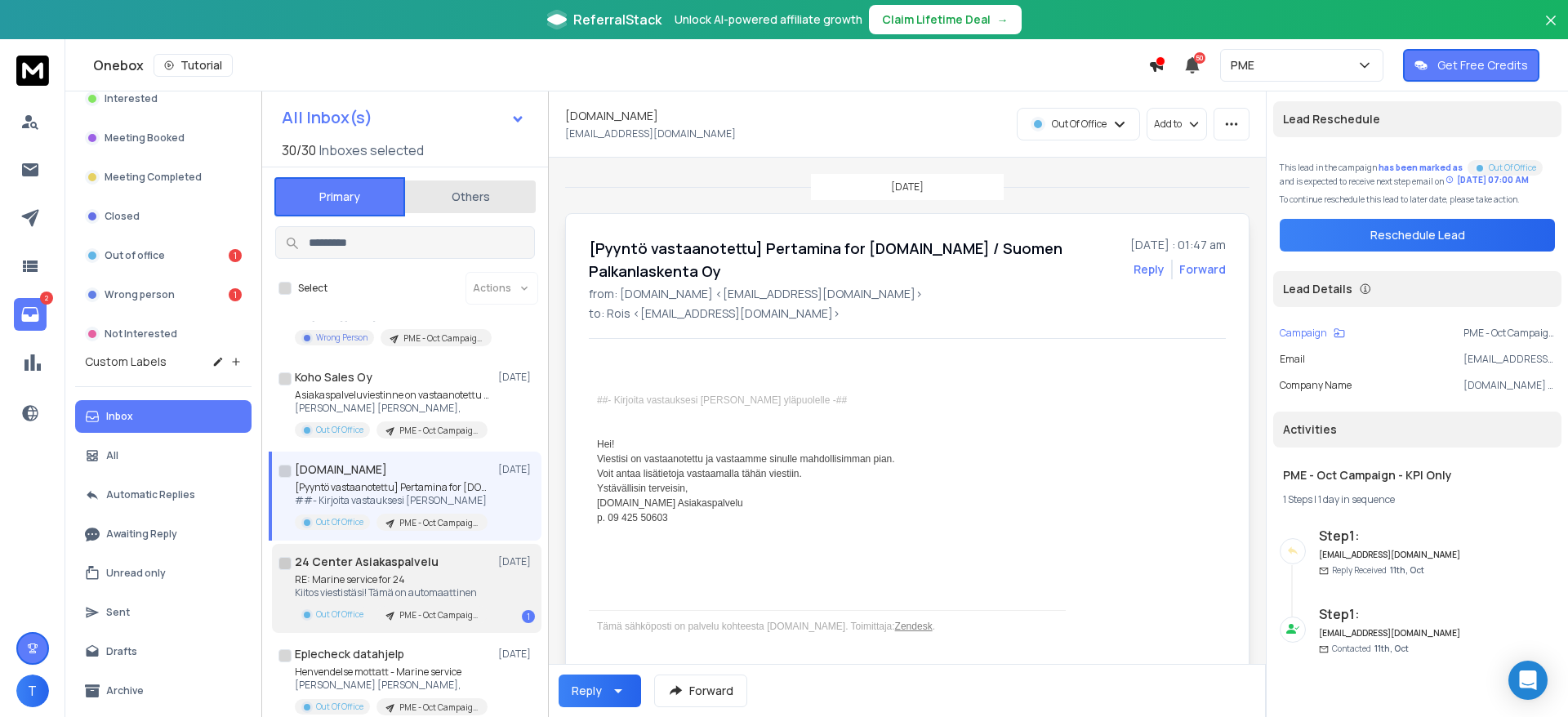
click at [380, 593] on p "Kiitos viestistäsi! Tämä on automaattinen" at bounding box center [391, 593] width 193 height 13
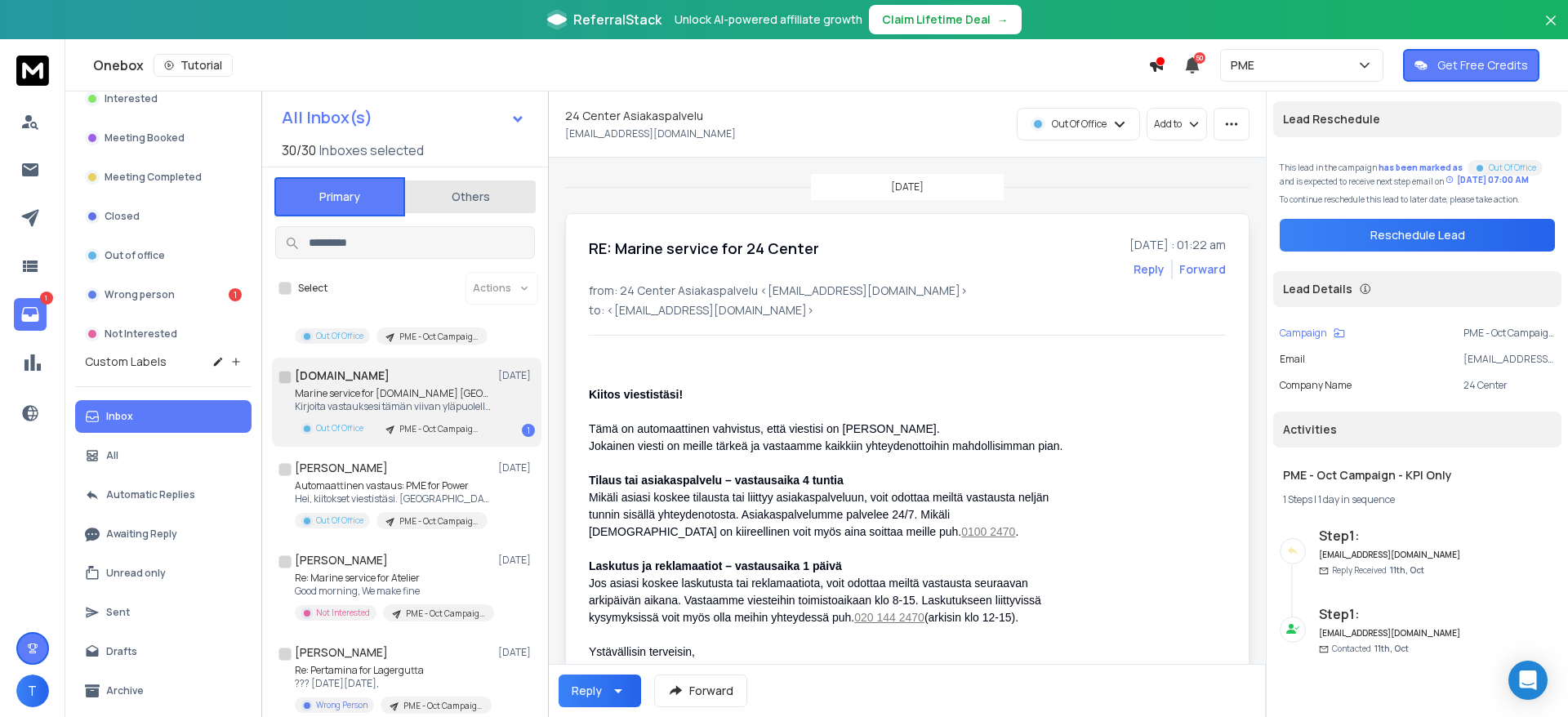
click at [460, 425] on p "PME - Oct Campaign - KPI Only" at bounding box center [438, 429] width 78 height 13
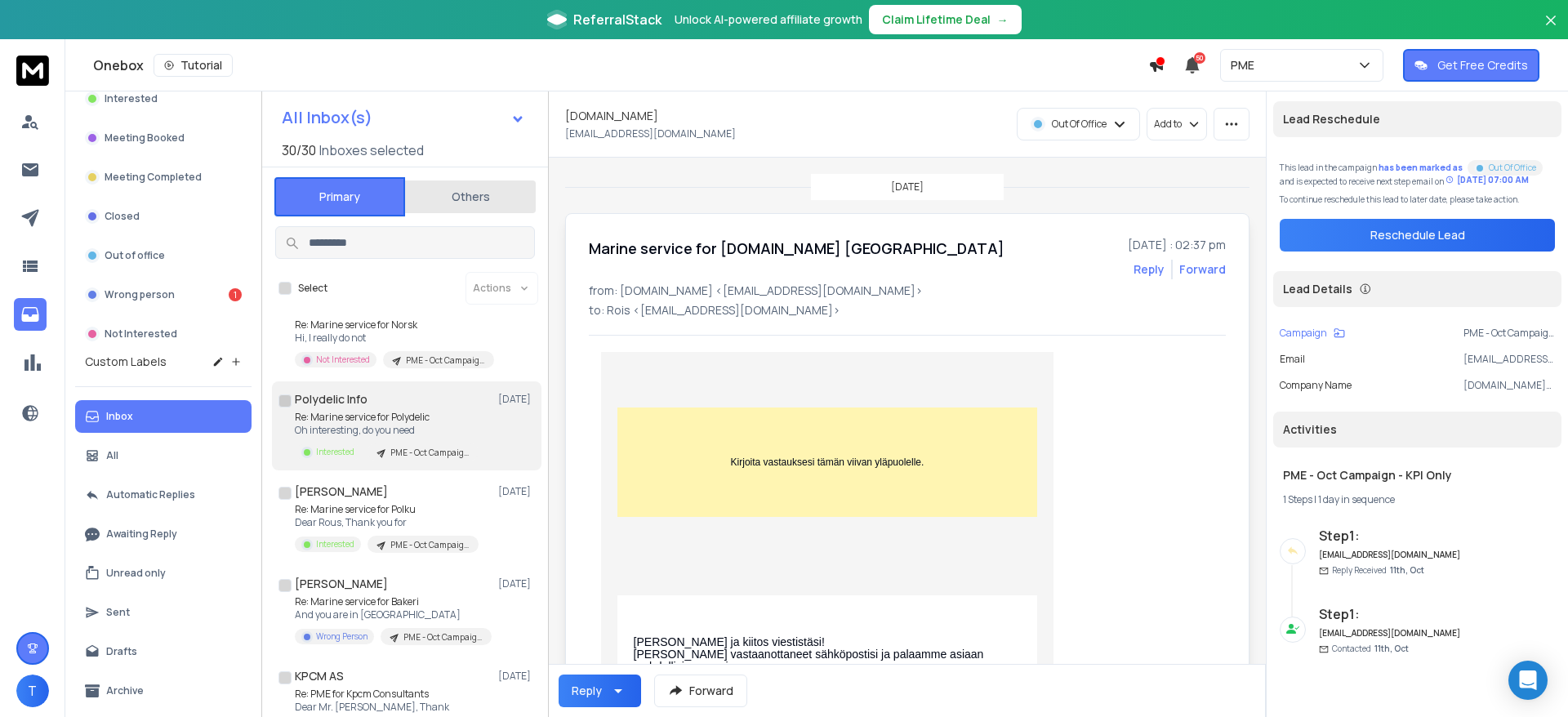
scroll to position [0, 0]
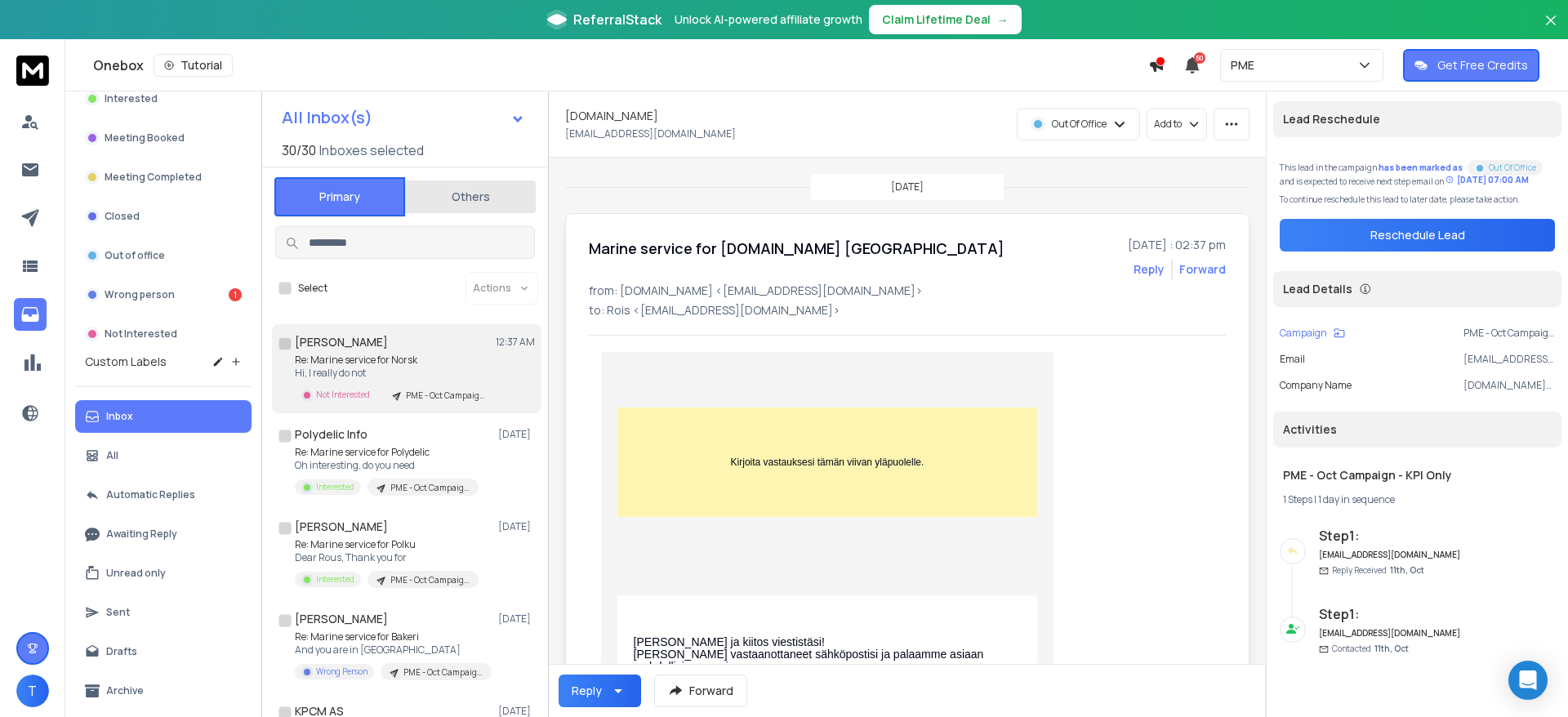
click at [470, 388] on div "PME - Oct Campaign - KPI Only" at bounding box center [438, 394] width 111 height 17
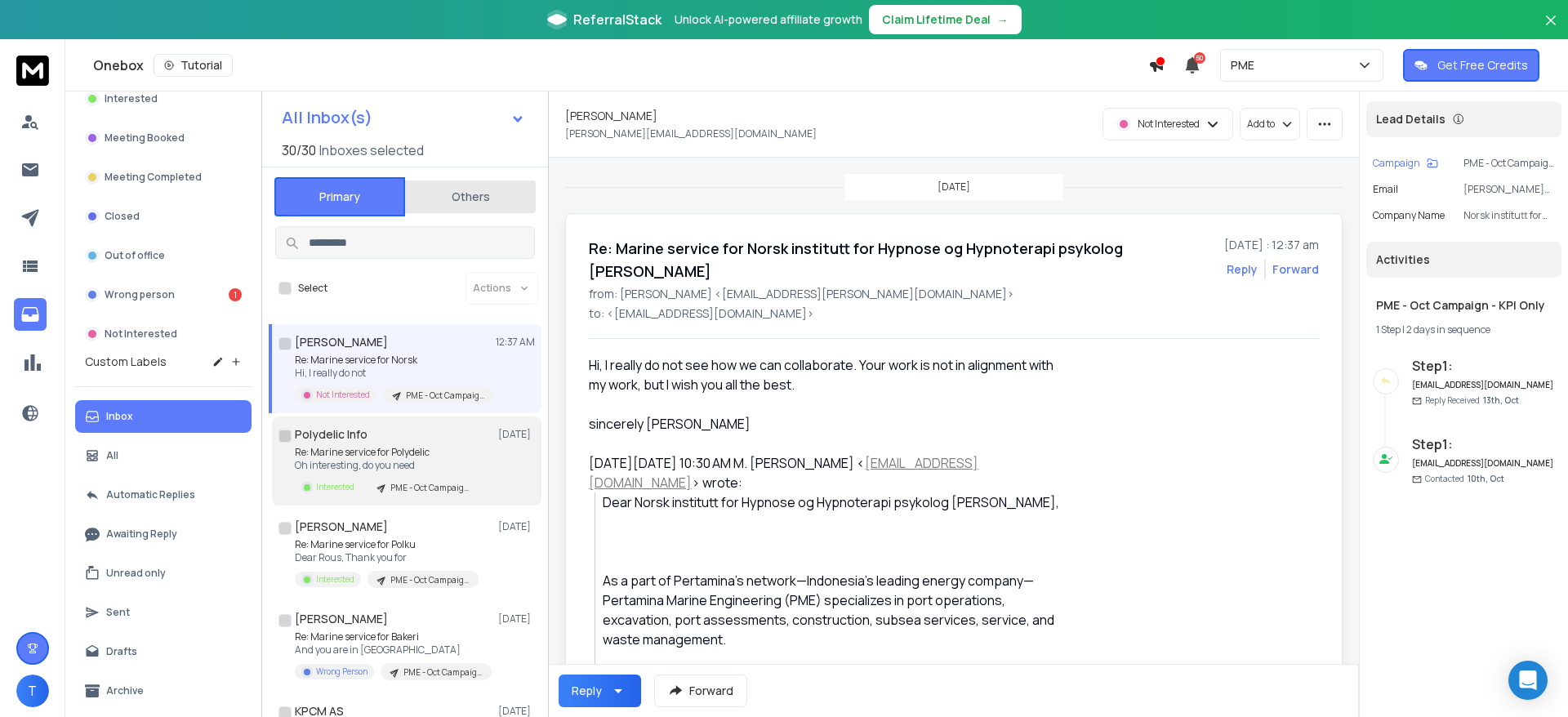
click at [369, 448] on p "Re: Marine service for Polydelic" at bounding box center [387, 453] width 184 height 13
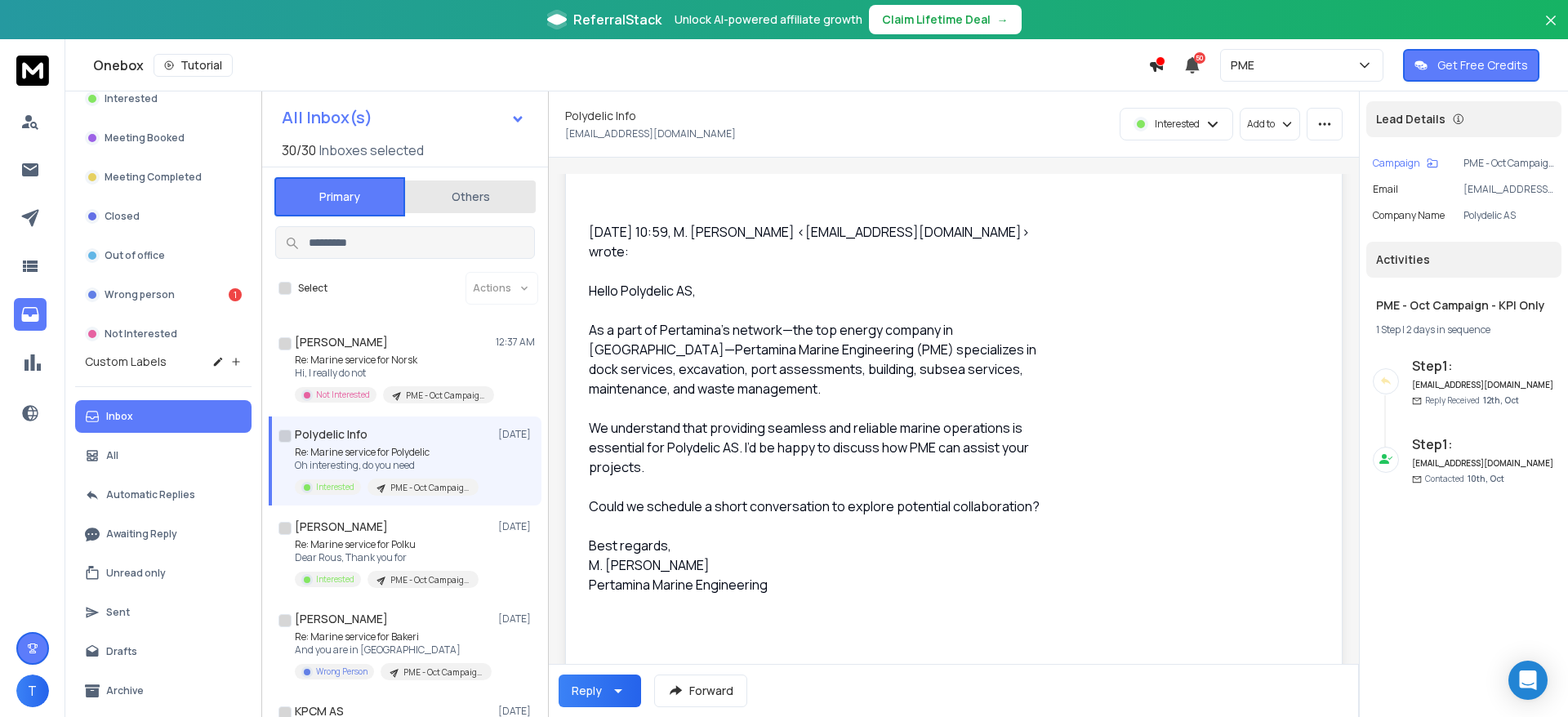
scroll to position [385, 0]
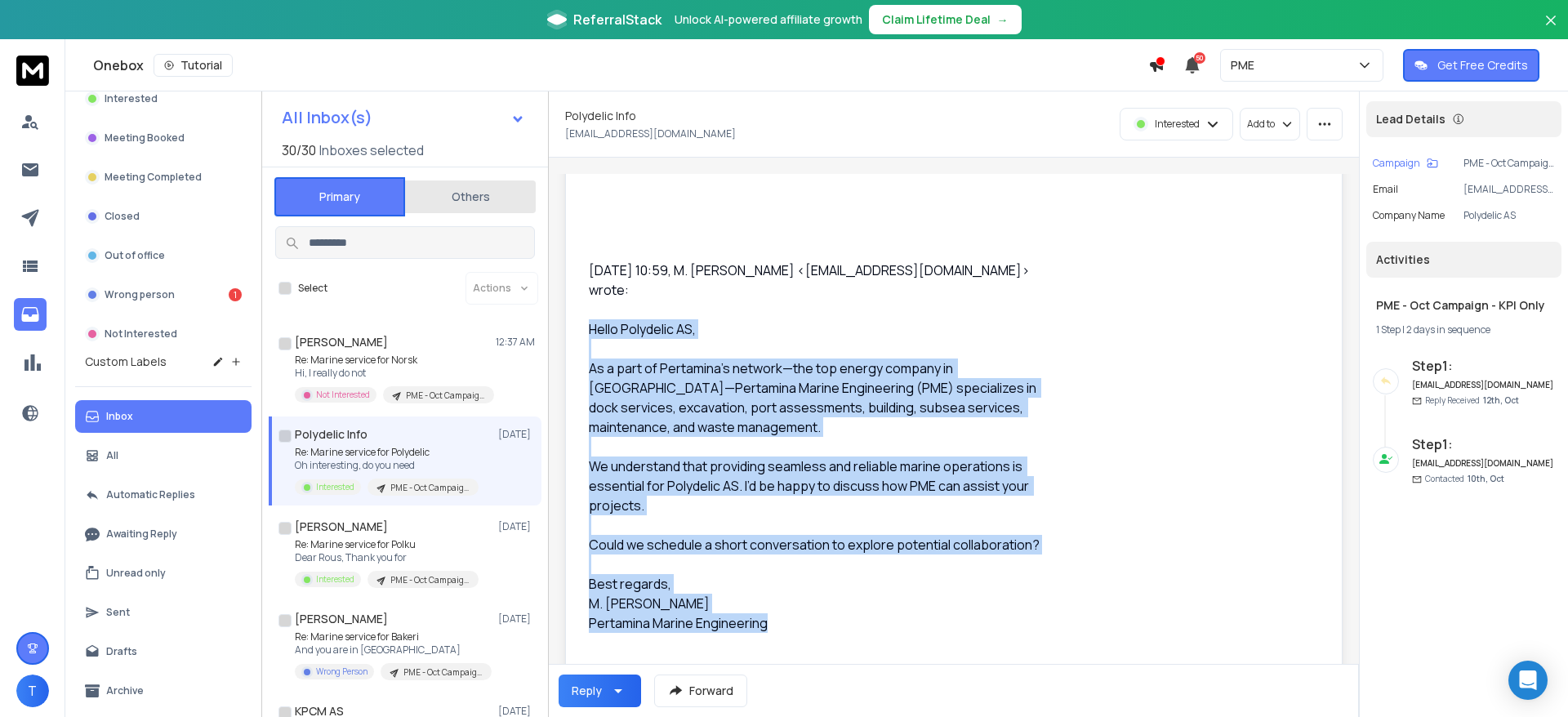
drag, startPoint x: 587, startPoint y: 330, endPoint x: 801, endPoint y: 622, distance: 362.0
click at [801, 622] on div "Re: Marine service for Polydelic AS [DATE] : 03:15 pm Reply Forward from: Polyd…" at bounding box center [954, 268] width 777 height 882
copy div "Hello Polydelic AS, As a part of Pertamina’s network—the top energy company in …"
click at [730, 394] on div "Hello Polydelic AS, As a part of Pertamina’s network—the top energy company in …" at bounding box center [828, 476] width 477 height 314
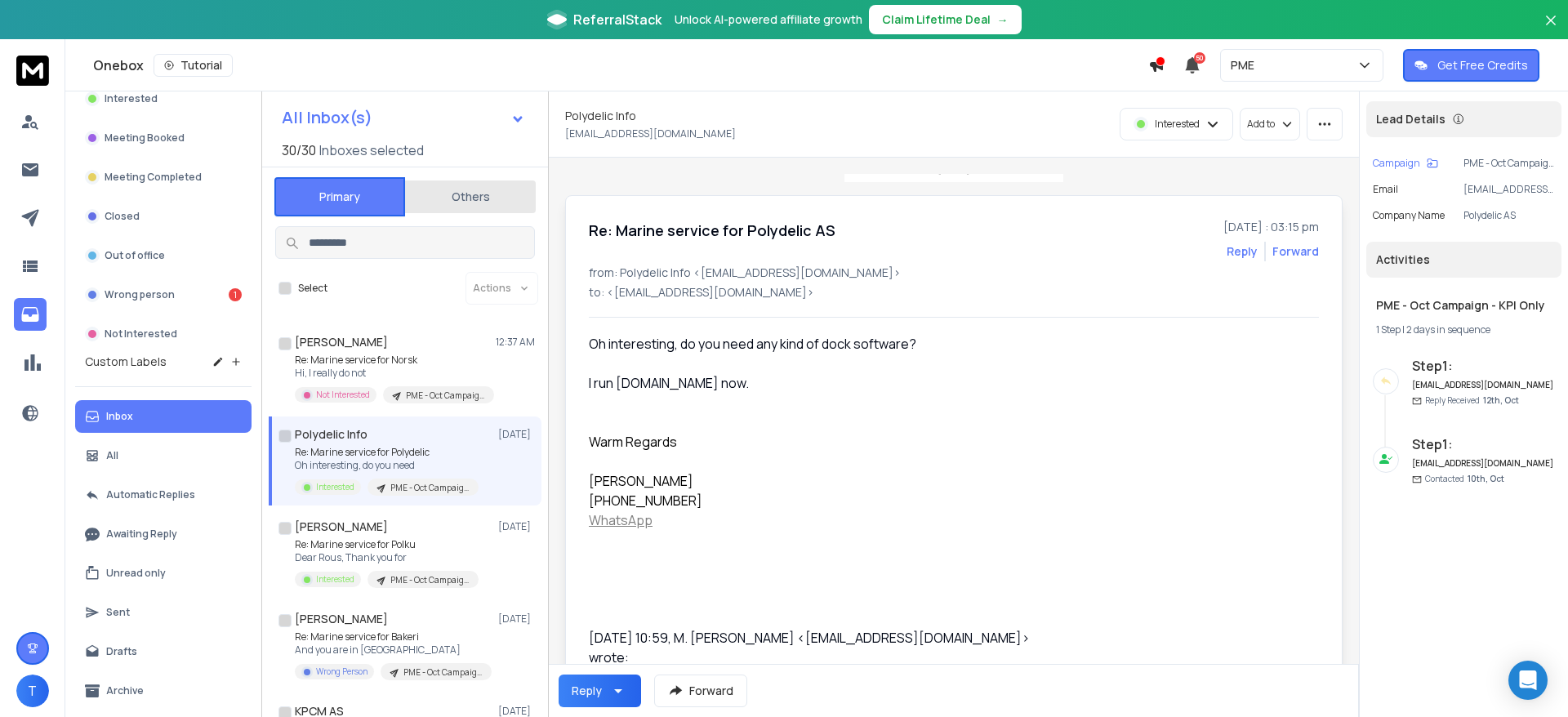
scroll to position [0, 0]
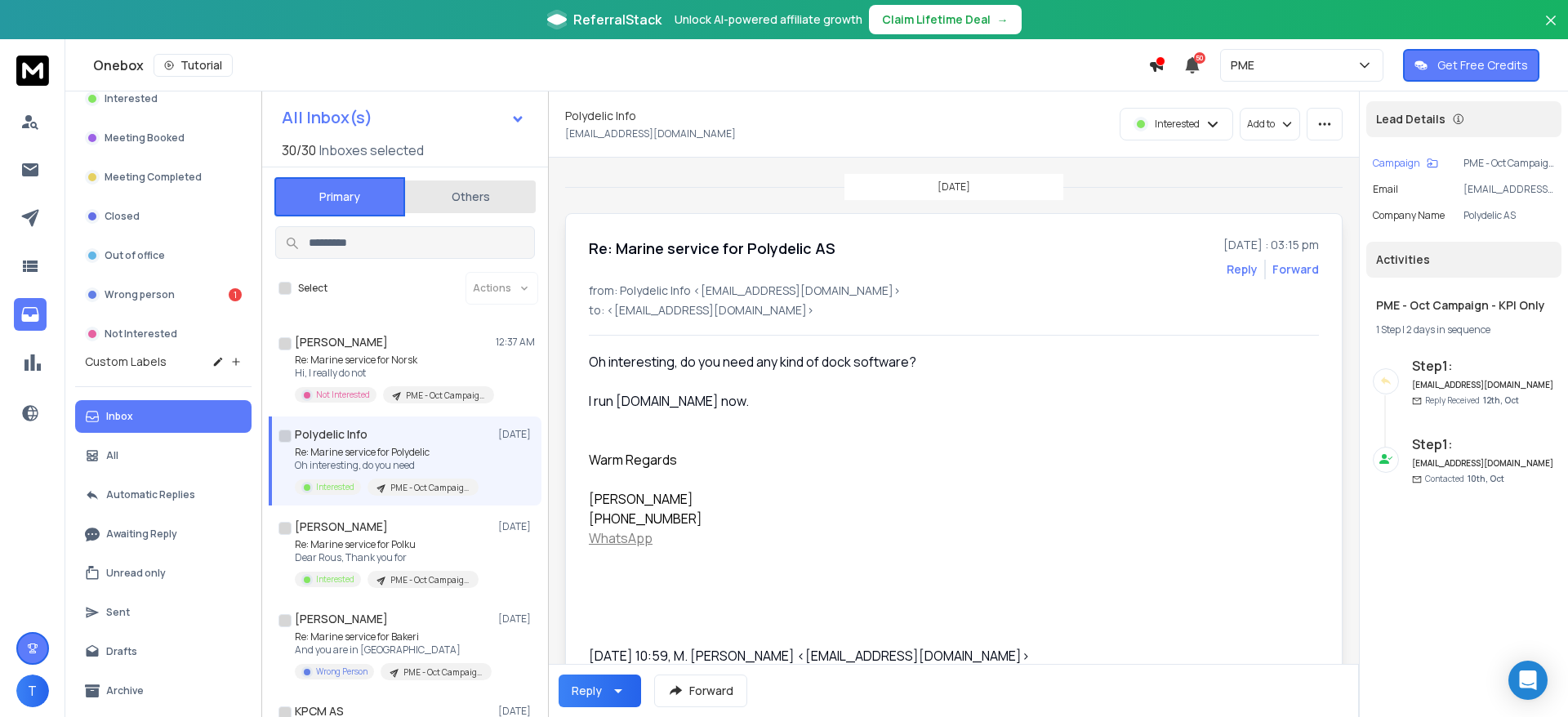
click at [677, 365] on div "Oh interesting, do you need any kind of dock software? I run [DOMAIN_NAME] now.…" at bounding box center [834, 711] width 490 height 719
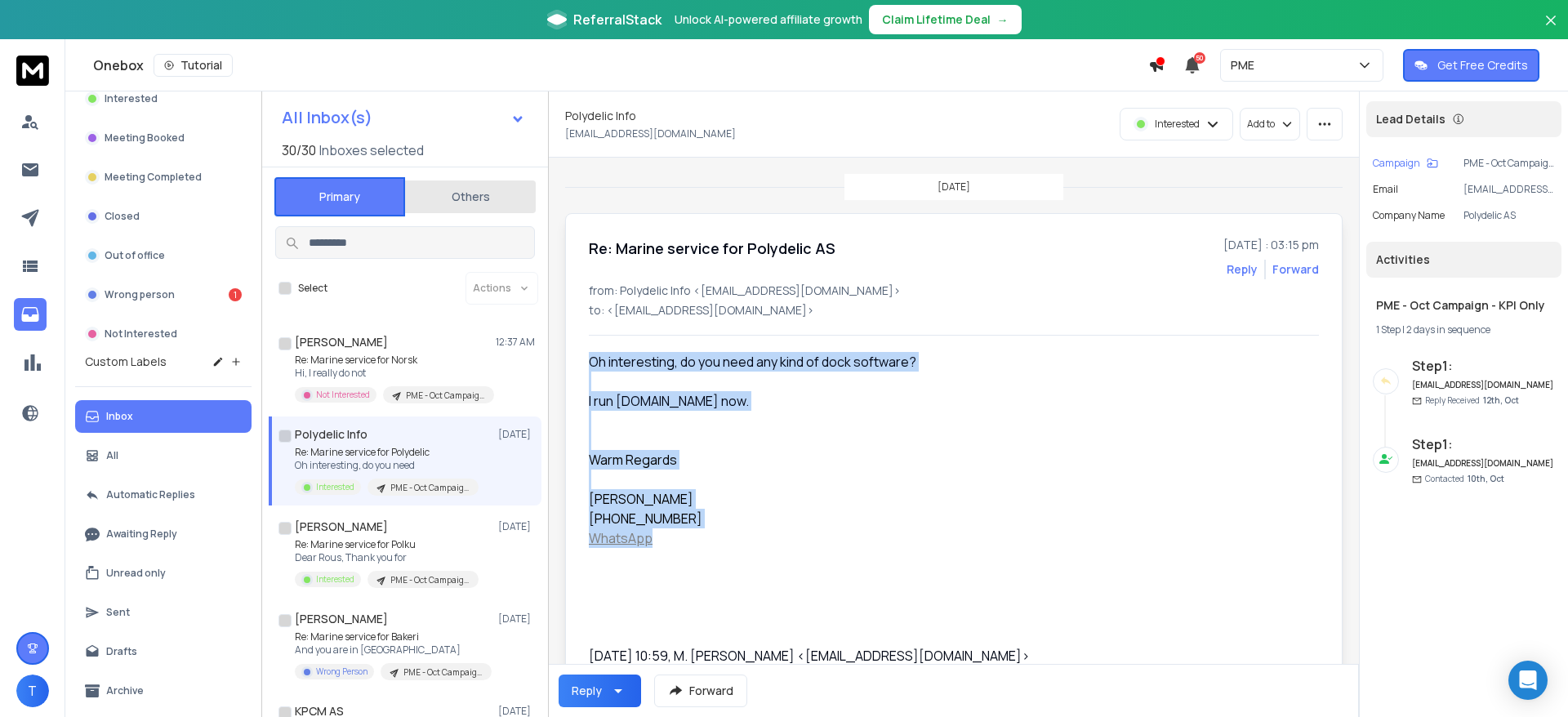
drag, startPoint x: 591, startPoint y: 359, endPoint x: 772, endPoint y: 542, distance: 257.4
click at [772, 542] on div "Oh interesting, do you need any kind of dock software? I run [DOMAIN_NAME] now.…" at bounding box center [834, 711] width 490 height 719
click at [680, 410] on div "I run [DOMAIN_NAME] now." at bounding box center [828, 401] width 477 height 20
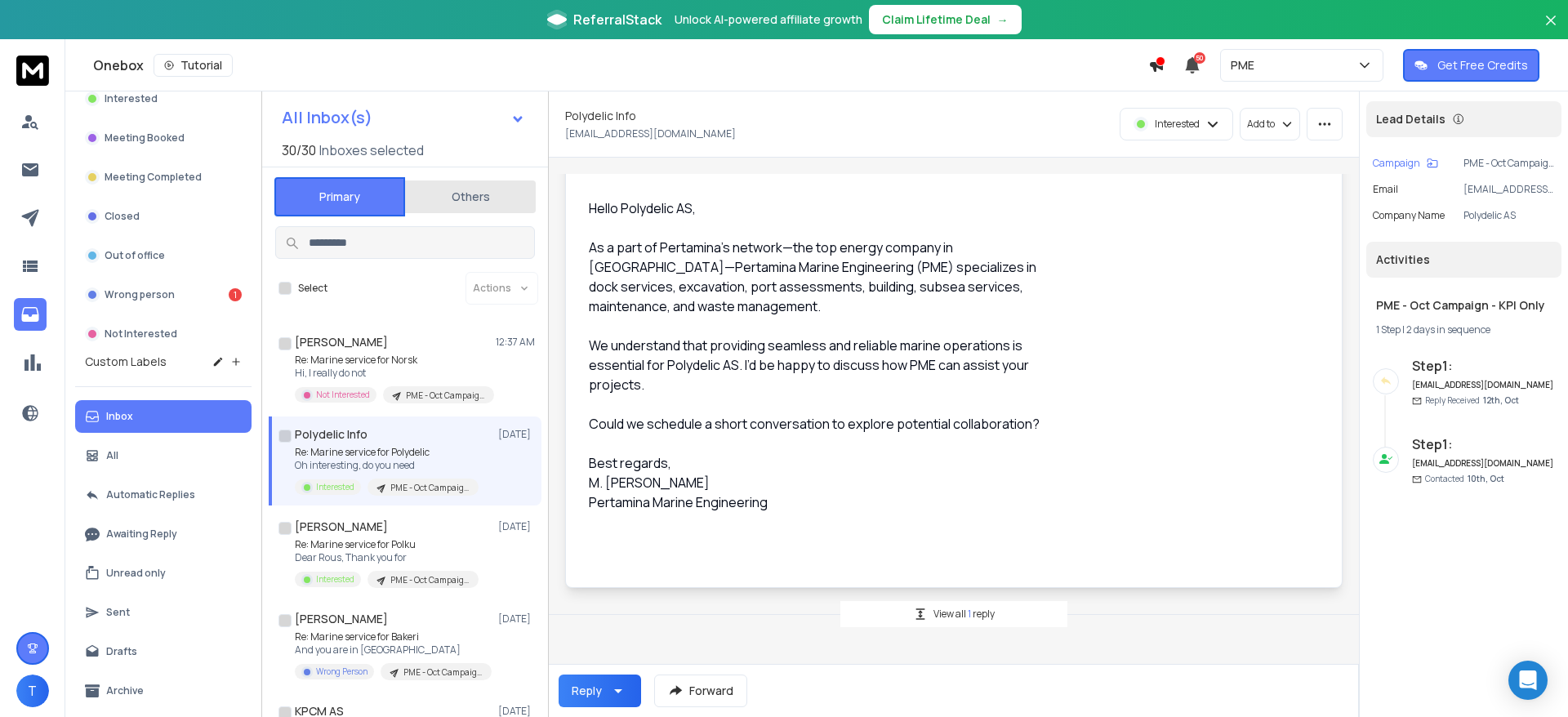
scroll to position [508, 0]
click at [963, 611] on p "View all 1 reply" at bounding box center [964, 613] width 61 height 13
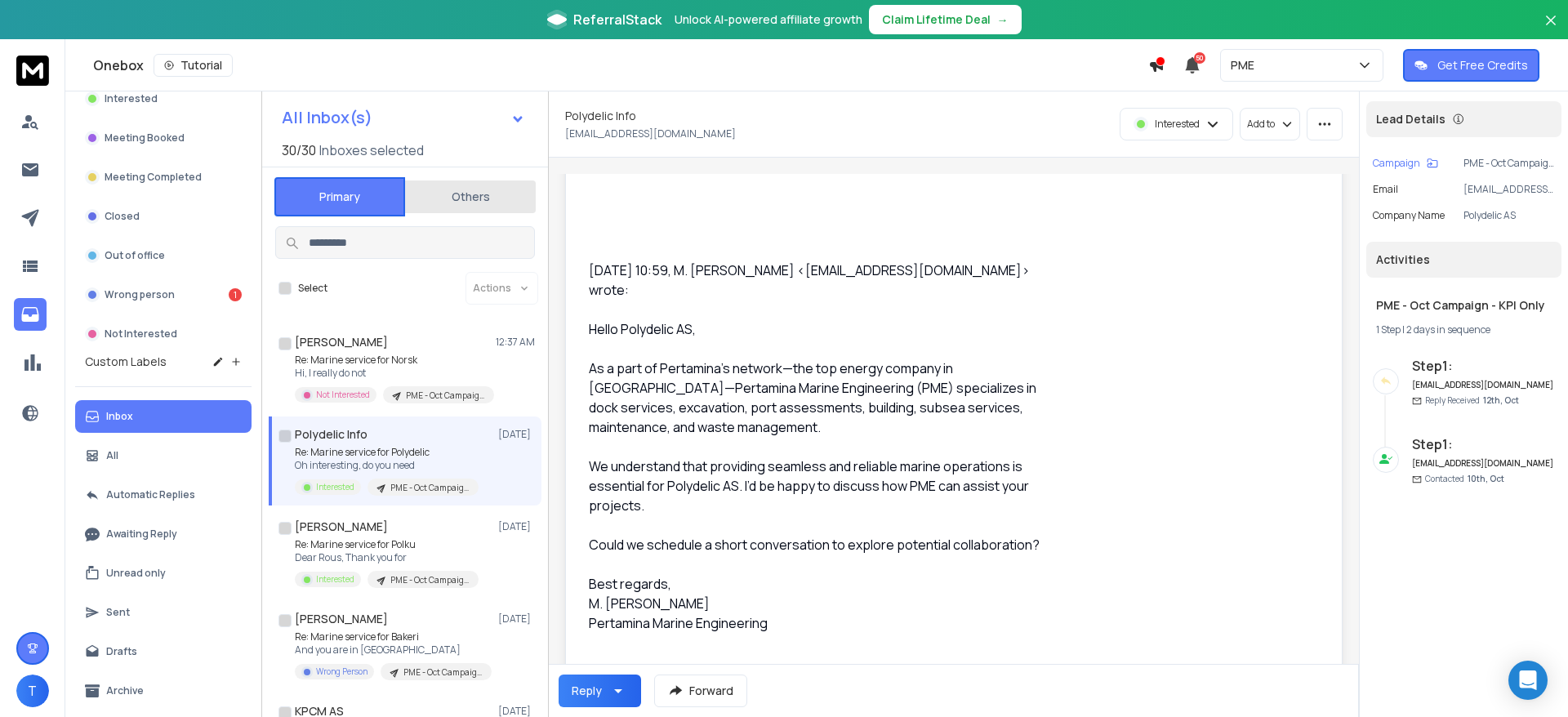
scroll to position [0, 0]
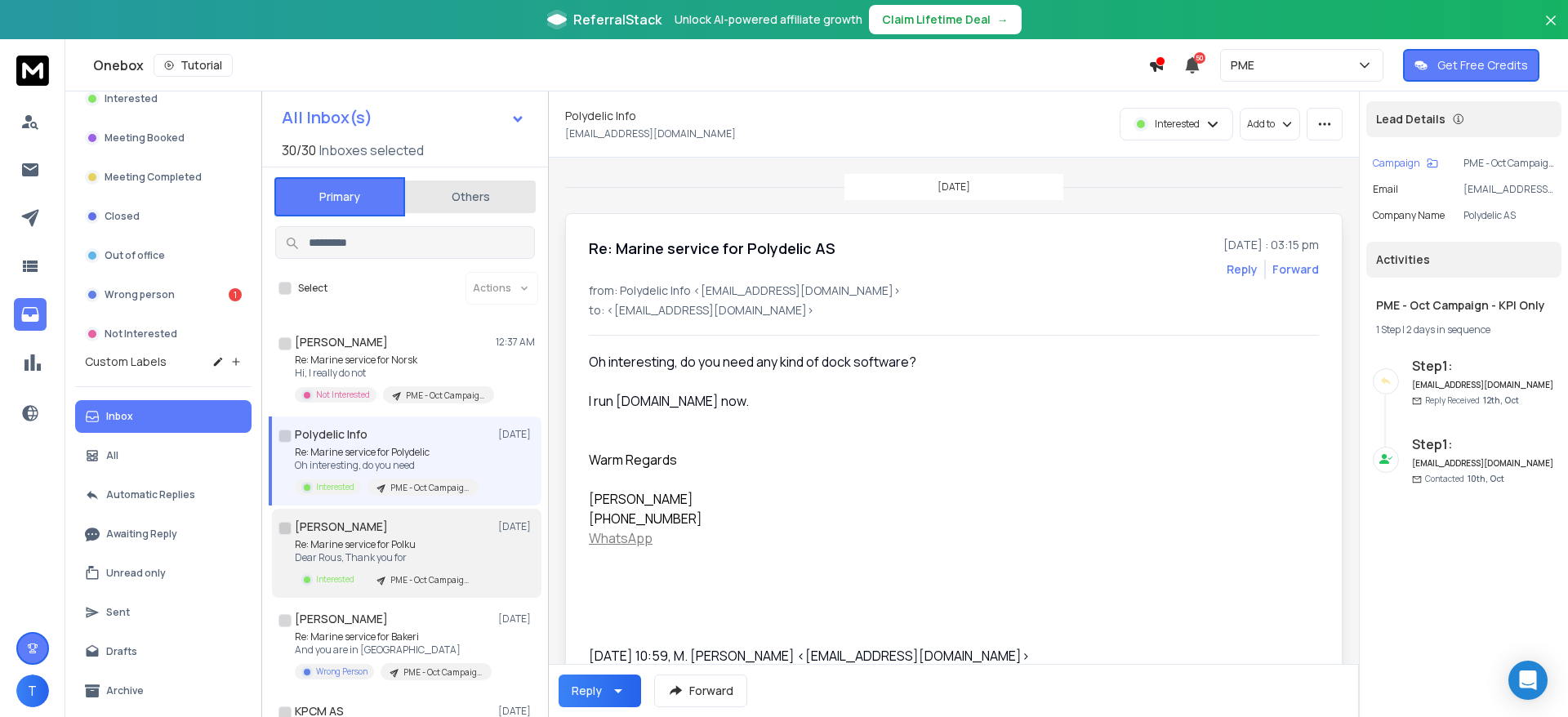
click at [399, 542] on p "Re: Marine service for Polku" at bounding box center [387, 544] width 184 height 13
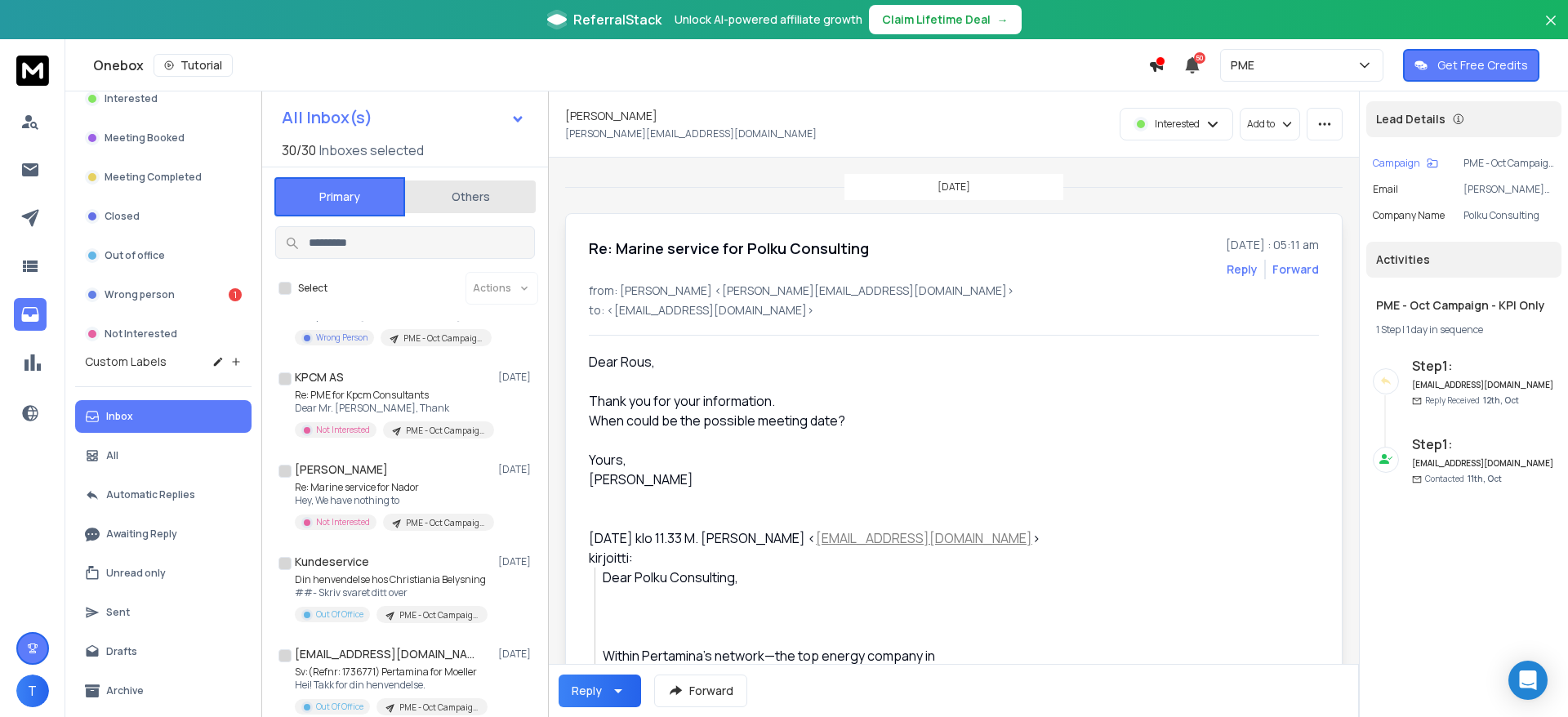
scroll to position [245, 0]
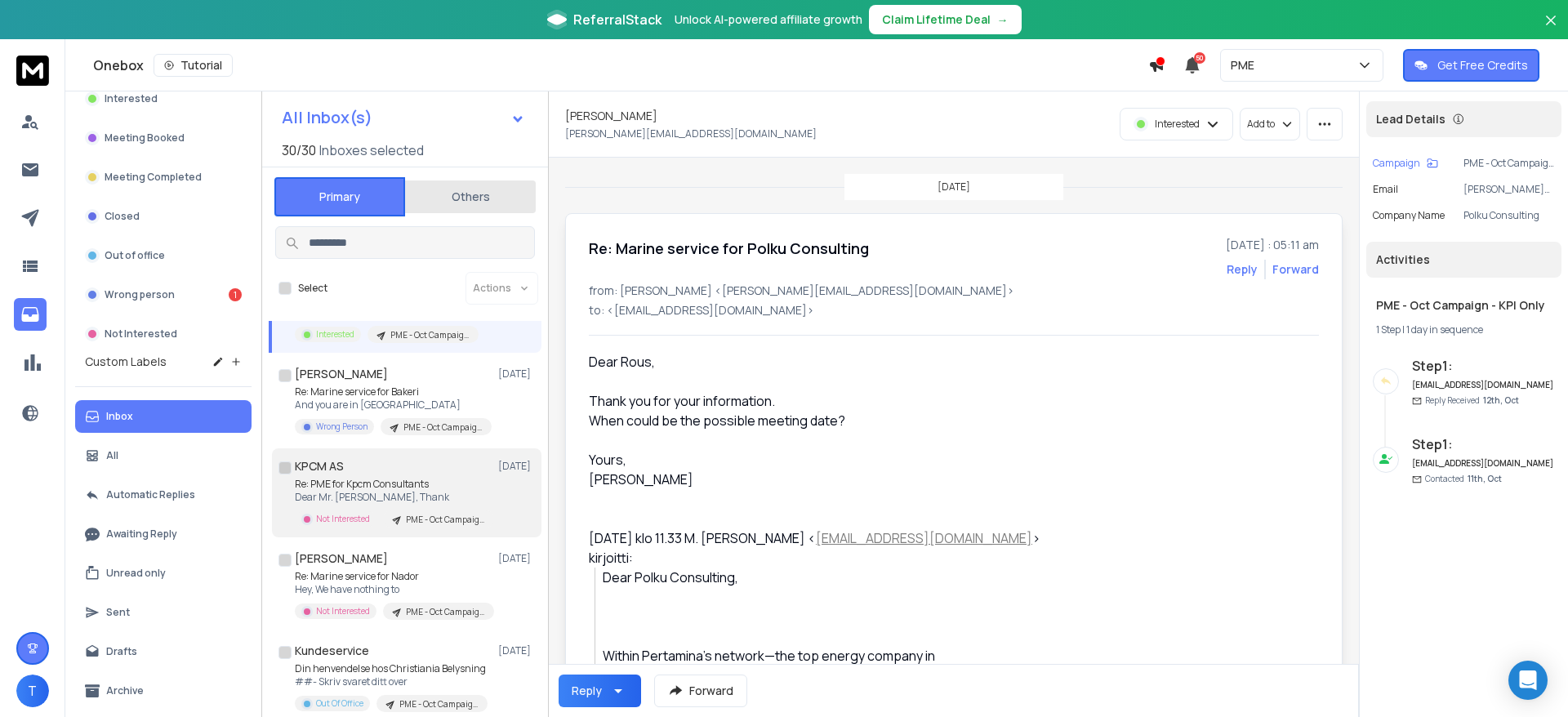
click at [381, 510] on div "Not Interested PME - Oct Campaign - KPI Only" at bounding box center [395, 518] width 200 height 17
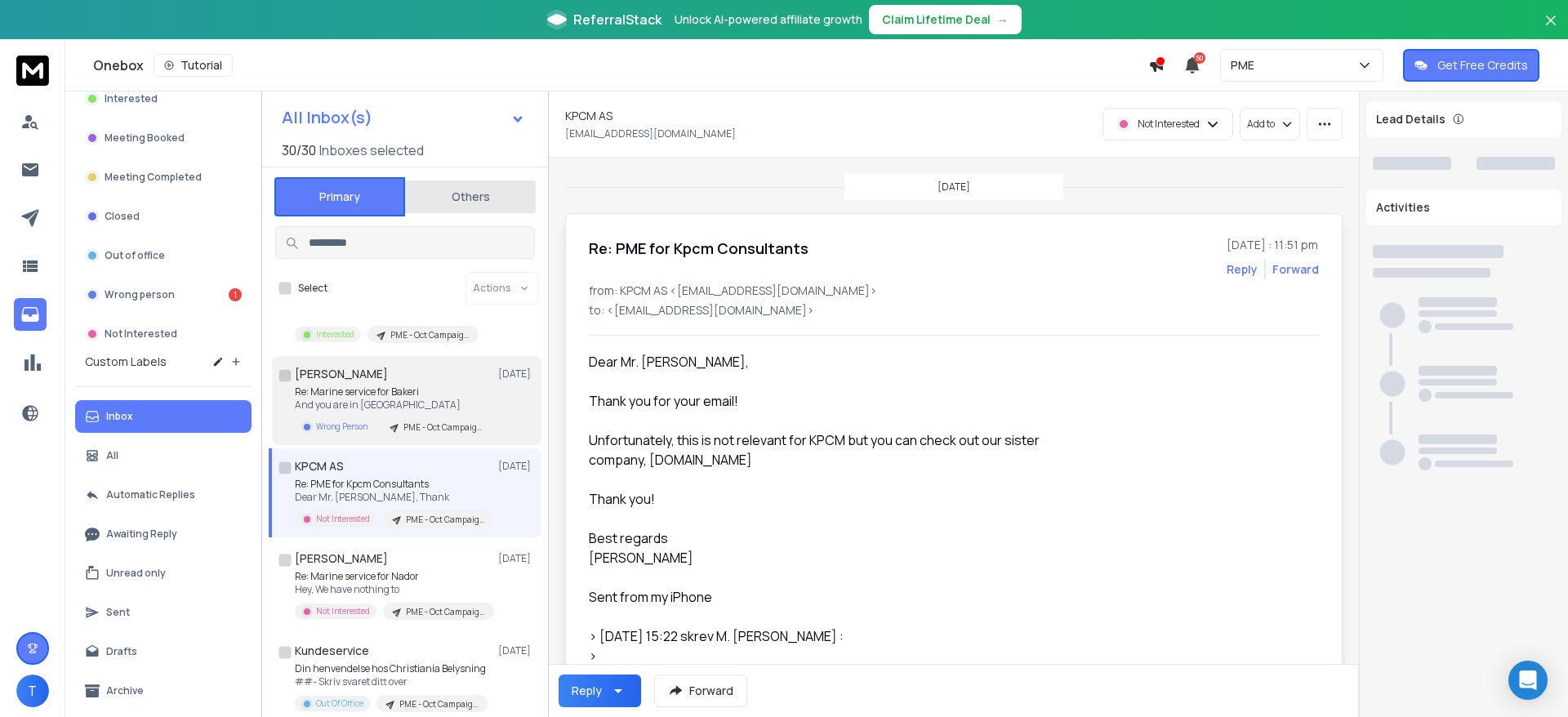
click at [412, 404] on p "And you are in [GEOGRAPHIC_DATA]" at bounding box center [393, 405] width 196 height 13
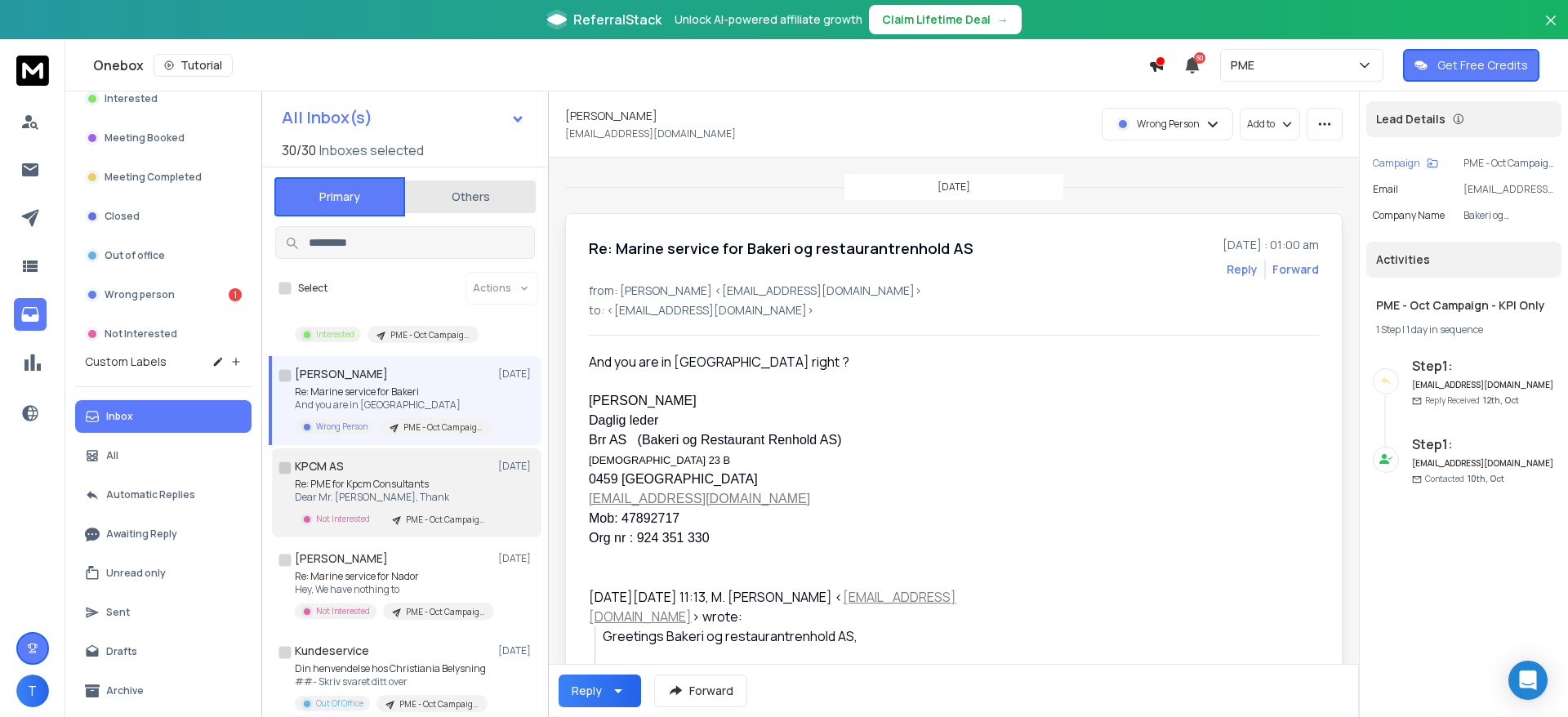
click at [447, 489] on p "Re: PME for Kpcm Consultants" at bounding box center [393, 484] width 196 height 13
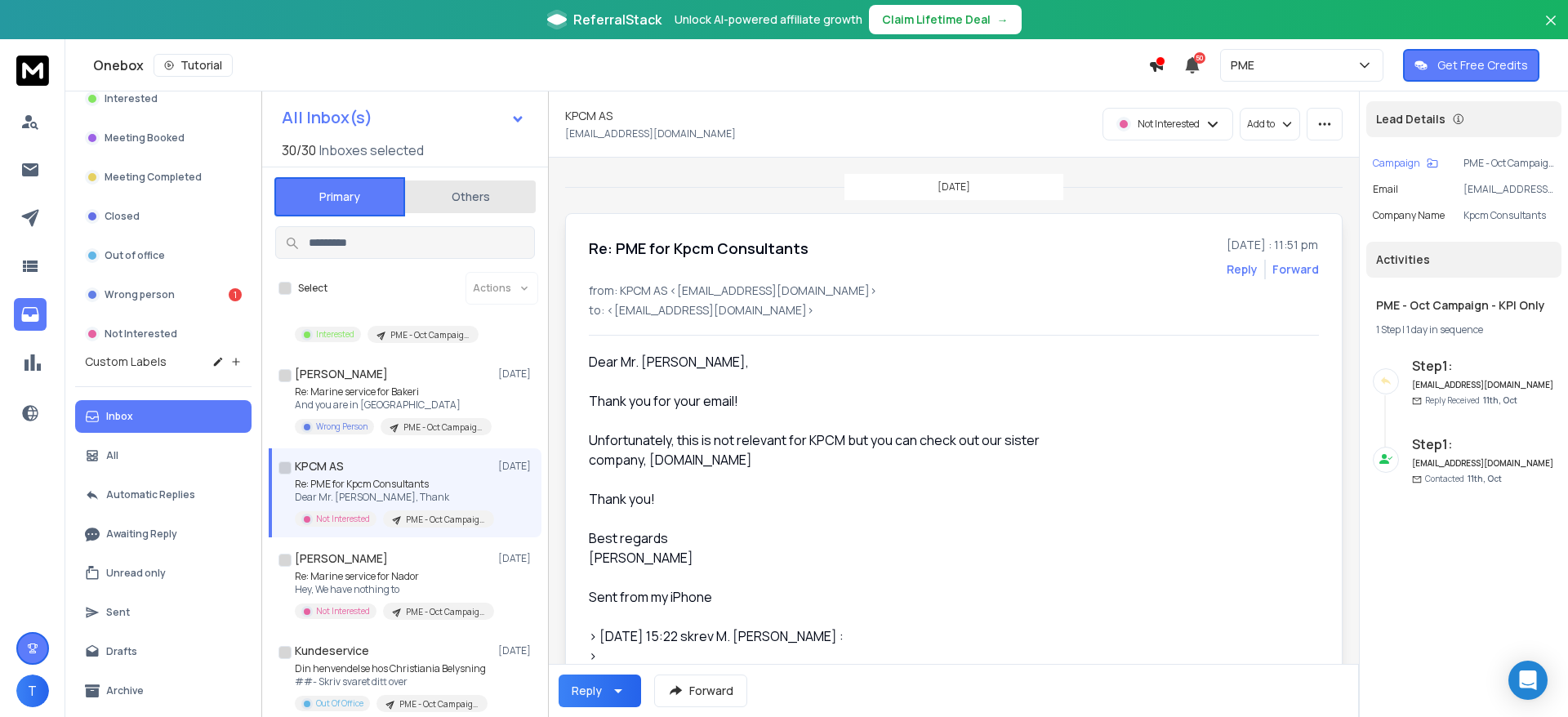
scroll to position [368, 0]
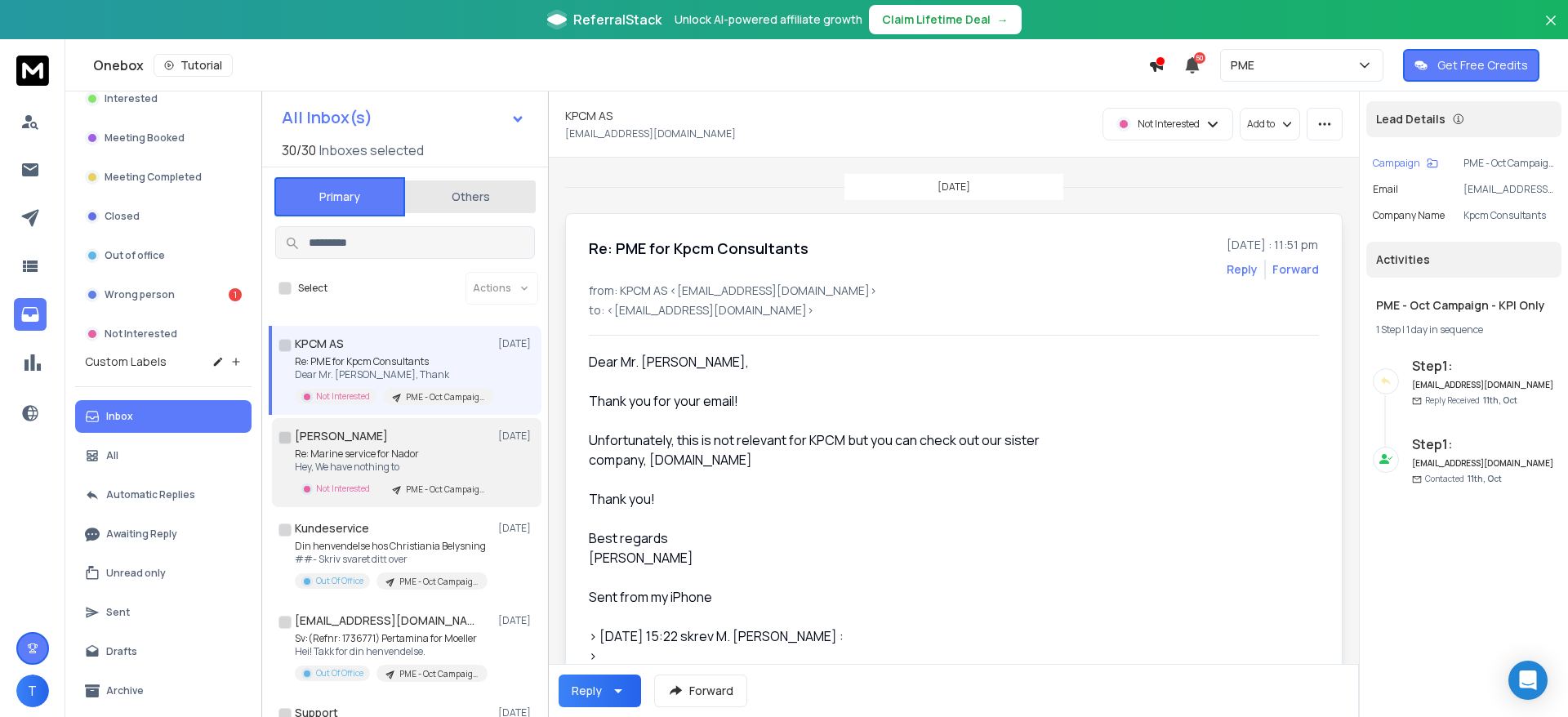
click at [451, 456] on p "Re: Marine service for Nador" at bounding box center [393, 453] width 196 height 13
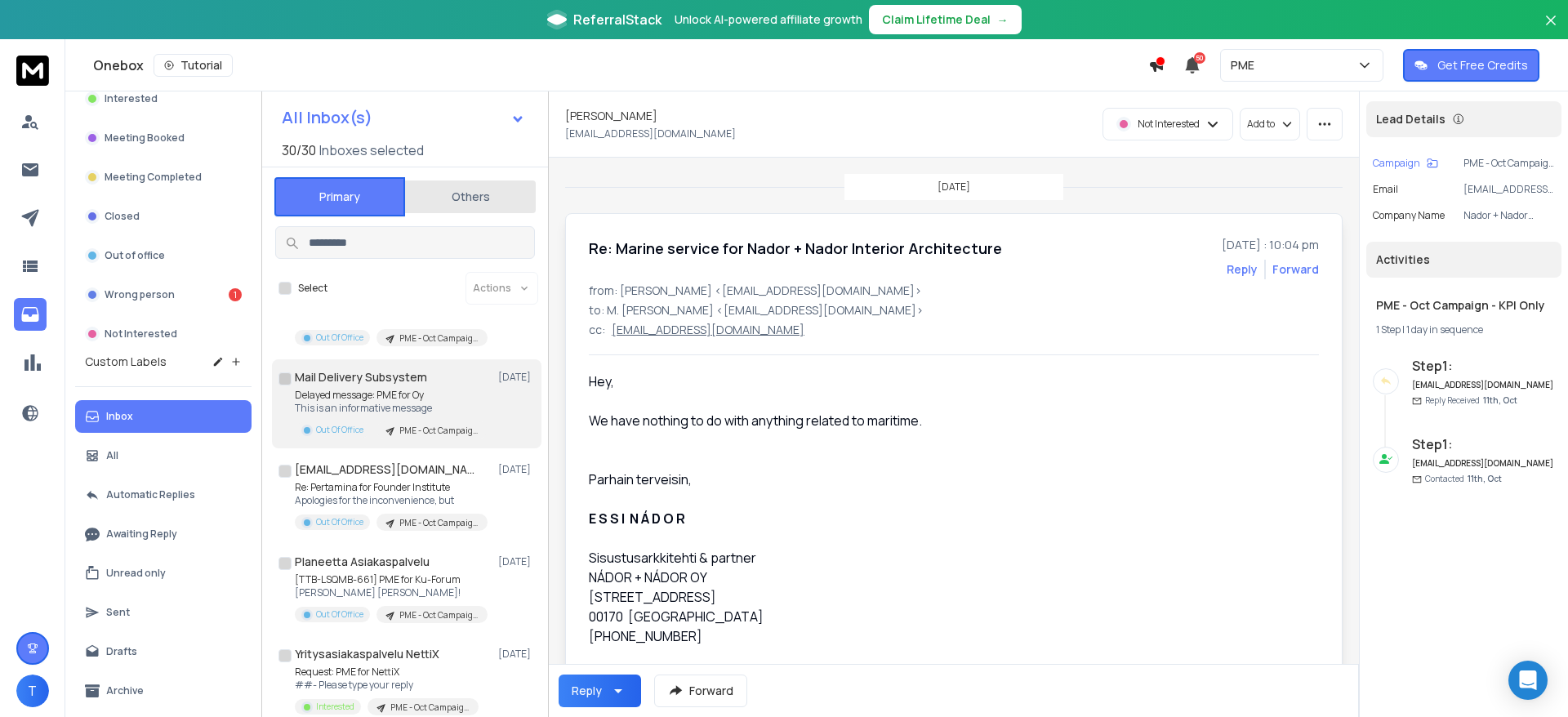
scroll to position [1225, 0]
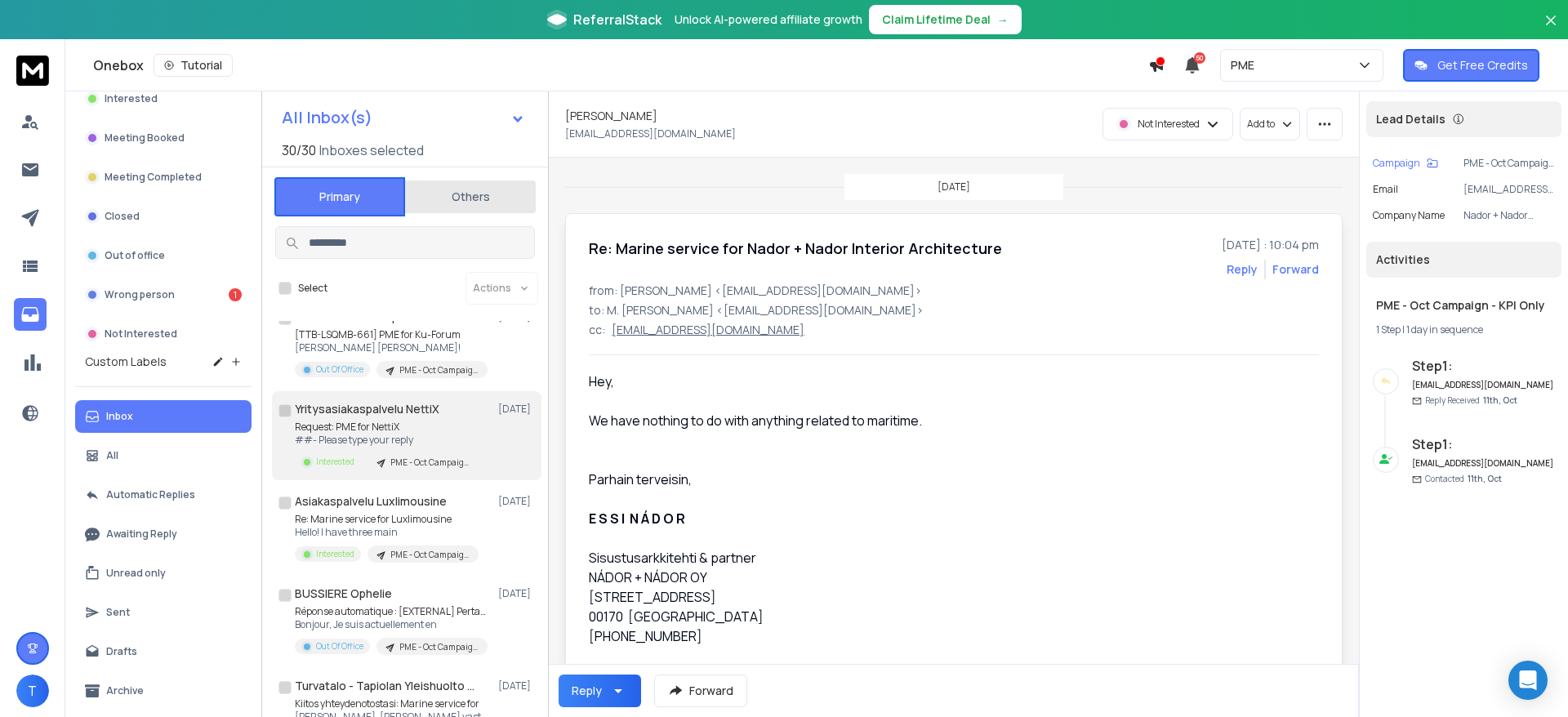
click at [384, 430] on p "Request: PME for NettiX" at bounding box center [387, 427] width 184 height 13
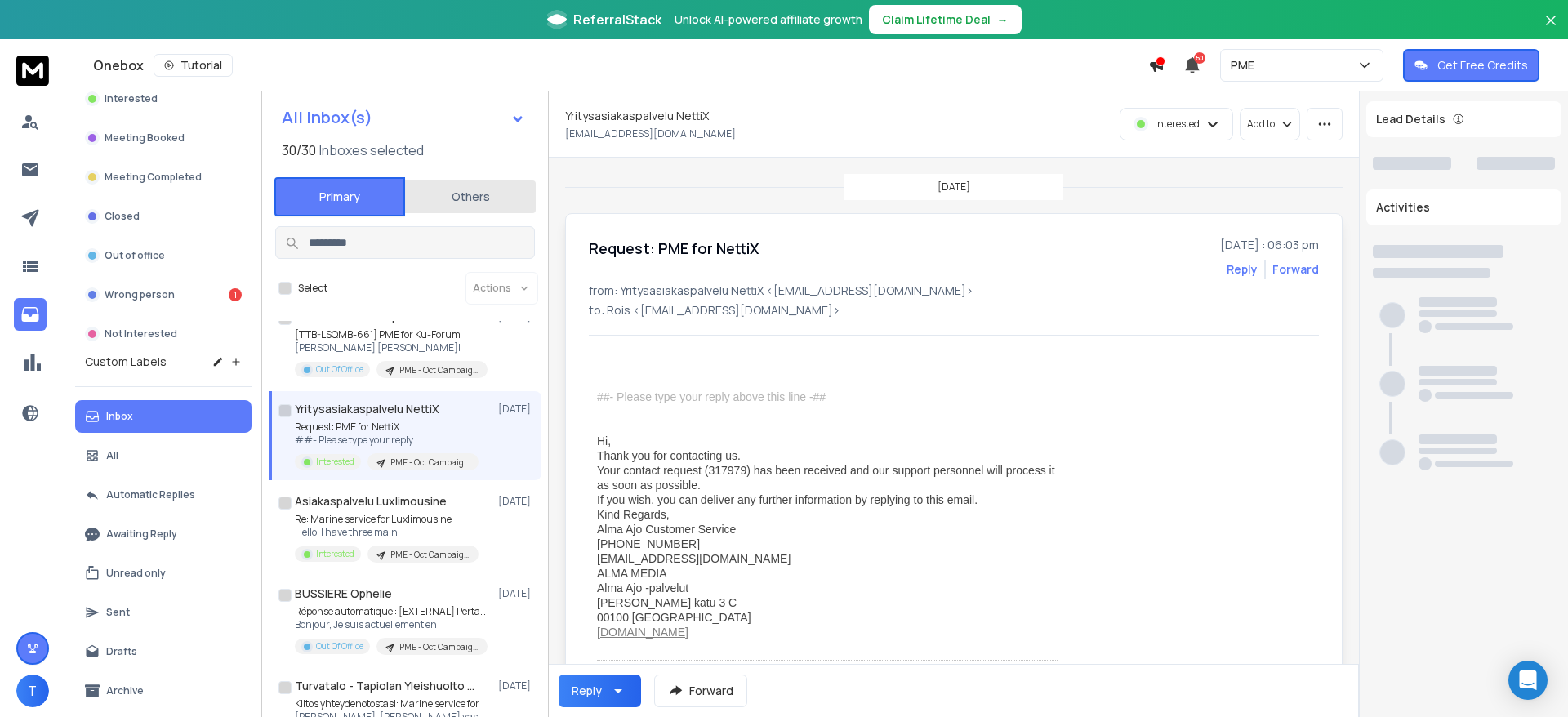
scroll to position [122, 0]
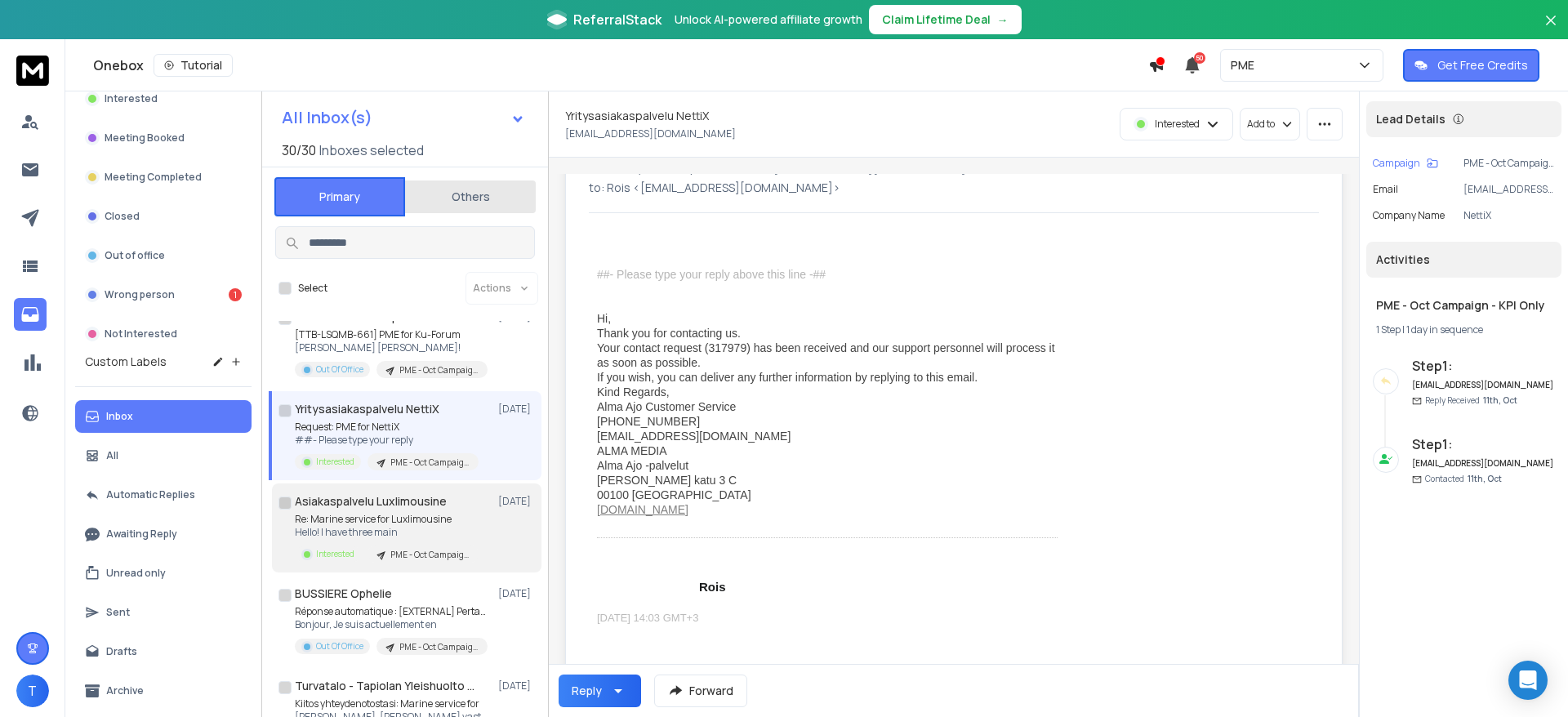
click at [417, 510] on div "Asiakaspalvelu Luxlimousine [DATE] Re: Marine service for Luxlimousine Hello! I…" at bounding box center [415, 527] width 240 height 69
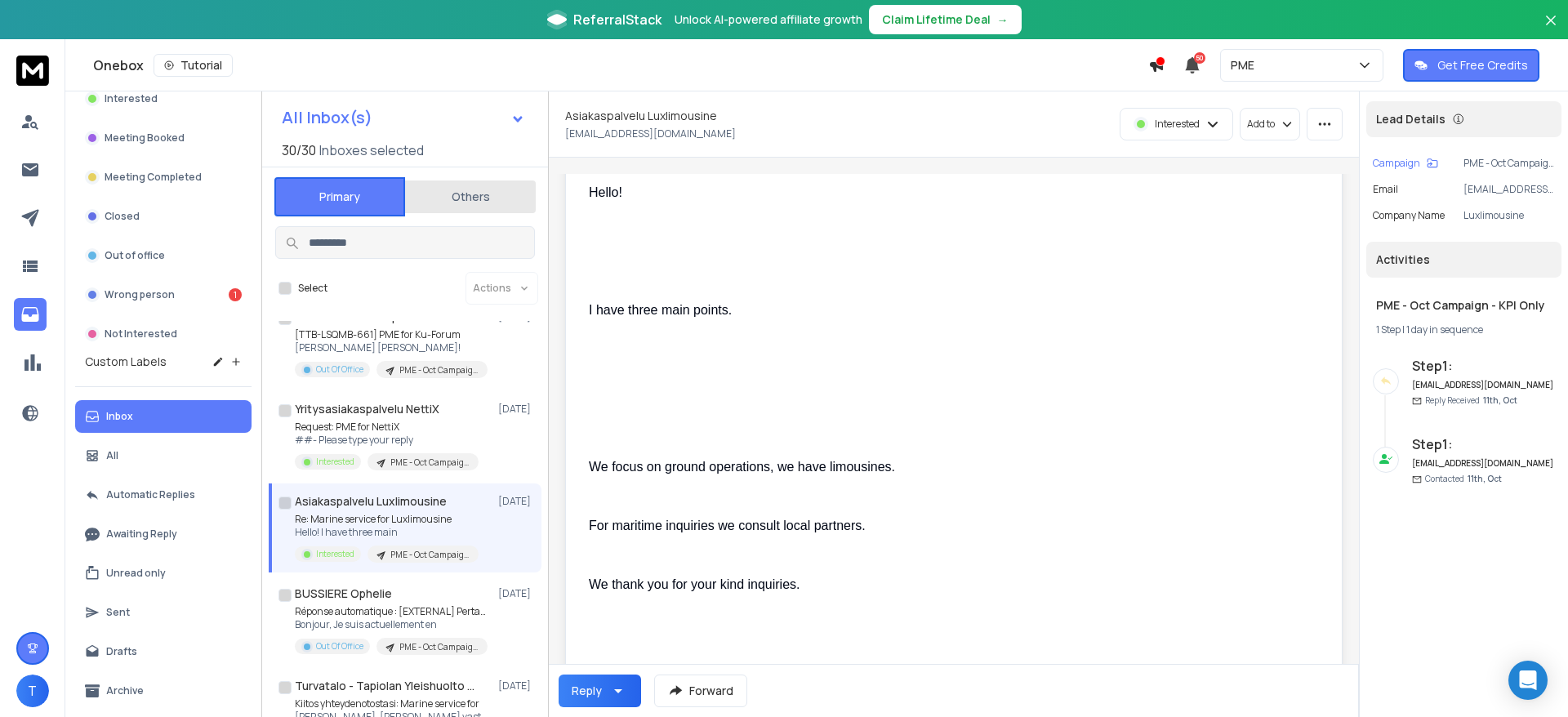
scroll to position [0, 0]
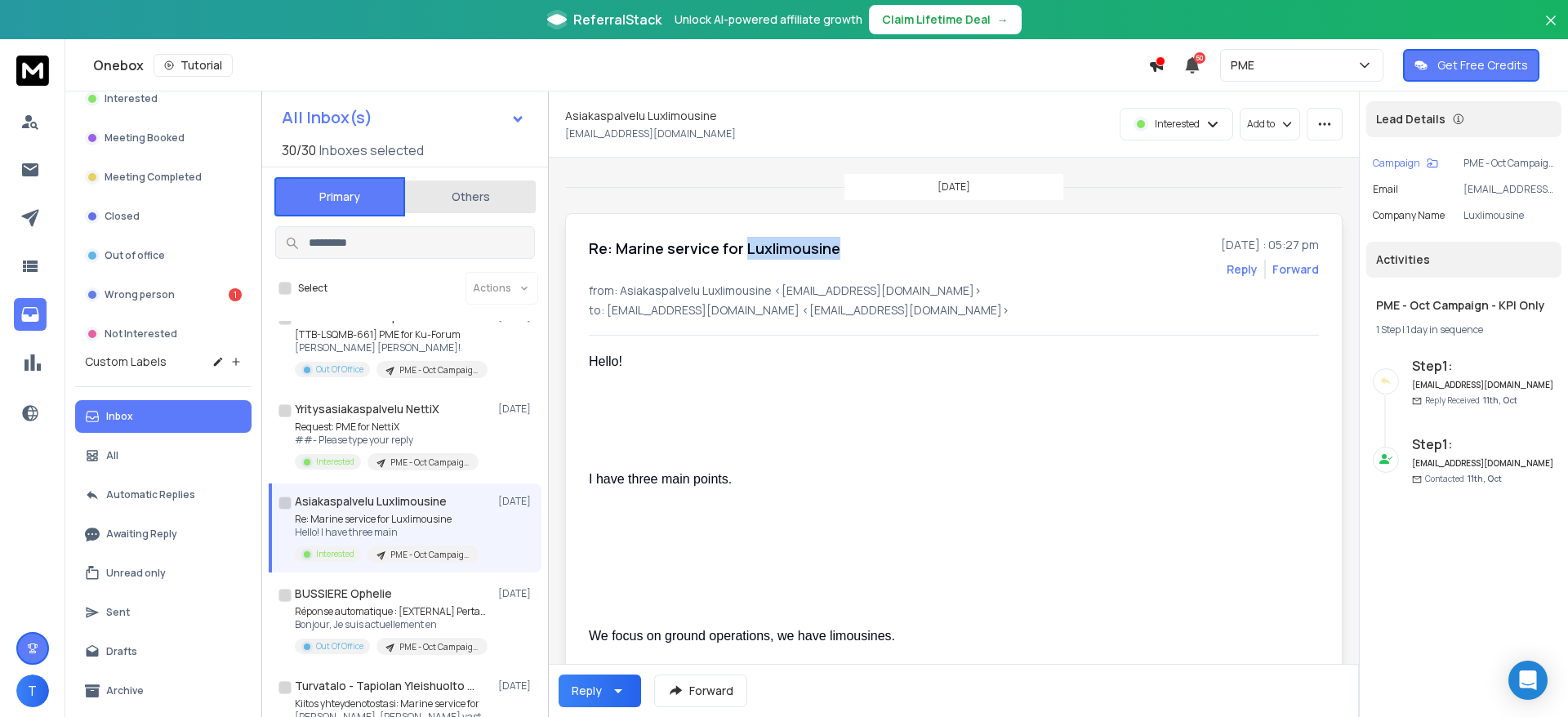
drag, startPoint x: 742, startPoint y: 249, endPoint x: 850, endPoint y: 233, distance: 109.2
copy h1 "Luxlimousine"
